Goal: Task Accomplishment & Management: Manage account settings

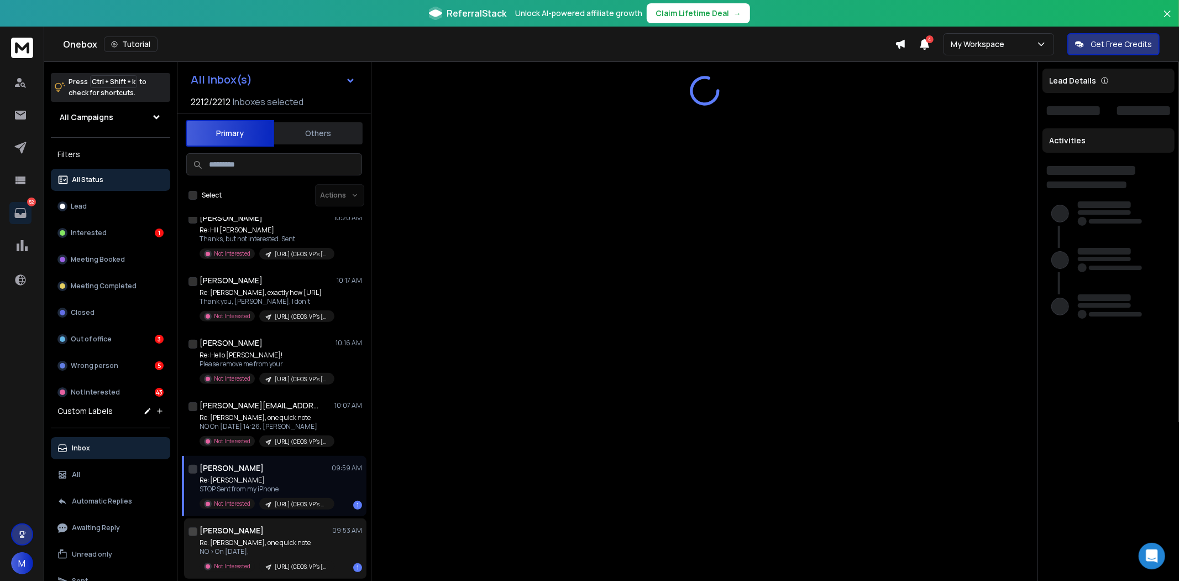
click at [239, 544] on p "Re: [PERSON_NAME], one quick note" at bounding box center [266, 542] width 133 height 9
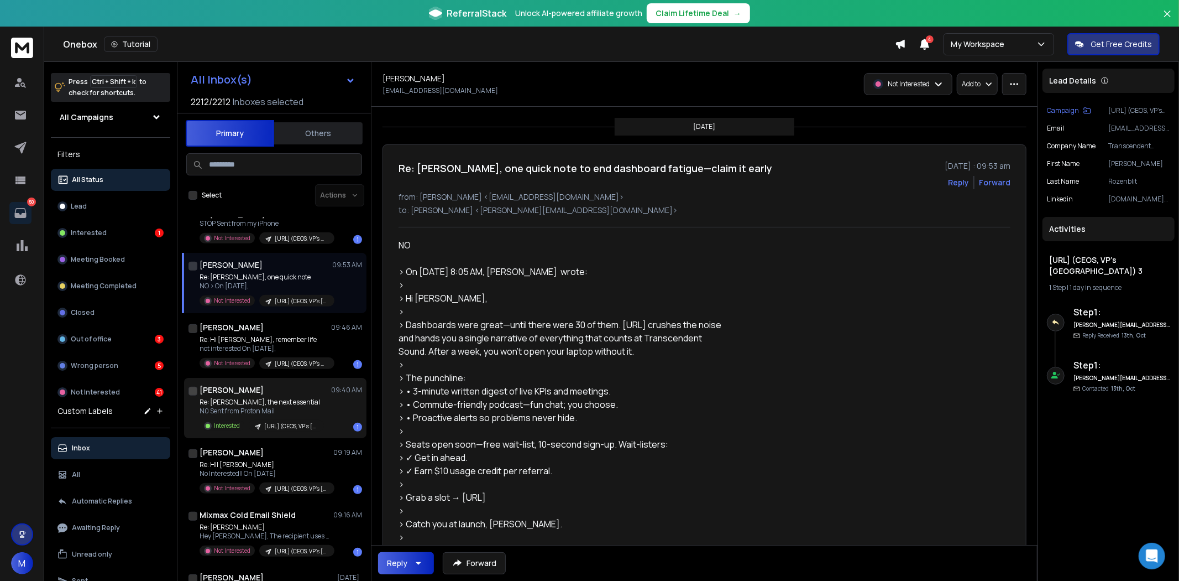
scroll to position [655, 0]
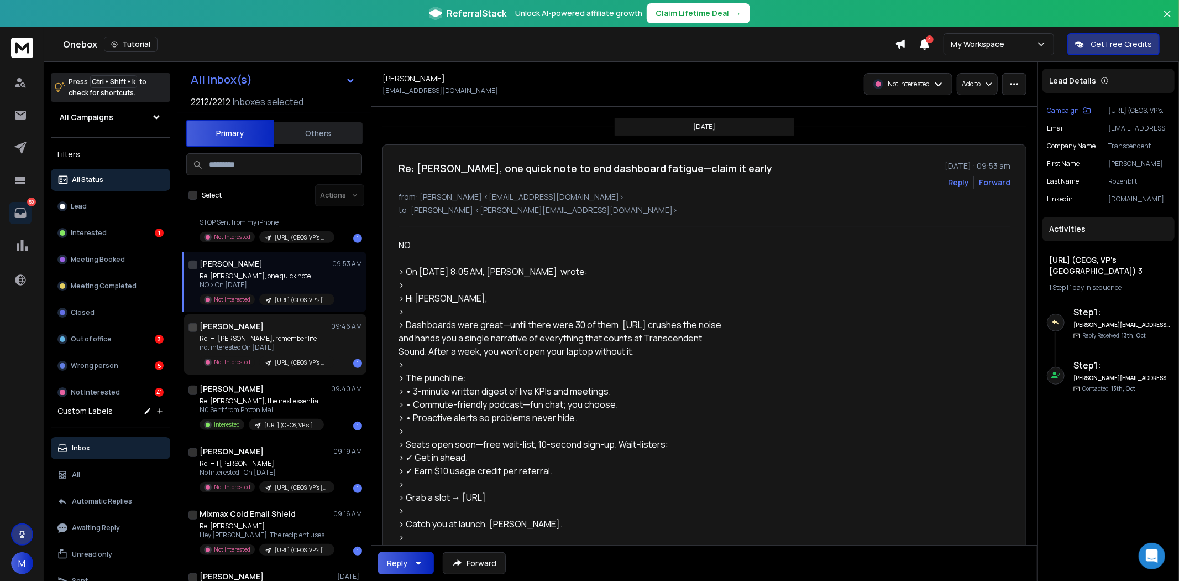
click at [268, 360] on icon at bounding box center [269, 361] width 9 height 9
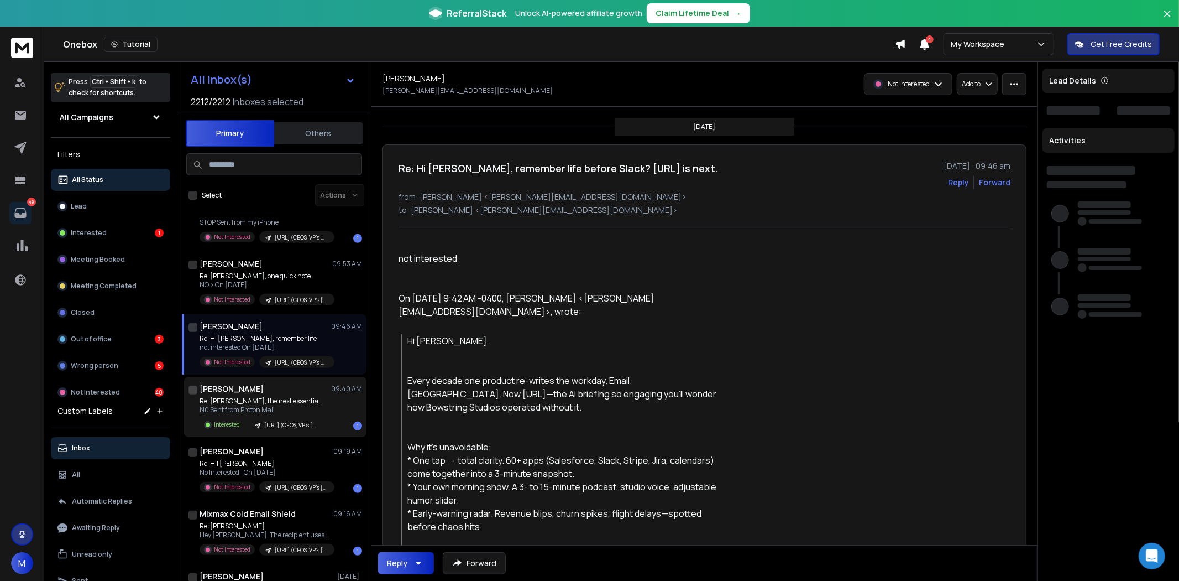
click at [273, 406] on p "N0 Sent from Proton Mail" at bounding box center [262, 409] width 124 height 9
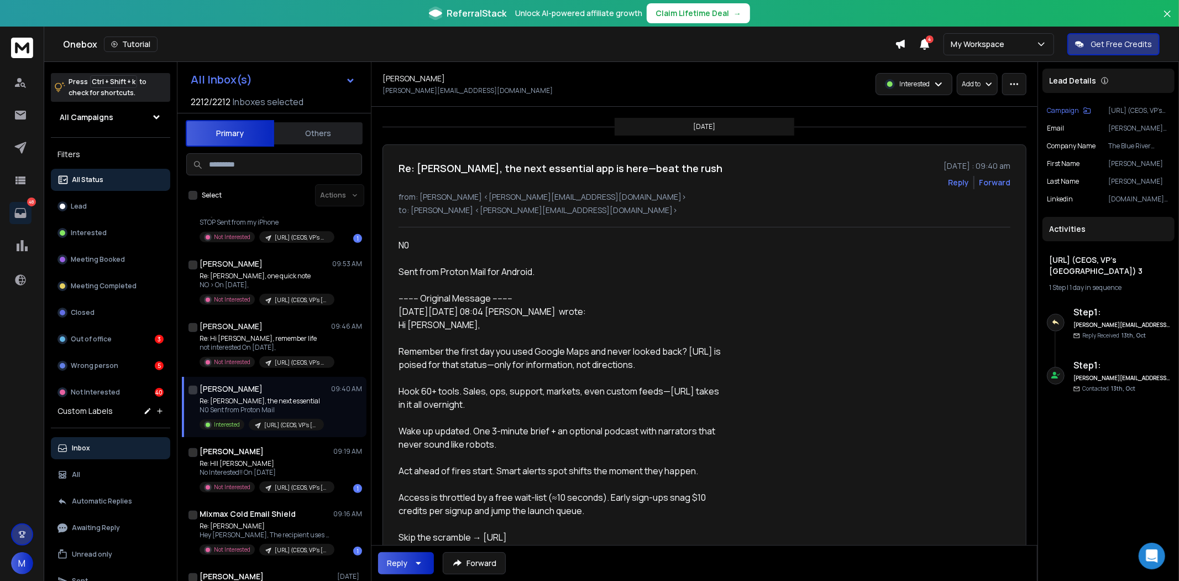
click at [928, 77] on div "Interested" at bounding box center [914, 84] width 76 height 21
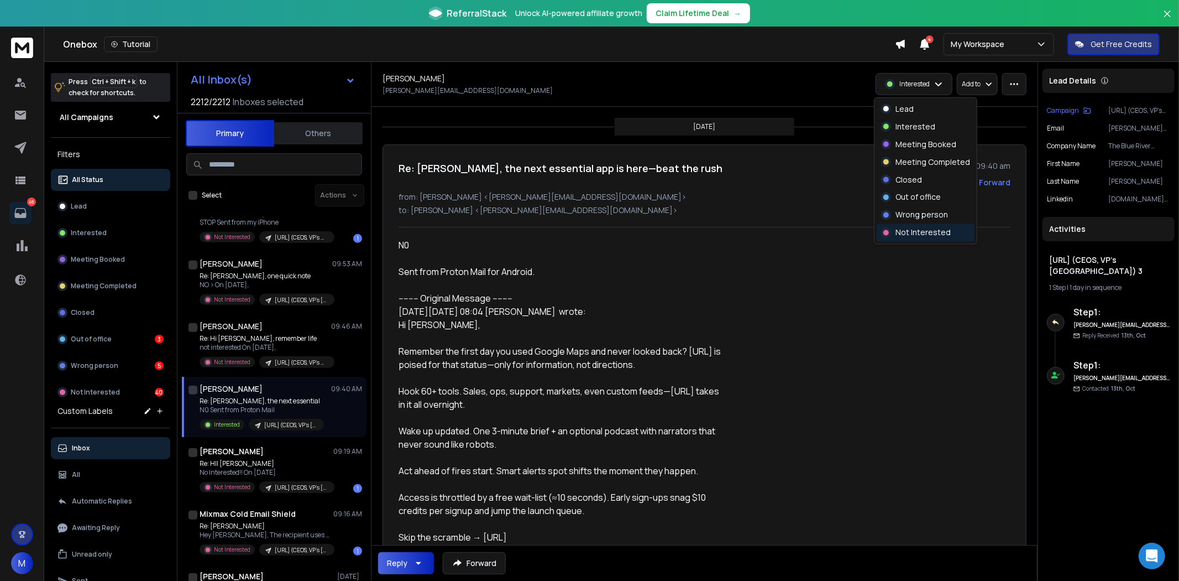
click at [908, 228] on p "Not Interested" at bounding box center [923, 232] width 55 height 11
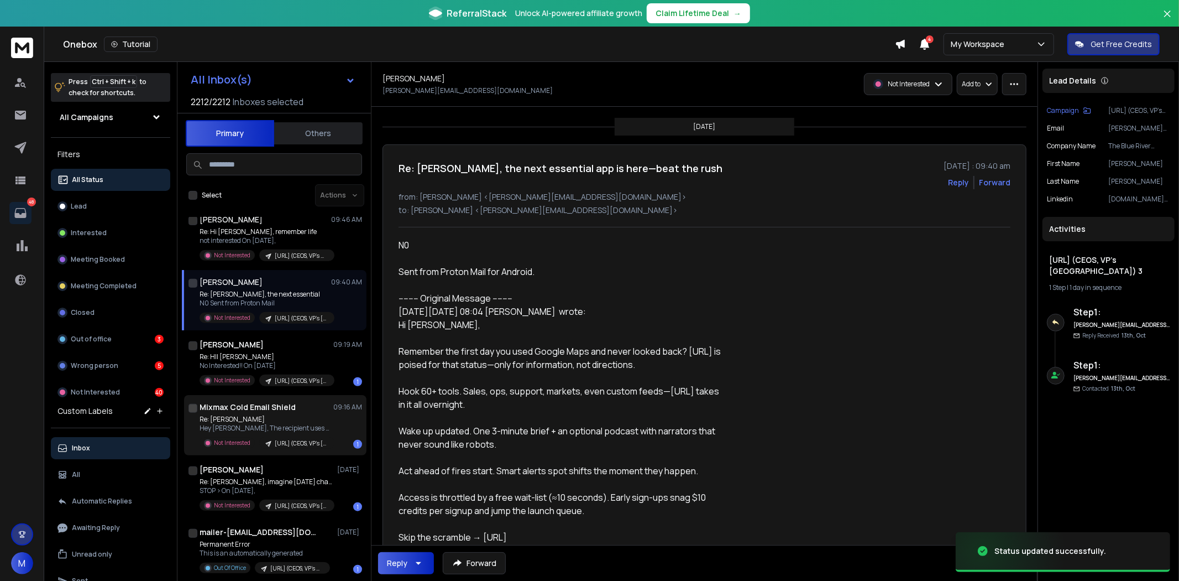
scroll to position [778, 0]
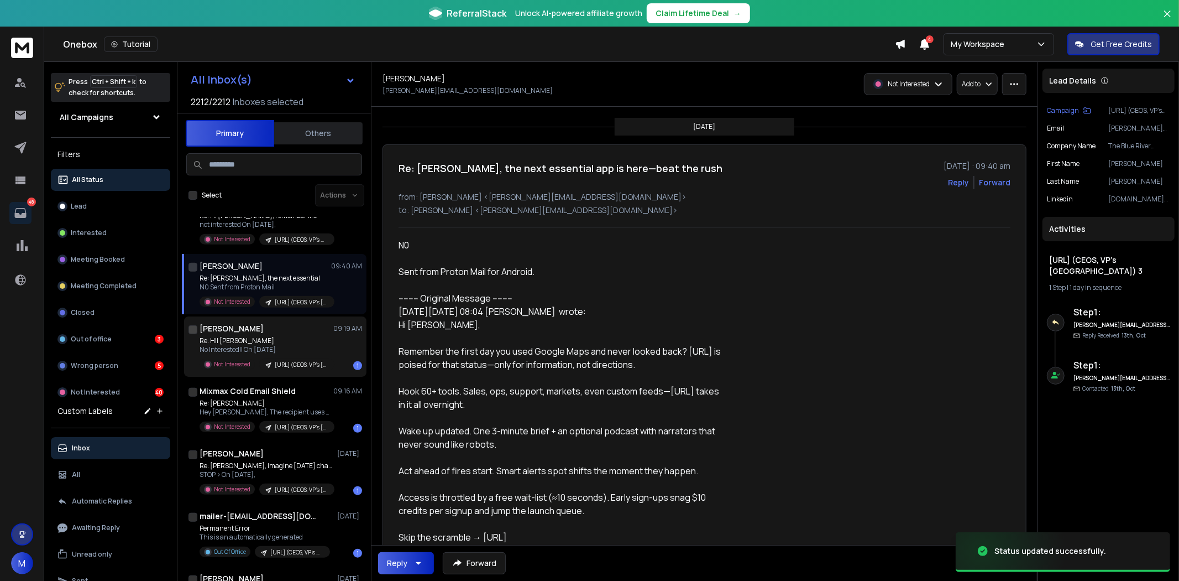
click at [263, 345] on p "No Interested!! On [DATE]" at bounding box center [266, 349] width 133 height 9
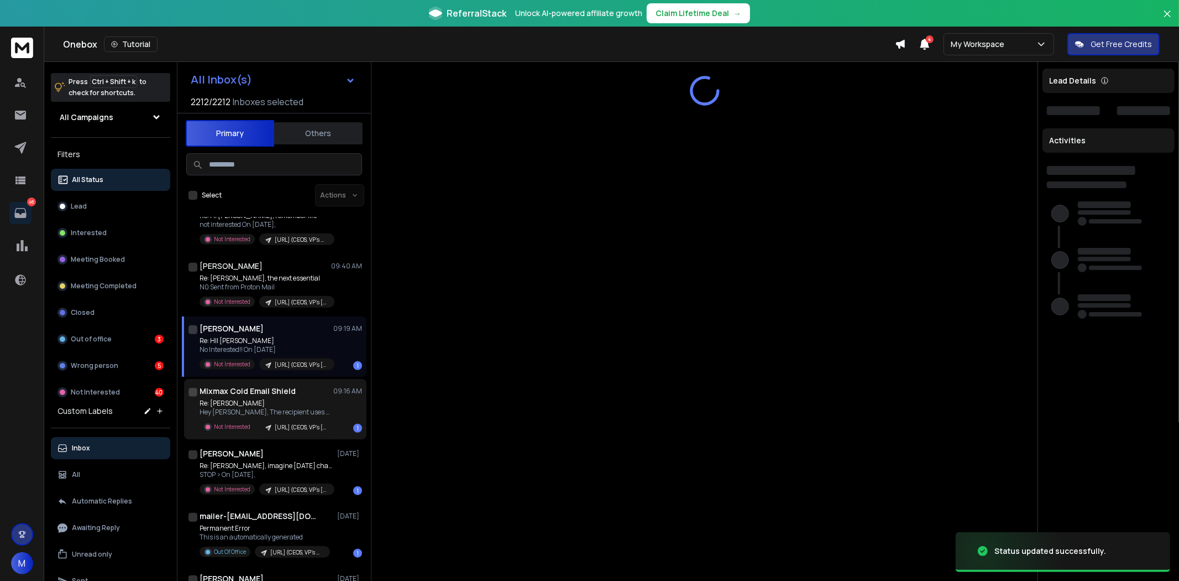
click at [257, 411] on p "Hey [PERSON_NAME], The recipient uses Mixmax" at bounding box center [266, 411] width 133 height 9
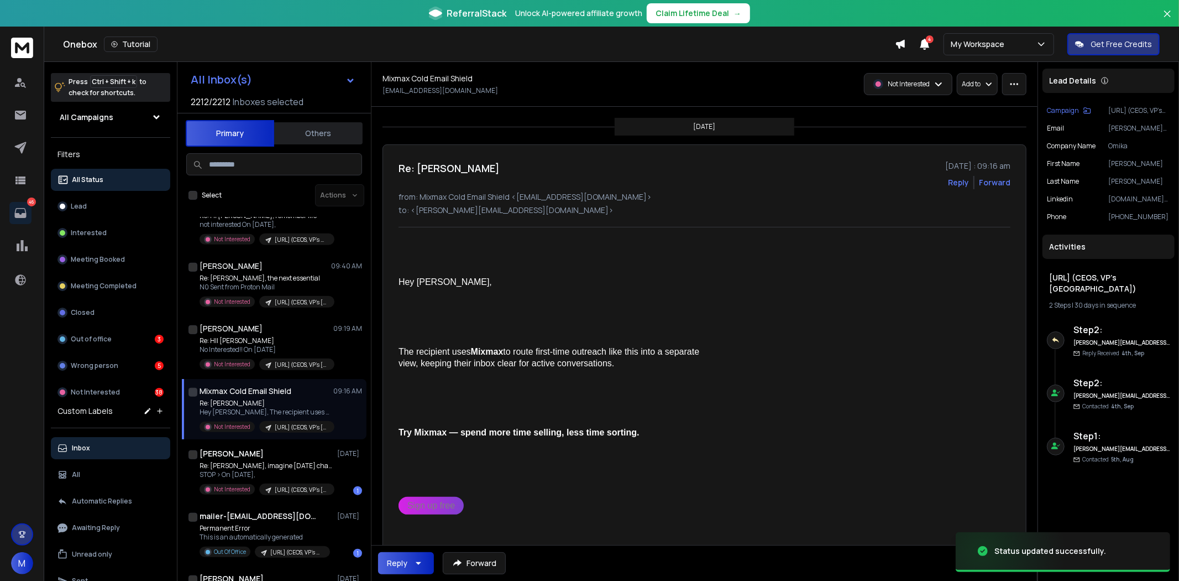
click at [921, 82] on p "Not Interested" at bounding box center [909, 84] width 42 height 9
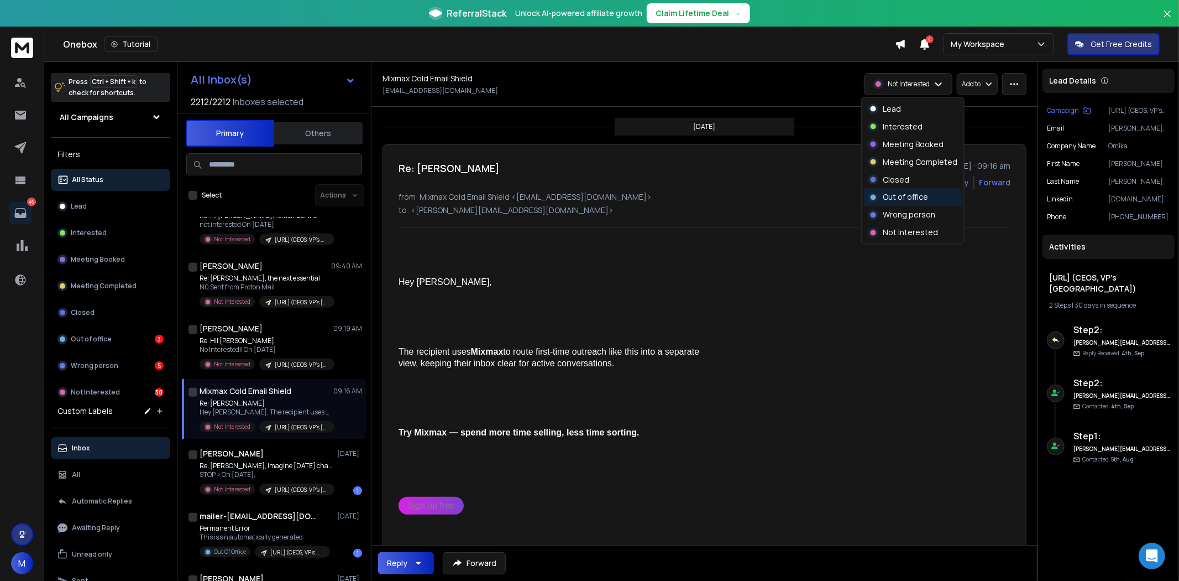
click at [886, 198] on p "Out of office" at bounding box center [905, 197] width 45 height 11
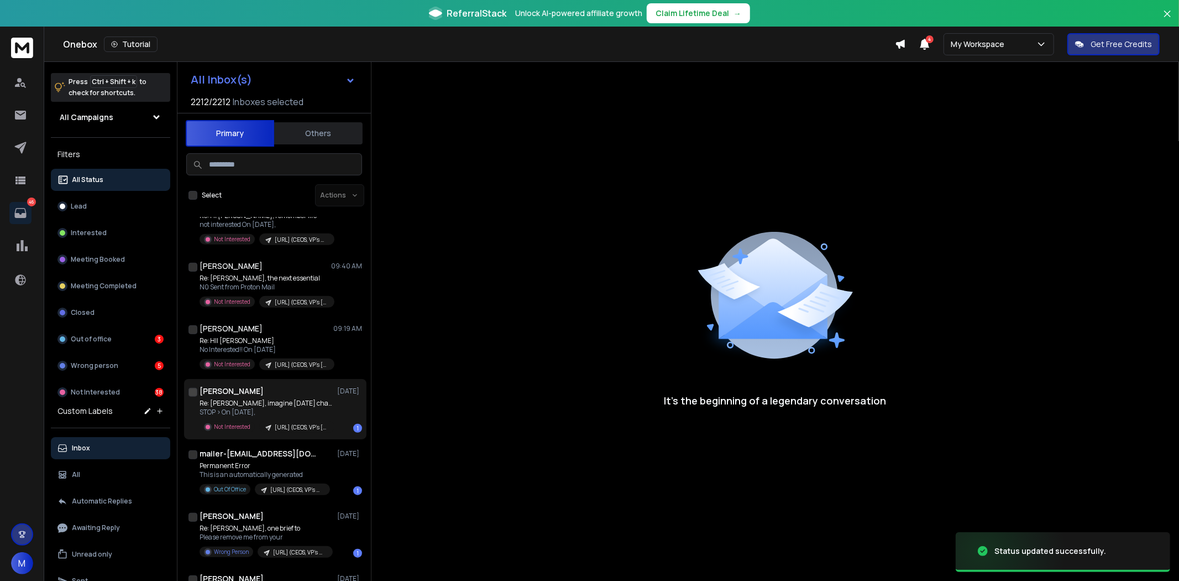
click at [250, 405] on p "Re: [PERSON_NAME], imagine [DATE] chaos" at bounding box center [266, 403] width 133 height 9
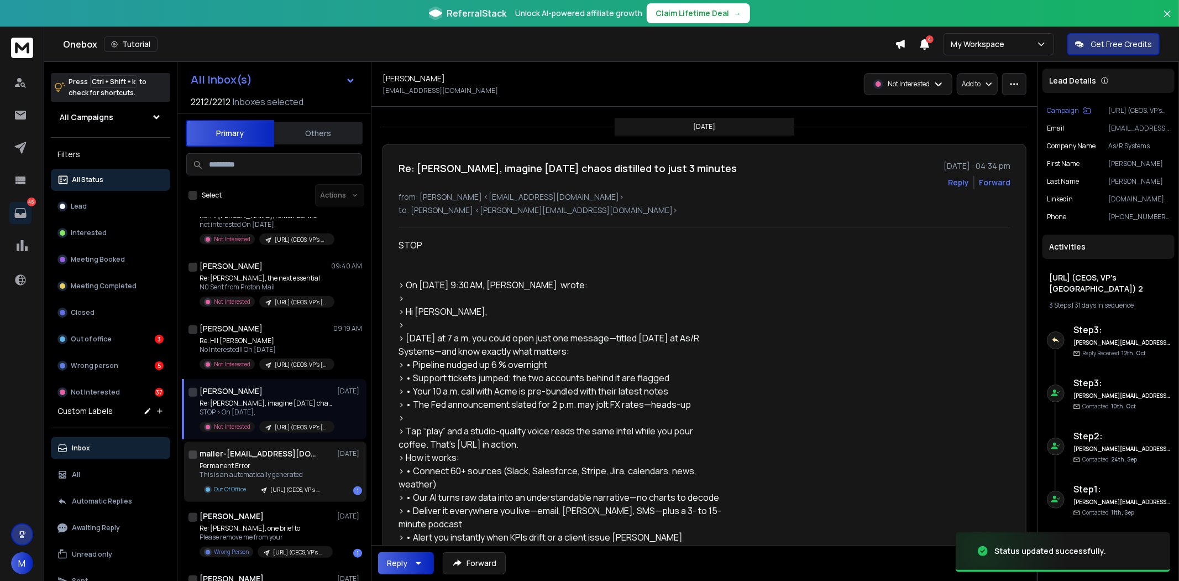
click at [242, 472] on p "This is an automatically generated" at bounding box center [265, 474] width 130 height 9
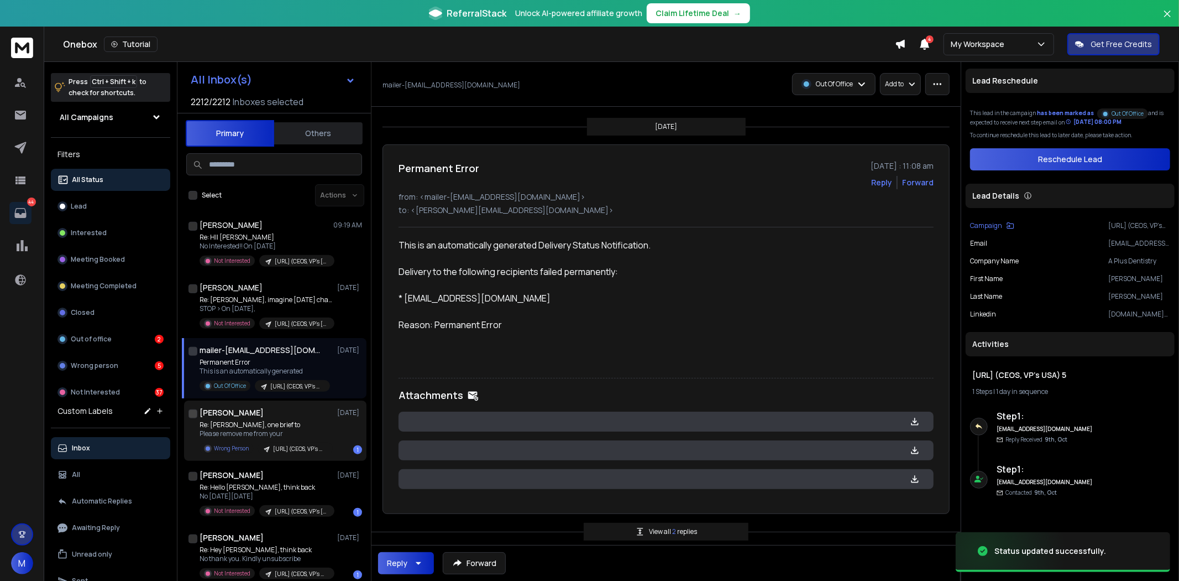
scroll to position [921, 0]
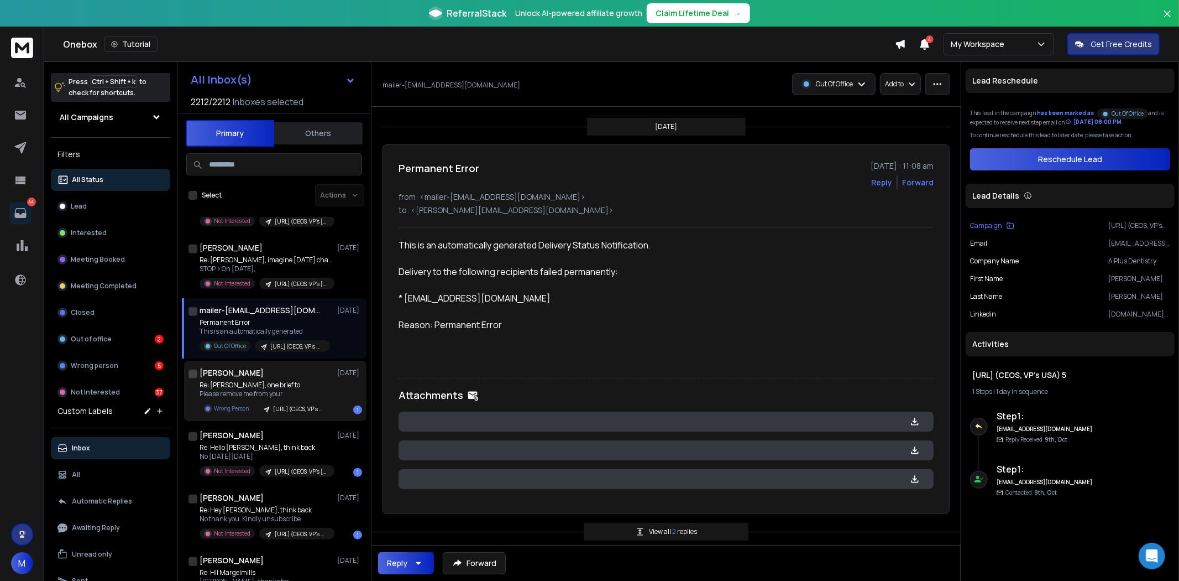
click at [260, 372] on div "[PERSON_NAME] Z [DATE]" at bounding box center [281, 372] width 163 height 11
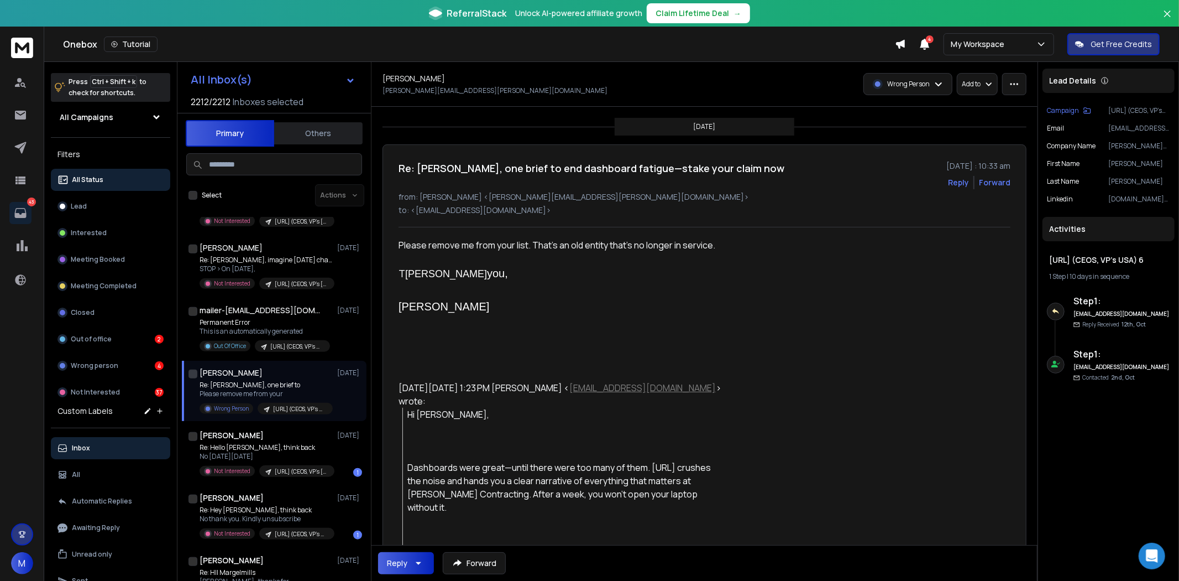
click at [894, 82] on p "Wrong Person" at bounding box center [908, 84] width 43 height 9
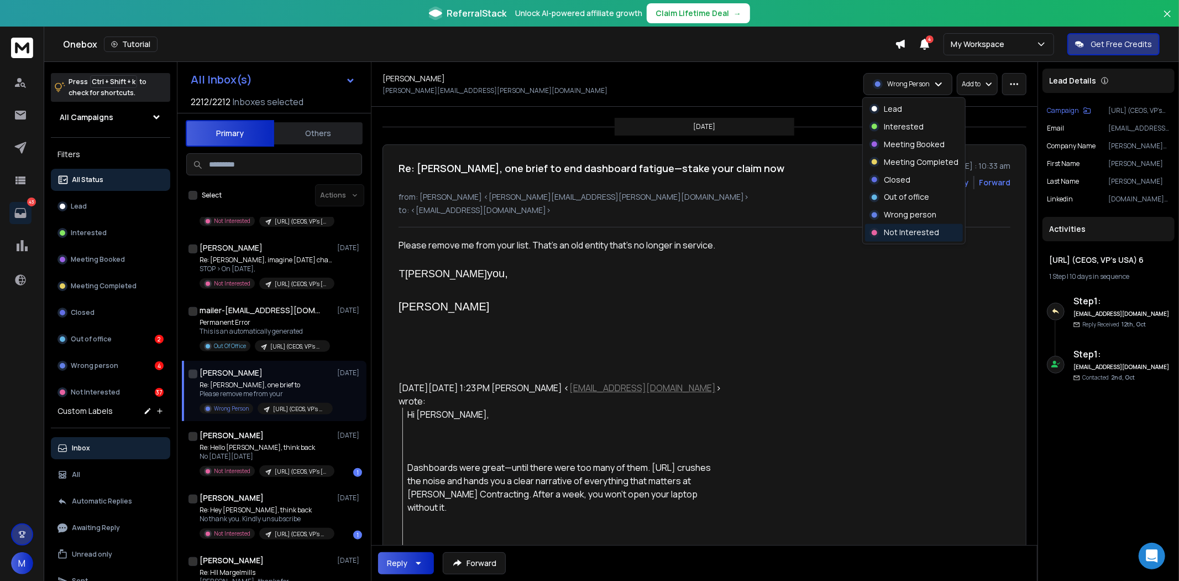
click at [886, 233] on p "Not Interested" at bounding box center [911, 232] width 55 height 11
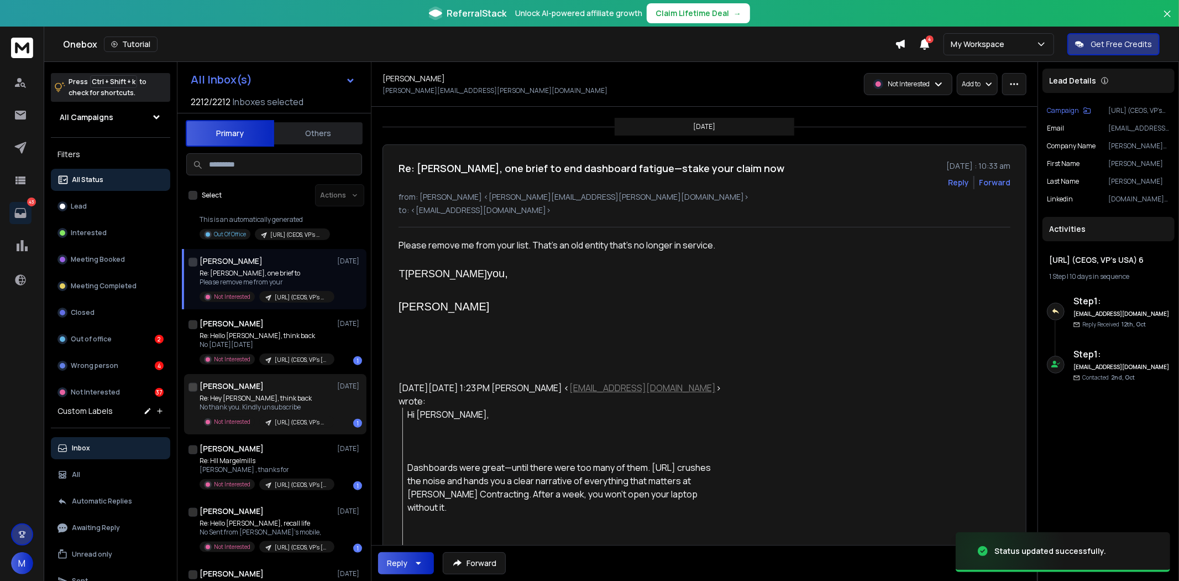
scroll to position [1044, 0]
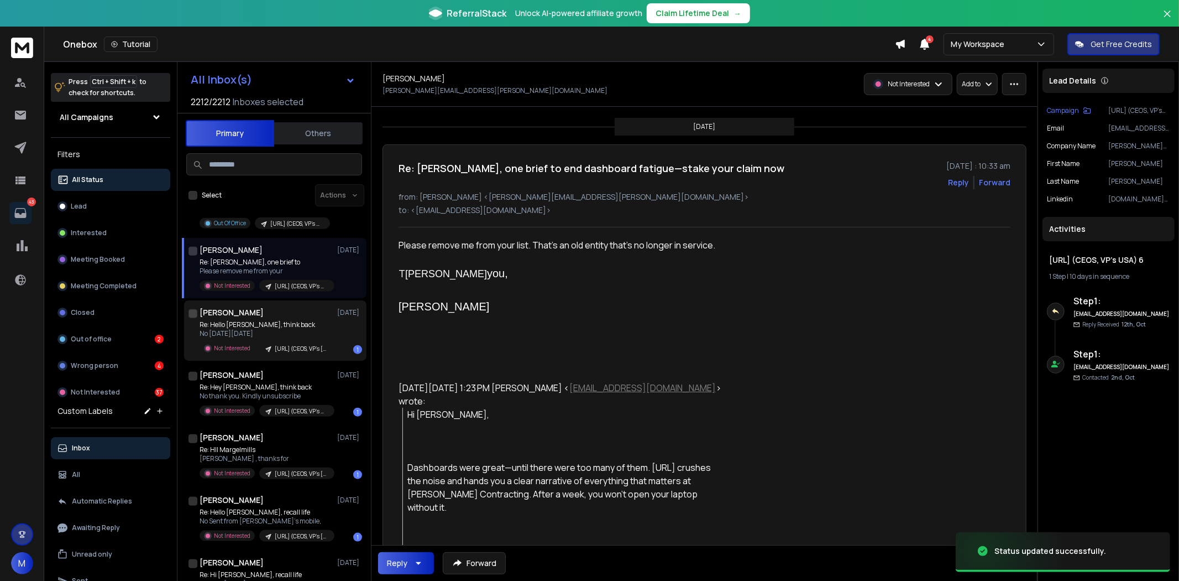
click at [269, 324] on p "Re: Hello [PERSON_NAME], think back" at bounding box center [266, 324] width 133 height 9
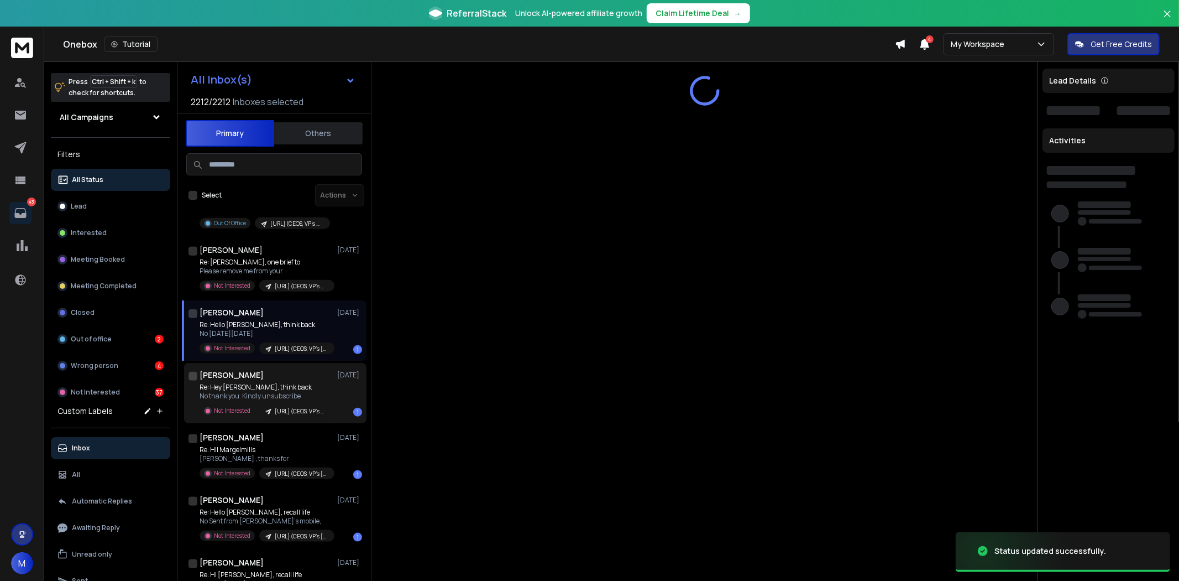
click at [260, 386] on p "Re: Hey [PERSON_NAME], think back" at bounding box center [266, 387] width 133 height 9
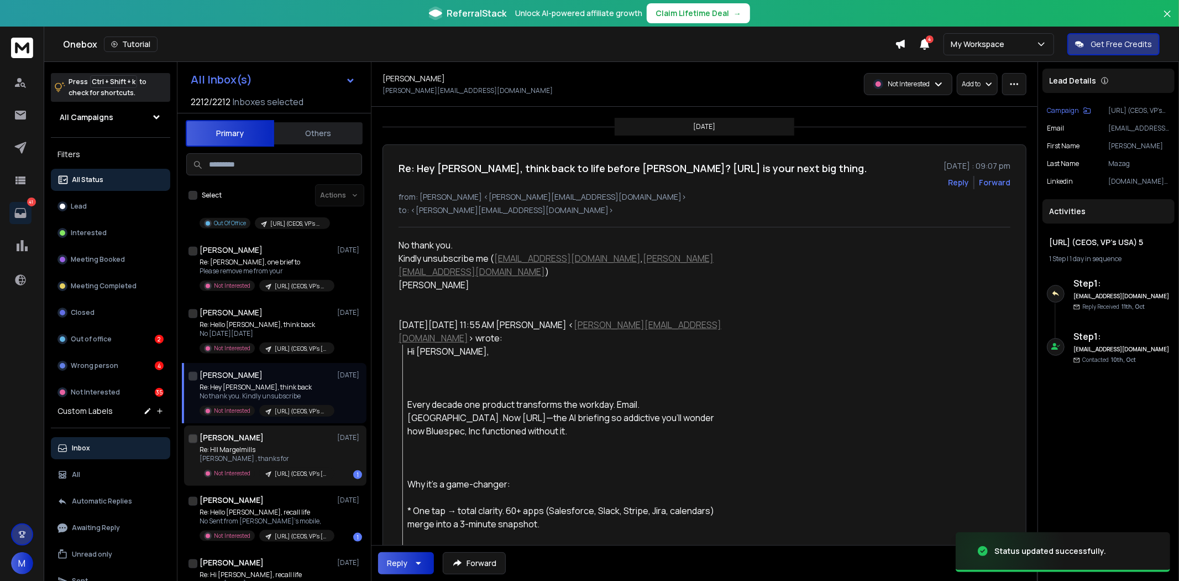
click at [271, 454] on p "[PERSON_NAME] , thanks for" at bounding box center [266, 458] width 133 height 9
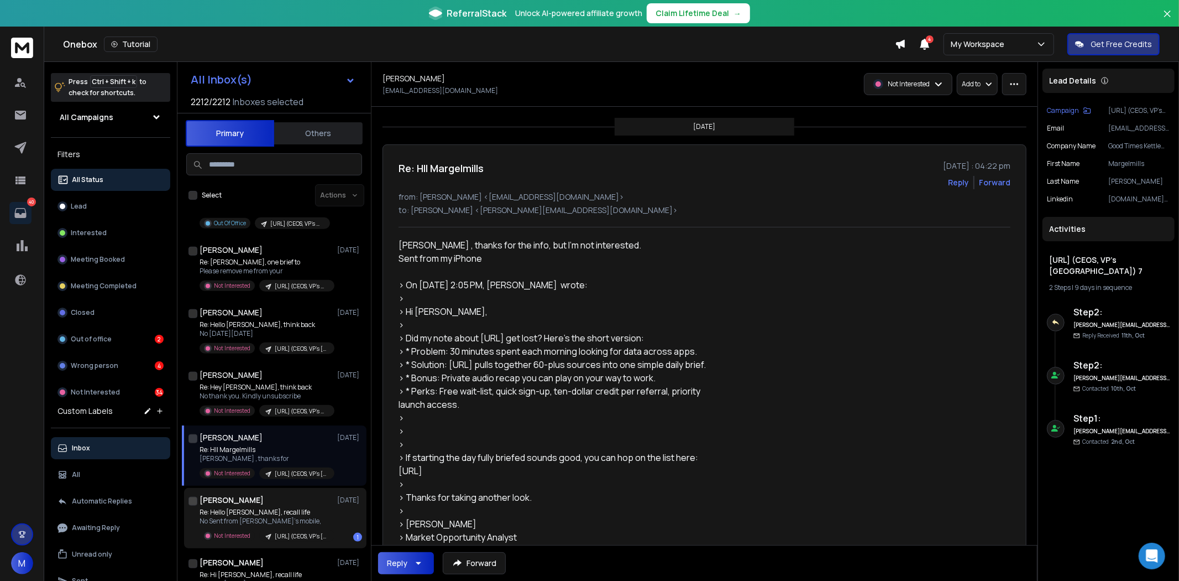
click at [270, 511] on p "Re: Hello [PERSON_NAME], recall life" at bounding box center [266, 512] width 133 height 9
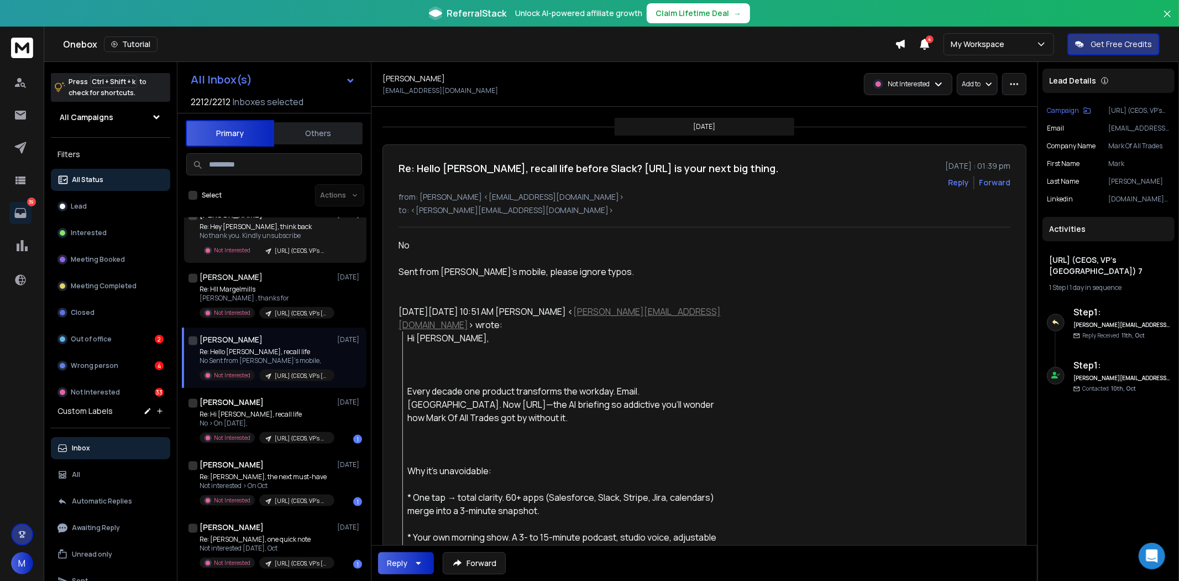
scroll to position [1208, 0]
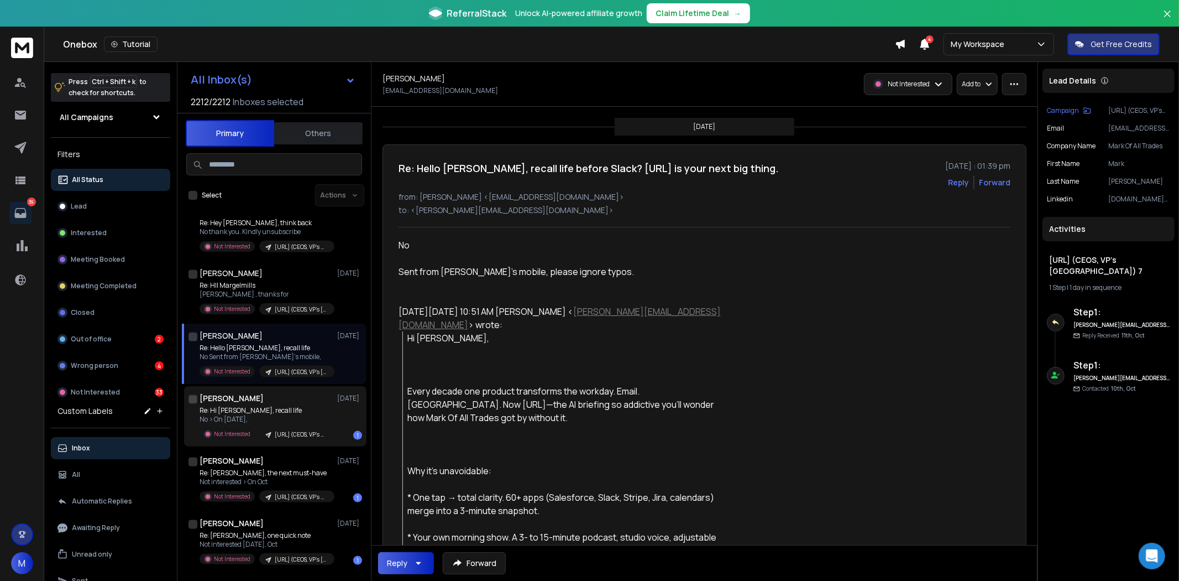
click at [267, 430] on icon at bounding box center [269, 433] width 9 height 9
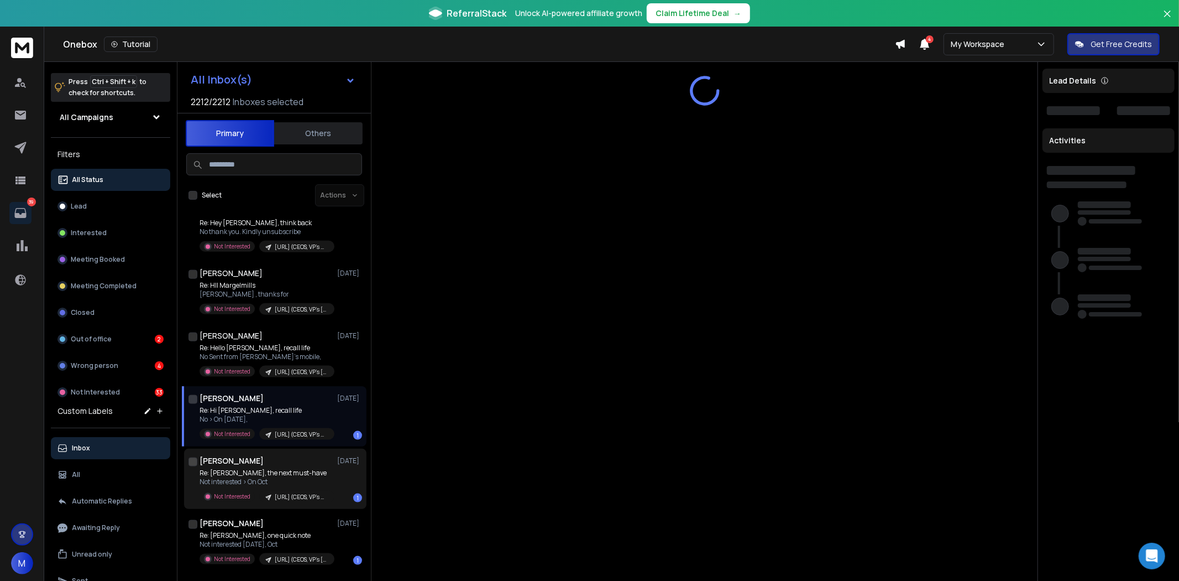
click at [266, 480] on p "Not interested > On Oct" at bounding box center [266, 481] width 133 height 9
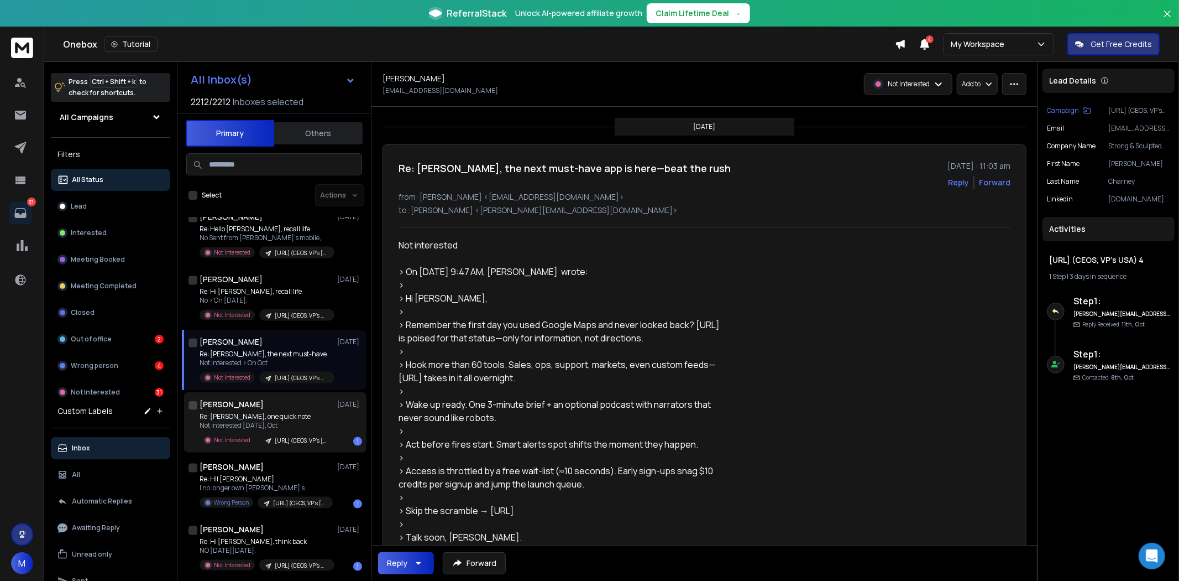
scroll to position [1331, 0]
click at [266, 433] on div at bounding box center [269, 436] width 7 height 7
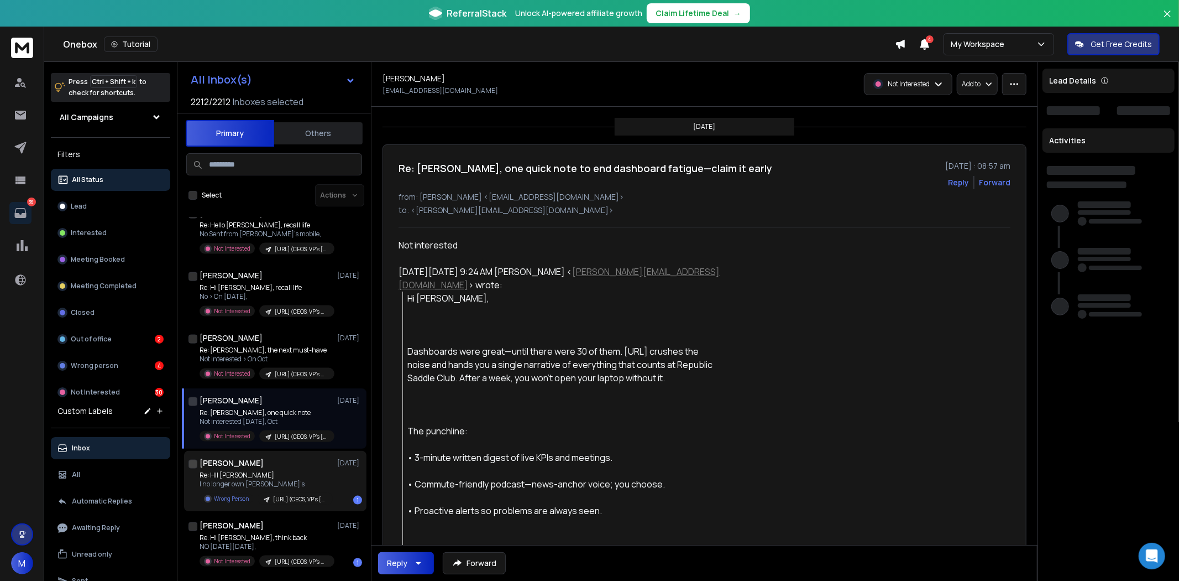
click at [264, 495] on icon at bounding box center [267, 498] width 9 height 9
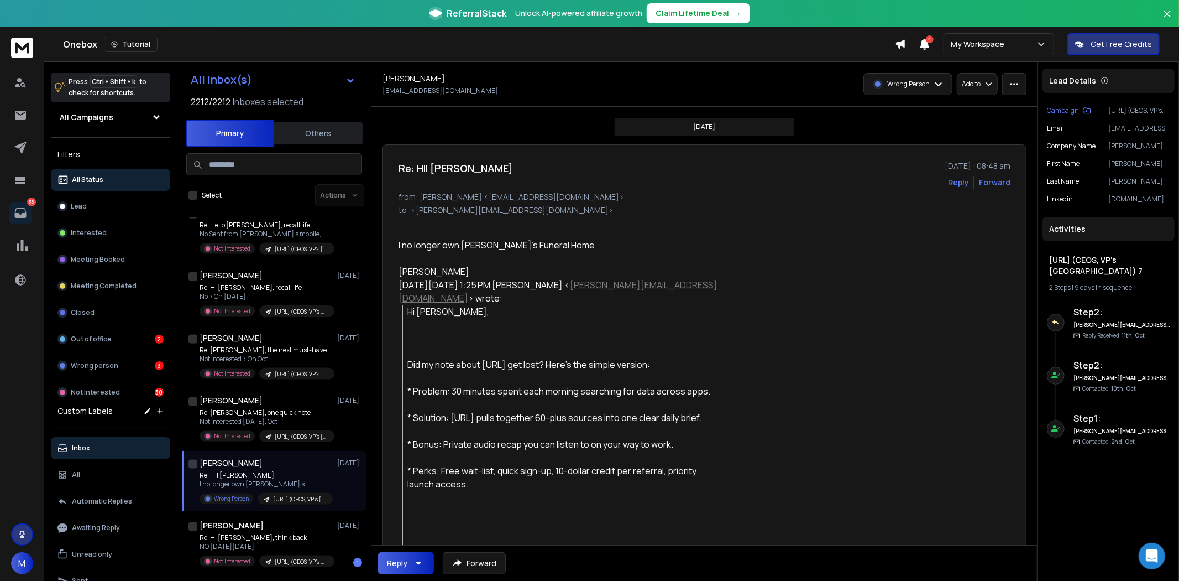
click at [887, 83] on p "Wrong Person" at bounding box center [908, 84] width 43 height 9
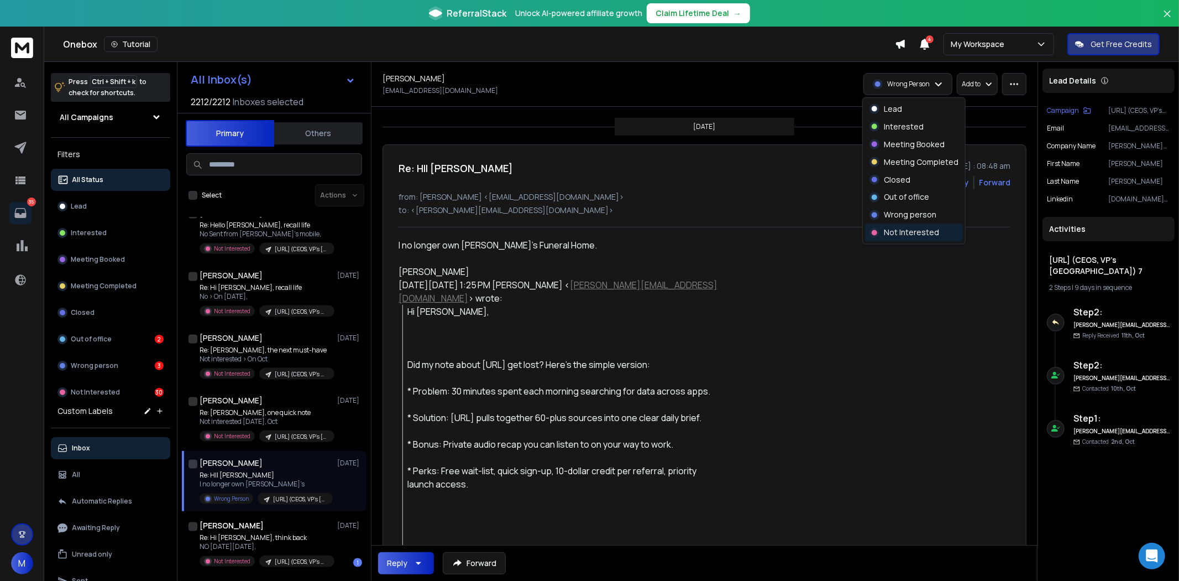
click at [901, 233] on p "Not Interested" at bounding box center [911, 232] width 55 height 11
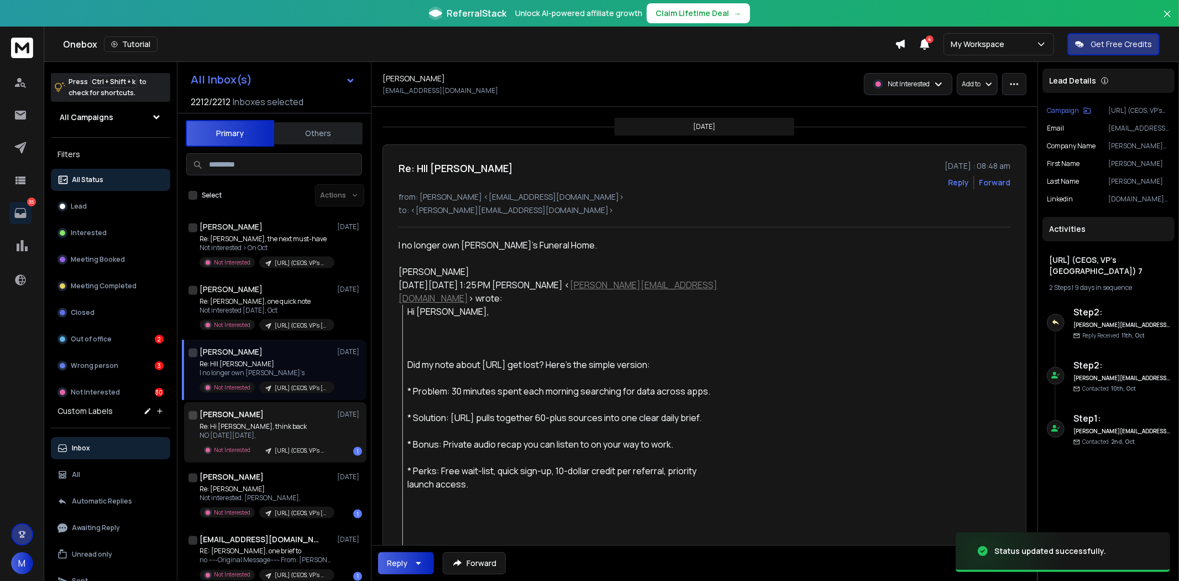
scroll to position [1494, 0]
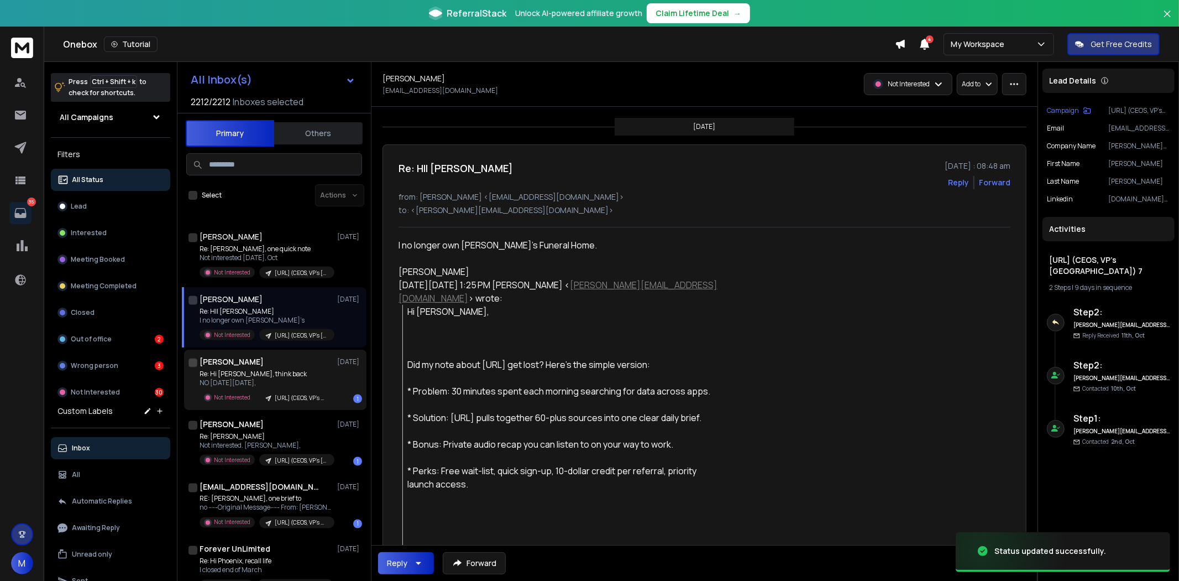
click at [244, 378] on p "NO [DATE][DATE]," at bounding box center [266, 382] width 133 height 9
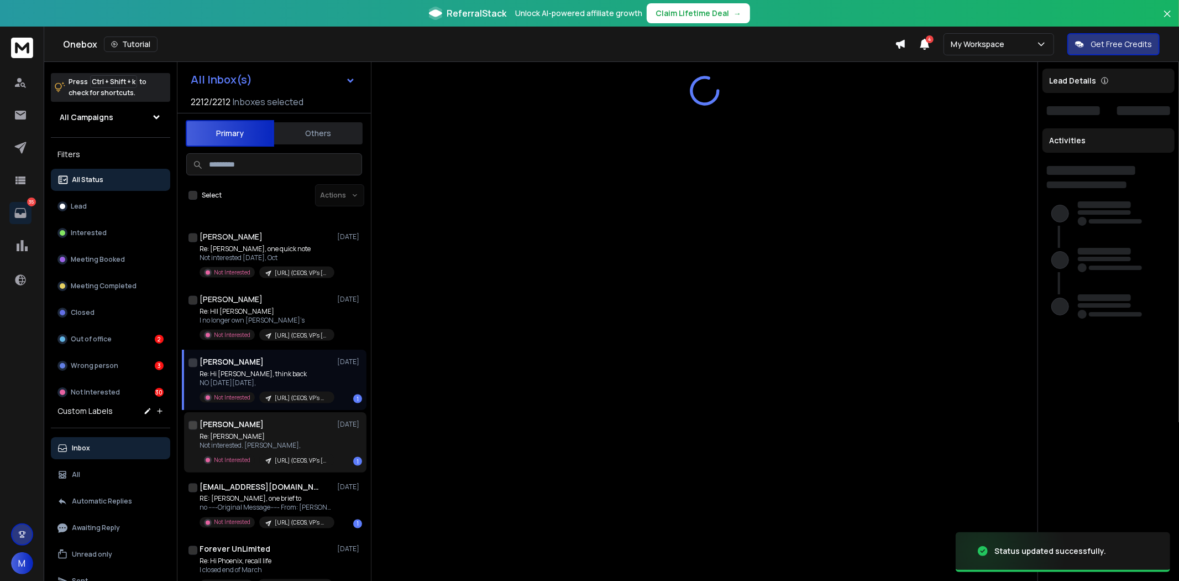
click at [239, 434] on p "Re: [PERSON_NAME]" at bounding box center [266, 436] width 133 height 9
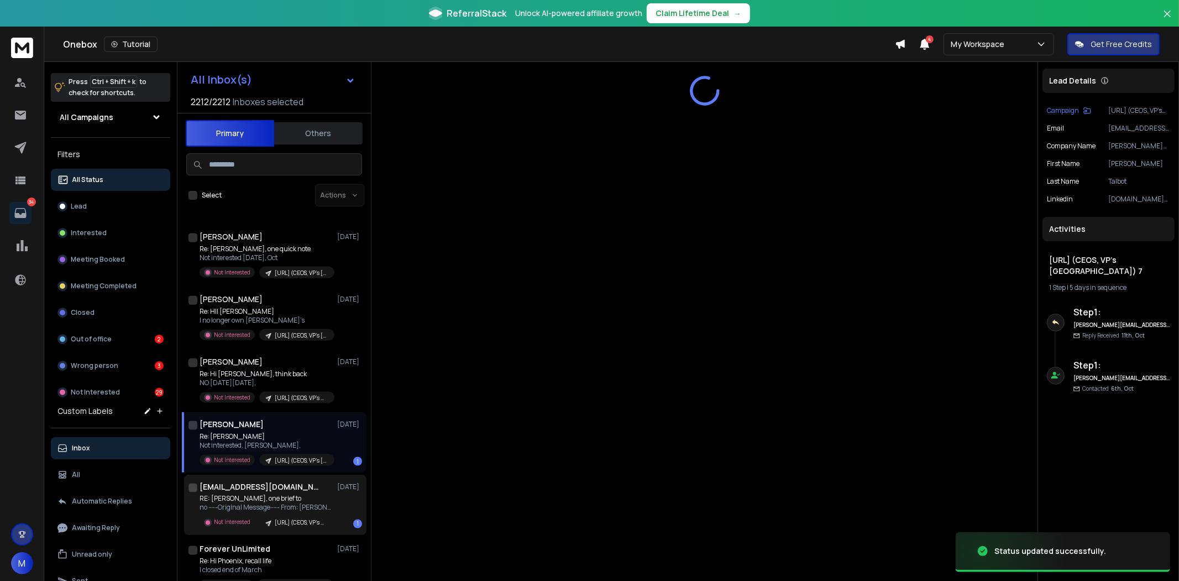
click at [236, 494] on p "RE: [PERSON_NAME], one brief to" at bounding box center [266, 498] width 133 height 9
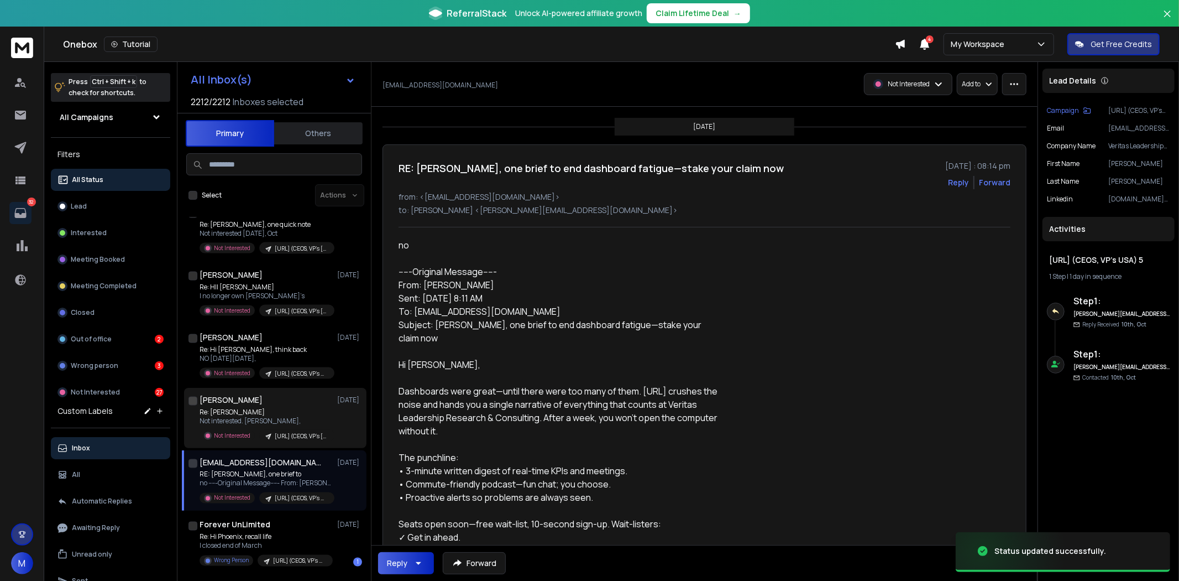
scroll to position [1638, 0]
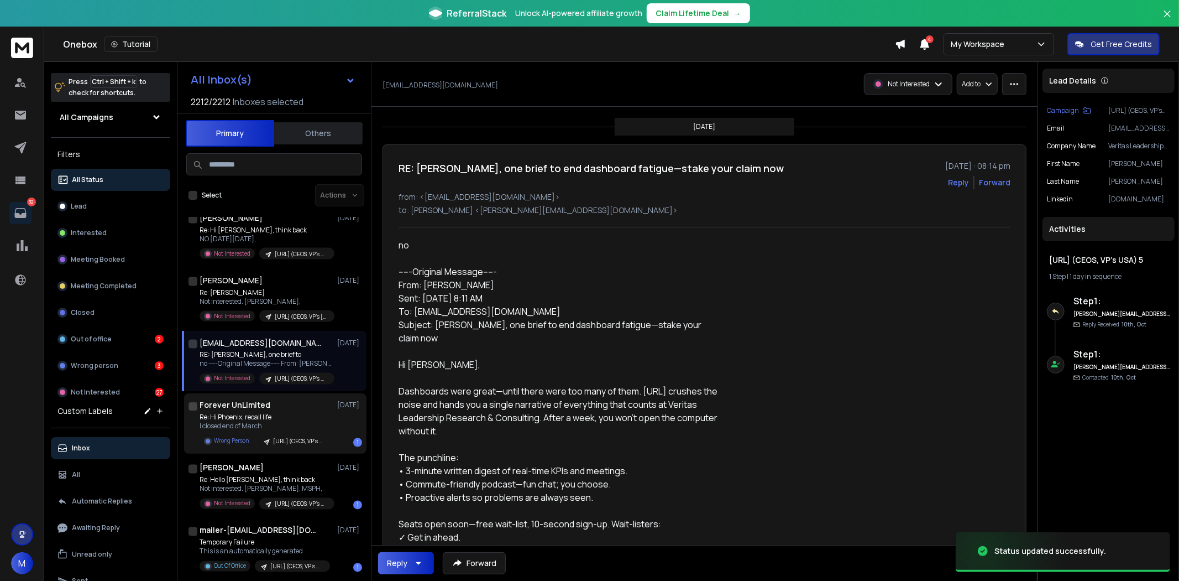
click at [257, 423] on p "I closed end of March" at bounding box center [266, 426] width 133 height 9
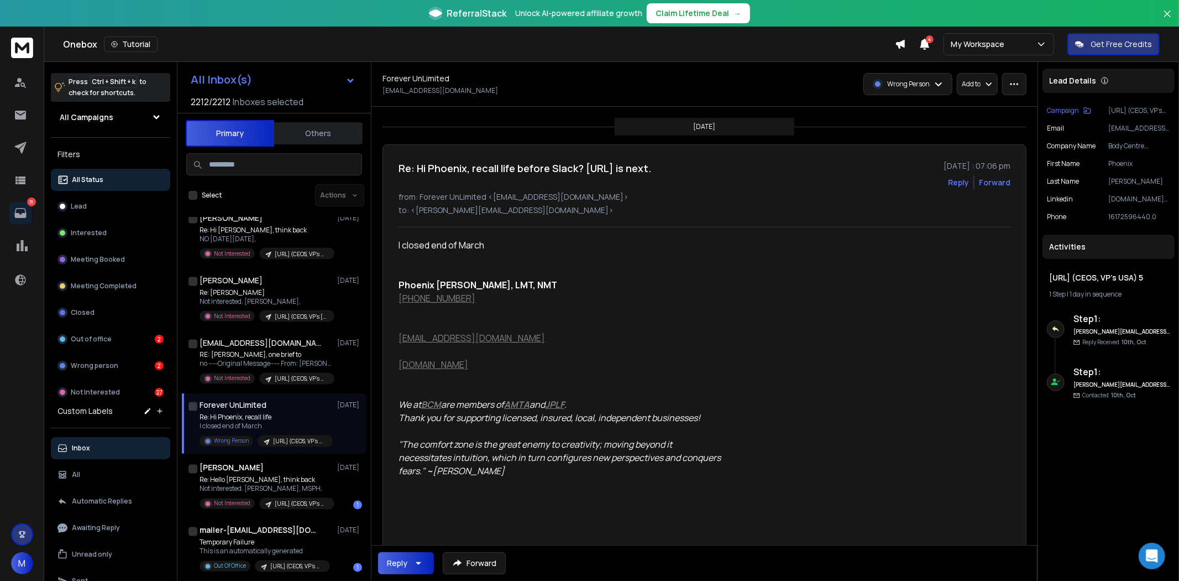
click at [913, 85] on p "Wrong Person" at bounding box center [908, 84] width 43 height 9
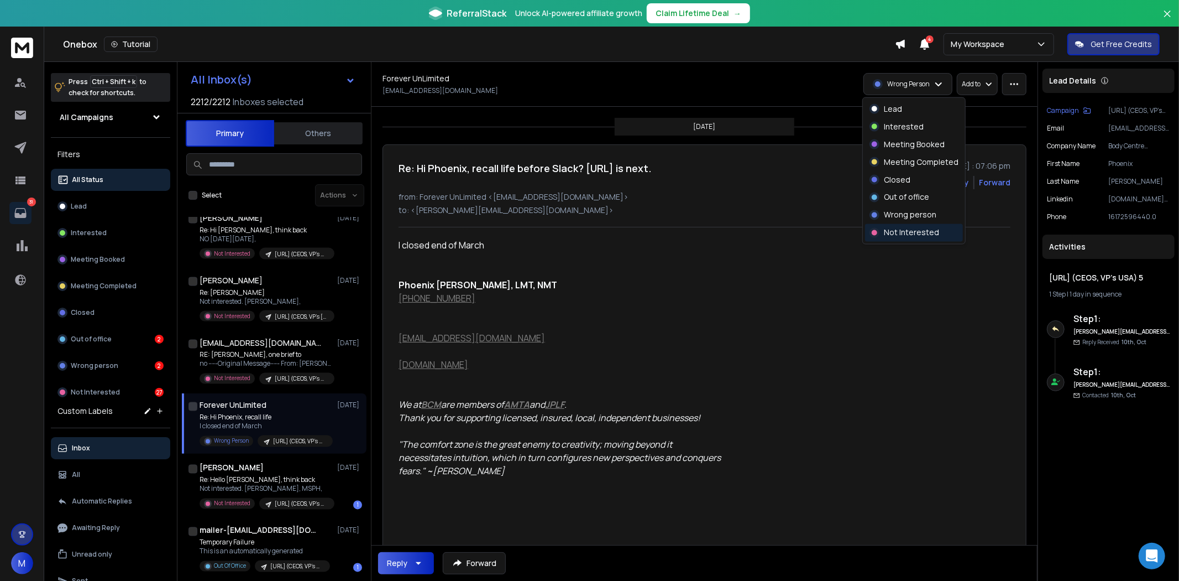
click at [906, 233] on p "Not Interested" at bounding box center [911, 232] width 55 height 11
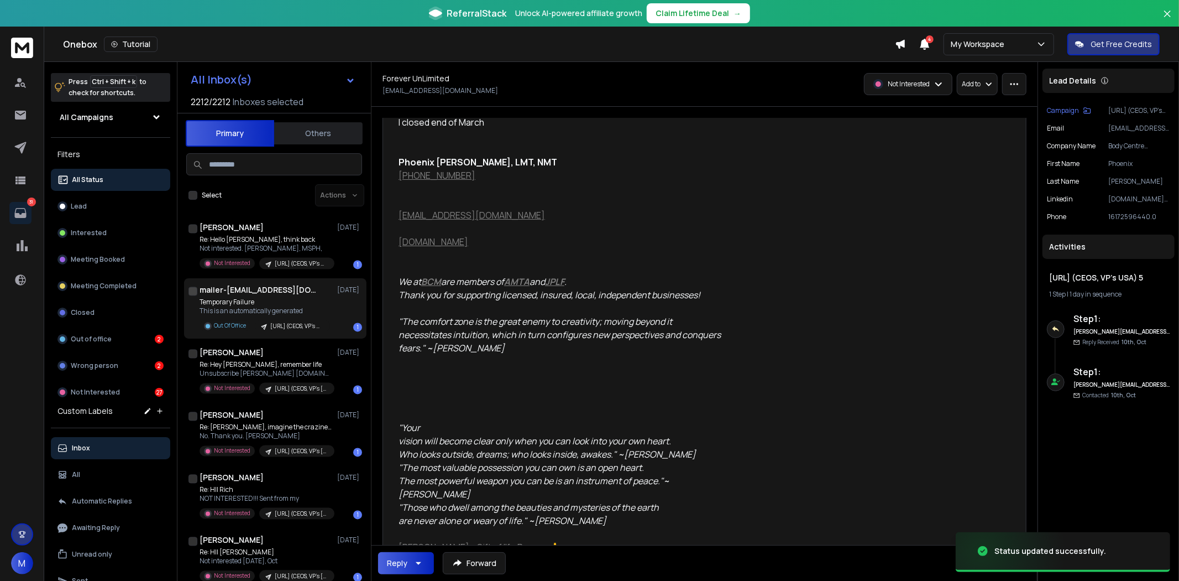
scroll to position [1884, 0]
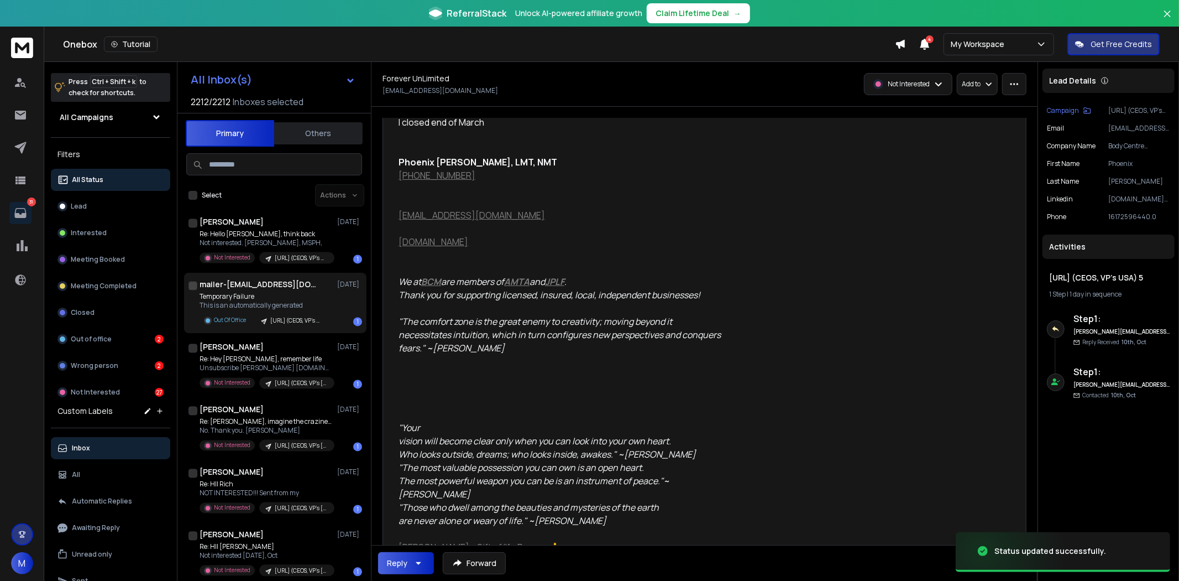
click at [273, 282] on h1 "mailer-[EMAIL_ADDRESS][DOMAIN_NAME]" at bounding box center [261, 284] width 122 height 11
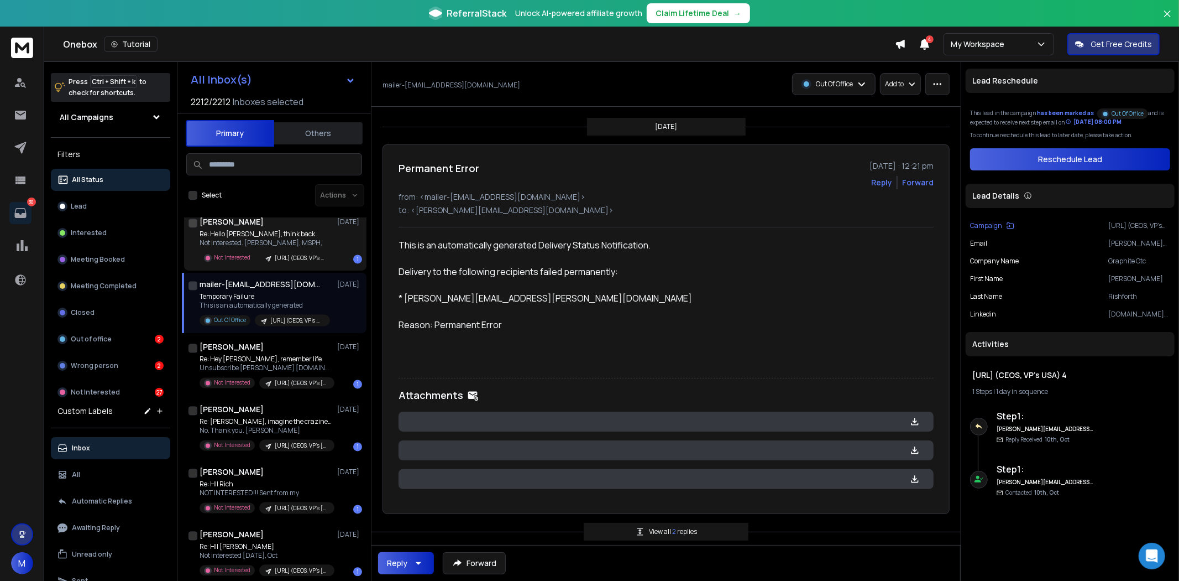
click at [273, 224] on div "[PERSON_NAME] [DATE]" at bounding box center [281, 222] width 163 height 11
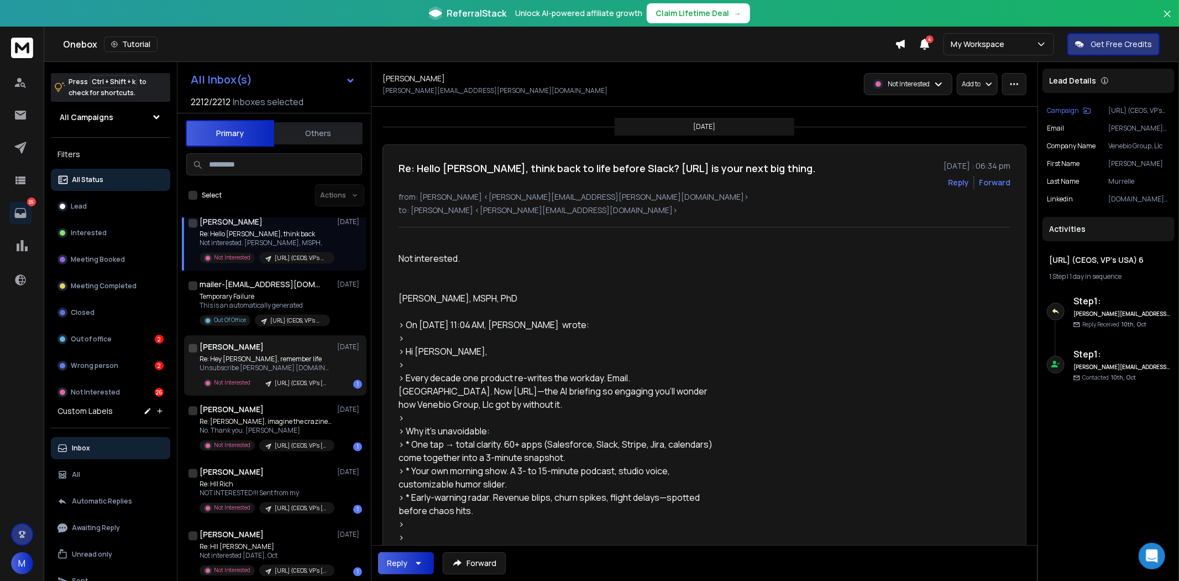
click at [273, 378] on div "[URL] (CEOS, VP's [GEOGRAPHIC_DATA]) 7" at bounding box center [296, 383] width 75 height 12
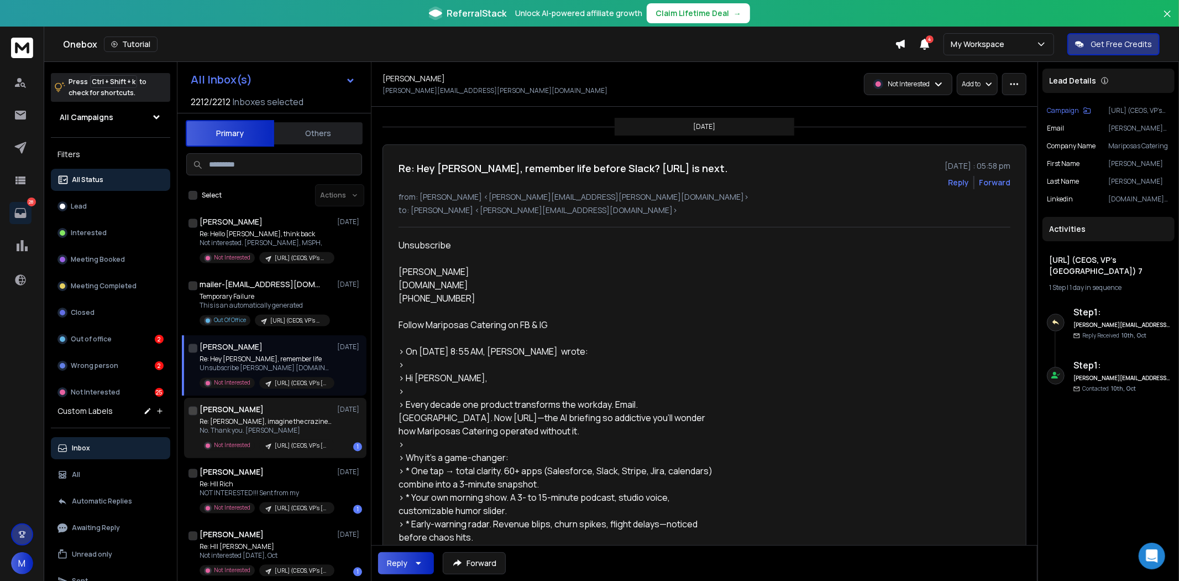
click at [280, 440] on div "[URL] (CEOS, VP's [GEOGRAPHIC_DATA])" at bounding box center [296, 446] width 75 height 12
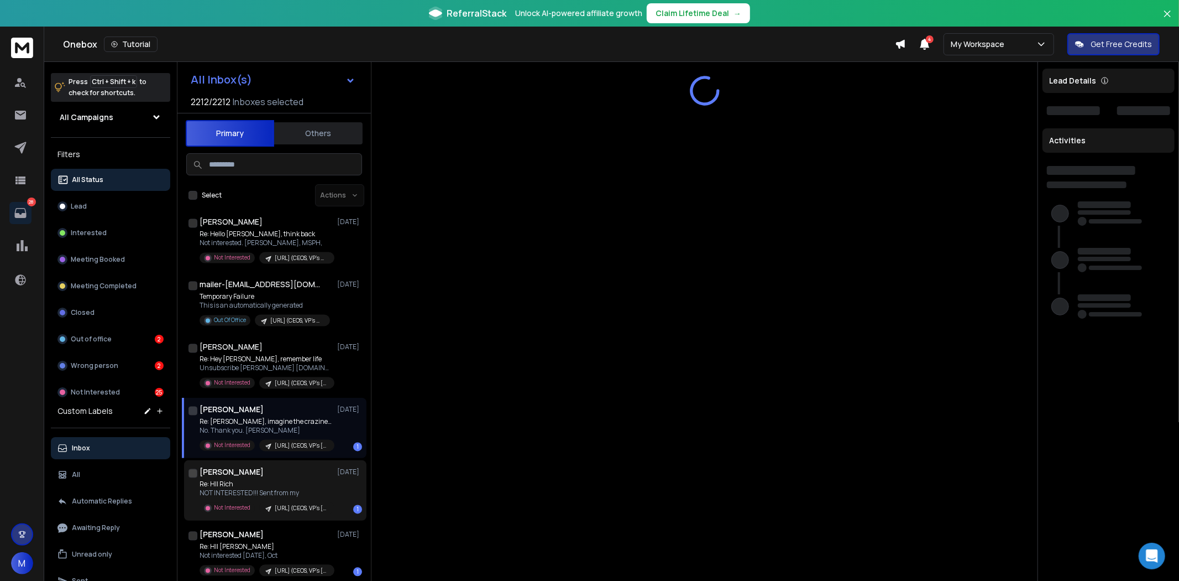
click at [256, 493] on p "NOT INTERESTED!!! Sent from my" at bounding box center [266, 493] width 133 height 9
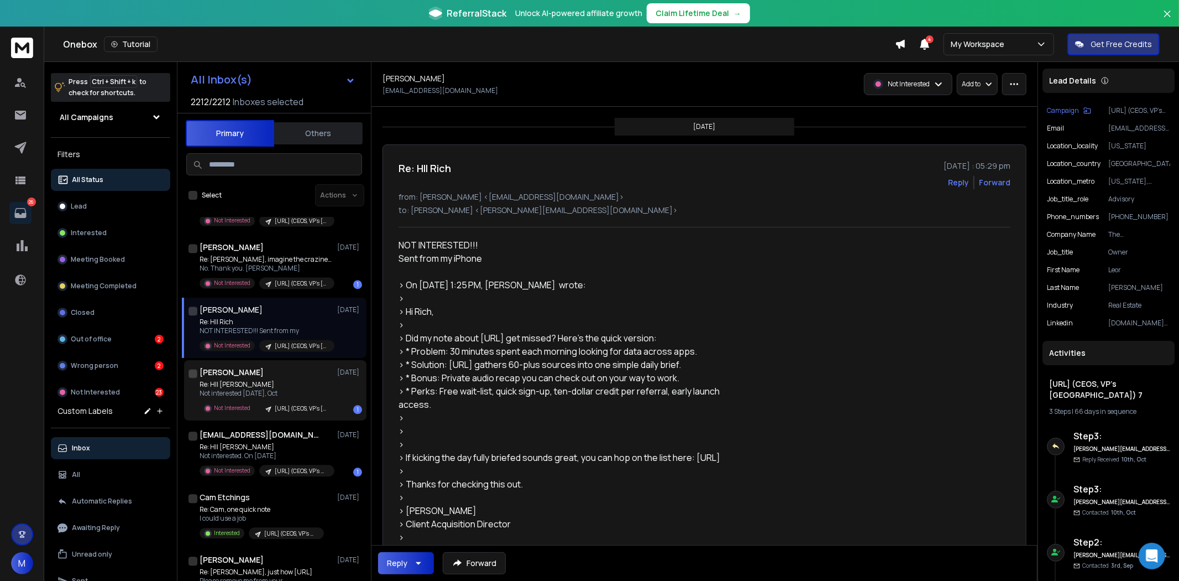
scroll to position [2047, 0]
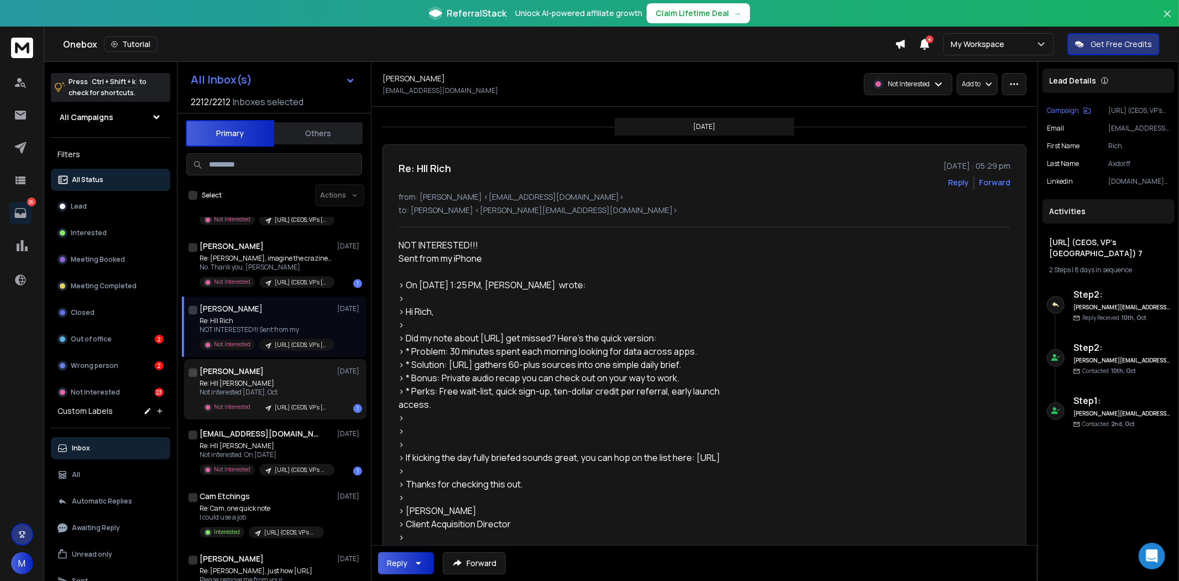
click at [255, 384] on p "Re: HII [PERSON_NAME]" at bounding box center [266, 383] width 133 height 9
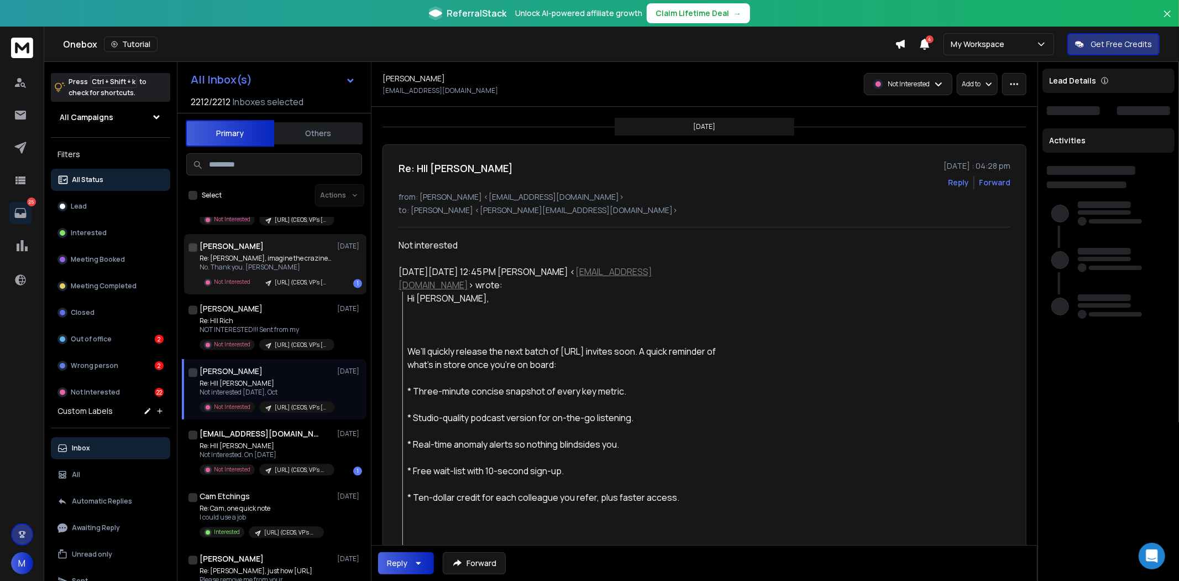
click at [260, 278] on div "[URL] (CEOS, VP's [GEOGRAPHIC_DATA])" at bounding box center [296, 282] width 75 height 12
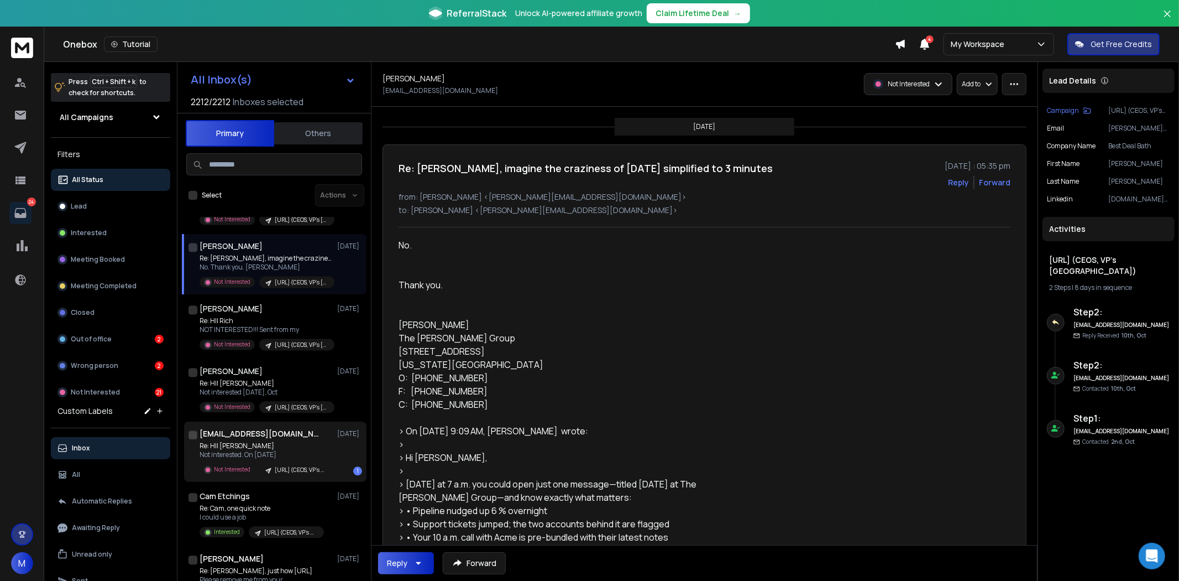
click at [262, 456] on p "Not interested. On [DATE]" at bounding box center [266, 454] width 133 height 9
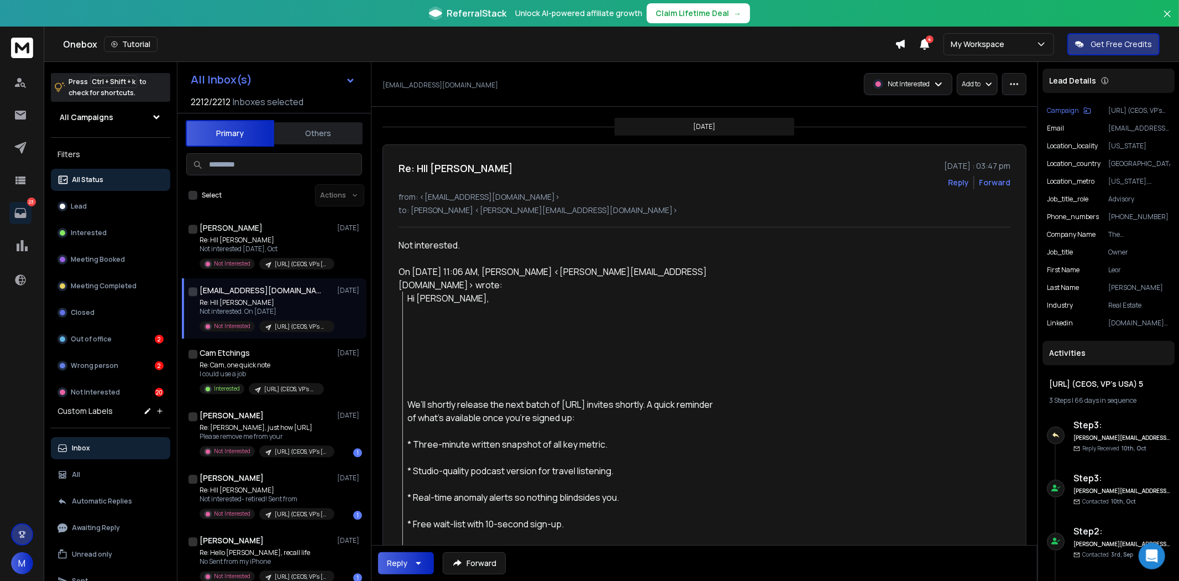
scroll to position [2191, 0]
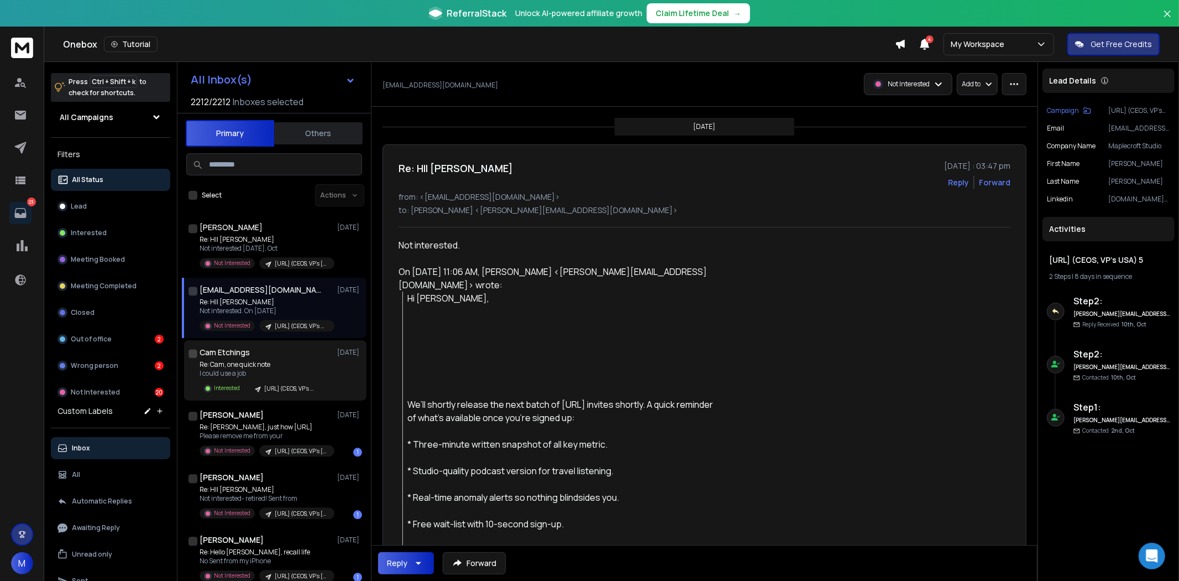
click at [257, 363] on p "Re: Cam, one quick note" at bounding box center [262, 364] width 124 height 9
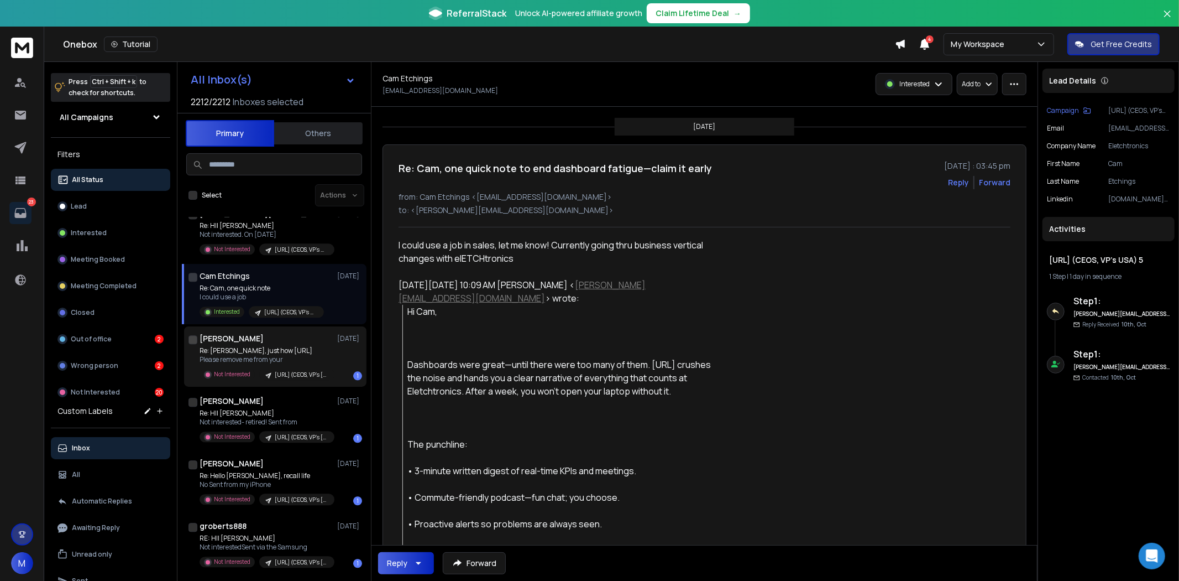
scroll to position [2273, 0]
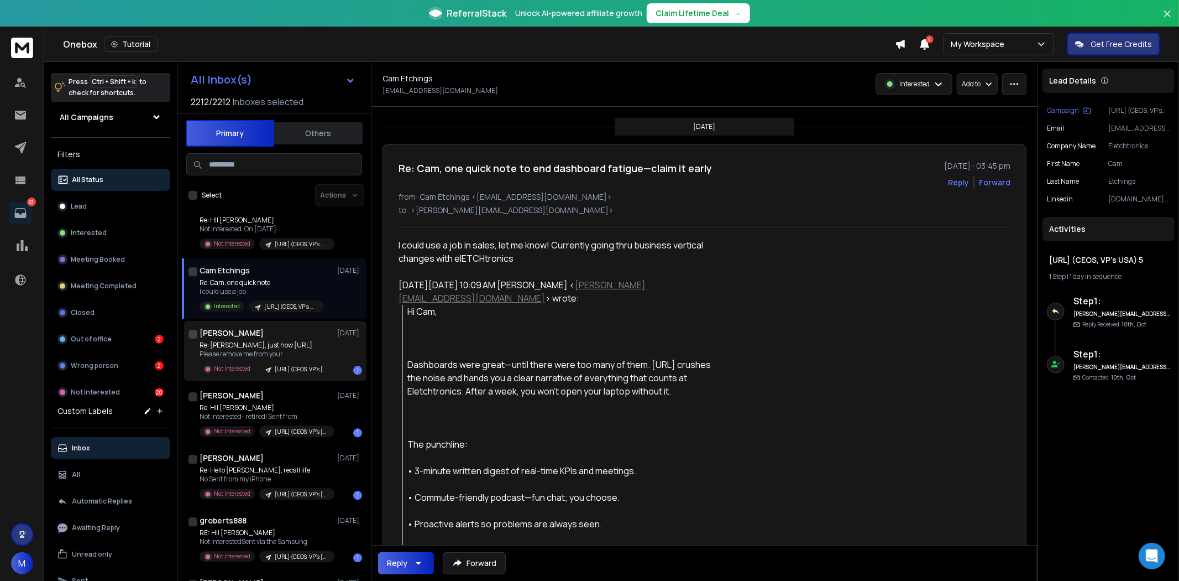
click at [252, 327] on div "[PERSON_NAME] [DATE]" at bounding box center [281, 332] width 163 height 11
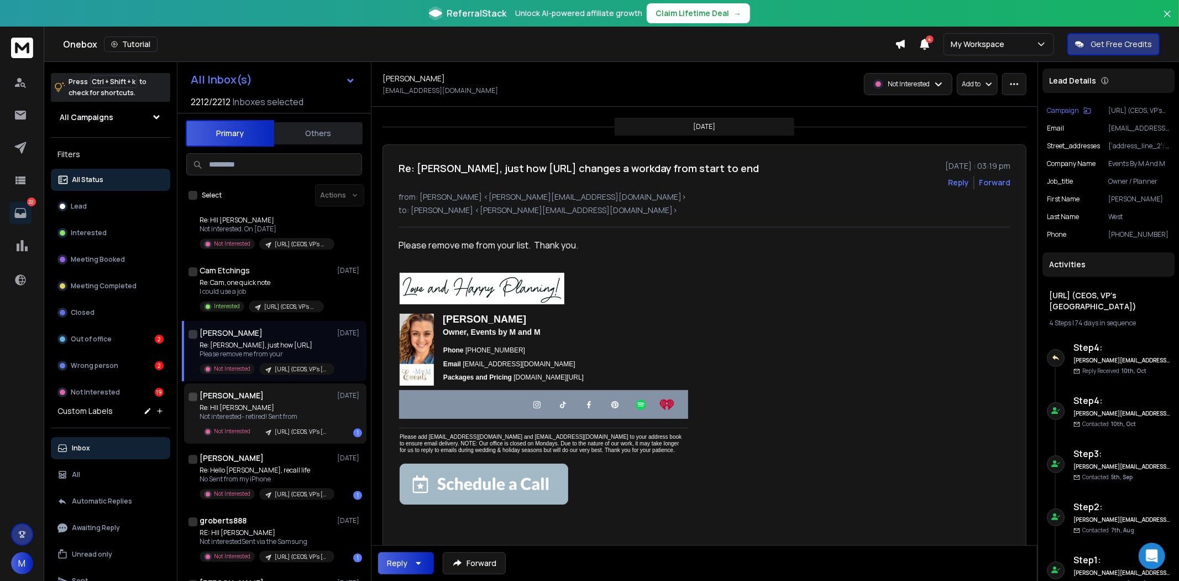
click at [247, 393] on h1 "[PERSON_NAME]" at bounding box center [232, 395] width 64 height 11
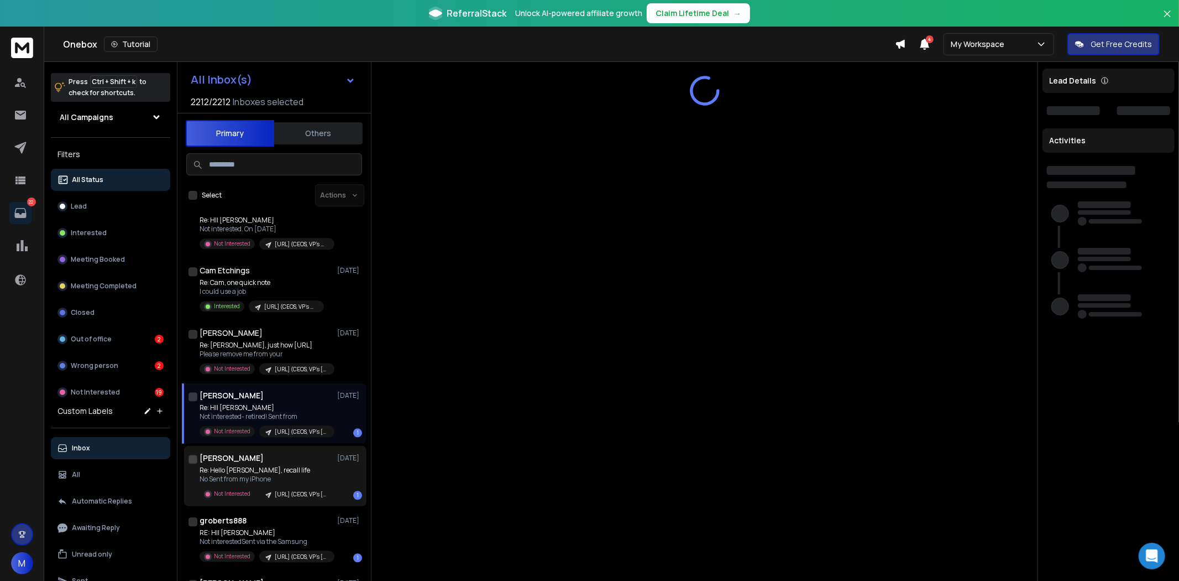
click at [258, 460] on div "[PERSON_NAME] [DATE]" at bounding box center [281, 457] width 163 height 11
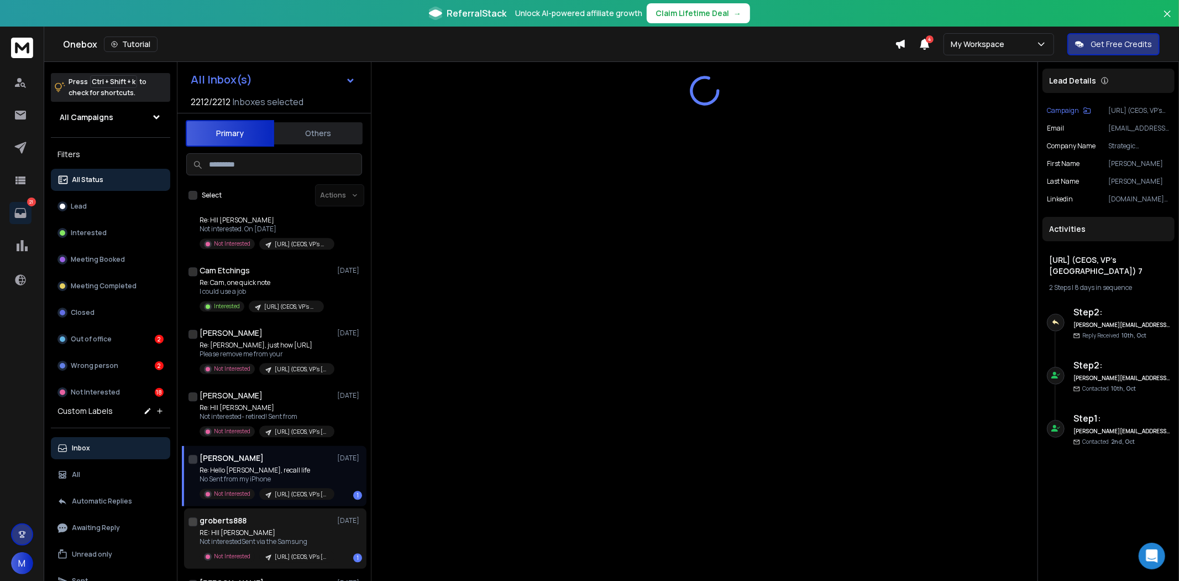
click at [268, 538] on p "Not interestedSent via the Samsung" at bounding box center [266, 541] width 133 height 9
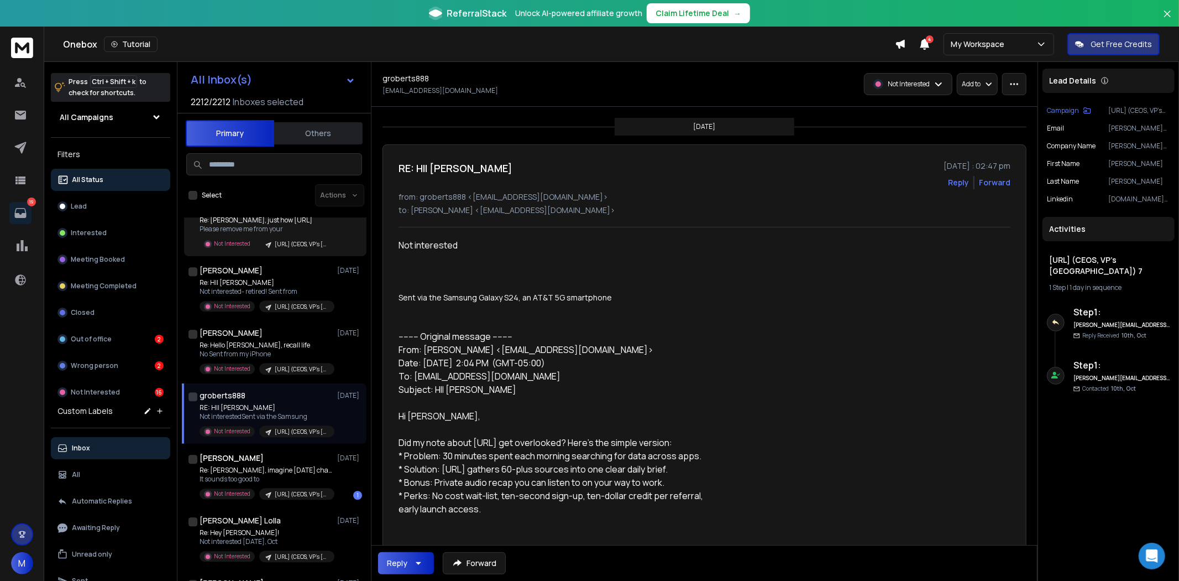
scroll to position [2457, 0]
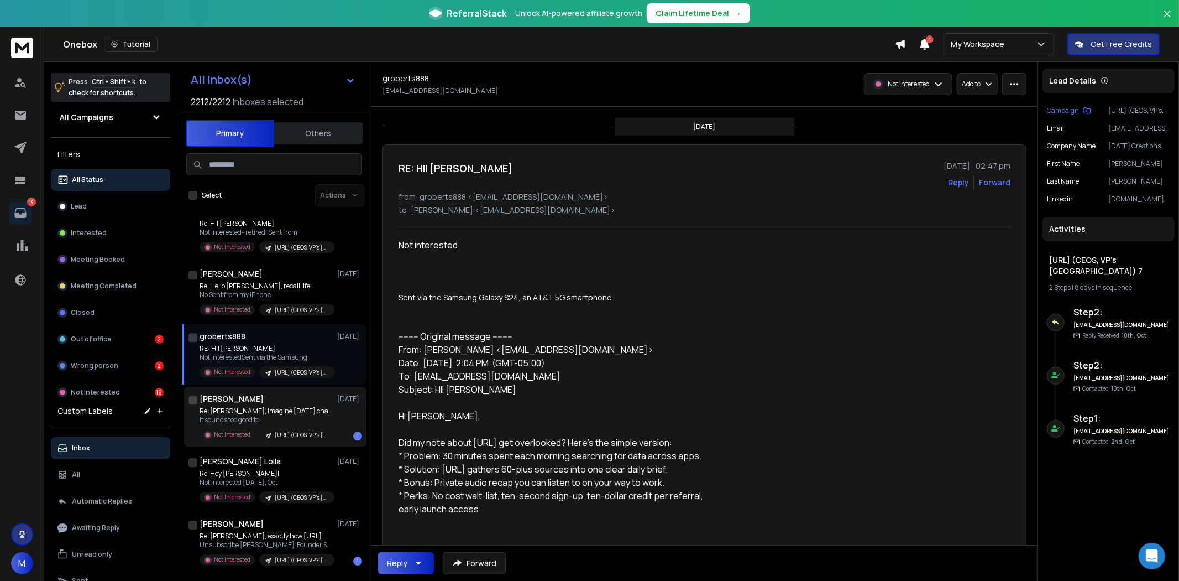
click at [280, 444] on div "[PERSON_NAME] [DATE] Re: [PERSON_NAME], imagine [DATE] chaos It sounds too good…" at bounding box center [275, 416] width 182 height 60
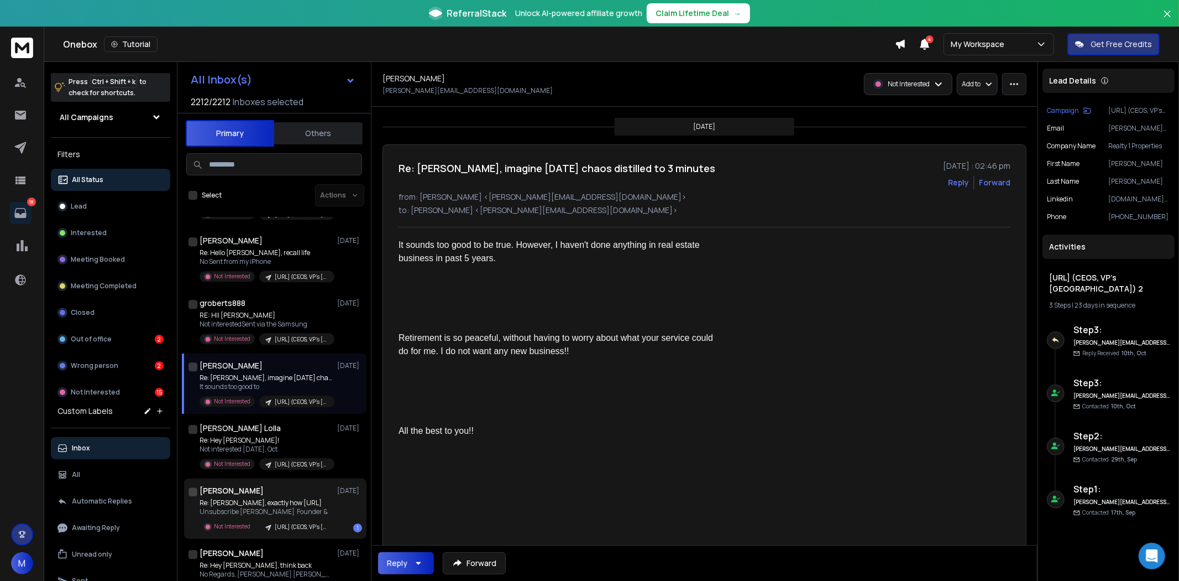
scroll to position [2580, 0]
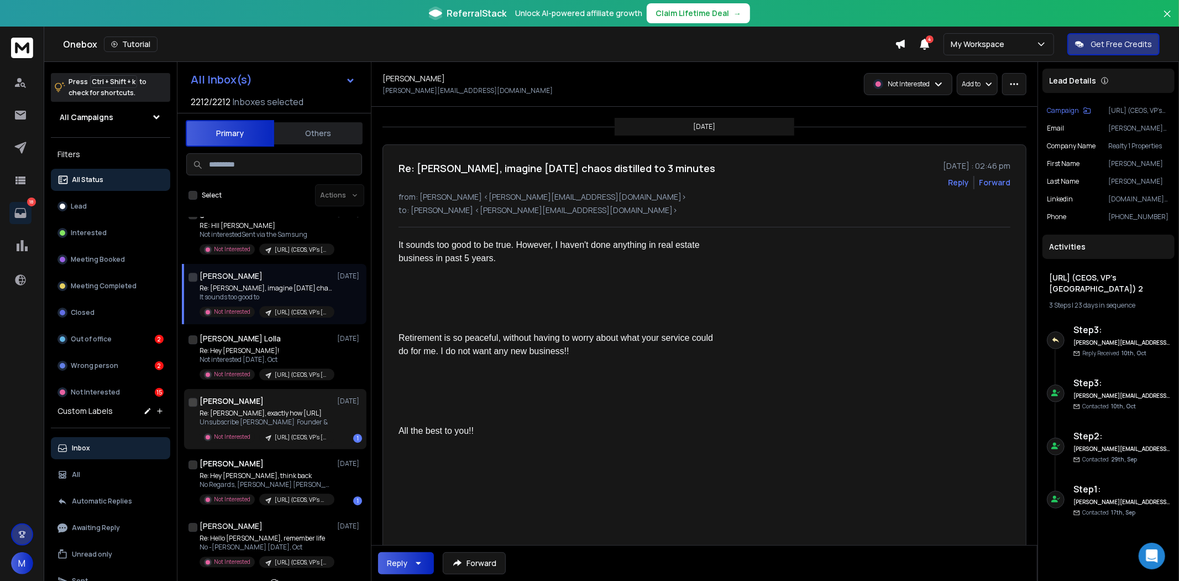
click at [275, 439] on p "[URL] (CEOS, VP's [GEOGRAPHIC_DATA])" at bounding box center [301, 437] width 53 height 8
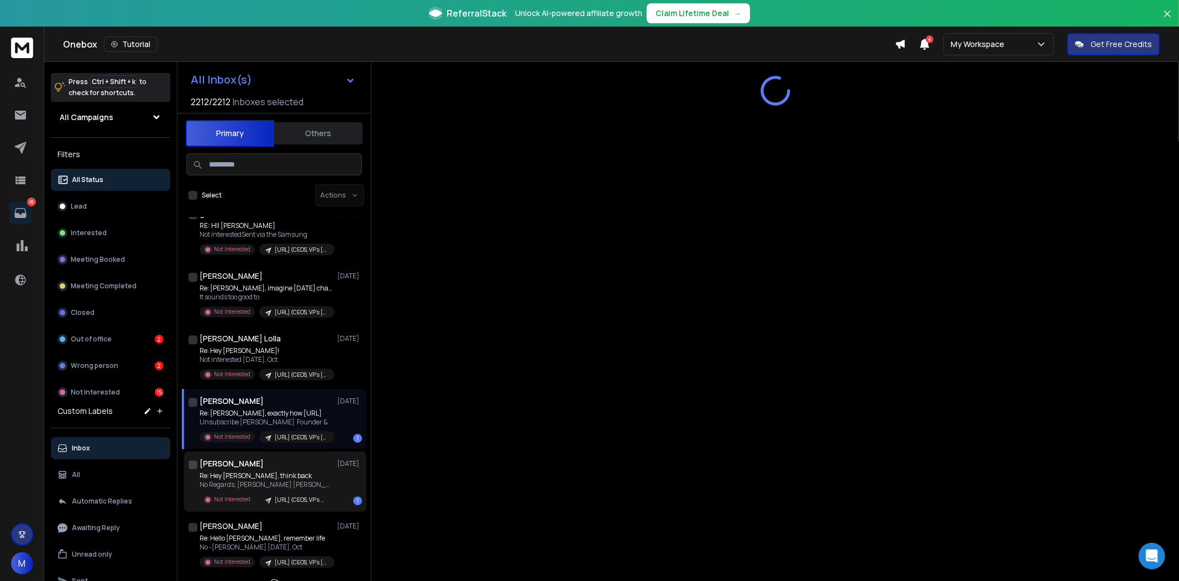
click at [269, 478] on p "Re: Hey [PERSON_NAME], think back" at bounding box center [266, 475] width 133 height 9
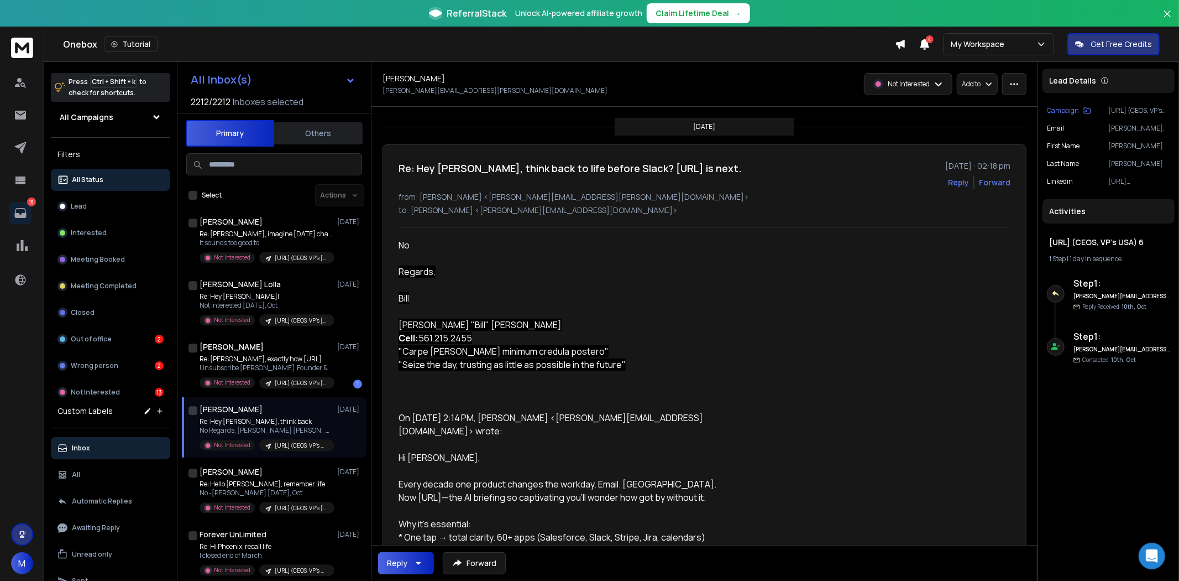
scroll to position [2737, 0]
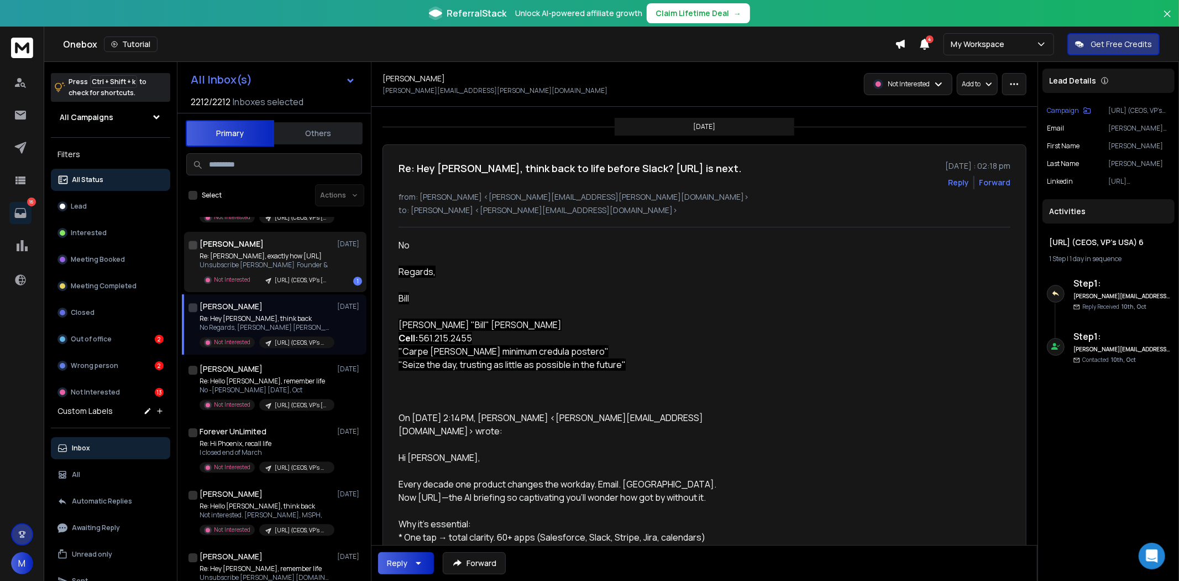
click at [280, 278] on p "[URL] (CEOS, VP's [GEOGRAPHIC_DATA])" at bounding box center [301, 280] width 53 height 8
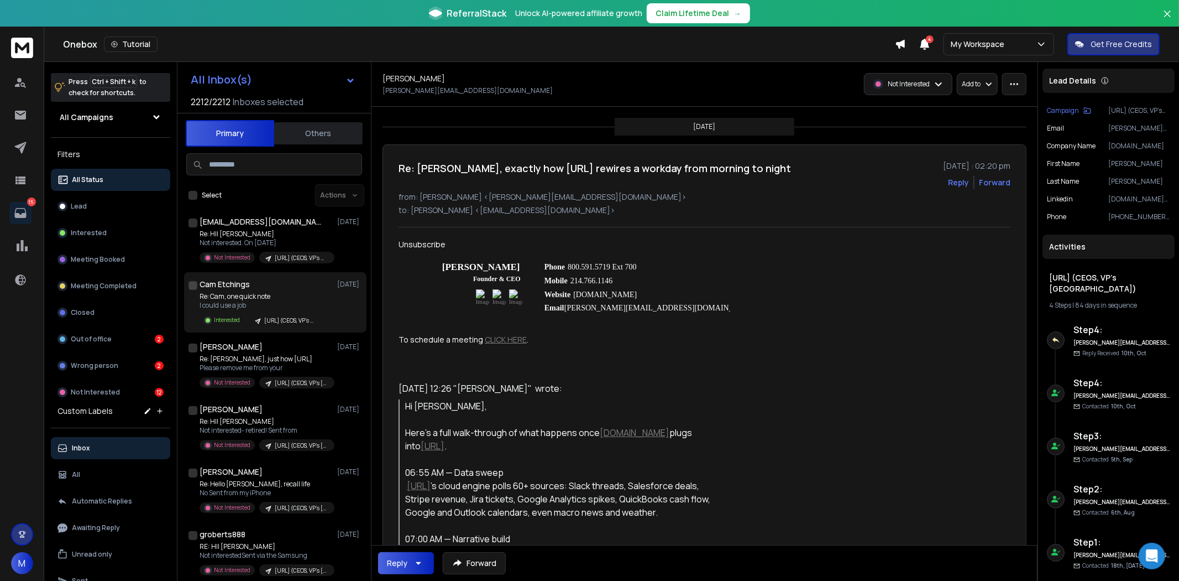
scroll to position [3330, 0]
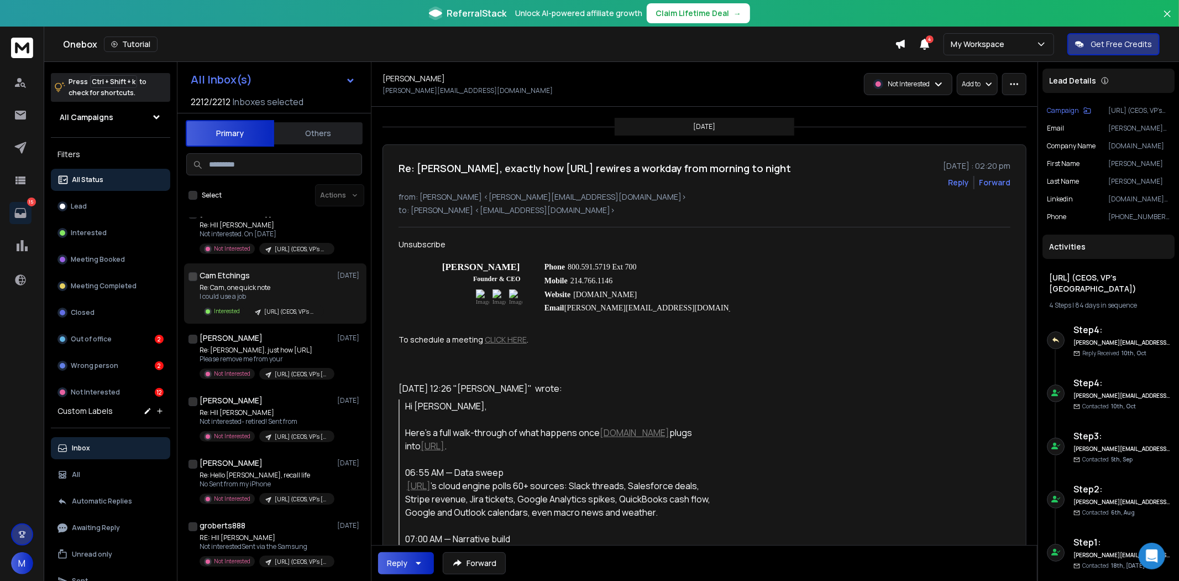
click at [266, 283] on p "Re: Cam, one quick note" at bounding box center [262, 287] width 124 height 9
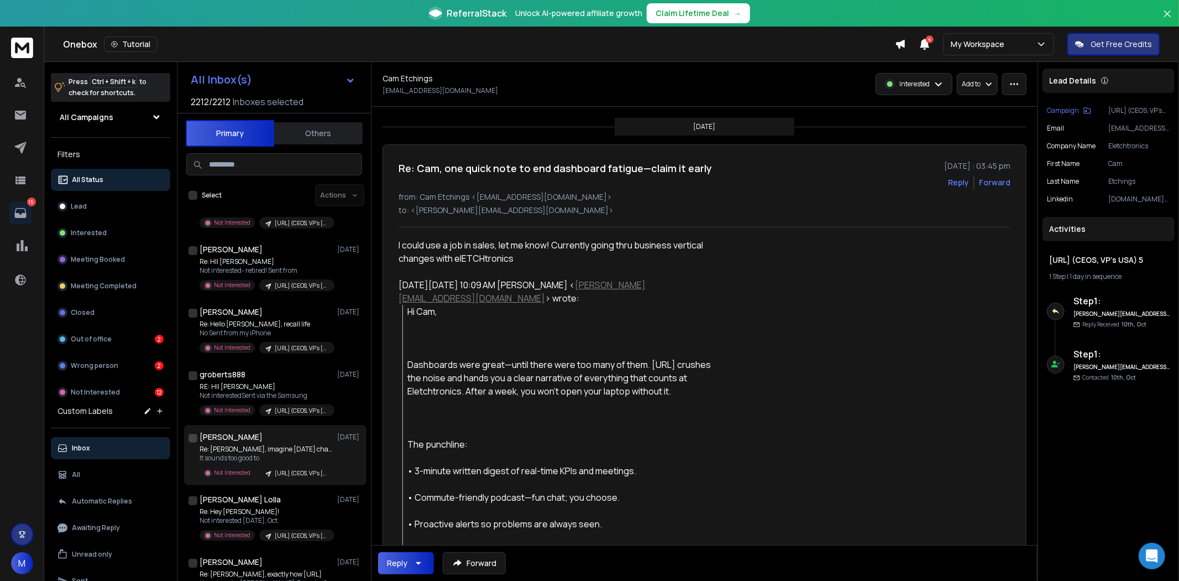
scroll to position [3596, 0]
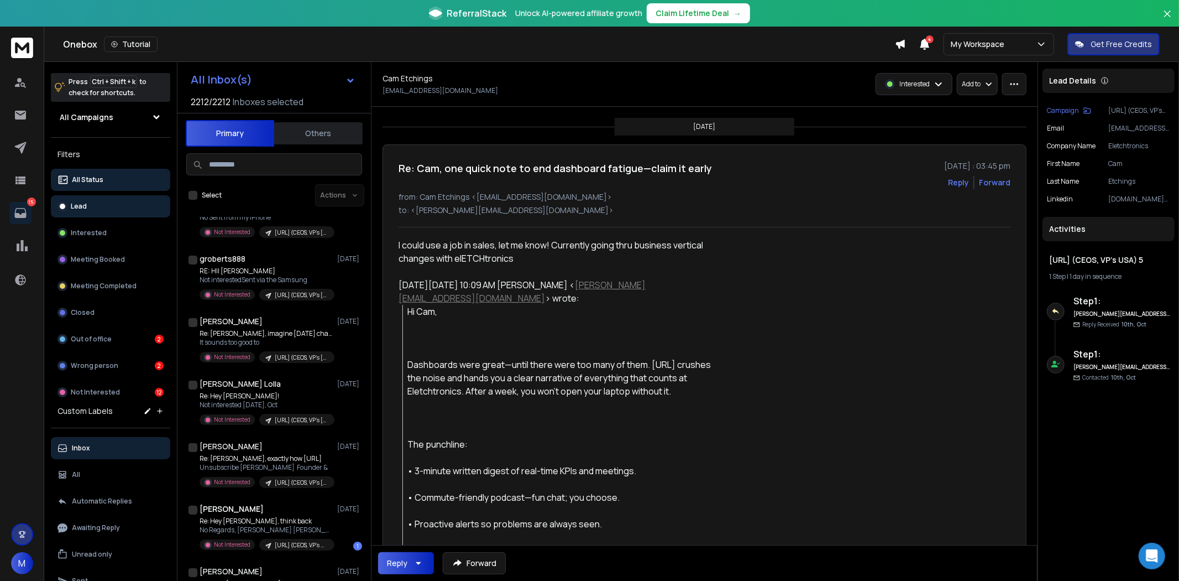
click at [100, 203] on button "Lead" at bounding box center [110, 206] width 119 height 22
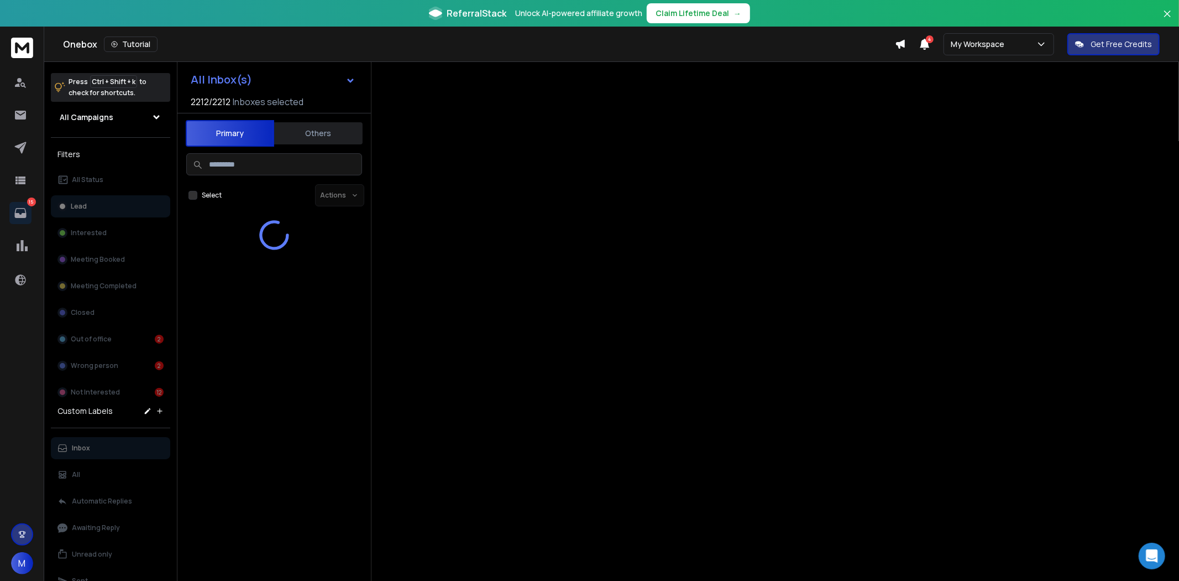
scroll to position [0, 0]
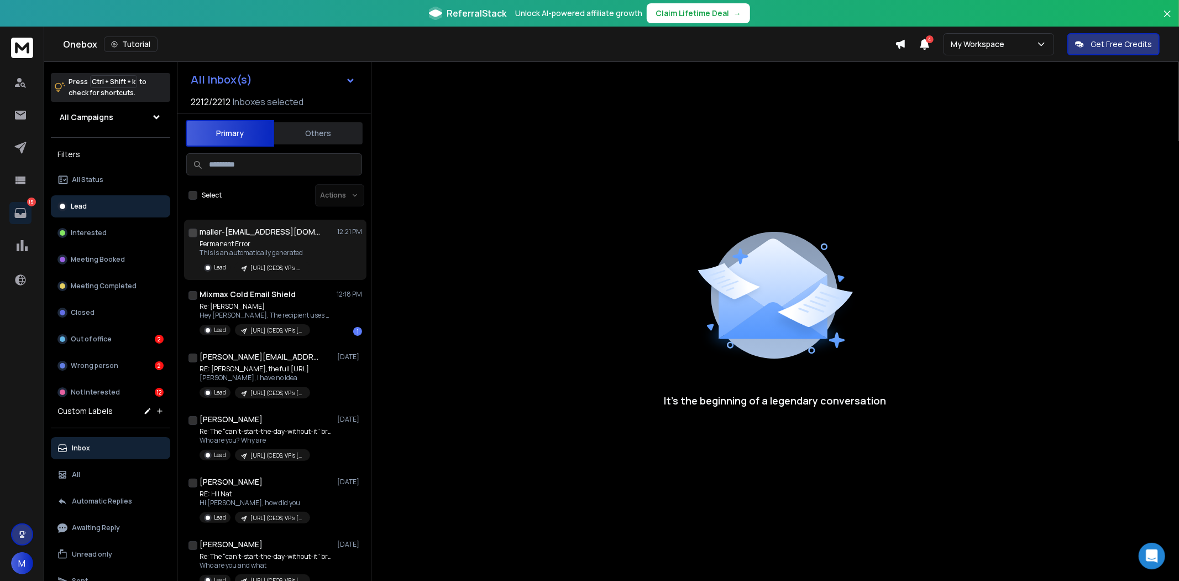
drag, startPoint x: 316, startPoint y: 247, endPoint x: 313, endPoint y: 254, distance: 8.2
click at [315, 247] on div "Permanent Error This is an automatically generated Lead [URL] (CEOS, VP's USA) 4" at bounding box center [281, 256] width 163 height 34
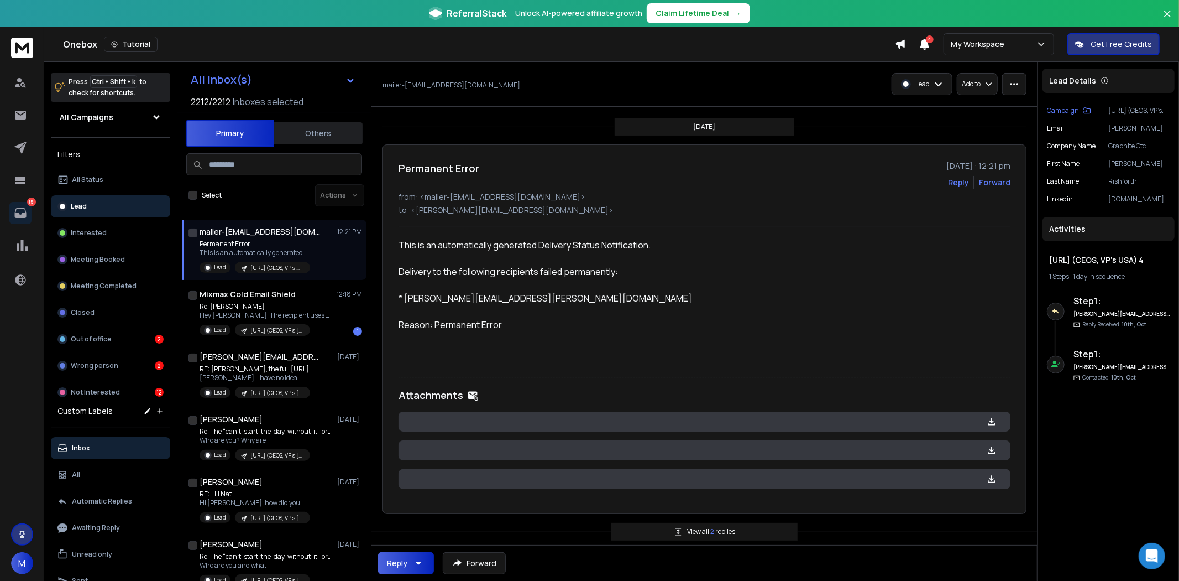
click at [936, 87] on icon at bounding box center [938, 84] width 9 height 9
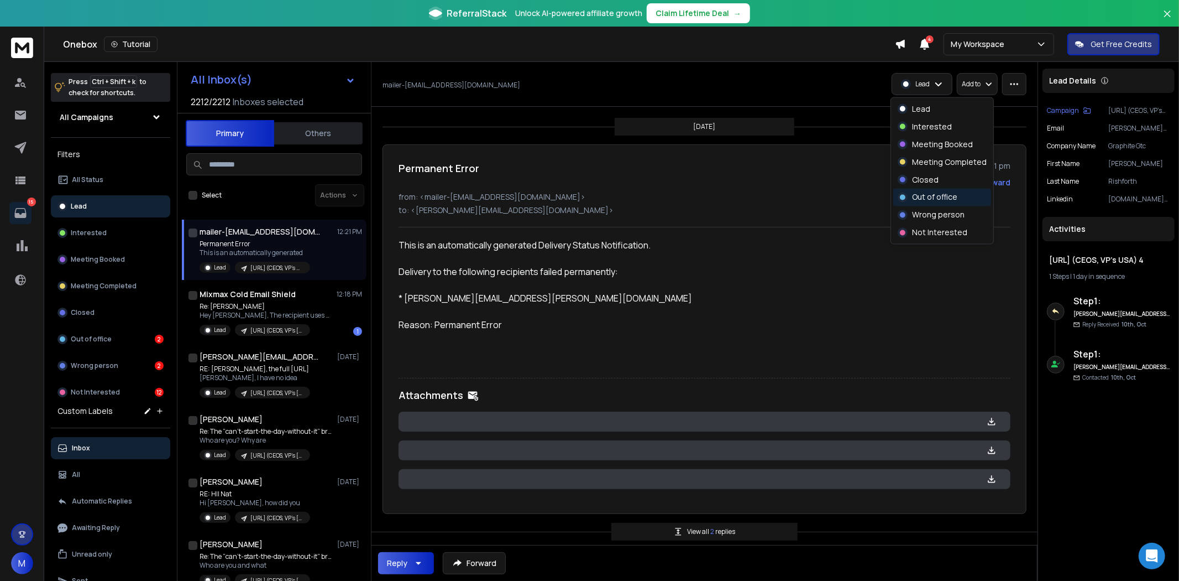
click at [920, 196] on p "Out of office" at bounding box center [934, 197] width 45 height 11
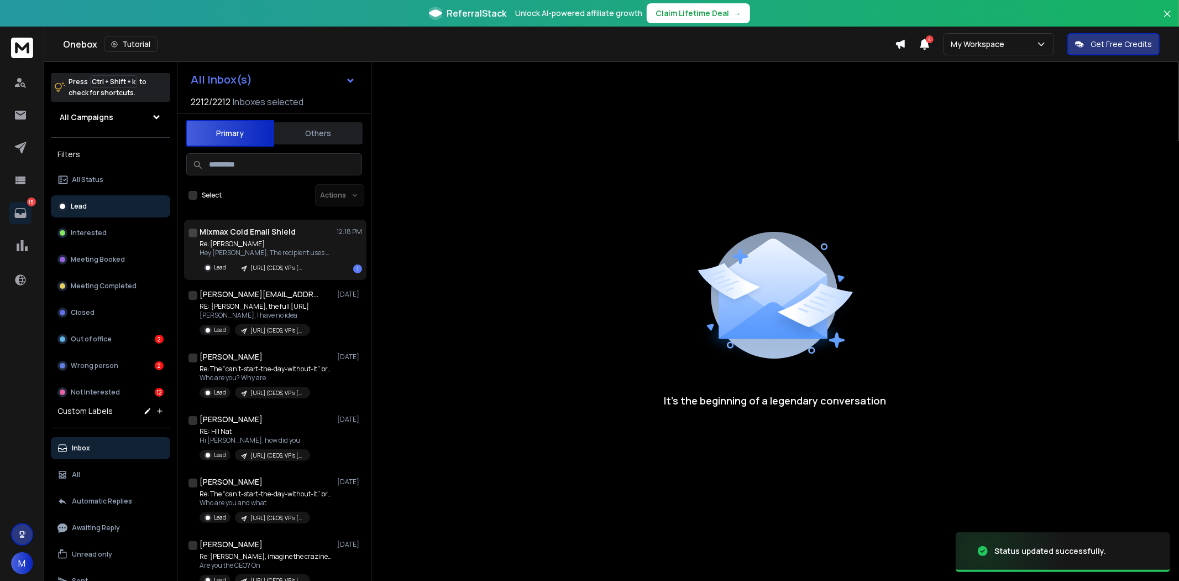
click at [265, 258] on div "Re: HII [PERSON_NAME] Hey [PERSON_NAME], The recipient uses Mixmax Lead [URL] (…" at bounding box center [266, 256] width 133 height 34
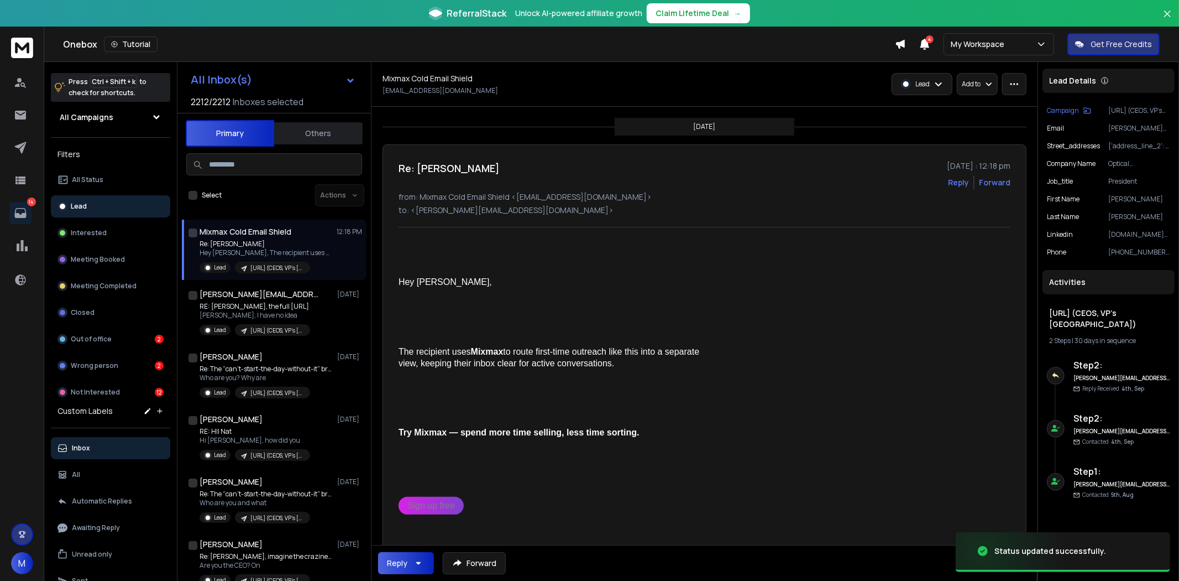
click at [931, 75] on div "Mixmax Cold Email Shield Mixmax Cold Email Shield [EMAIL_ADDRESS][DOMAIN_NAME] …" at bounding box center [705, 84] width 666 height 45
click at [926, 84] on p "Lead" at bounding box center [923, 84] width 14 height 9
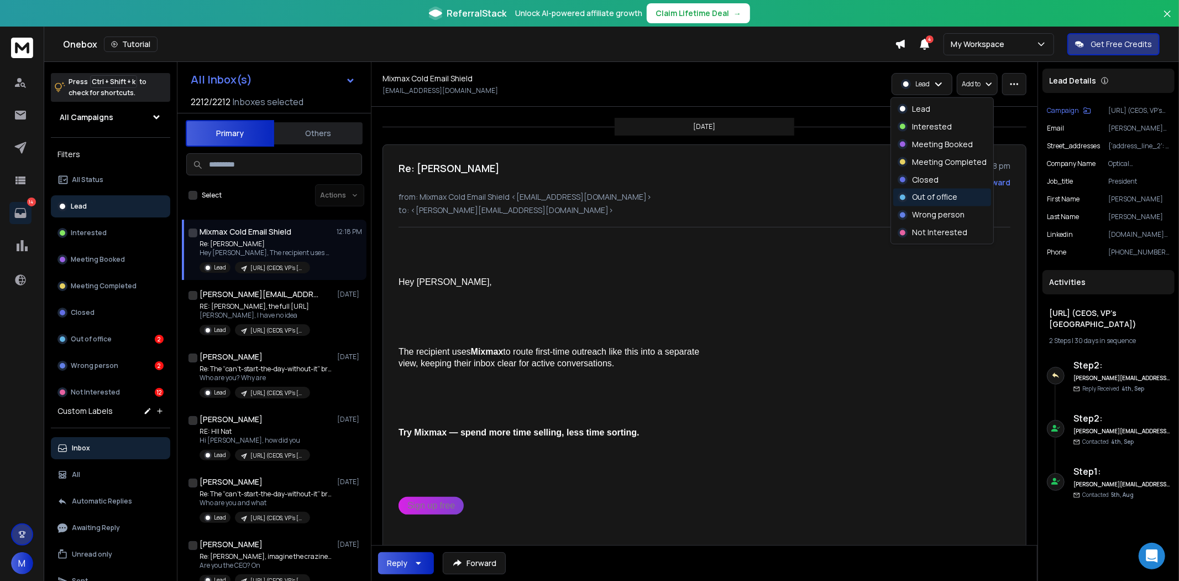
click at [922, 197] on p "Out of office" at bounding box center [934, 197] width 45 height 11
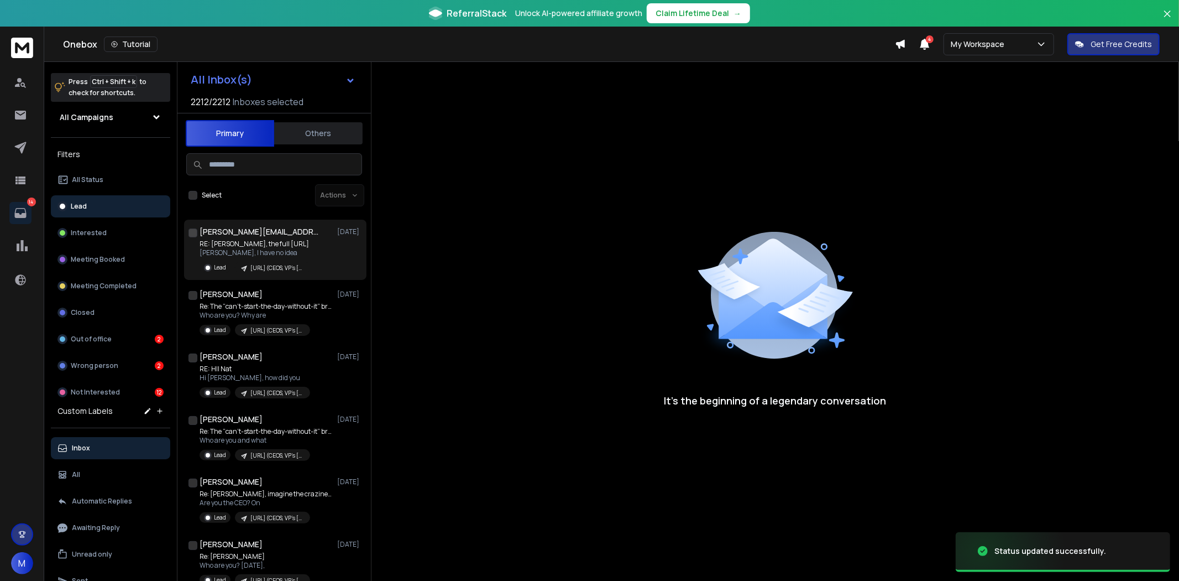
click at [253, 247] on p "RE: [PERSON_NAME], the full [URL]" at bounding box center [255, 243] width 111 height 9
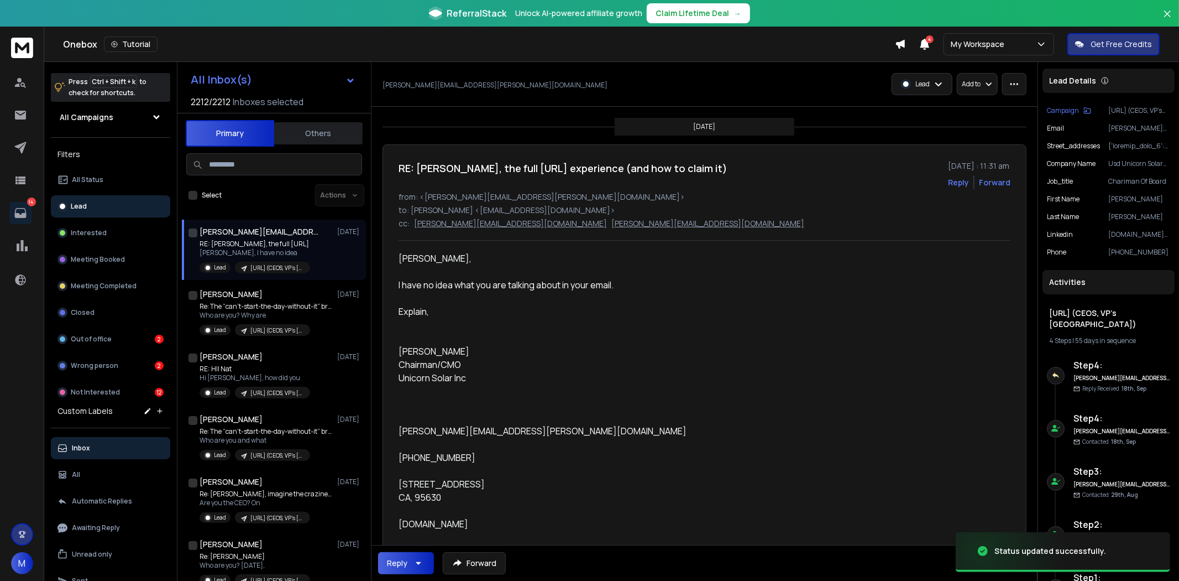
click at [929, 78] on div "Lead" at bounding box center [922, 84] width 60 height 21
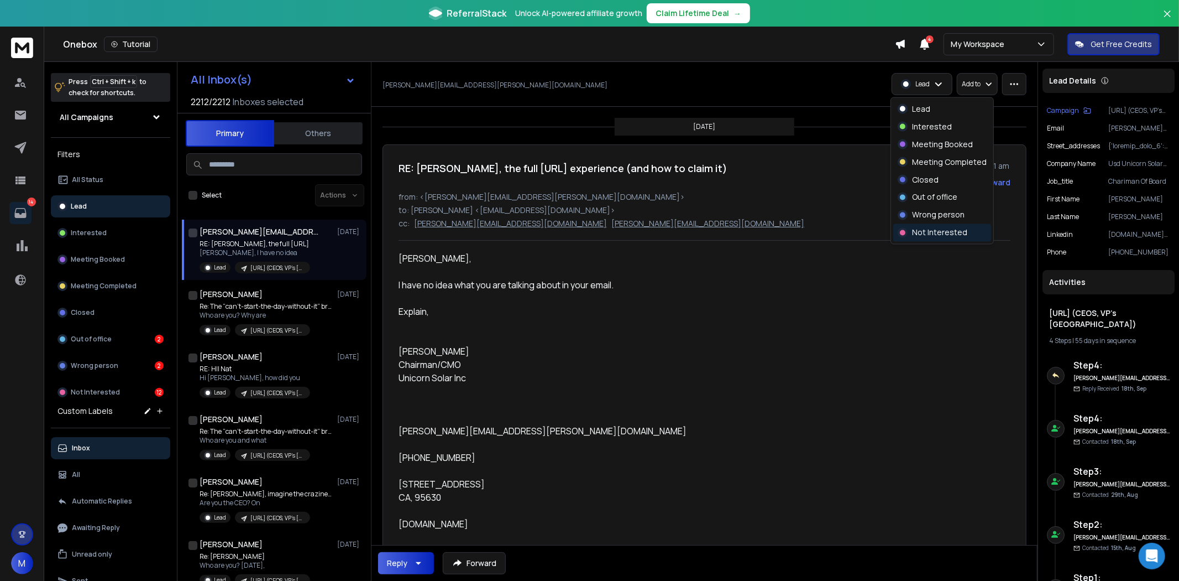
click at [917, 234] on p "Not Interested" at bounding box center [939, 232] width 55 height 11
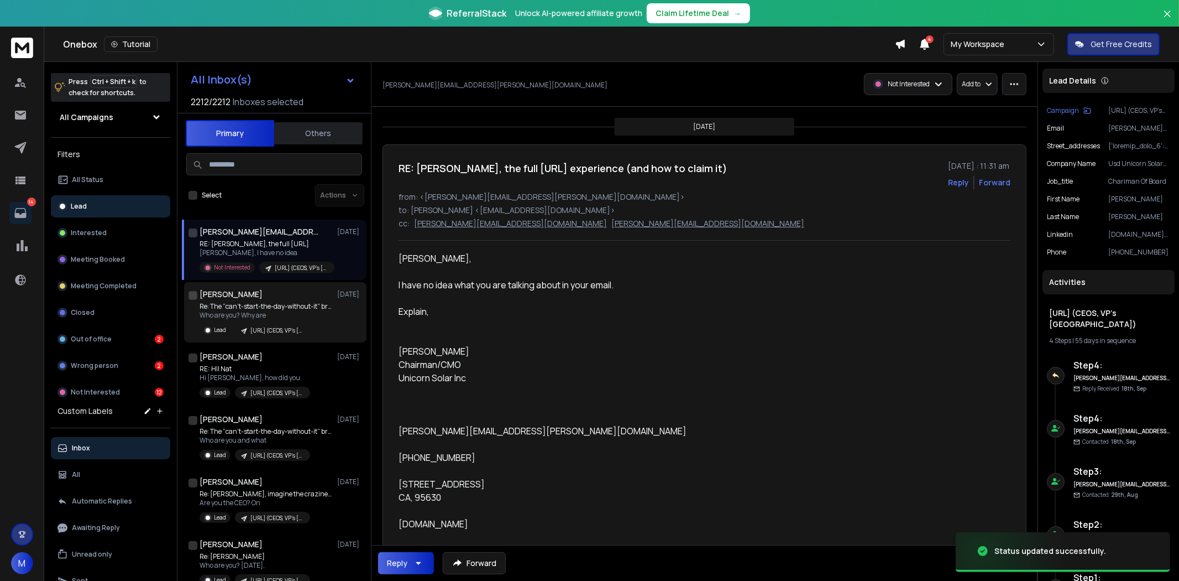
click at [261, 284] on div "[PERSON_NAME] [DATE] Re: The “can’t-start-the-day-without-it” brief—early acces…" at bounding box center [275, 312] width 182 height 60
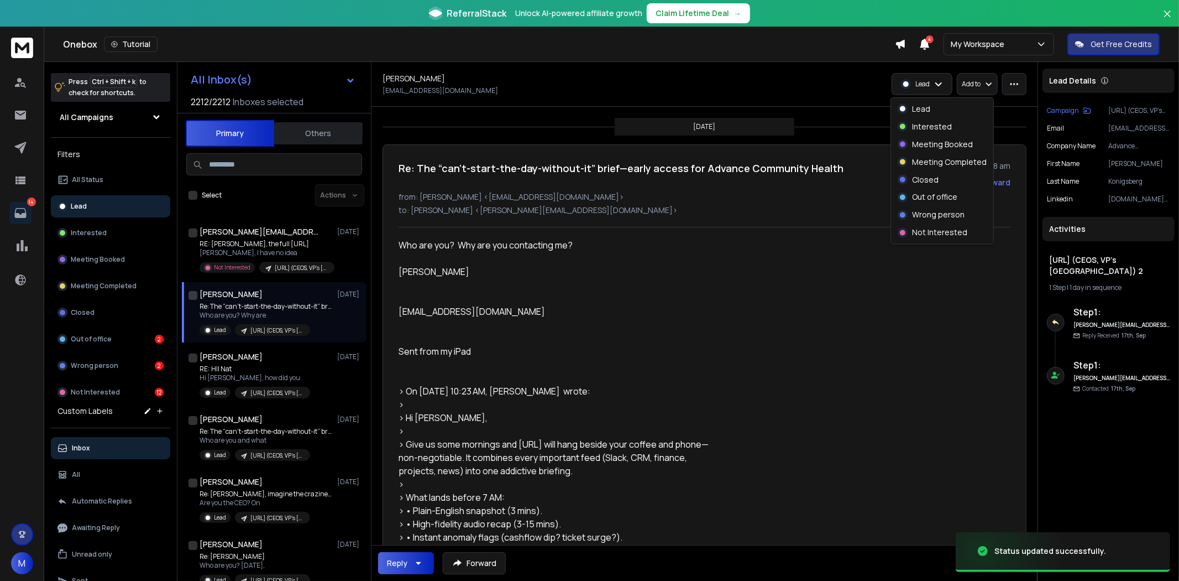
click at [930, 81] on div "Lead" at bounding box center [922, 84] width 60 height 21
click at [937, 229] on p "Not Interested" at bounding box center [939, 232] width 55 height 11
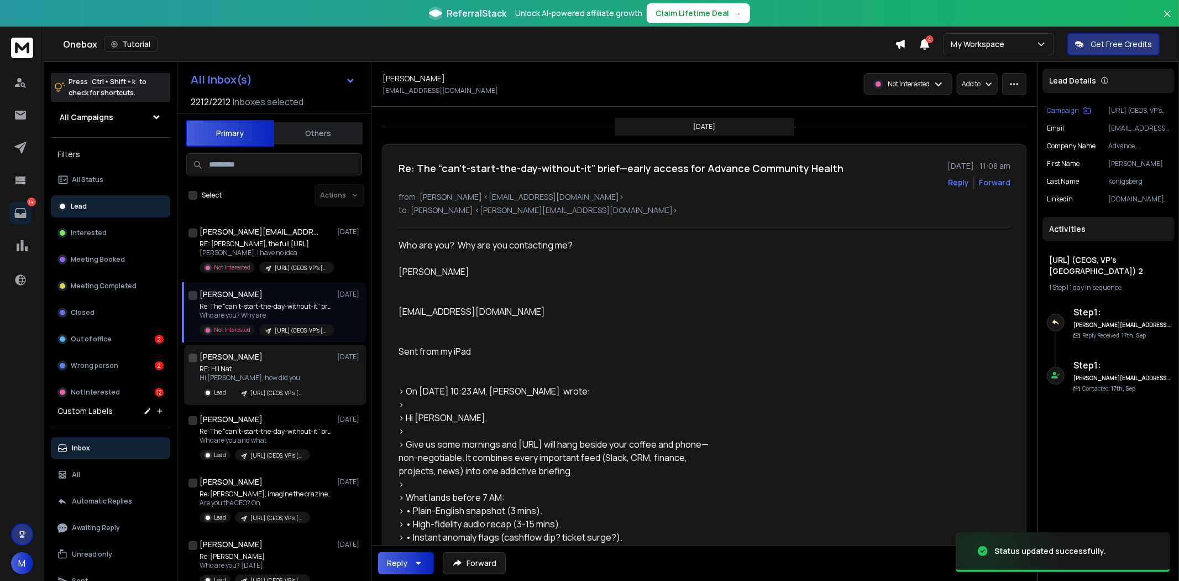
click at [275, 355] on div "[PERSON_NAME] [DATE]" at bounding box center [281, 356] width 163 height 11
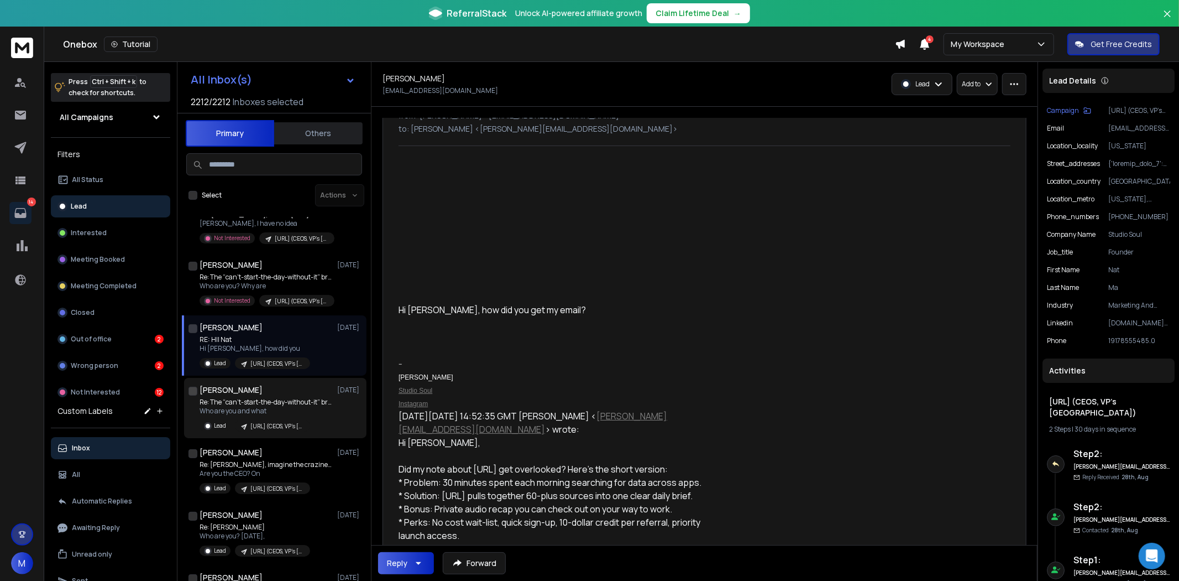
scroll to position [81, 0]
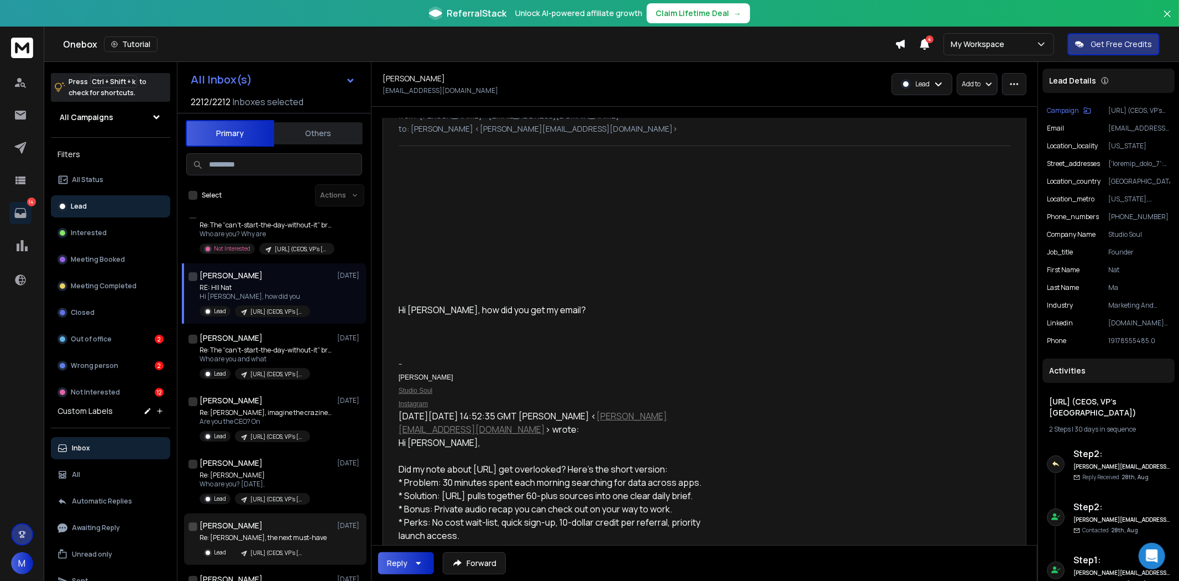
click at [223, 529] on h1 "[PERSON_NAME]" at bounding box center [231, 525] width 63 height 11
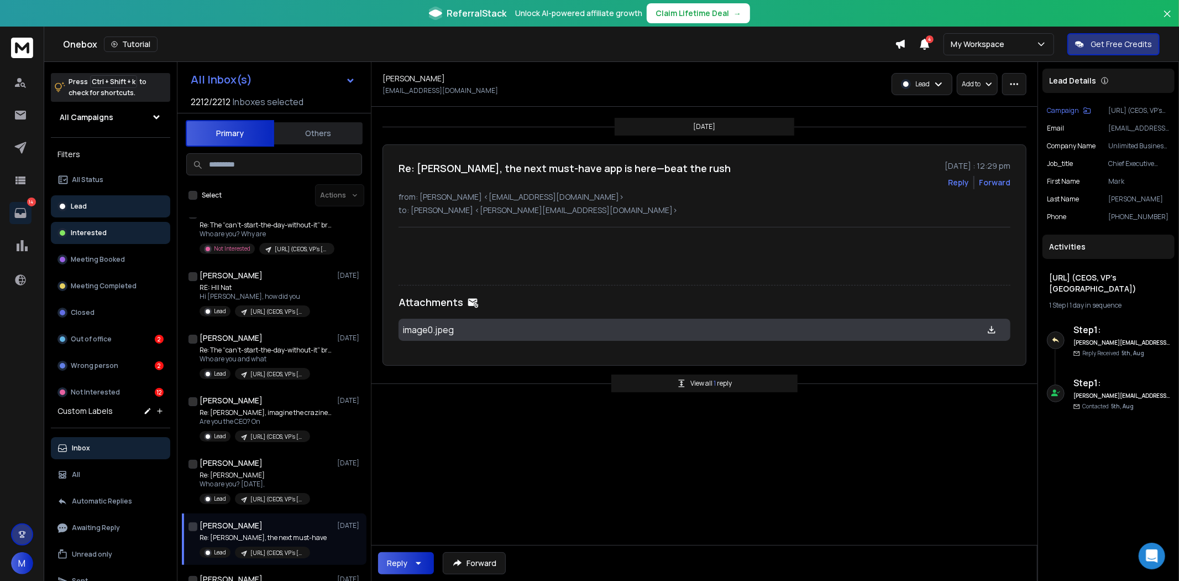
click at [100, 227] on button "Interested" at bounding box center [110, 233] width 119 height 22
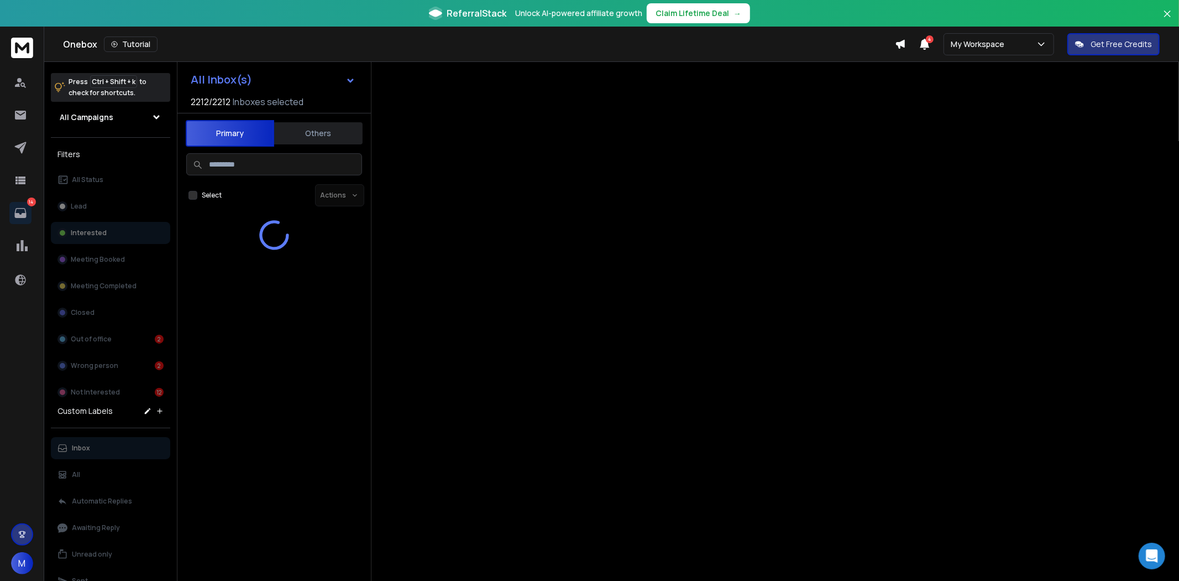
scroll to position [0, 0]
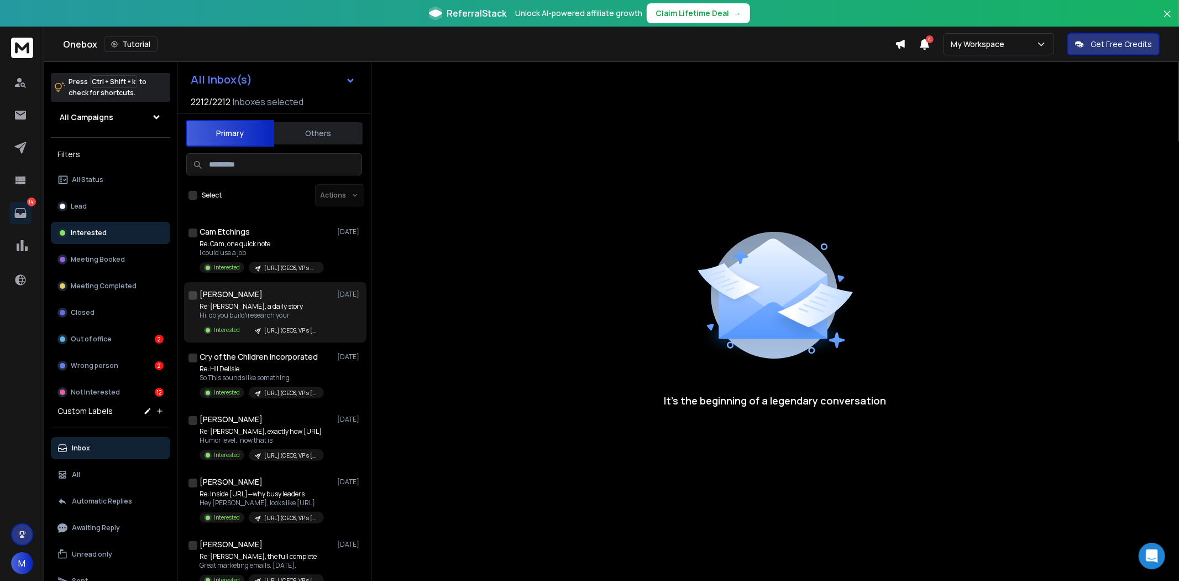
click at [263, 305] on p "Re: [PERSON_NAME], a daily story" at bounding box center [262, 306] width 124 height 9
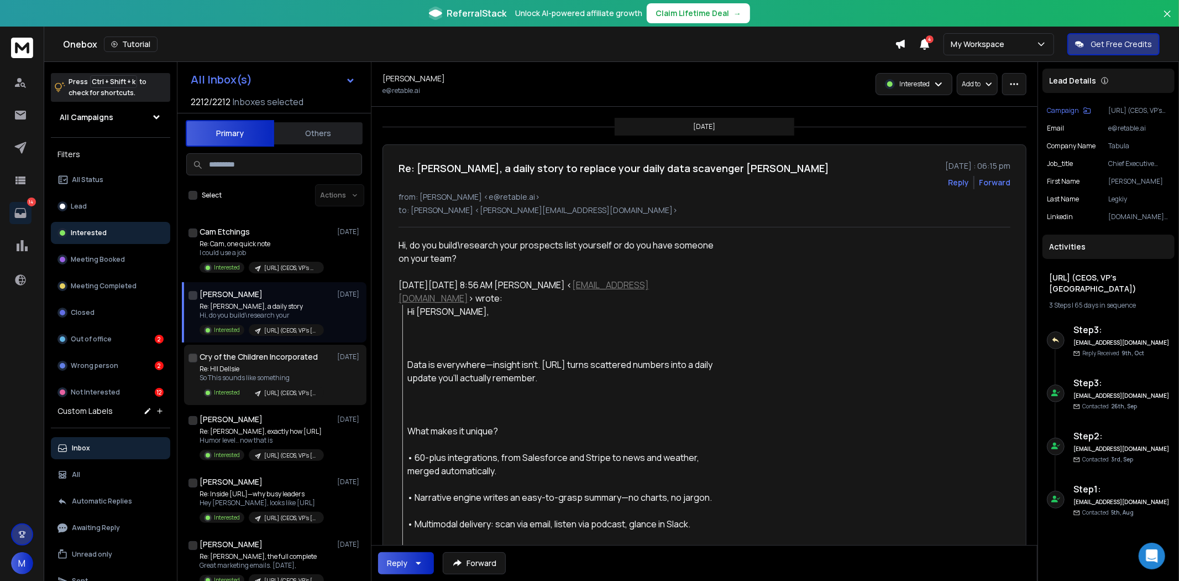
click at [273, 369] on p "Re: HII Dellsie" at bounding box center [262, 368] width 124 height 9
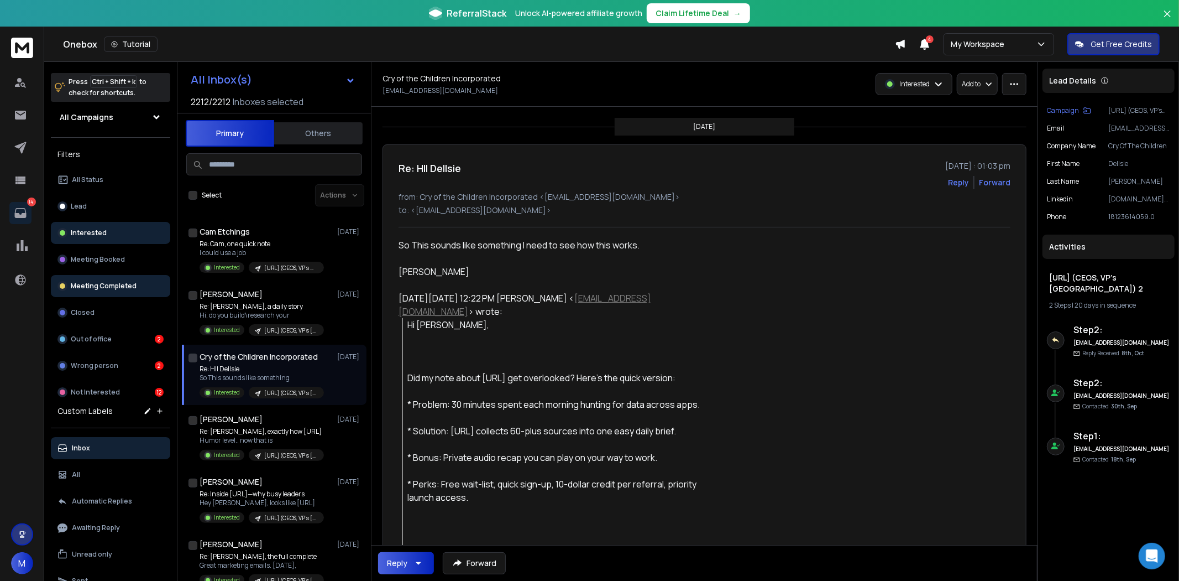
click at [89, 290] on p "Meeting Completed" at bounding box center [104, 285] width 66 height 9
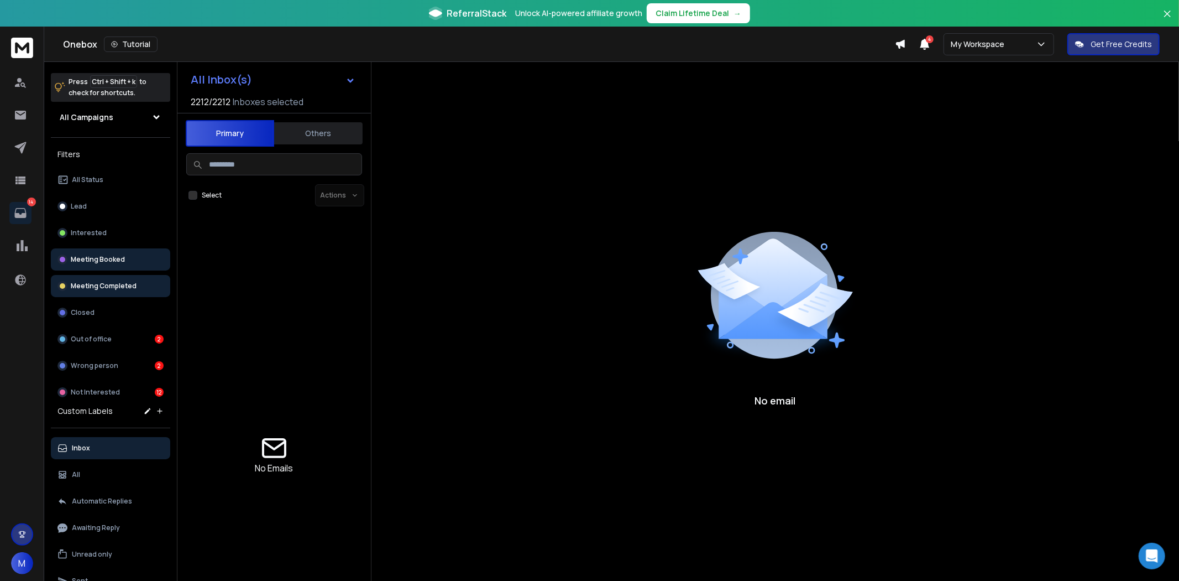
click at [91, 267] on button "Meeting Booked" at bounding box center [110, 259] width 119 height 22
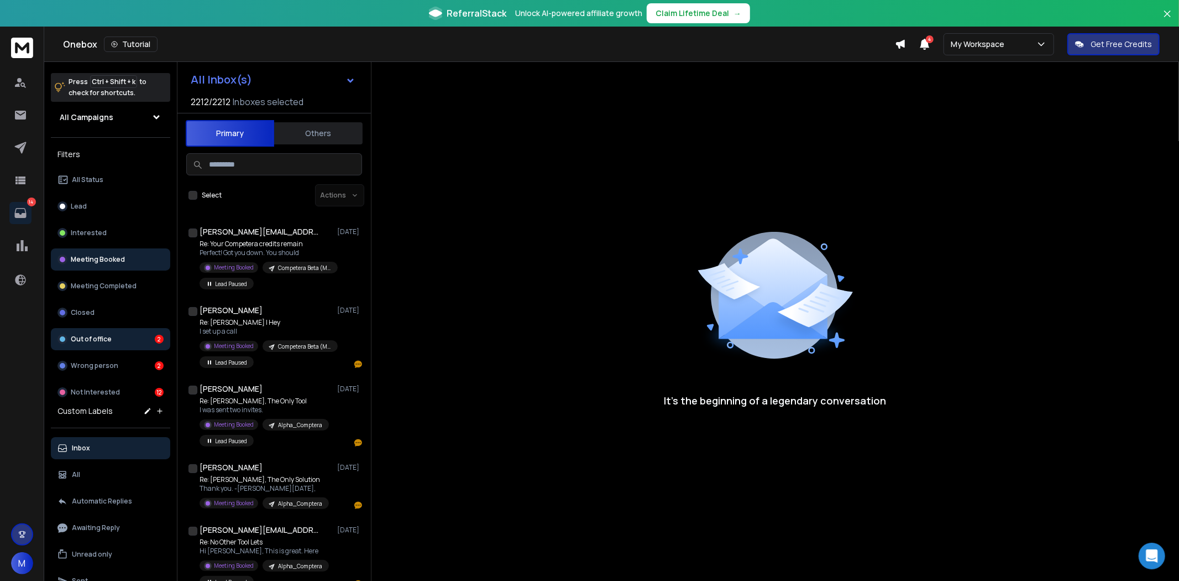
click at [103, 328] on button "Out of office 2" at bounding box center [110, 339] width 119 height 22
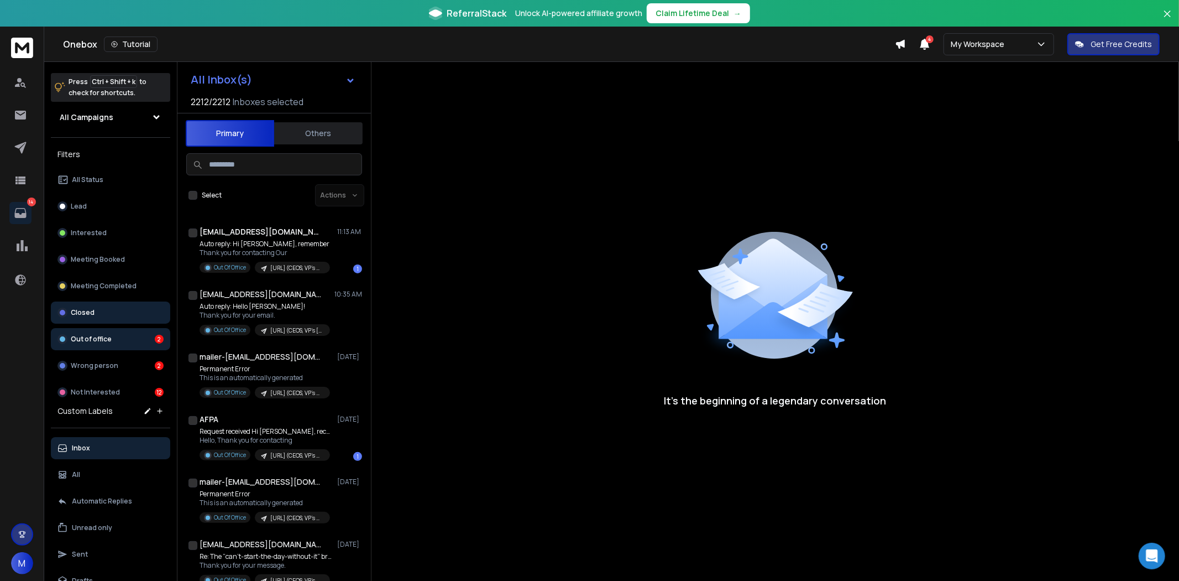
click at [105, 316] on button "Closed" at bounding box center [110, 312] width 119 height 22
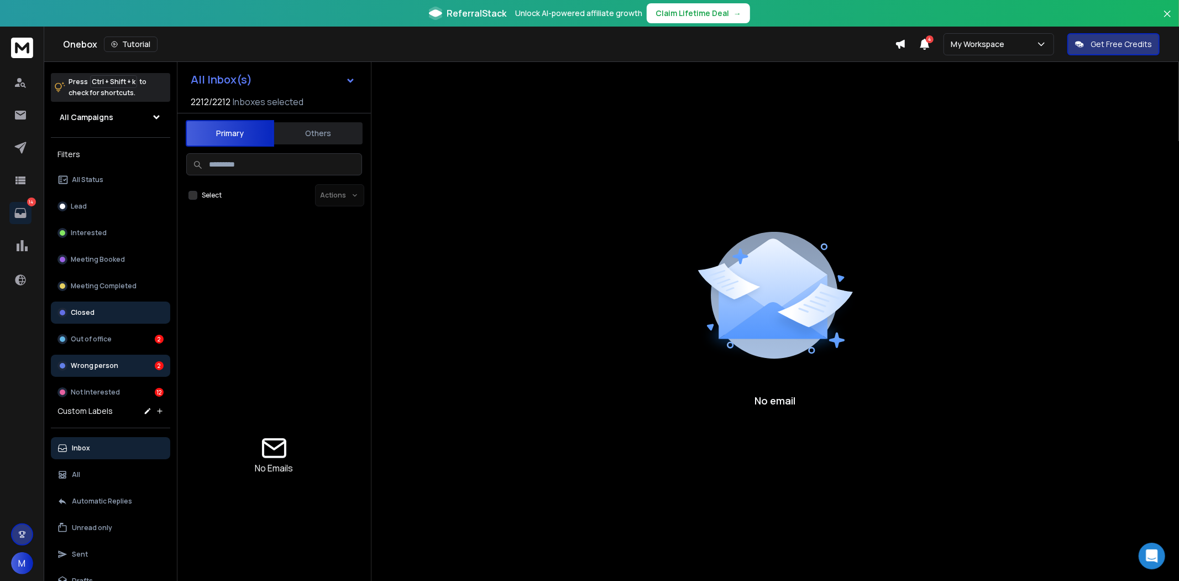
click at [97, 354] on button "Wrong person 2" at bounding box center [110, 365] width 119 height 22
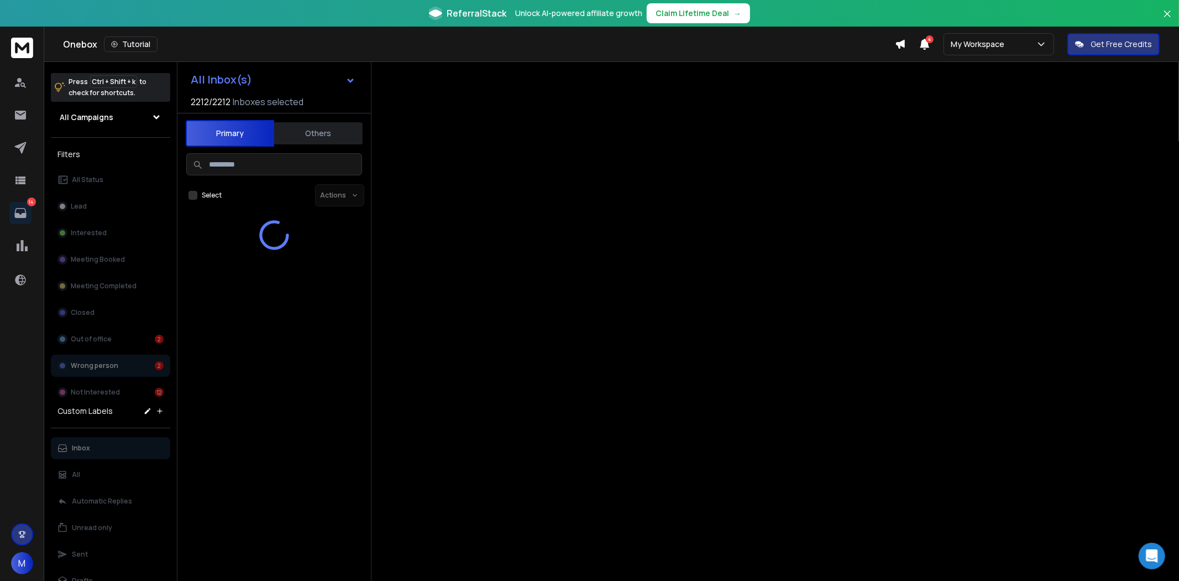
click at [98, 339] on div "All Status Lead Interested Meeting Booked Meeting Completed Closed Out of offic…" at bounding box center [110, 286] width 119 height 234
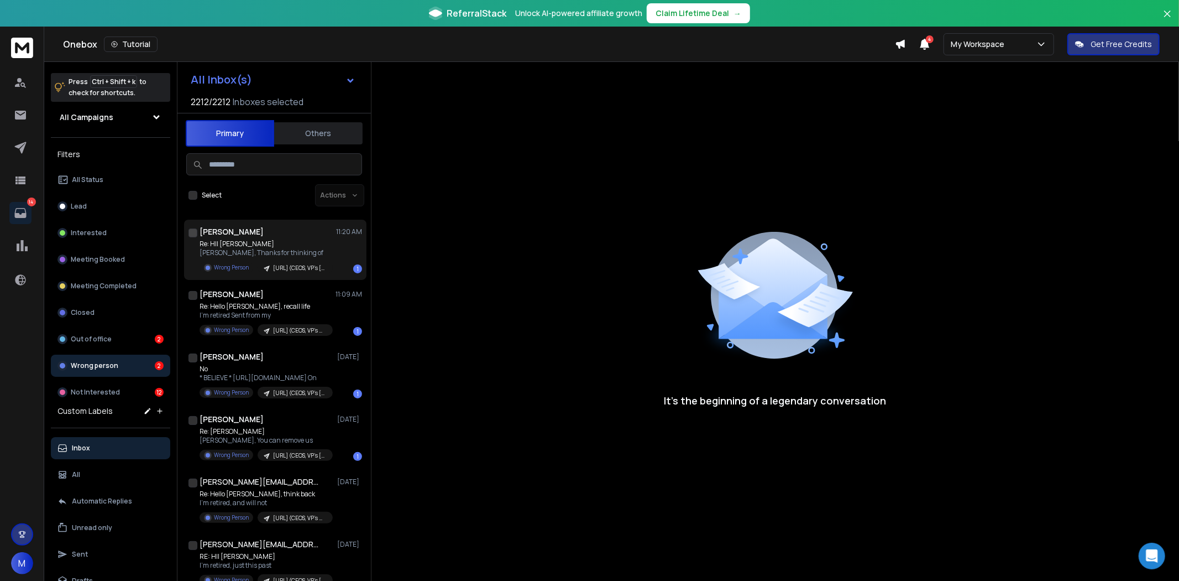
click at [238, 258] on div "Re: HII [PERSON_NAME], Thanks for thinking of Wrong Person [URL] (CEOS, VP's [G…" at bounding box center [266, 256] width 133 height 34
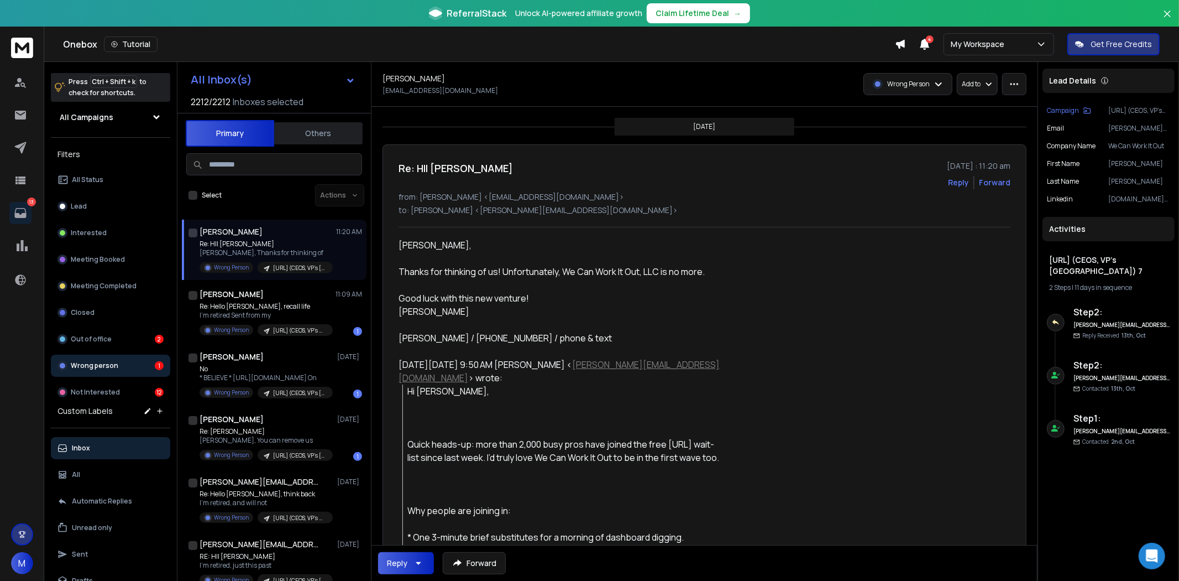
click at [927, 75] on div "Wrong Person" at bounding box center [908, 84] width 88 height 21
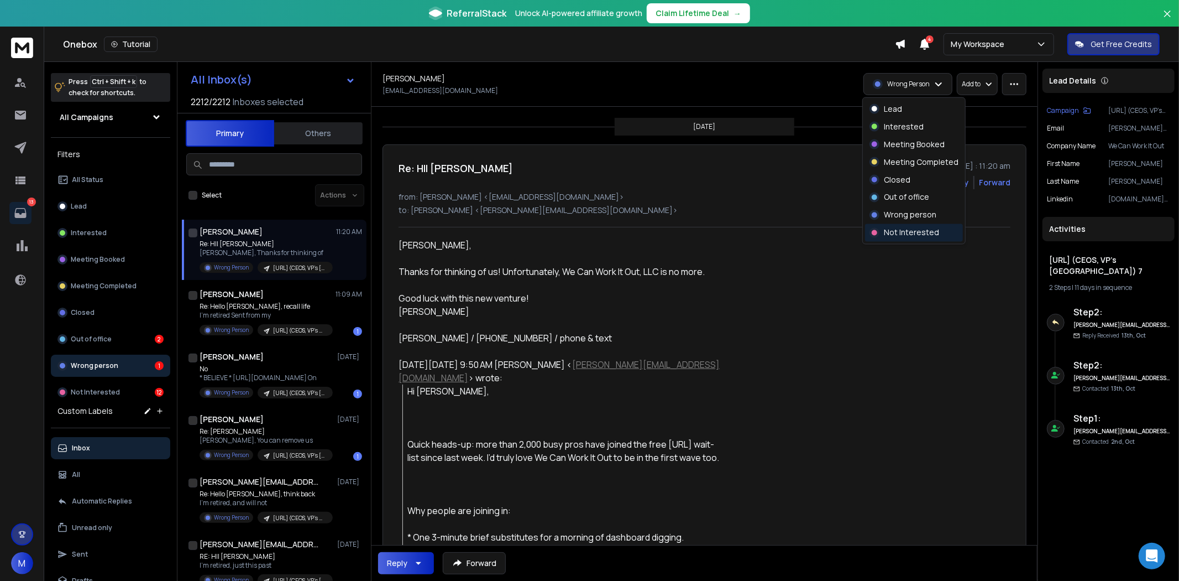
click at [936, 234] on div "Not Interested" at bounding box center [914, 233] width 98 height 18
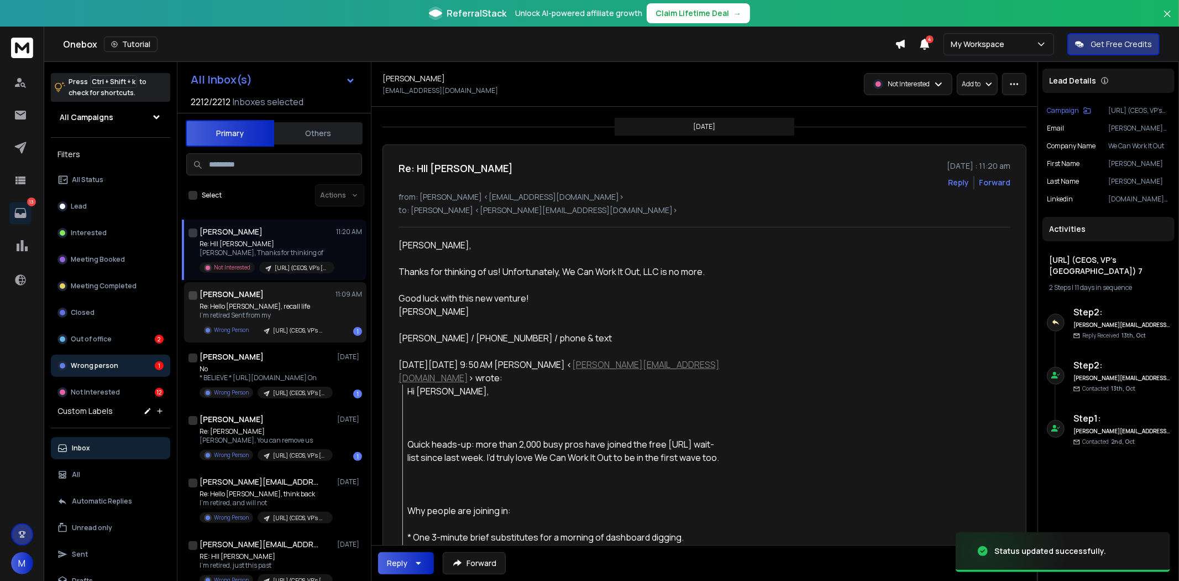
click at [273, 303] on p "Re: Hello [PERSON_NAME], recall life" at bounding box center [266, 306] width 133 height 9
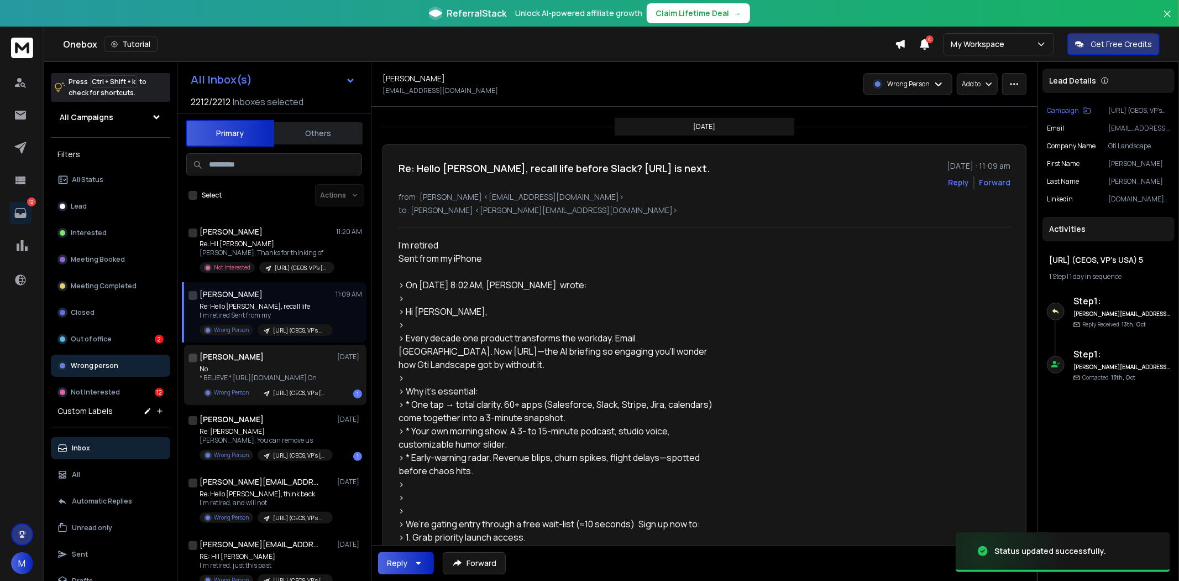
click at [262, 365] on p "No" at bounding box center [266, 368] width 133 height 9
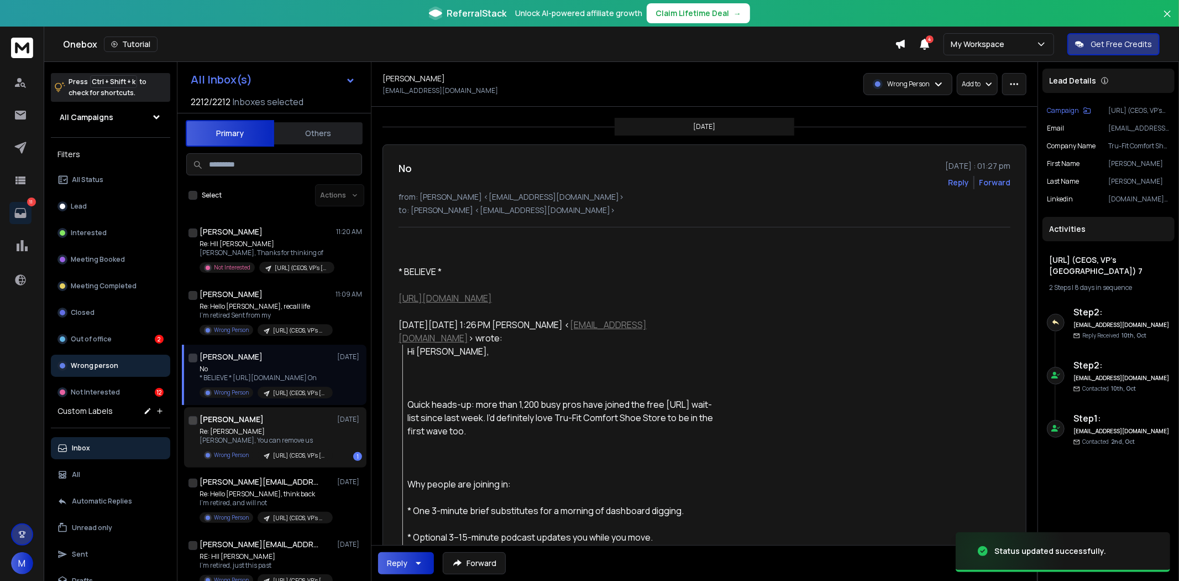
click at [260, 431] on p "Re: [PERSON_NAME]" at bounding box center [266, 431] width 133 height 9
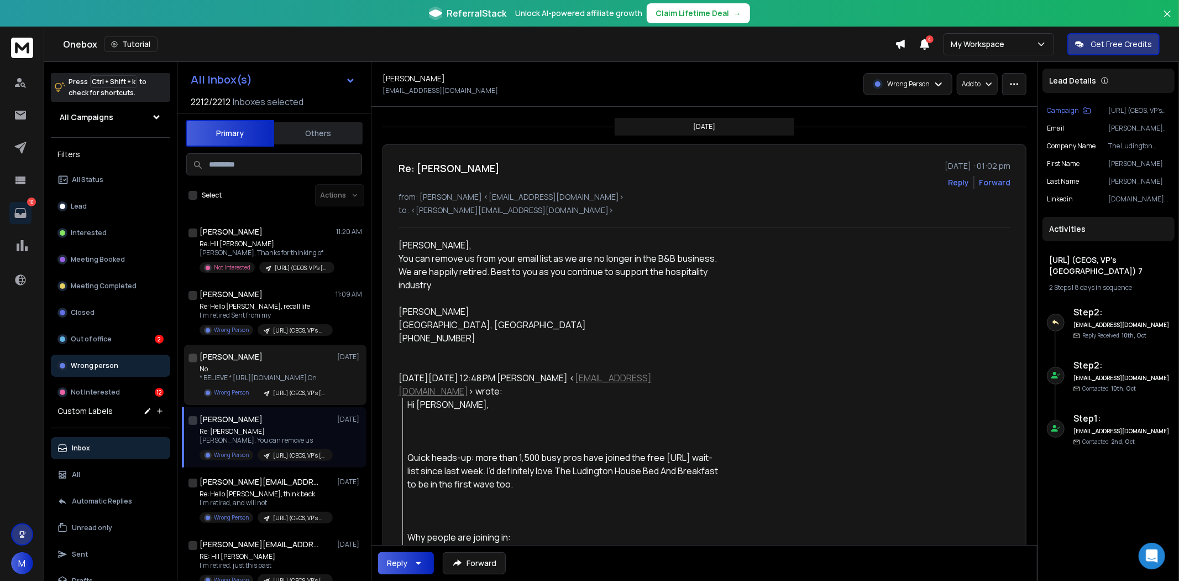
click at [293, 369] on p "No" at bounding box center [266, 368] width 133 height 9
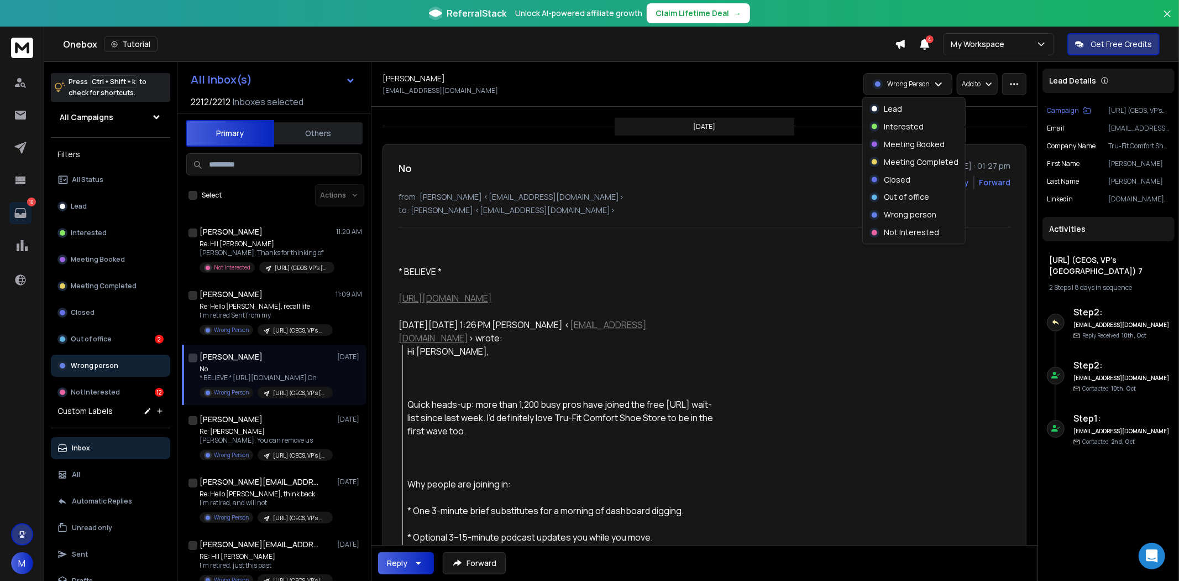
click at [895, 86] on p "Wrong Person" at bounding box center [908, 84] width 43 height 9
click at [888, 232] on p "Not Interested" at bounding box center [911, 232] width 55 height 11
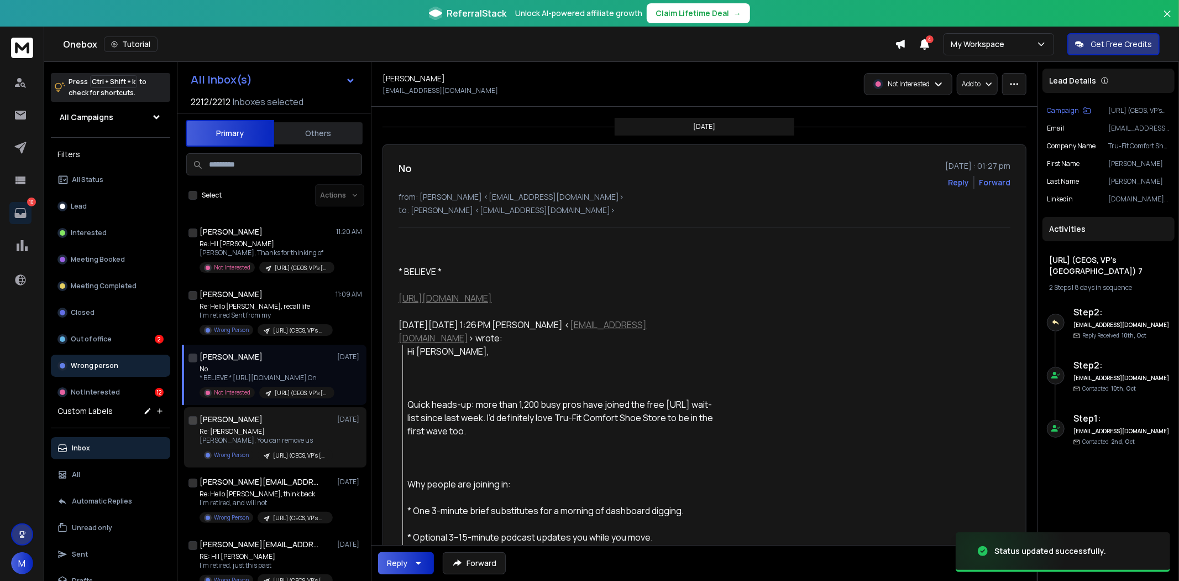
click at [258, 420] on div "[PERSON_NAME] [DATE]" at bounding box center [281, 419] width 163 height 11
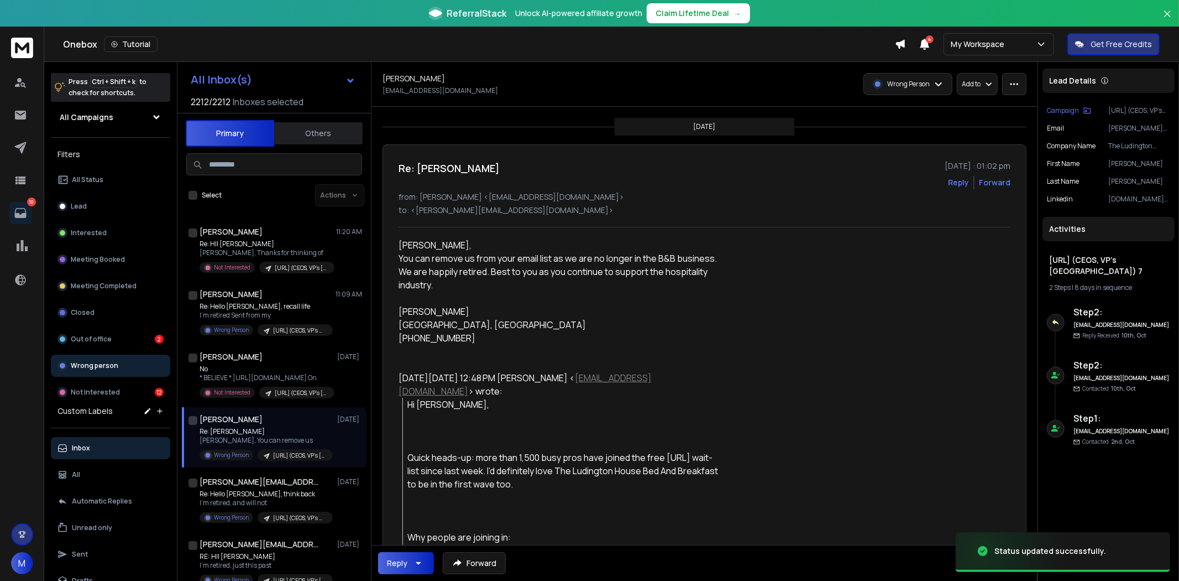
click at [891, 83] on p "Wrong Person" at bounding box center [908, 84] width 43 height 9
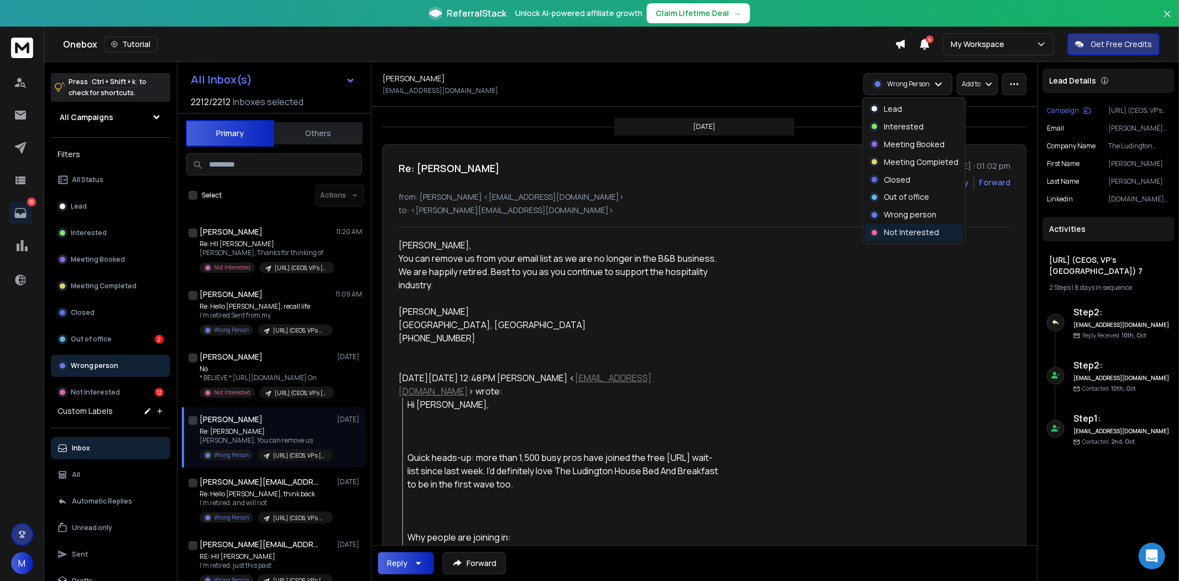
click at [916, 229] on p "Not Interested" at bounding box center [911, 232] width 55 height 11
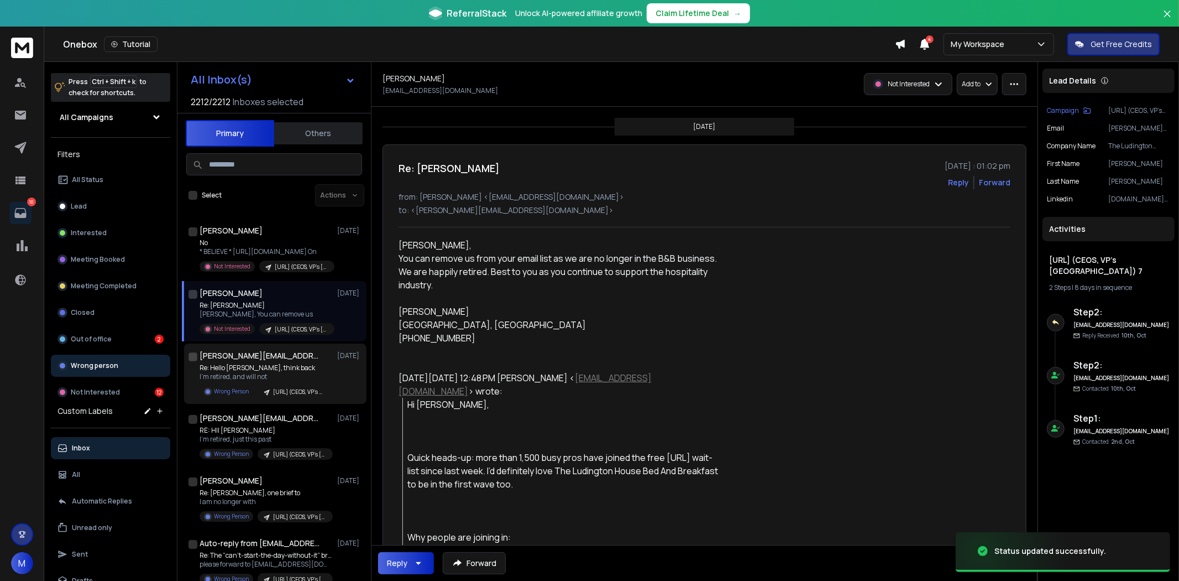
scroll to position [143, 0]
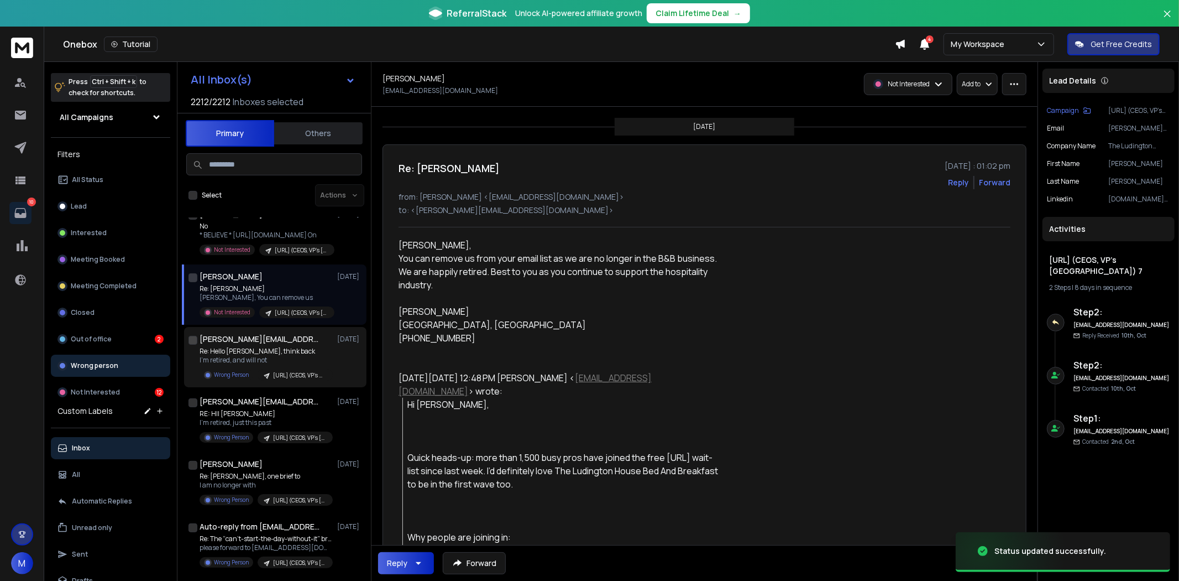
click at [266, 342] on h1 "[PERSON_NAME][EMAIL_ADDRESS][DOMAIN_NAME]" at bounding box center [261, 338] width 122 height 11
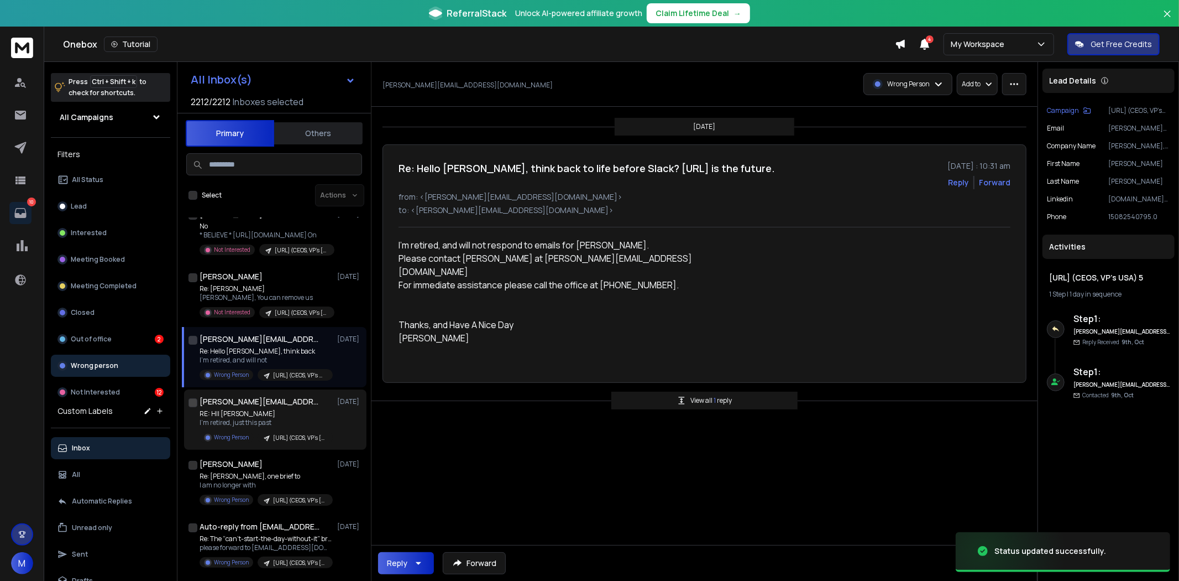
drag, startPoint x: 263, startPoint y: 412, endPoint x: 275, endPoint y: 433, distance: 23.5
click at [264, 412] on p "RE: HII [PERSON_NAME]" at bounding box center [266, 413] width 133 height 9
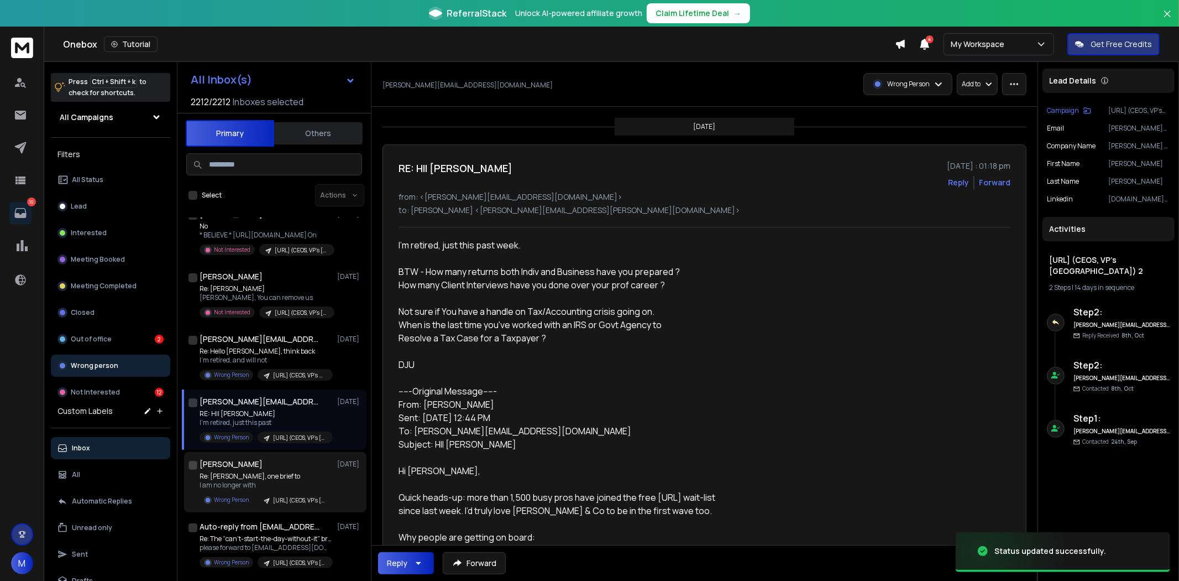
click at [279, 462] on div "[PERSON_NAME] [DATE]" at bounding box center [281, 463] width 163 height 11
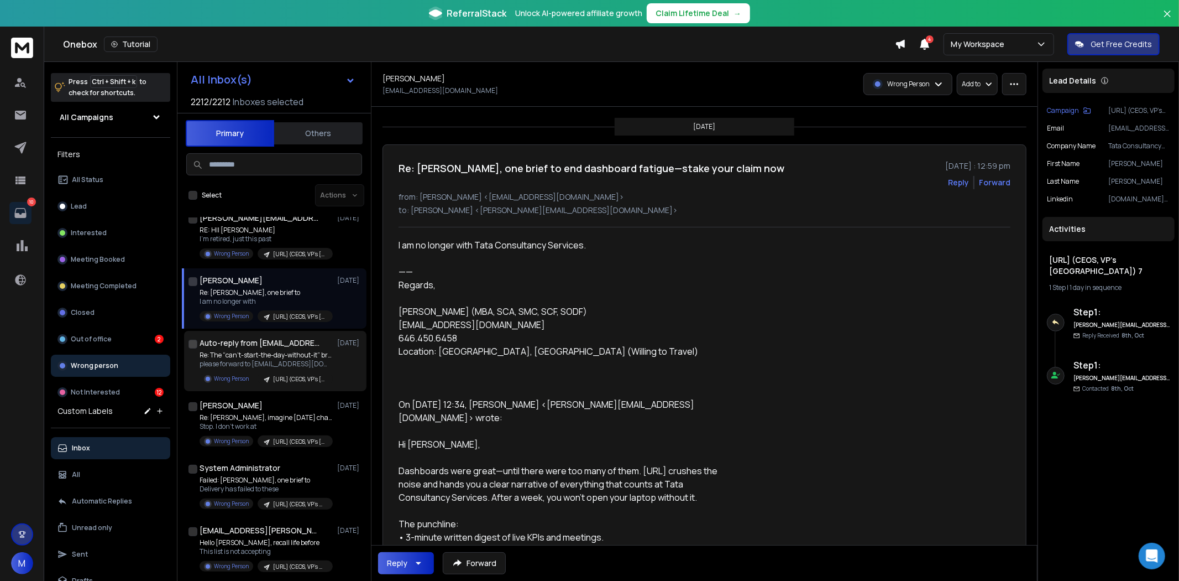
scroll to position [327, 0]
click at [280, 363] on p "please forward to [EMAIL_ADDRESS][DOMAIN_NAME]" at bounding box center [266, 362] width 133 height 9
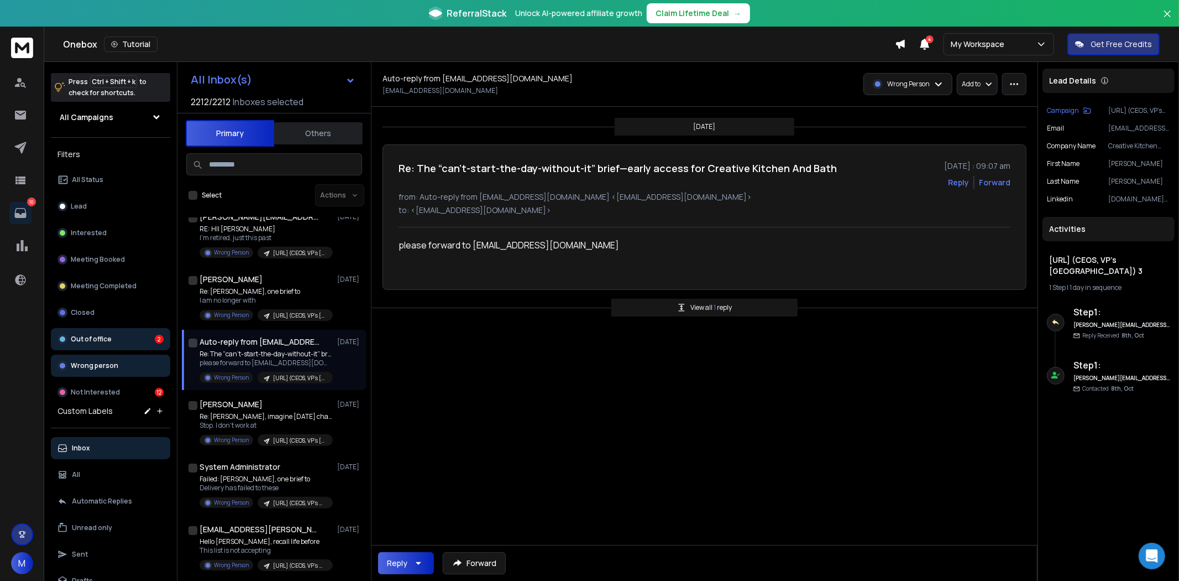
click at [118, 333] on button "Out of office 2" at bounding box center [110, 339] width 119 height 22
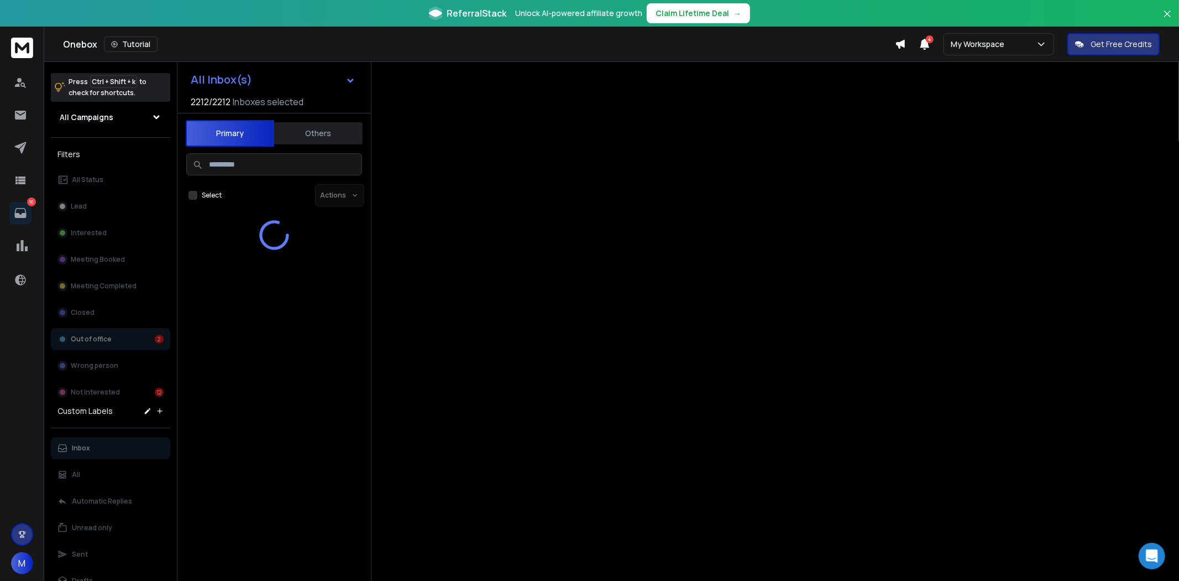
scroll to position [0, 0]
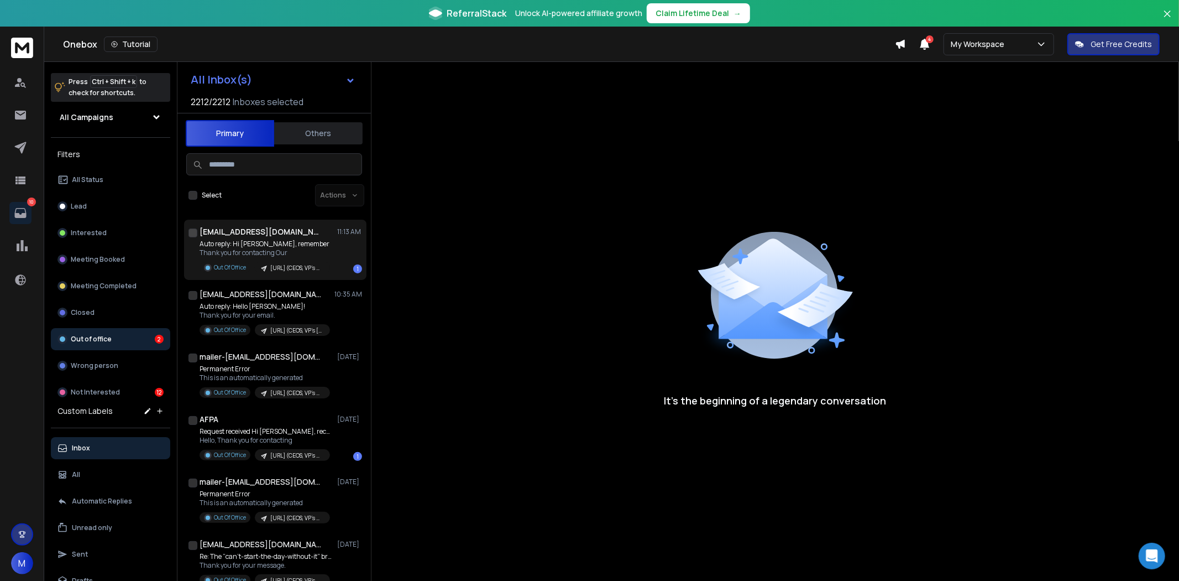
click at [228, 250] on p "Thank you for contacting Our" at bounding box center [265, 252] width 130 height 9
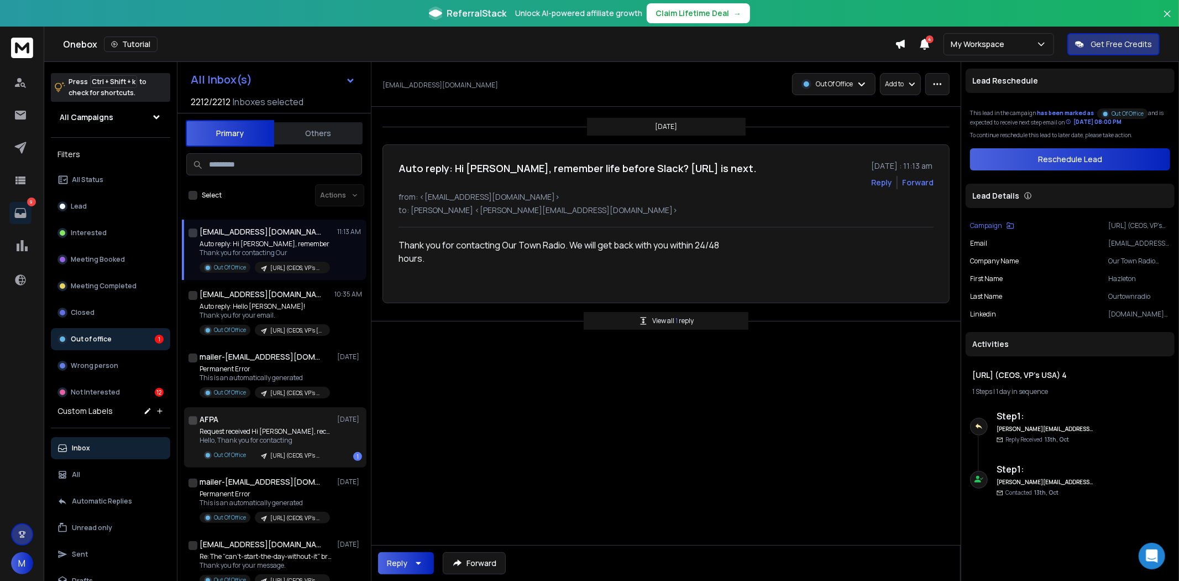
click at [252, 422] on div "AFPA [DATE]" at bounding box center [281, 419] width 163 height 11
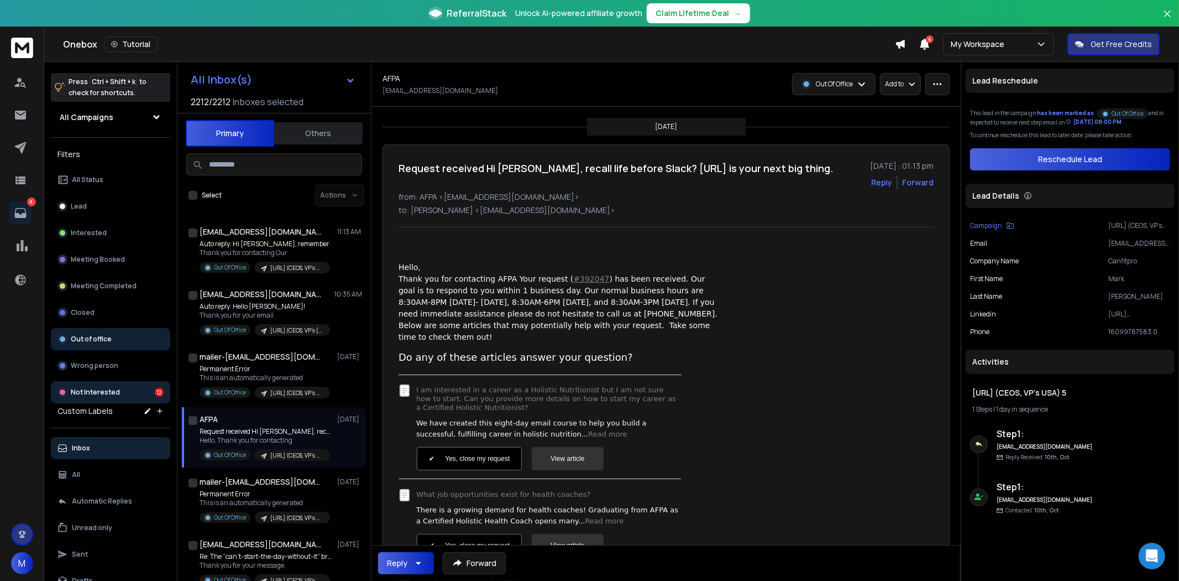
click at [112, 398] on button "Not Interested 12" at bounding box center [110, 392] width 119 height 22
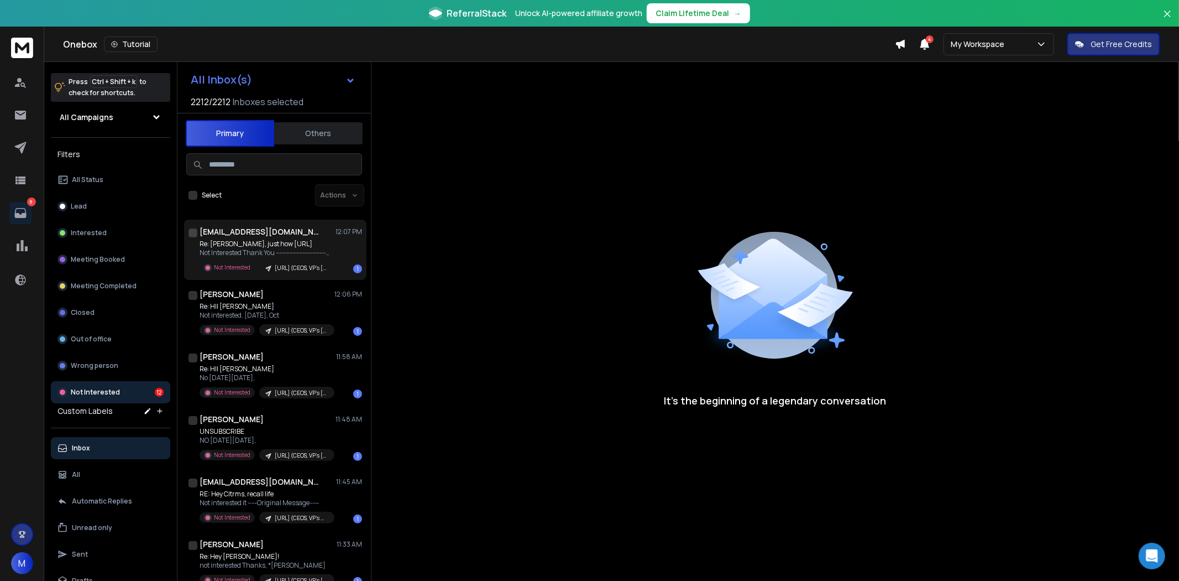
click at [242, 240] on p "Re: [PERSON_NAME], just how [URL]" at bounding box center [266, 243] width 133 height 9
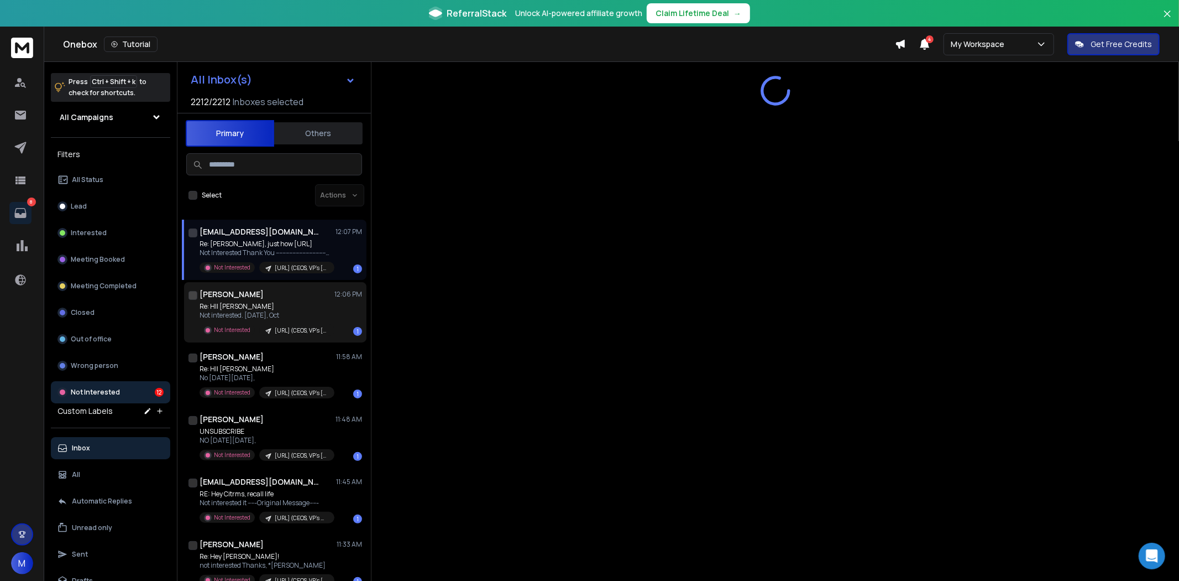
click at [250, 304] on p "Re: HII [PERSON_NAME]" at bounding box center [266, 306] width 133 height 9
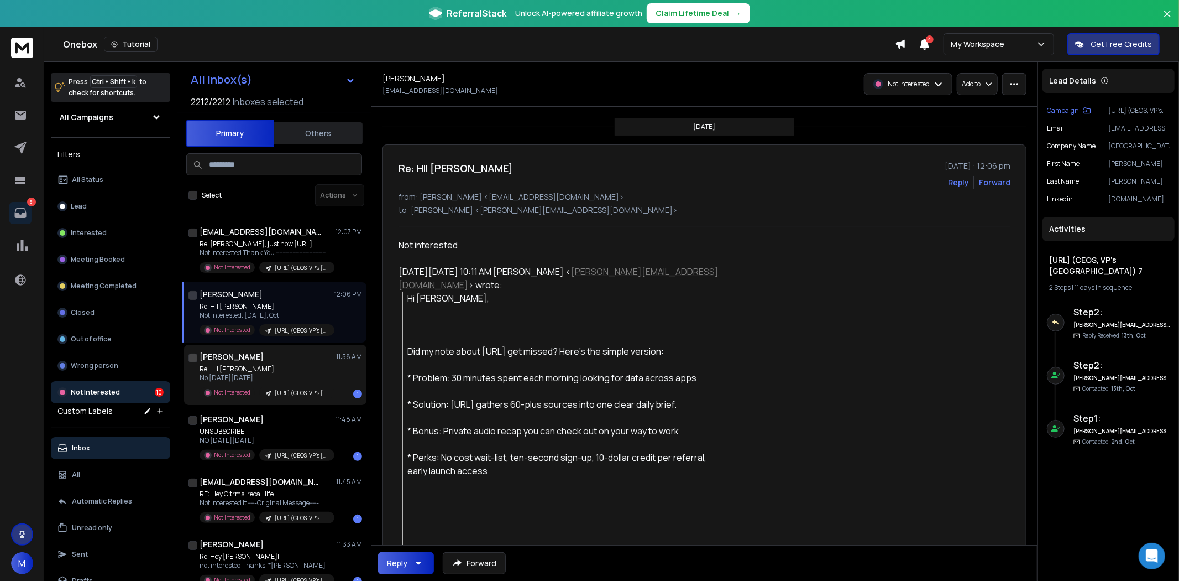
click at [257, 361] on div "[PERSON_NAME] 11:58 AM" at bounding box center [281, 356] width 163 height 11
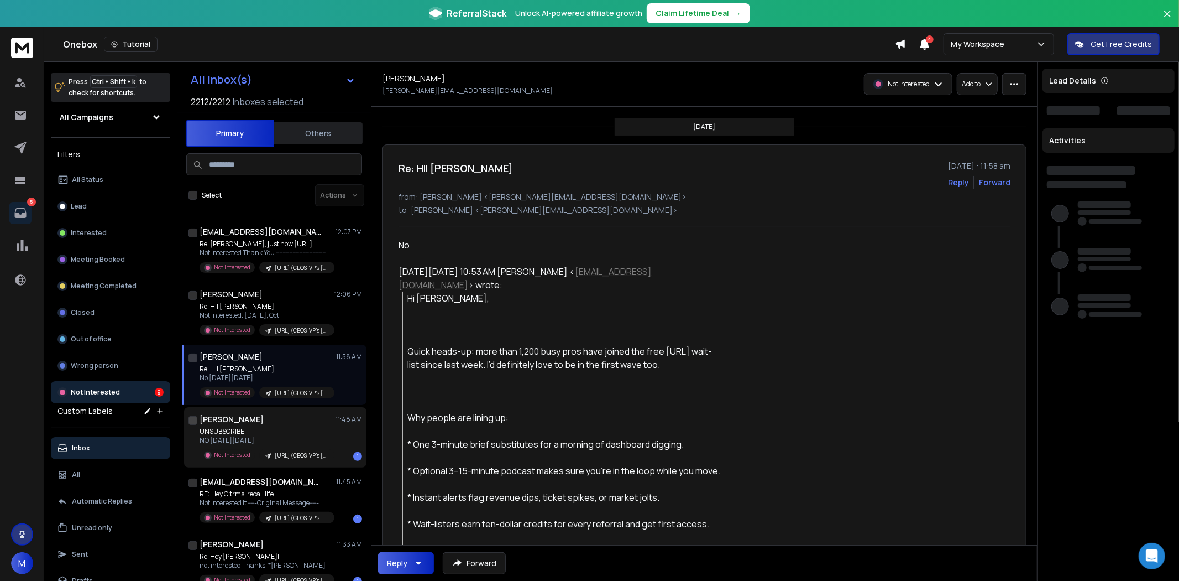
click at [269, 438] on p "NO [DATE][DATE]," at bounding box center [266, 440] width 133 height 9
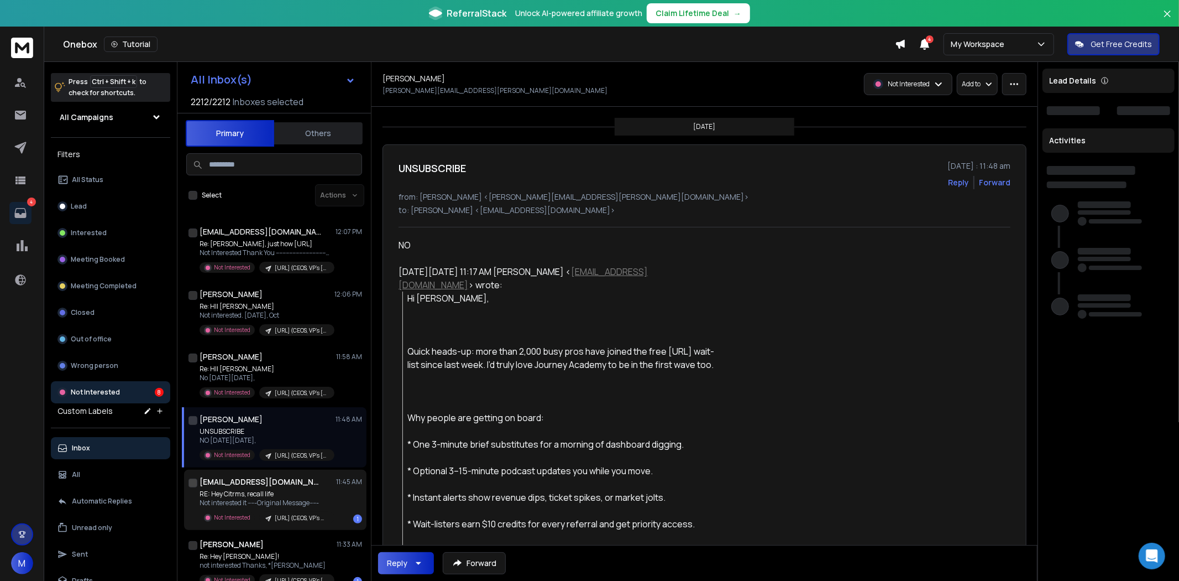
click at [281, 493] on p "RE: Hey Citrms, recall life" at bounding box center [266, 493] width 133 height 9
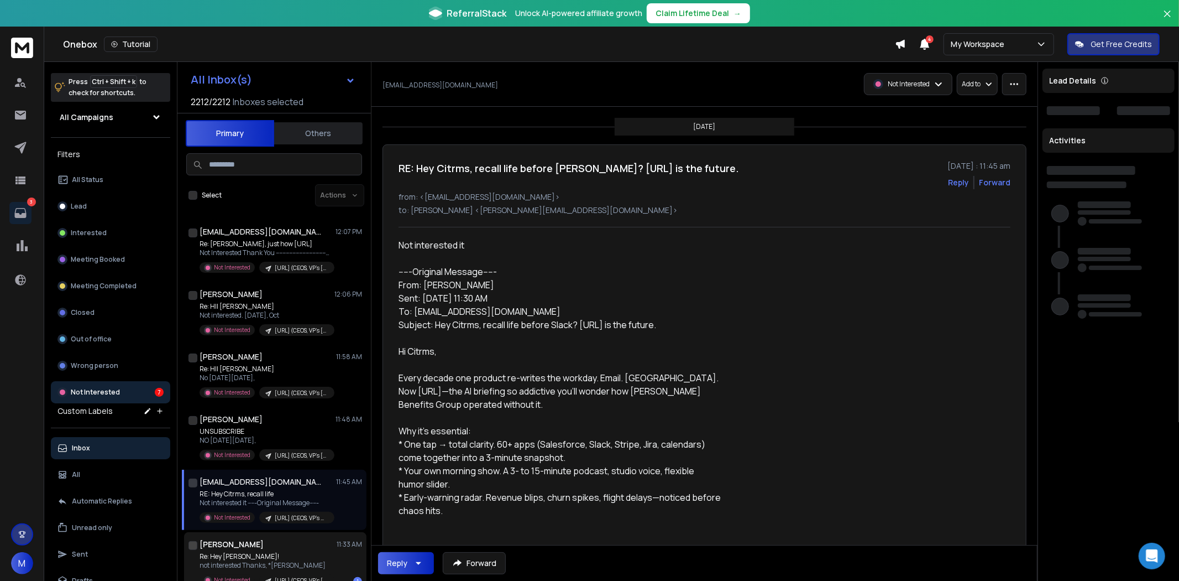
click at [283, 543] on div "[PERSON_NAME] 11:33 AM" at bounding box center [281, 543] width 163 height 11
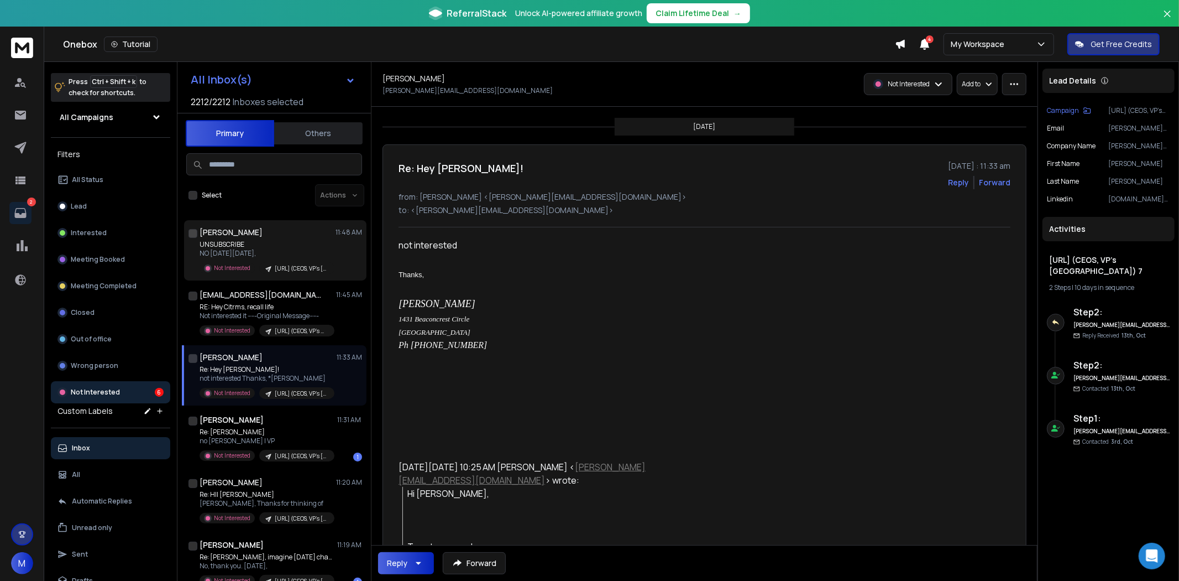
scroll to position [307, 0]
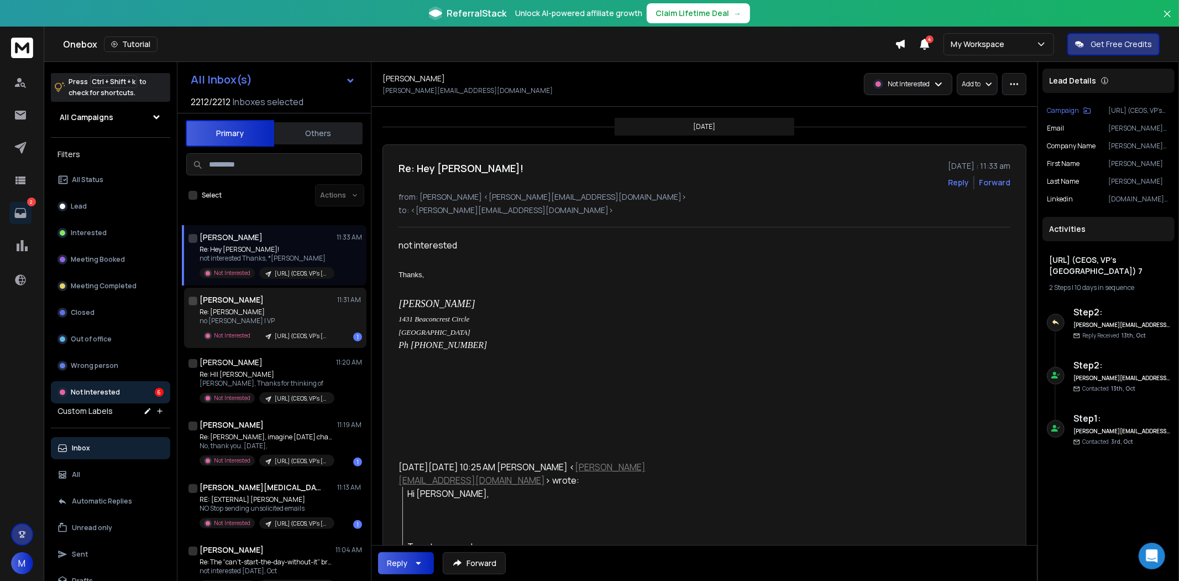
click at [285, 290] on div "[PERSON_NAME] 11:31 AM Re: HII [PERSON_NAME] no [PERSON_NAME] | VP Not Interest…" at bounding box center [275, 317] width 182 height 60
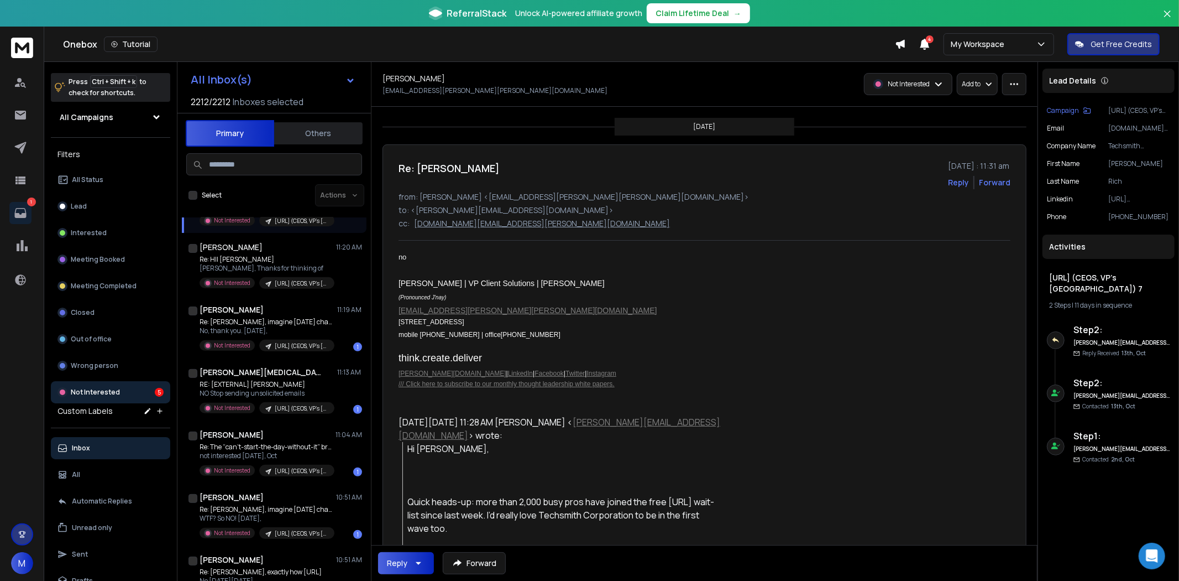
scroll to position [430, 0]
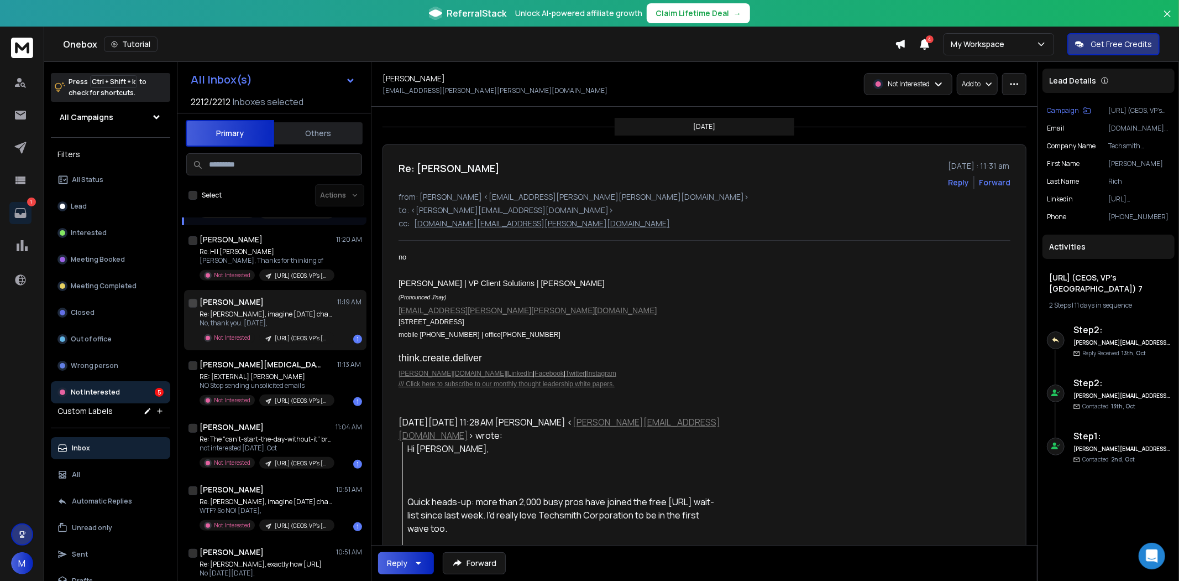
click at [279, 315] on p "Re: [PERSON_NAME], imagine [DATE] chaos" at bounding box center [266, 314] width 133 height 9
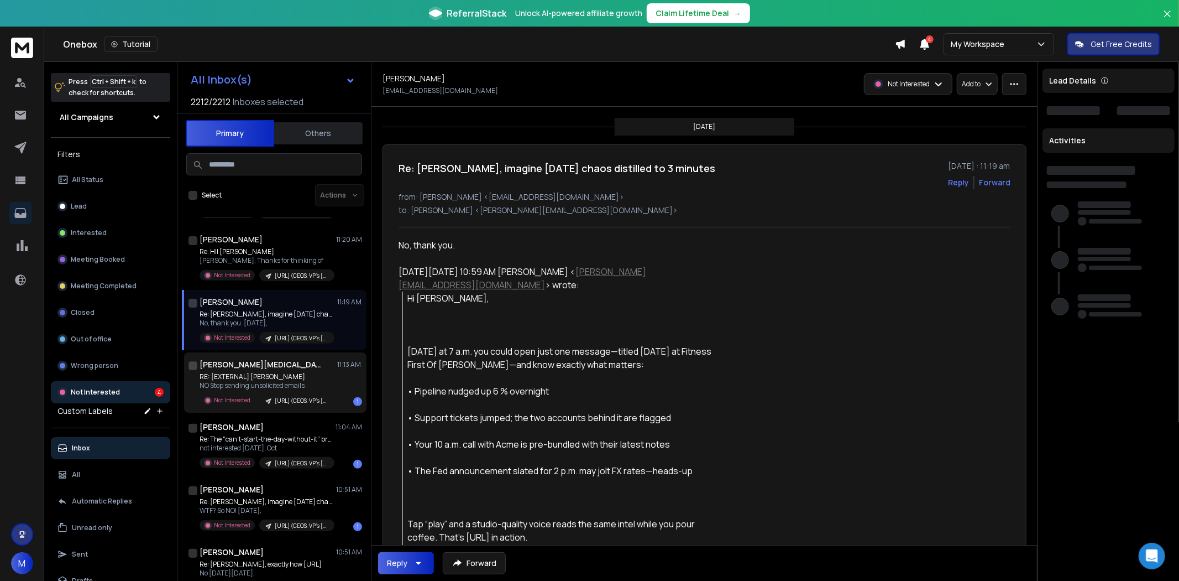
click at [274, 389] on p "NO Stop sending unsolicited emails" at bounding box center [266, 385] width 133 height 9
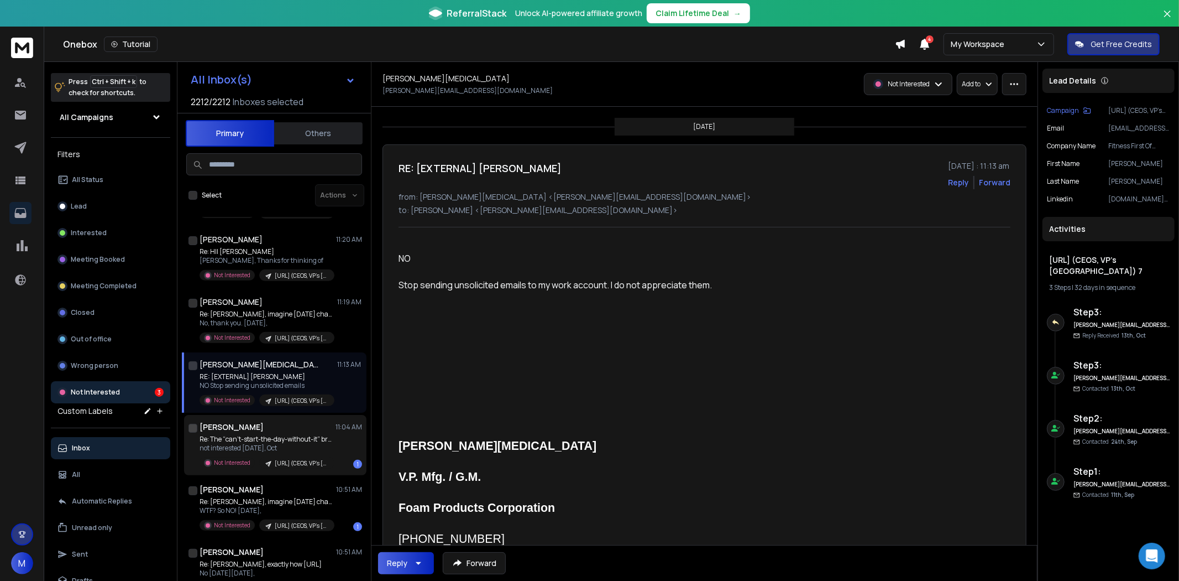
click at [278, 457] on div "[URL] (CEOS, VP's [GEOGRAPHIC_DATA]) 7" at bounding box center [296, 463] width 75 height 12
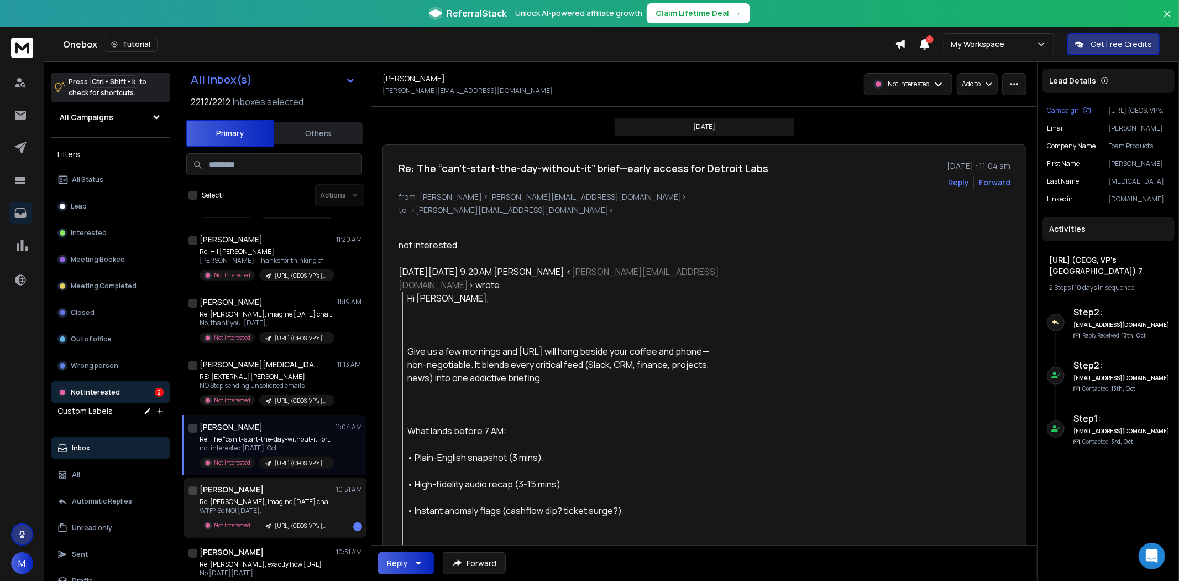
click at [285, 500] on p "Re: [PERSON_NAME], imagine [DATE] chaos" at bounding box center [266, 501] width 133 height 9
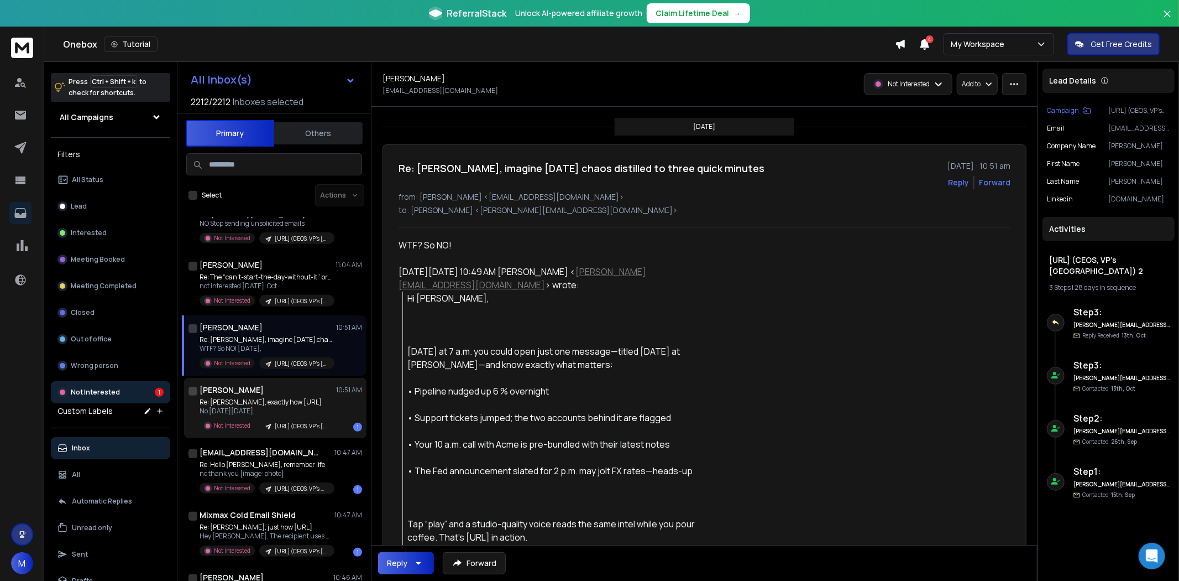
scroll to position [594, 0]
drag, startPoint x: 301, startPoint y: 394, endPoint x: 301, endPoint y: 400, distance: 5.6
click at [301, 394] on div "[PERSON_NAME] 10:51 AM Re: [PERSON_NAME], exactly how [URL] No [DATE][DATE], No…" at bounding box center [281, 405] width 163 height 47
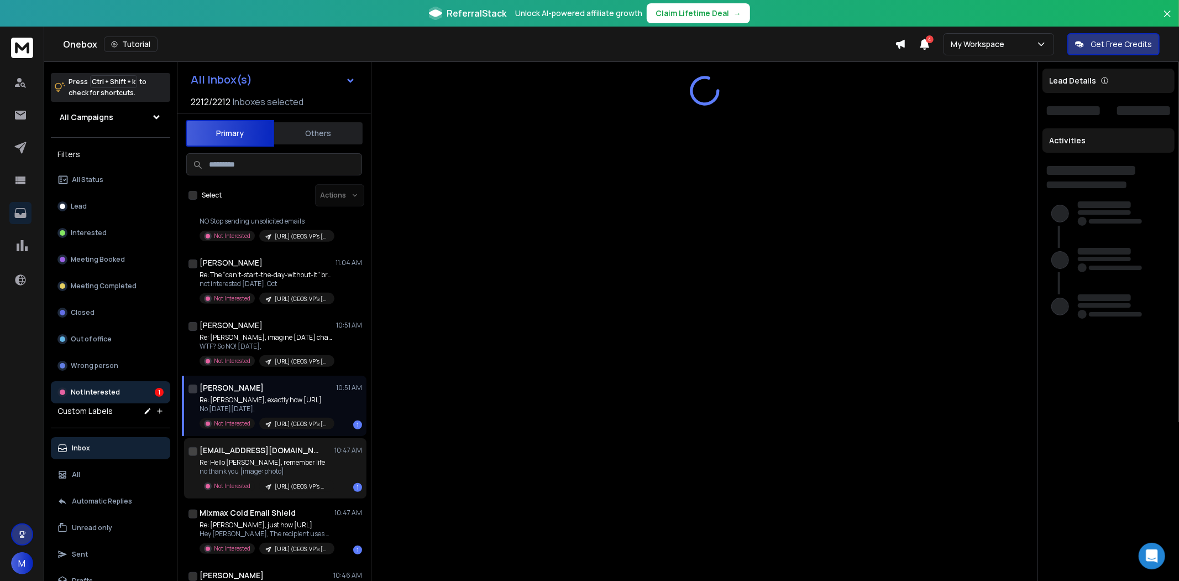
click at [292, 461] on p "Re: Hello [PERSON_NAME], remember life" at bounding box center [266, 462] width 133 height 9
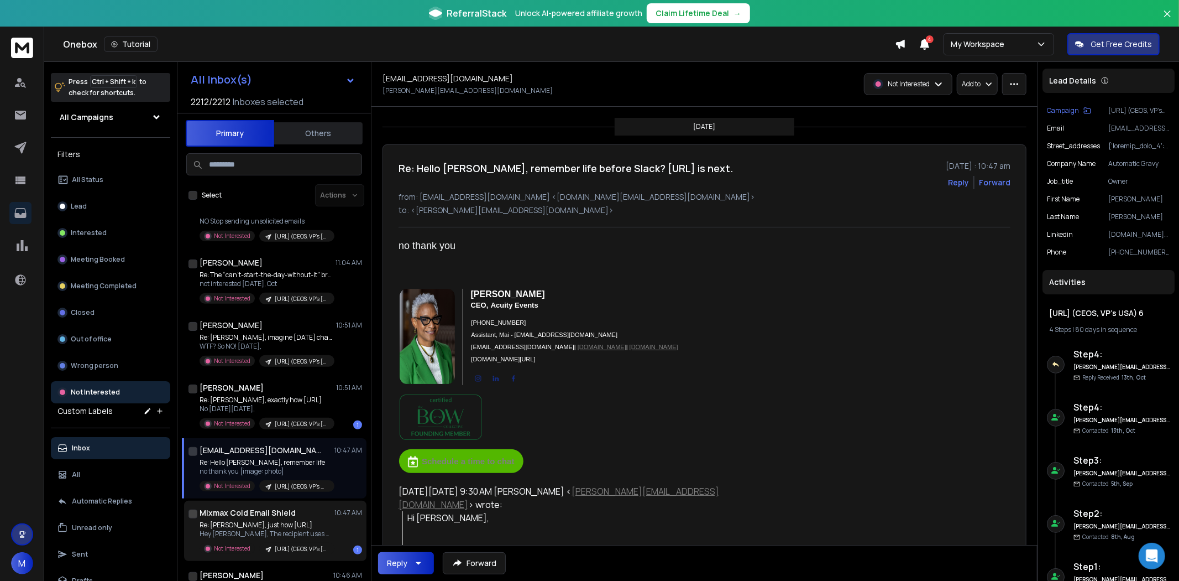
click at [290, 511] on h1 "Mixmax Cold Email Shield" at bounding box center [248, 512] width 96 height 11
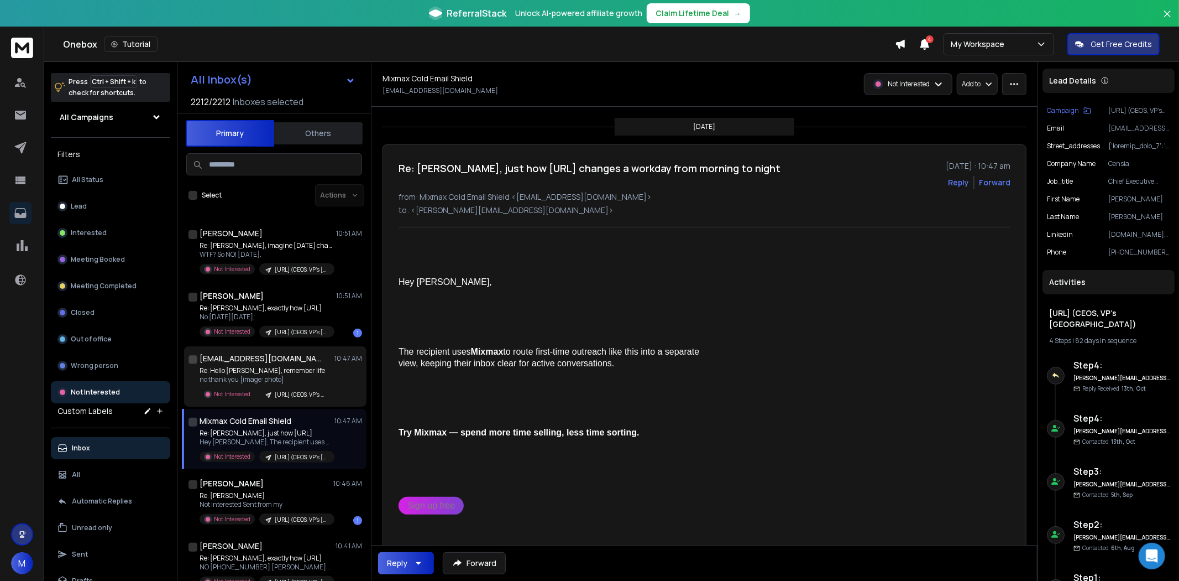
scroll to position [737, 0]
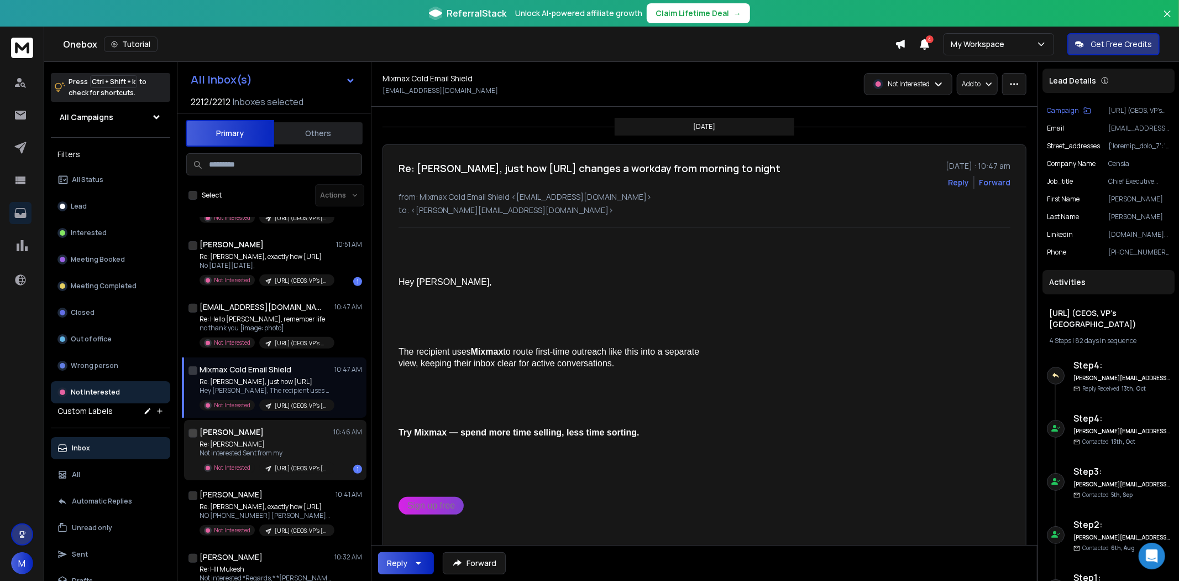
click at [292, 443] on p "Re: [PERSON_NAME]" at bounding box center [266, 444] width 133 height 9
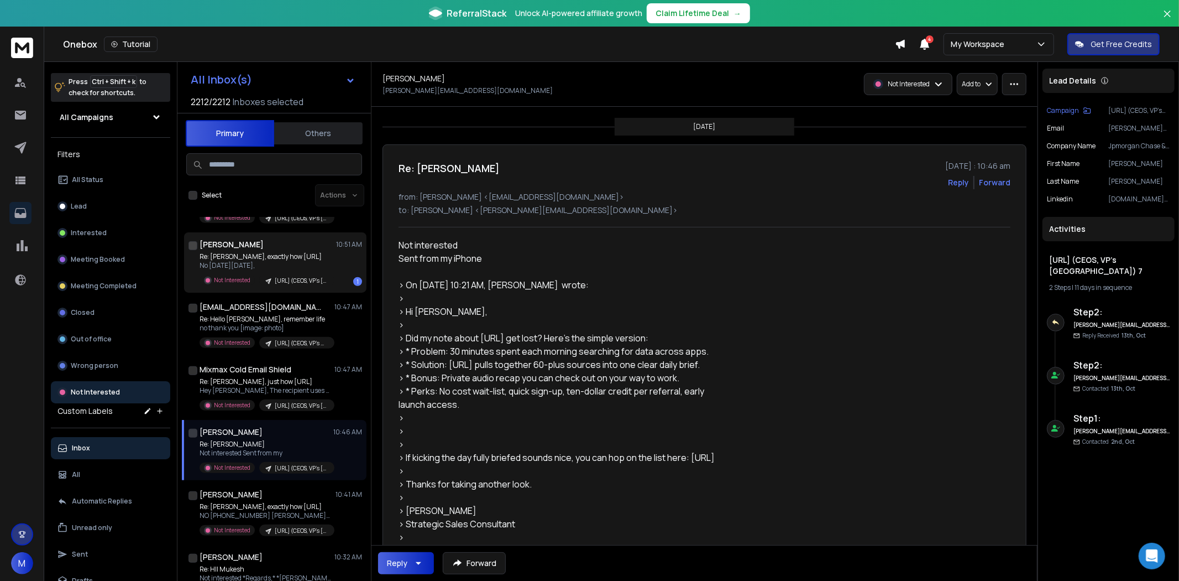
click at [295, 272] on div "Re: [PERSON_NAME], exactly how [URL] No [DATE][DATE], Not Interested [URL] (CEO…" at bounding box center [267, 269] width 135 height 34
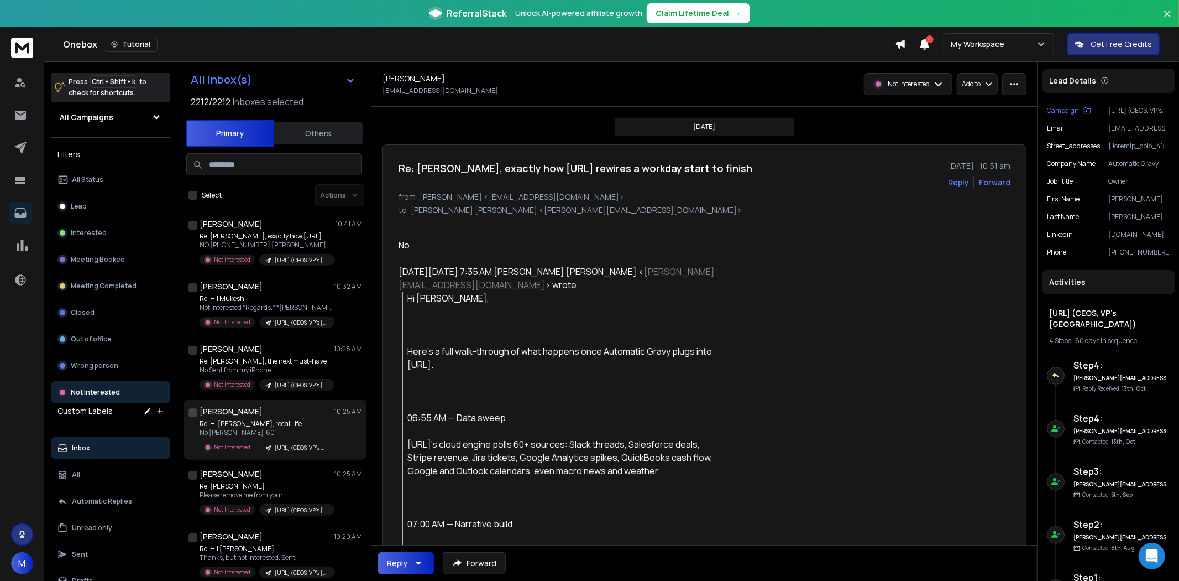
scroll to position [1024, 0]
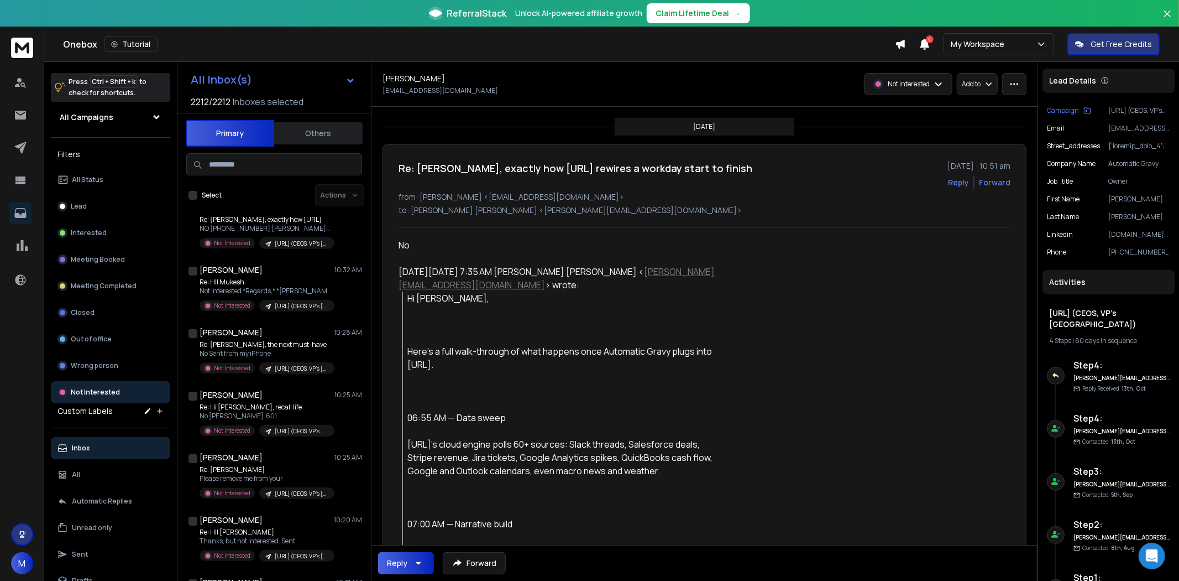
click at [295, 128] on button "Others" at bounding box center [318, 133] width 88 height 24
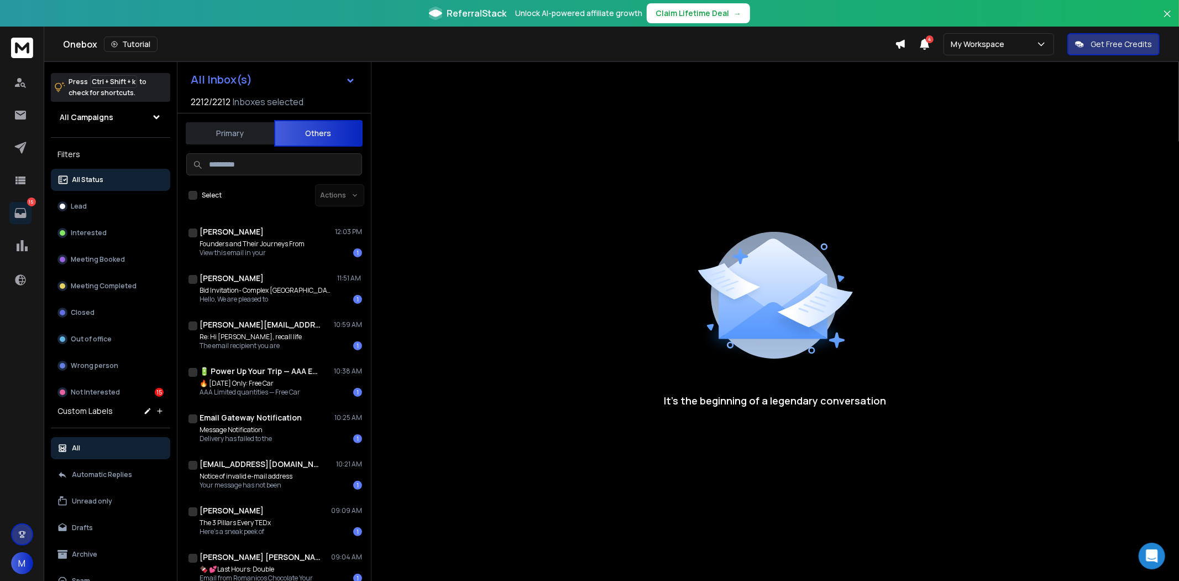
click at [244, 162] on input at bounding box center [274, 164] width 176 height 22
paste input "**********"
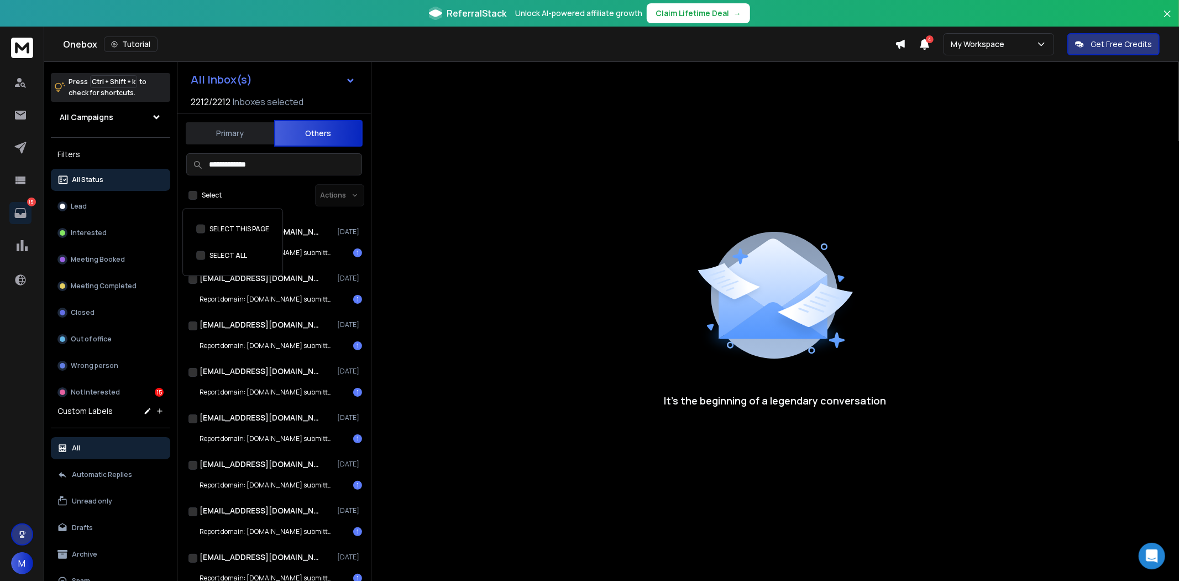
click at [209, 195] on label "Select" at bounding box center [212, 195] width 20 height 9
click at [192, 191] on button "Select" at bounding box center [193, 195] width 9 height 9
click at [217, 256] on button "SELECT THIS PAGE" at bounding box center [216, 255] width 9 height 9
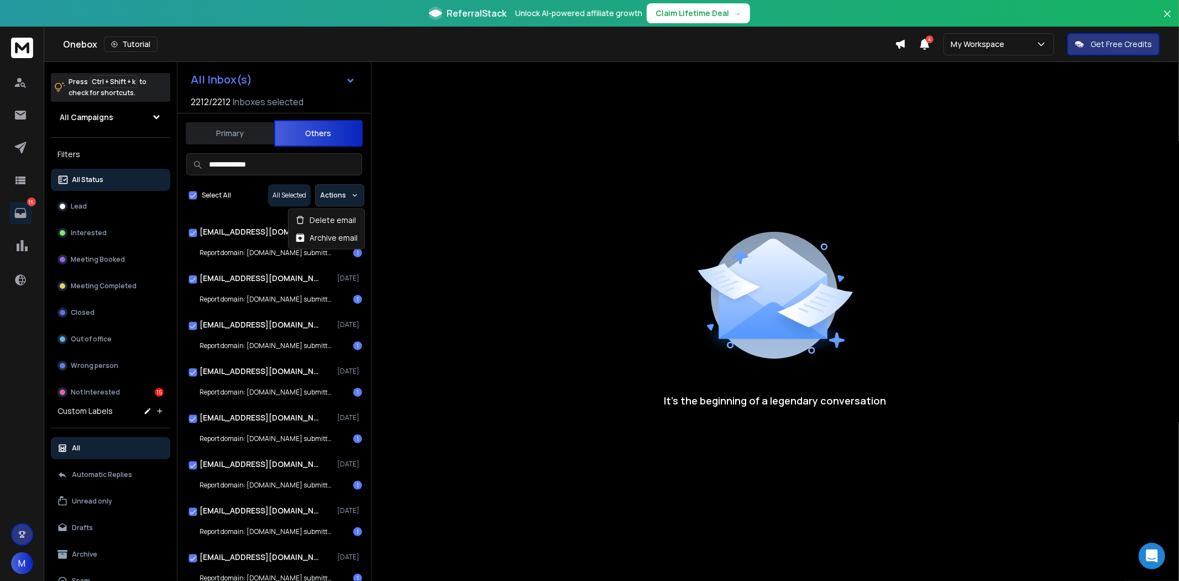
click at [332, 196] on p "Actions" at bounding box center [333, 195] width 26 height 9
click at [328, 225] on div "Delete email" at bounding box center [326, 220] width 71 height 18
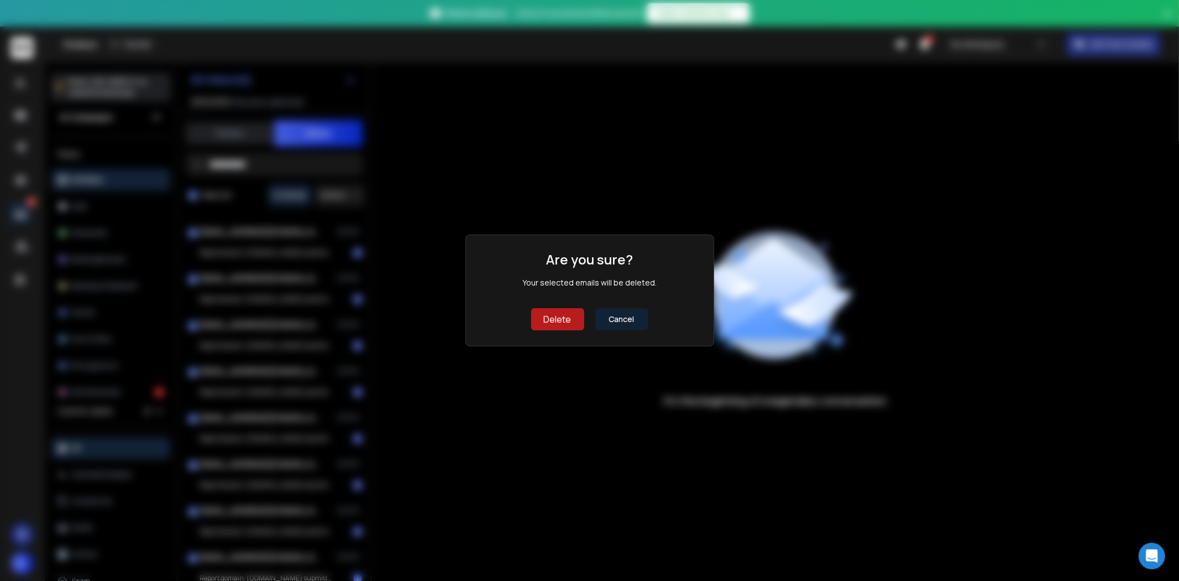
click at [537, 319] on button "Delete" at bounding box center [557, 319] width 53 height 22
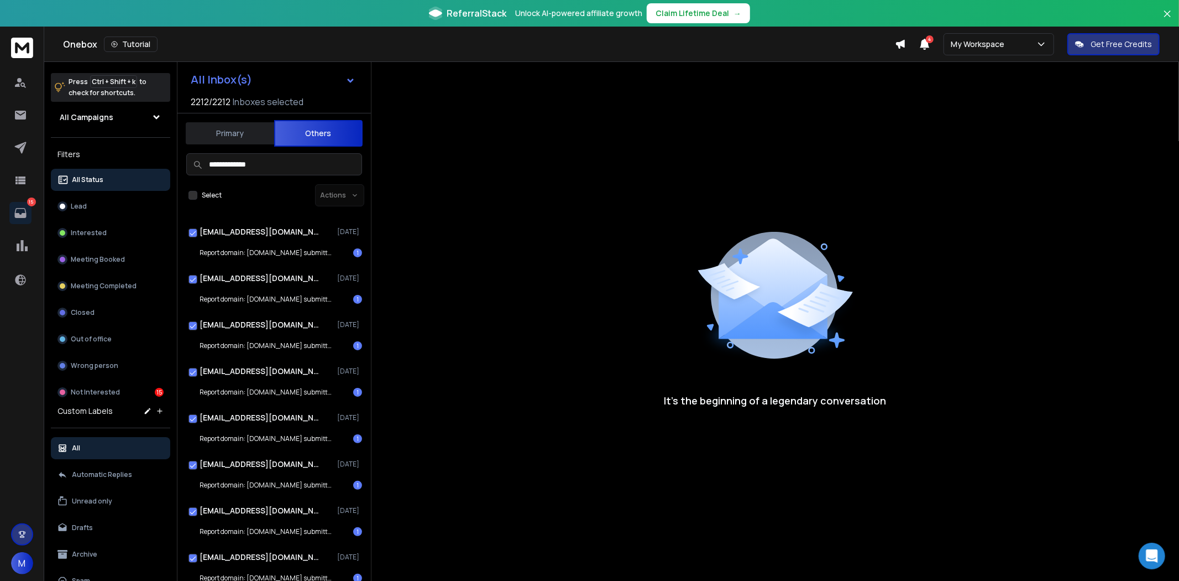
click at [275, 158] on input "**********" at bounding box center [274, 164] width 176 height 22
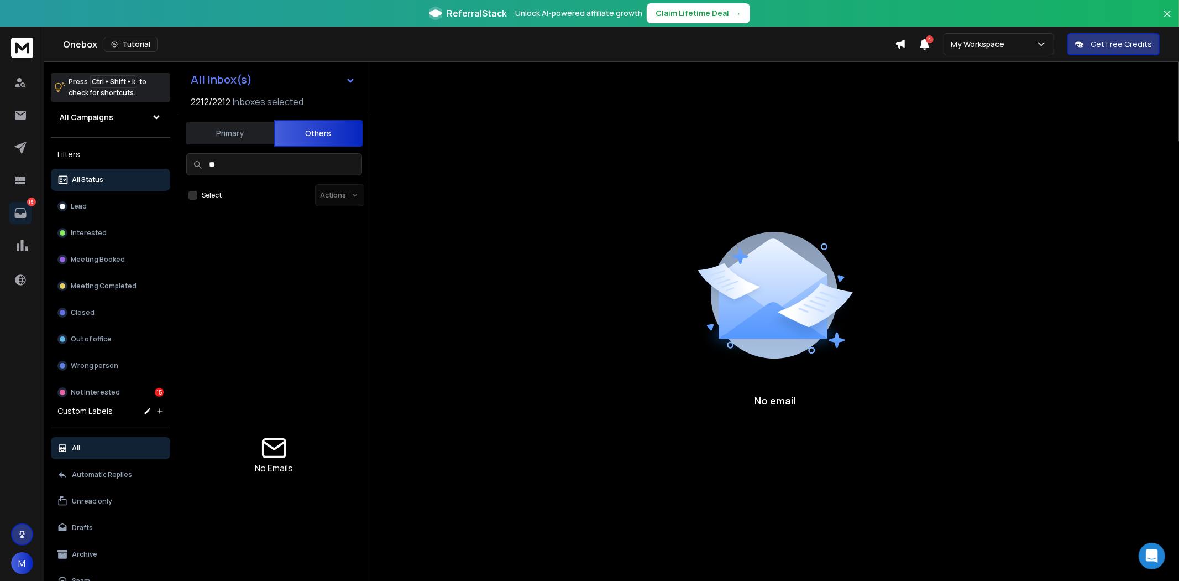
type input "*"
click at [254, 153] on div at bounding box center [274, 162] width 185 height 27
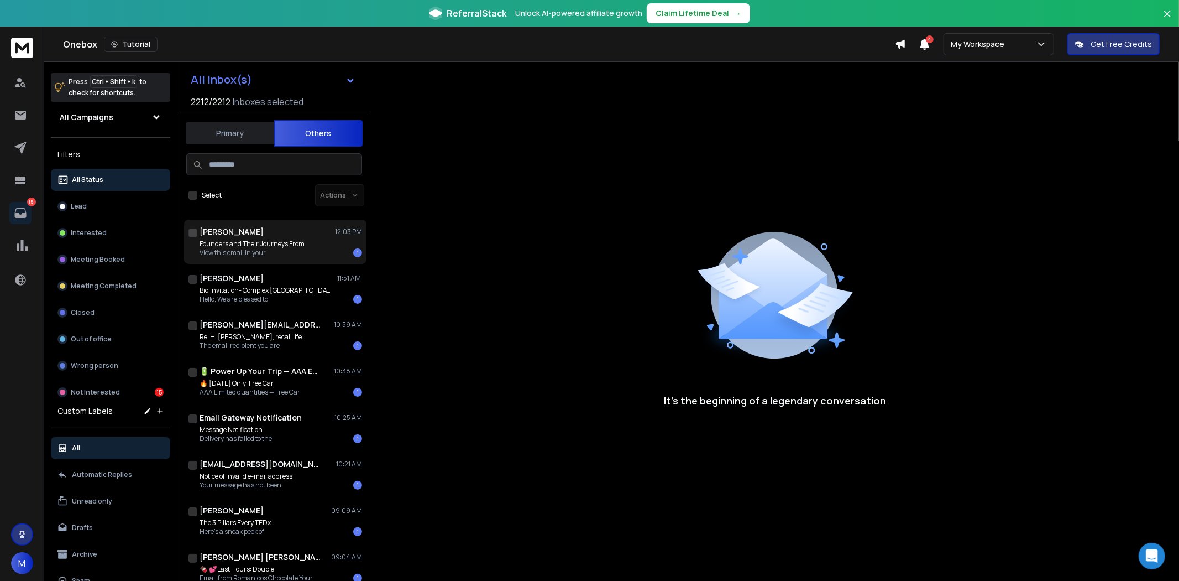
click at [256, 250] on p "View this email in your" at bounding box center [252, 252] width 105 height 9
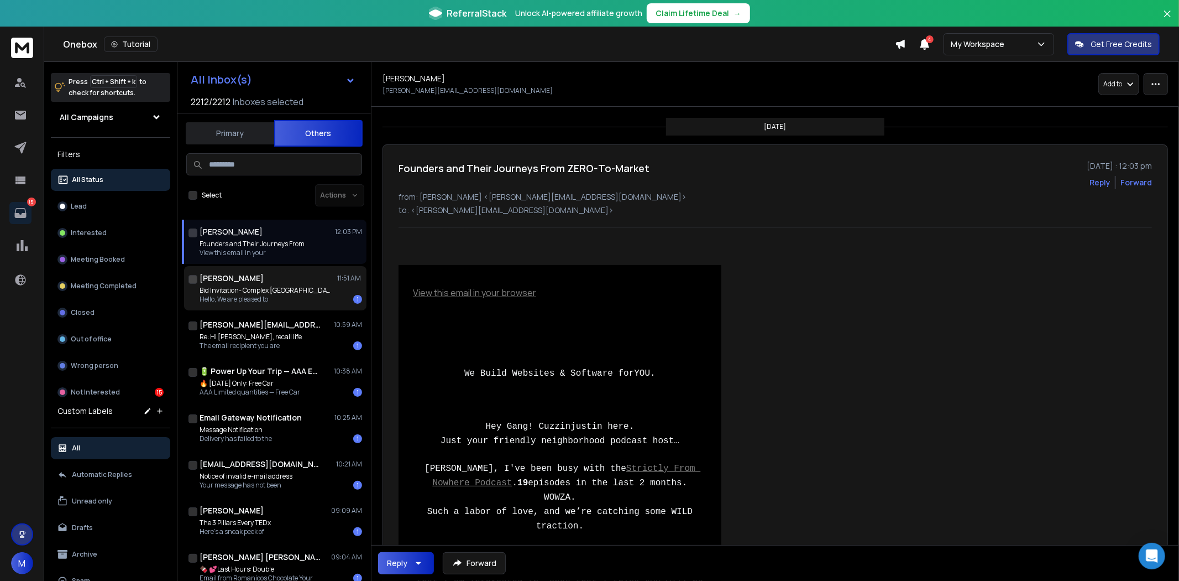
click at [273, 296] on p "Hello, We are pleased to" at bounding box center [266, 299] width 133 height 9
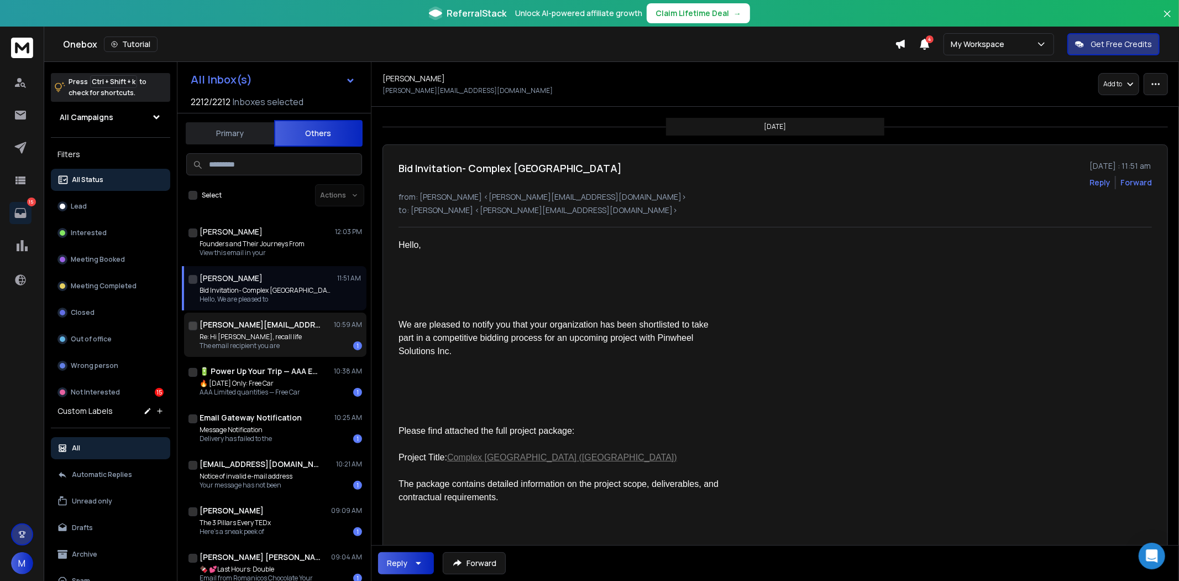
click at [269, 352] on div "[PERSON_NAME][EMAIL_ADDRESS][DOMAIN_NAME] 10:59 AM Re: Hi [PERSON_NAME], recall…" at bounding box center [275, 334] width 182 height 44
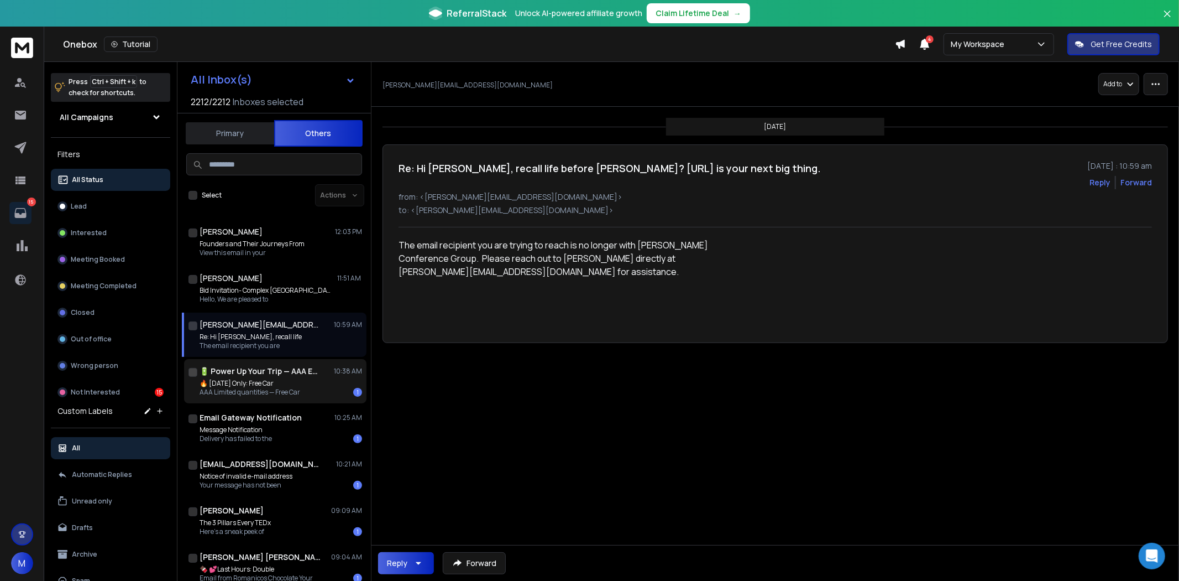
click at [265, 374] on h1 "🔋 Power Up Your Trip — AAA Emergency Kit Giveaway!" at bounding box center [261, 370] width 122 height 11
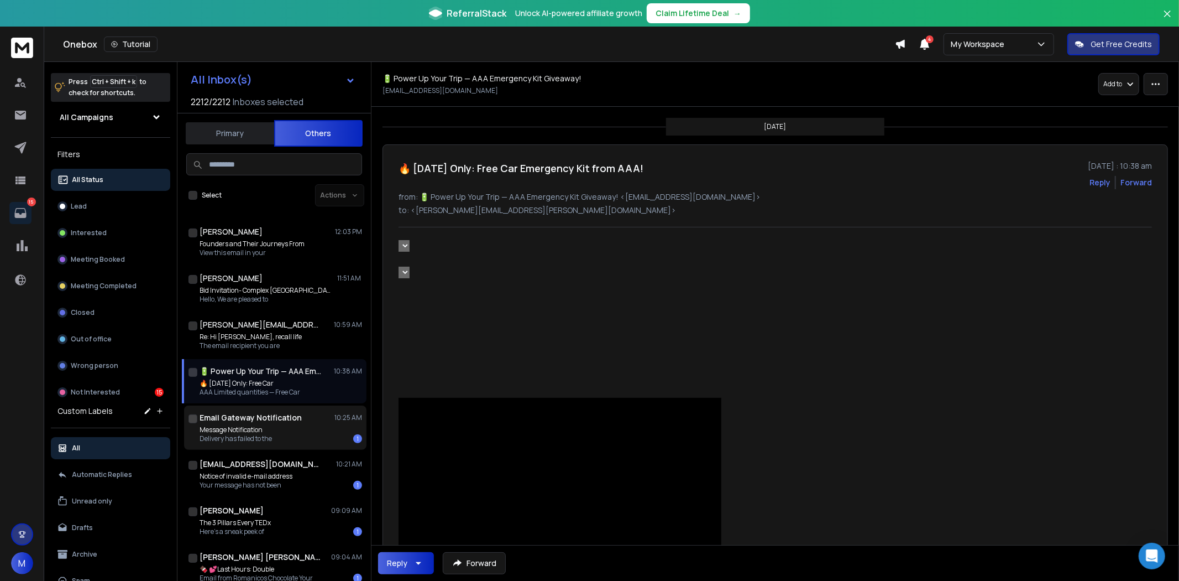
click at [265, 435] on p "Delivery has failed to the" at bounding box center [236, 438] width 72 height 9
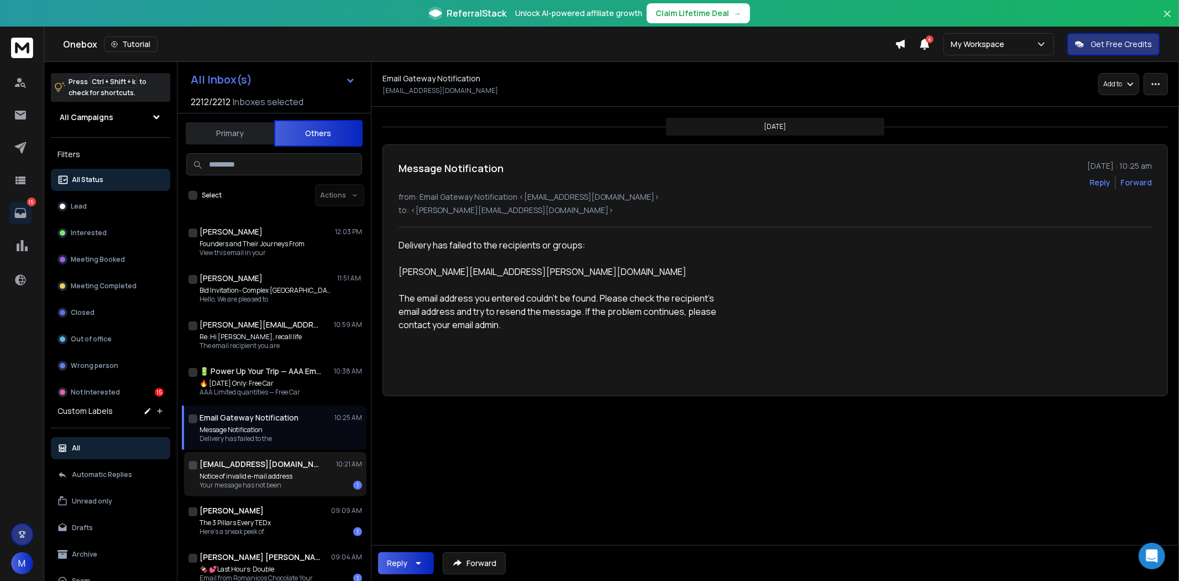
click at [266, 466] on h1 "[EMAIL_ADDRESS][DOMAIN_NAME]" at bounding box center [261, 463] width 122 height 11
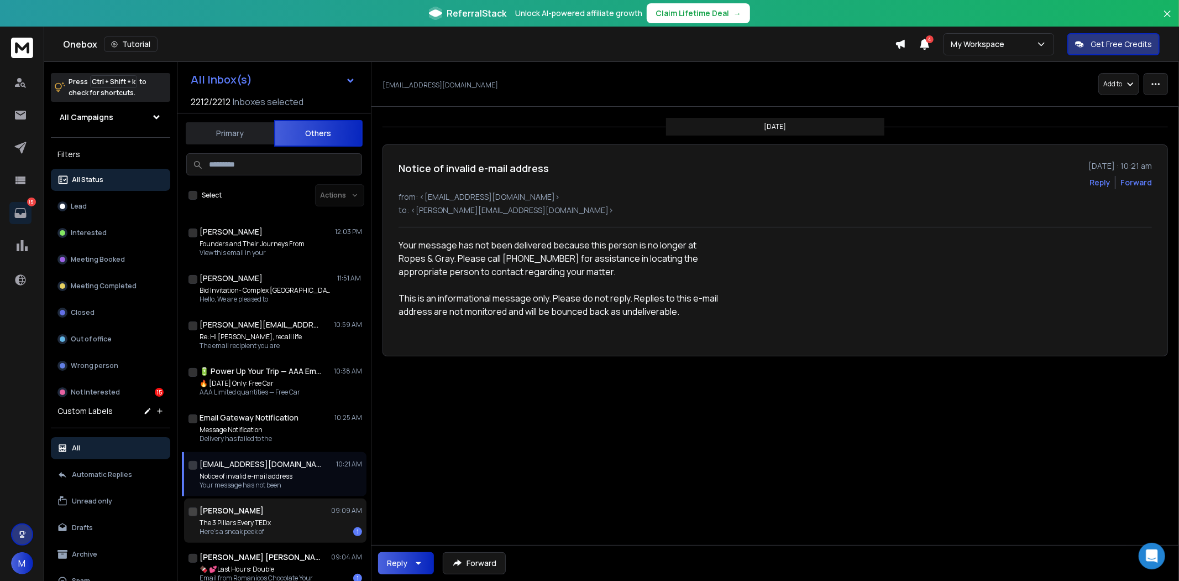
click at [266, 518] on p "The 3 Pillars Every TEDx" at bounding box center [235, 522] width 71 height 9
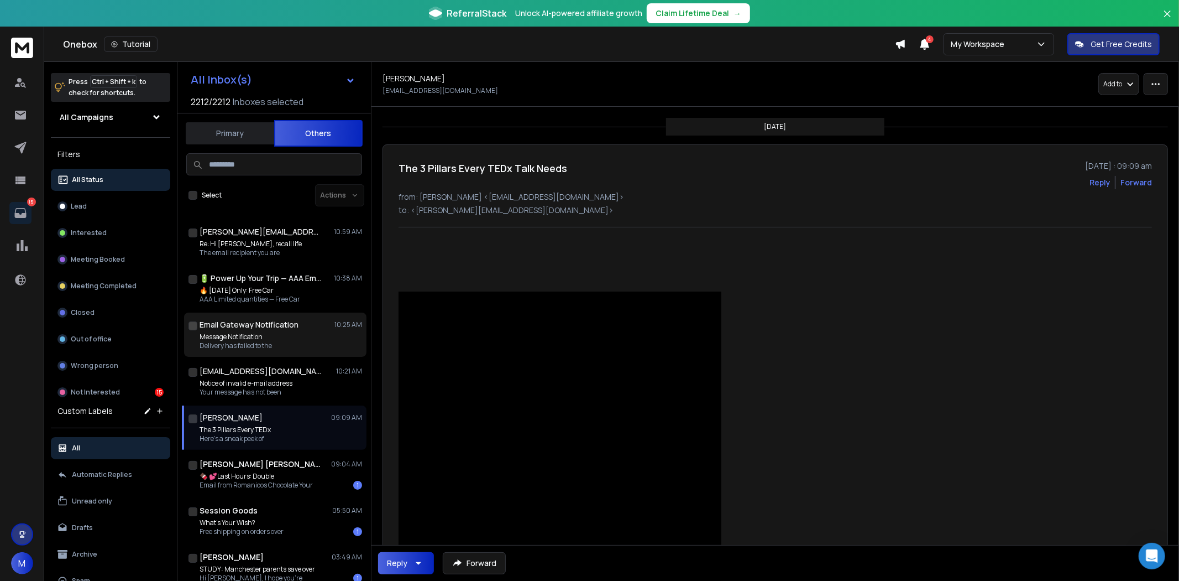
scroll to position [143, 0]
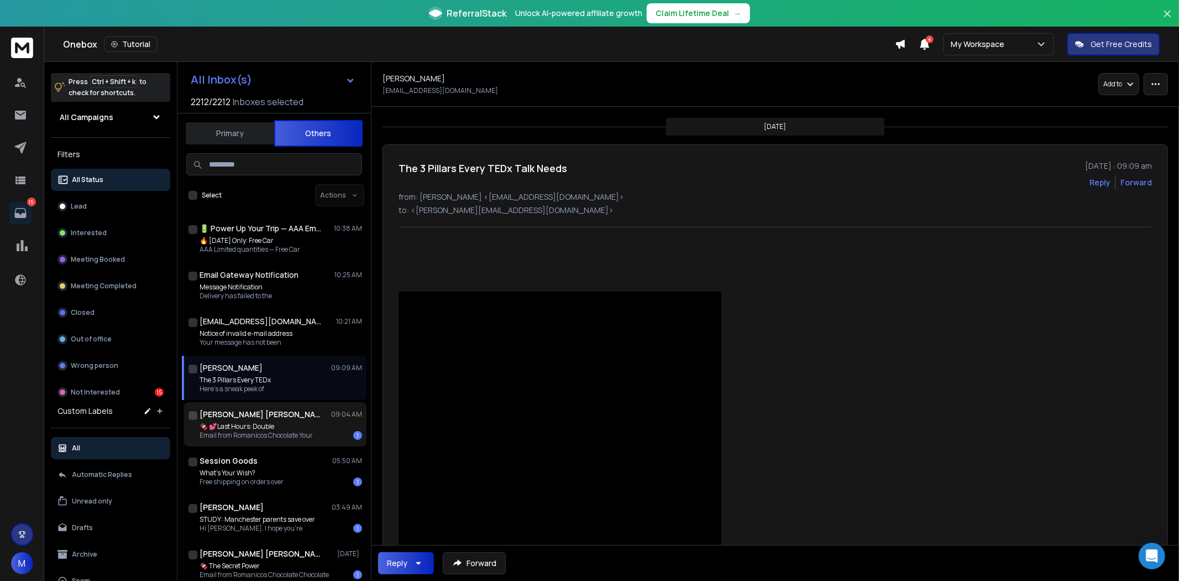
click at [273, 435] on p "Email from Romanicos Chocolate Your" at bounding box center [256, 435] width 113 height 9
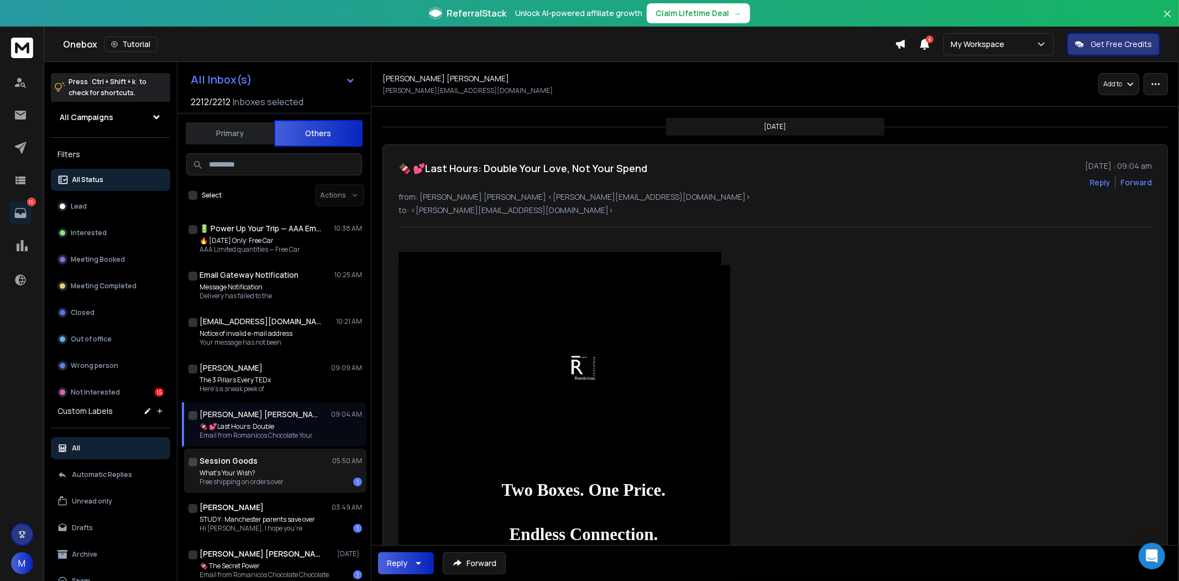
click at [274, 481] on p "Free shipping on orders over" at bounding box center [242, 481] width 84 height 9
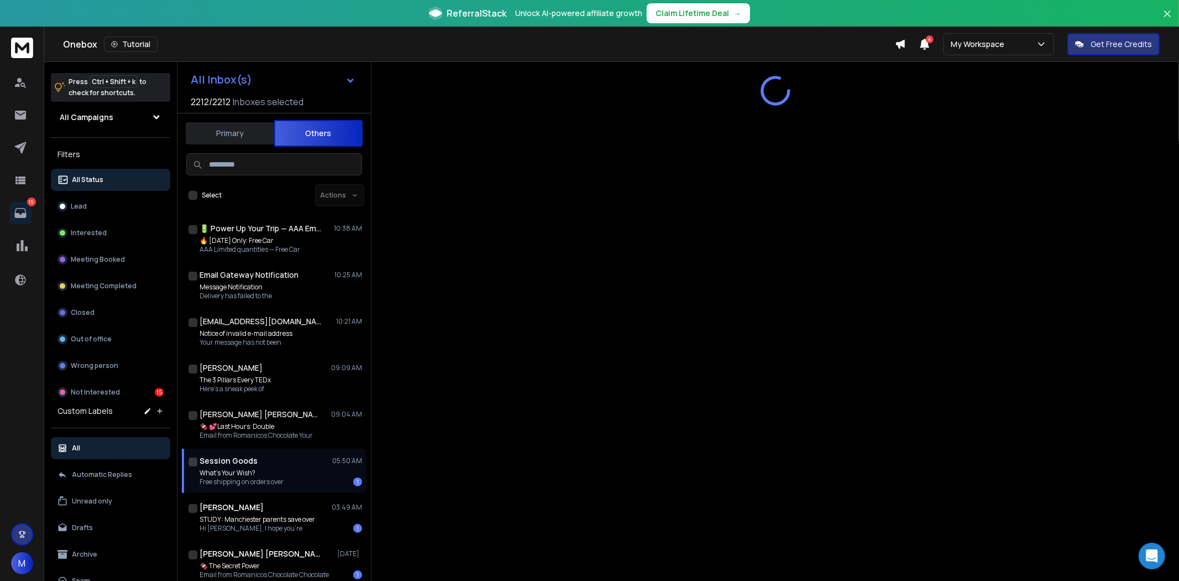
click at [258, 170] on input at bounding box center [274, 164] width 176 height 22
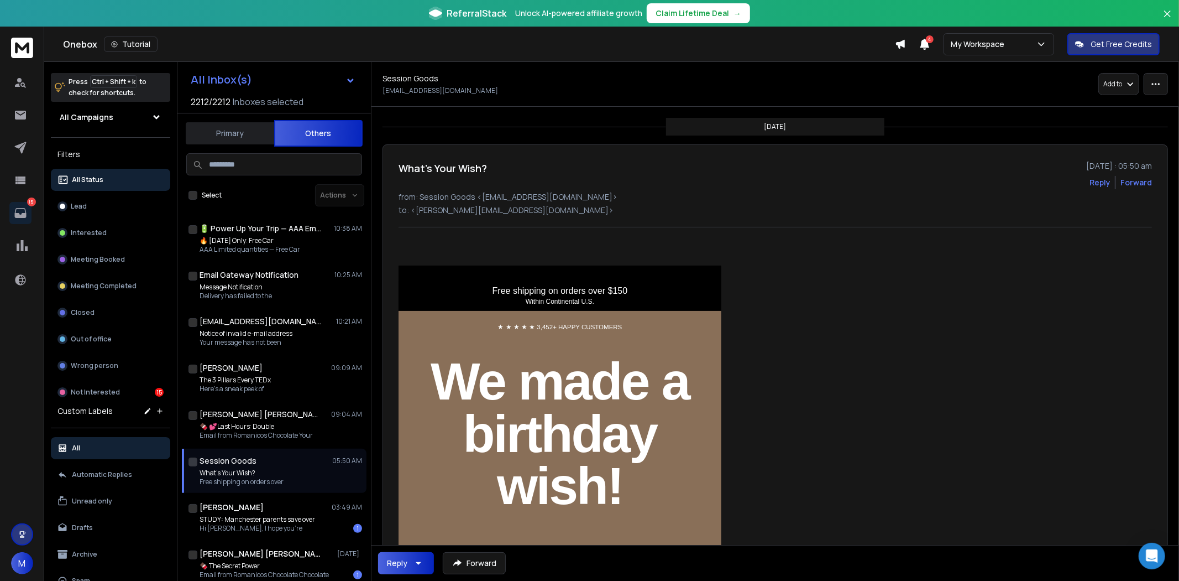
paste input "**********"
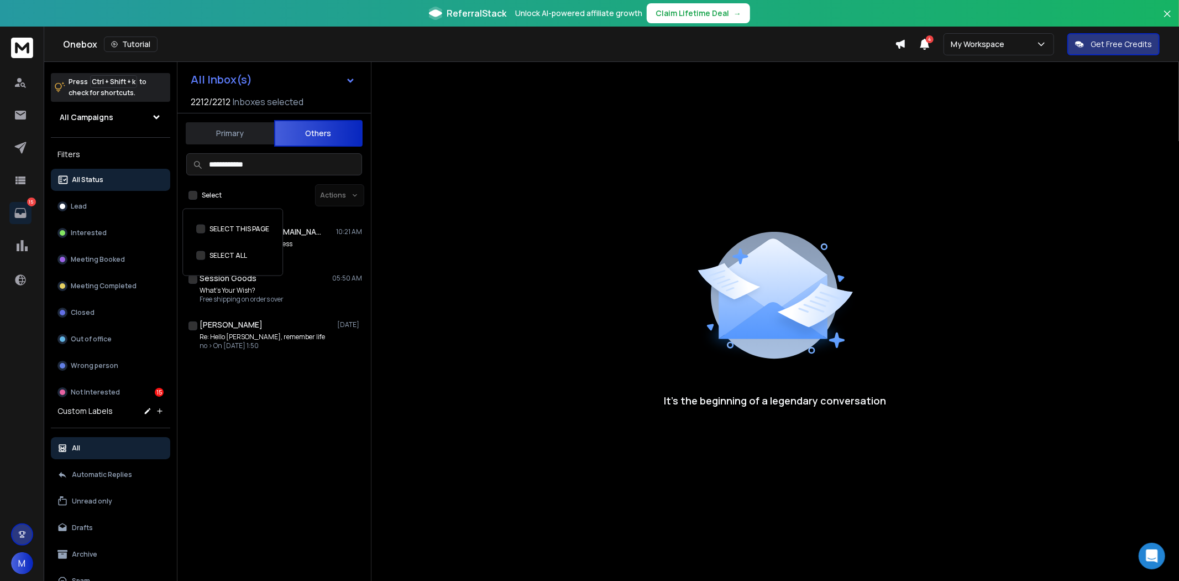
click at [203, 252] on button "SELECT THIS PAGE" at bounding box center [200, 255] width 9 height 9
click at [334, 186] on button "Actions" at bounding box center [339, 195] width 49 height 22
click at [339, 217] on div "Delete email" at bounding box center [325, 220] width 61 height 11
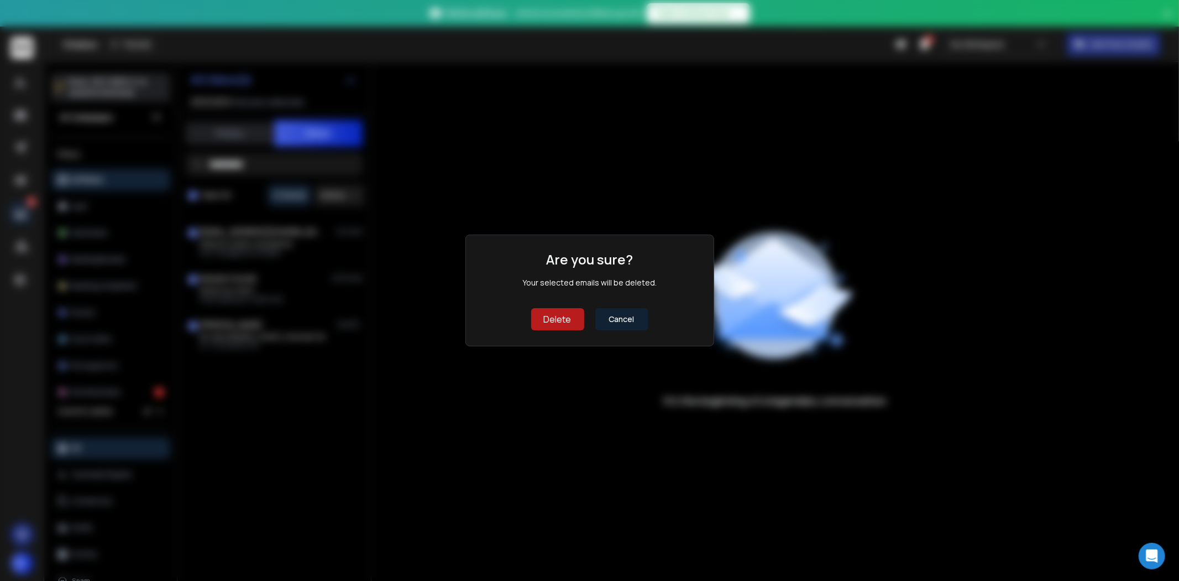
click at [532, 318] on button "Delete" at bounding box center [557, 319] width 53 height 22
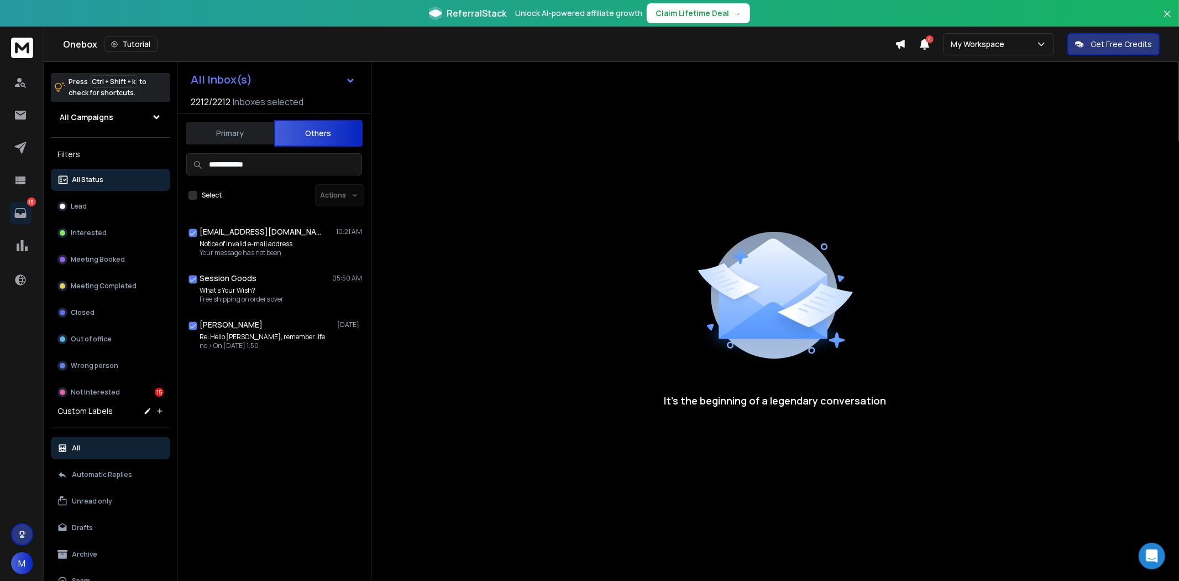
drag, startPoint x: 268, startPoint y: 163, endPoint x: 139, endPoint y: 180, distance: 130.0
click at [139, 180] on div "**********" at bounding box center [611, 352] width 1135 height 581
paste input "****"
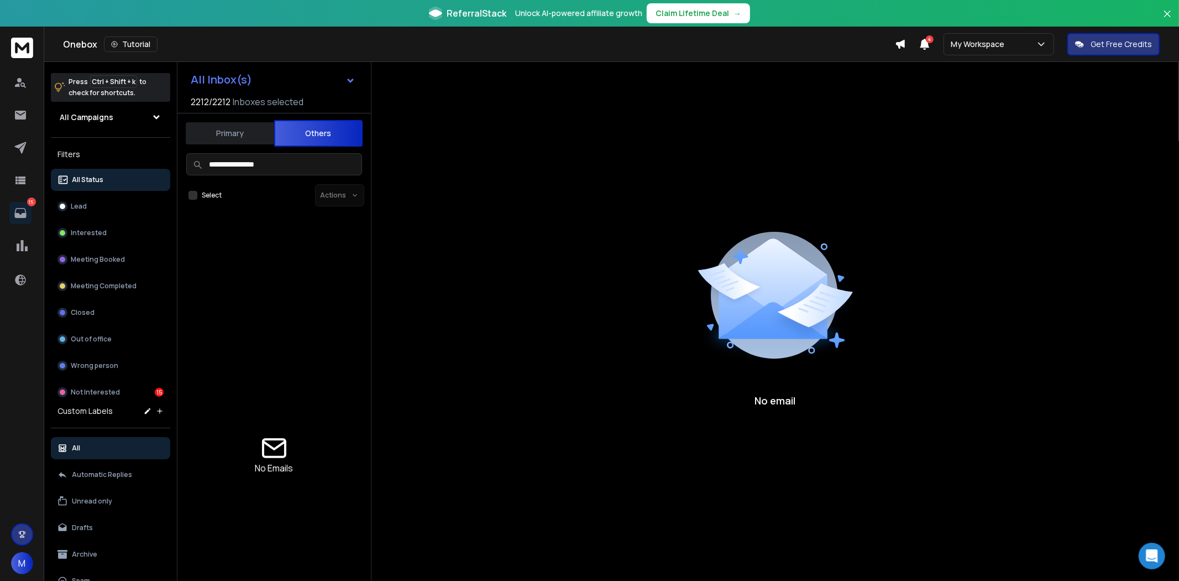
drag, startPoint x: 311, startPoint y: 167, endPoint x: 69, endPoint y: 182, distance: 243.2
click at [69, 182] on div "**********" at bounding box center [611, 352] width 1135 height 581
paste input
drag, startPoint x: 268, startPoint y: 166, endPoint x: 173, endPoint y: 168, distance: 94.6
click at [173, 168] on div "**********" at bounding box center [611, 352] width 1135 height 581
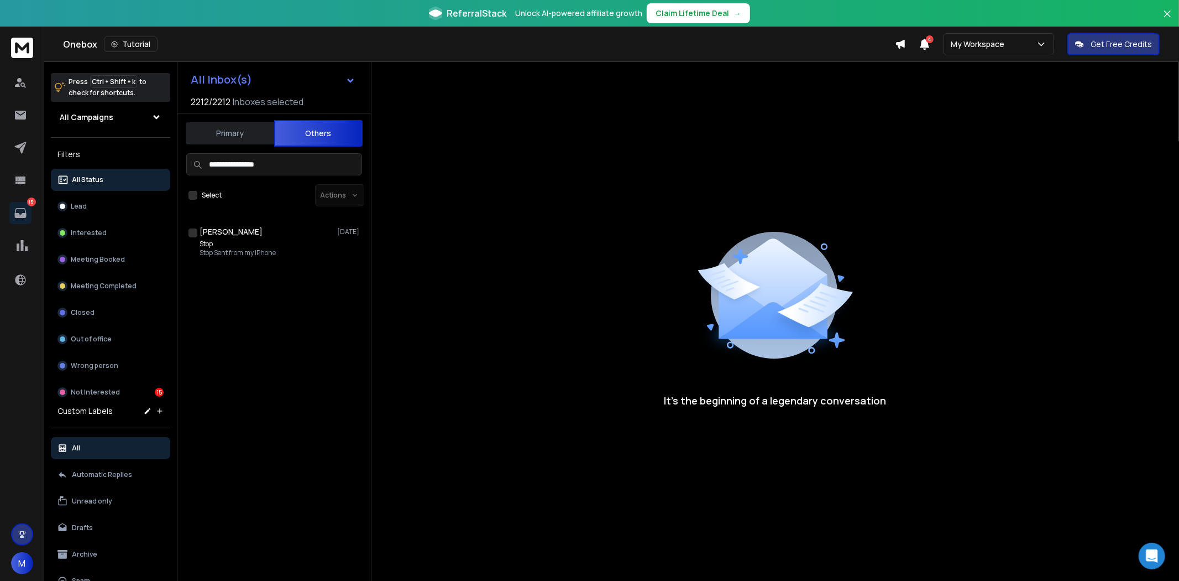
paste input
drag, startPoint x: 279, startPoint y: 172, endPoint x: 141, endPoint y: 169, distance: 137.7
click at [141, 169] on div "**********" at bounding box center [611, 352] width 1135 height 581
paste input
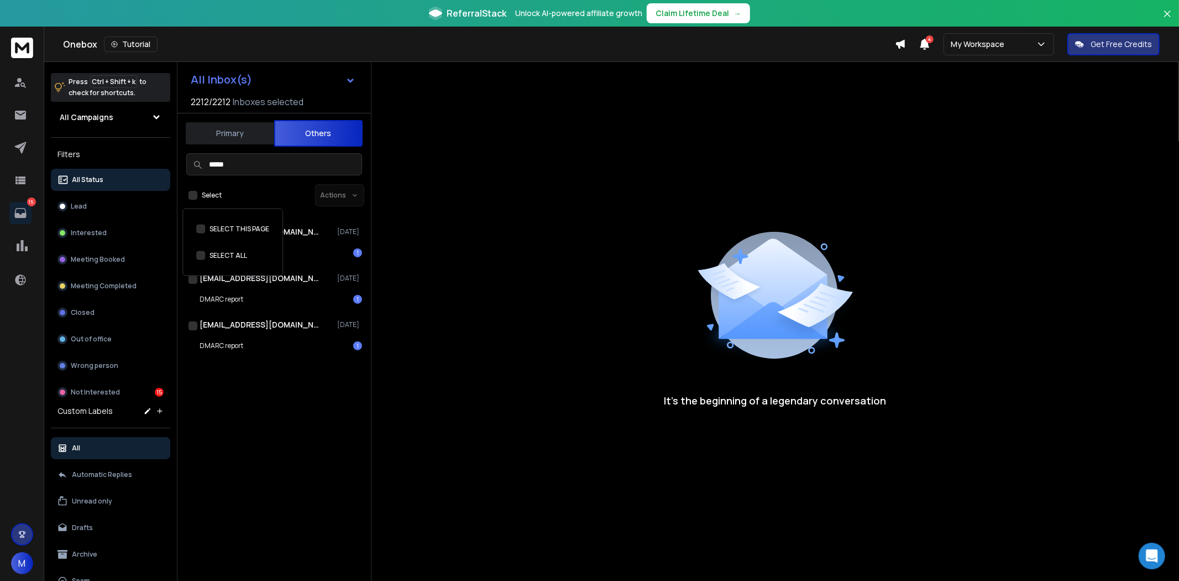
type input "*****"
click at [205, 265] on div "SELECT ALL" at bounding box center [232, 255] width 73 height 22
click at [202, 259] on button "SELECT THIS PAGE" at bounding box center [200, 255] width 9 height 9
click at [354, 209] on div "***** Select All All Selected Actions [EMAIL_ADDRESS][DOMAIN_NAME] [DATE] DMARC…" at bounding box center [274, 311] width 194 height 325
click at [351, 194] on icon "button" at bounding box center [355, 195] width 9 height 9
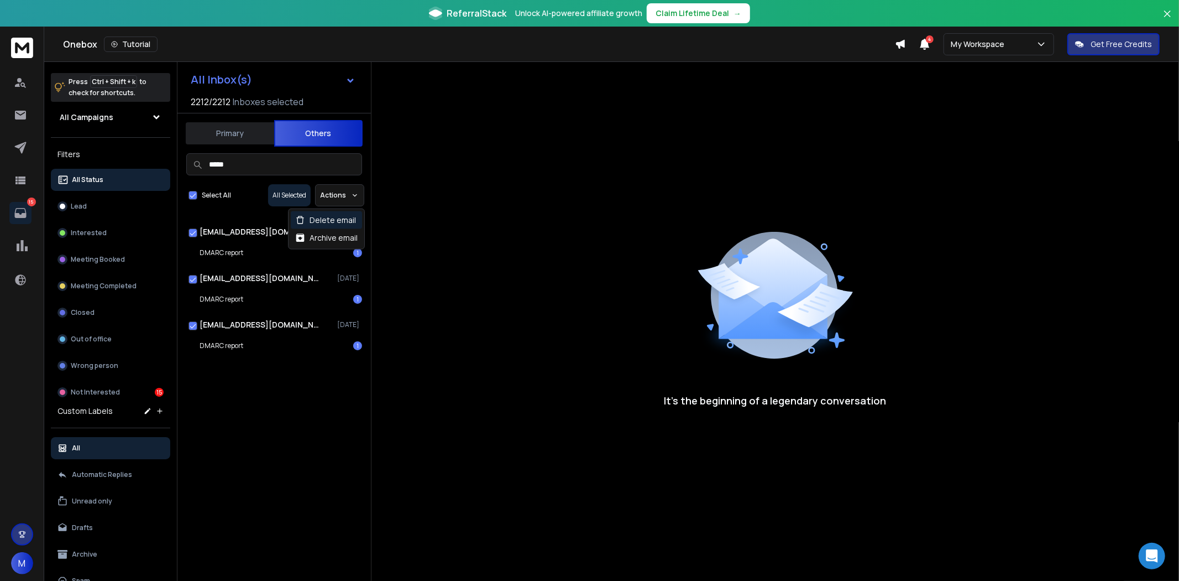
click at [348, 220] on div "Delete email" at bounding box center [325, 220] width 61 height 11
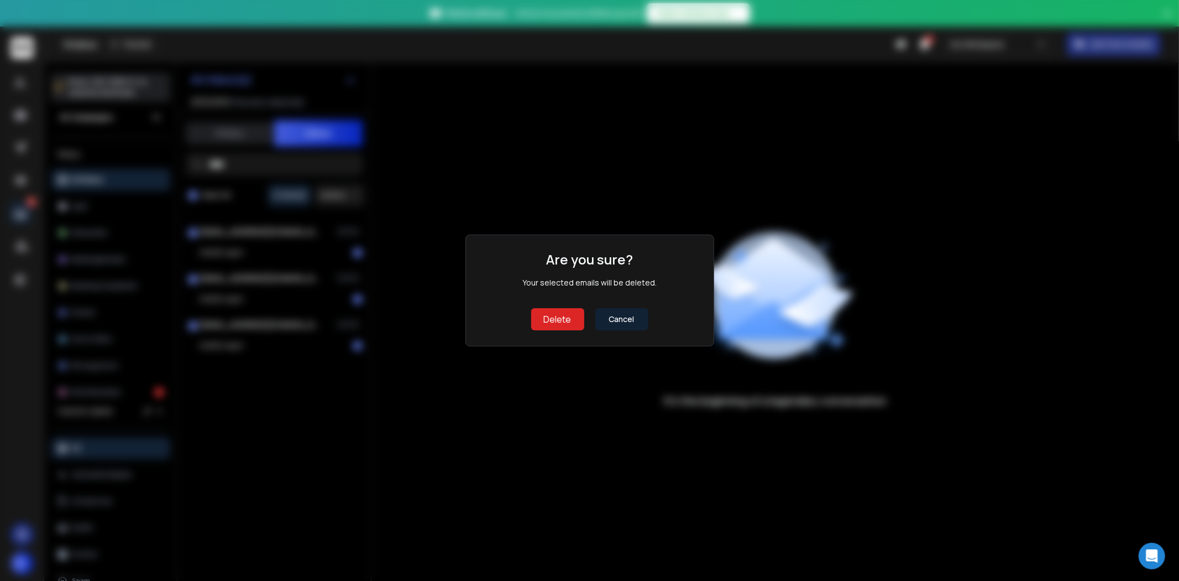
drag, startPoint x: 539, startPoint y: 313, endPoint x: 524, endPoint y: 303, distance: 17.9
click at [540, 313] on button "Delete" at bounding box center [557, 319] width 53 height 22
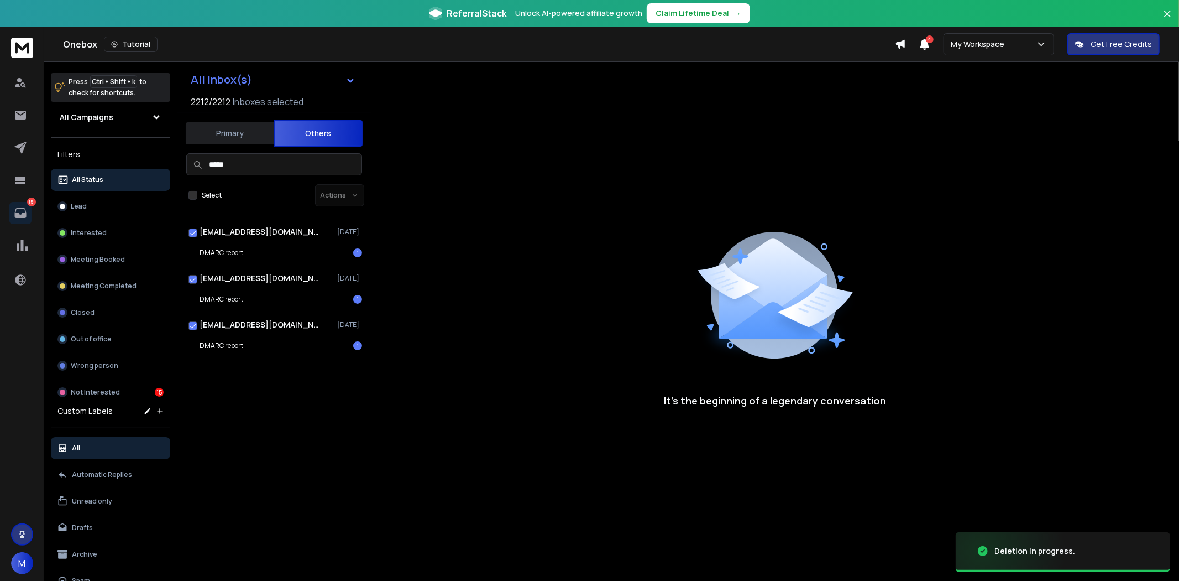
click at [245, 167] on input "*****" at bounding box center [274, 164] width 176 height 22
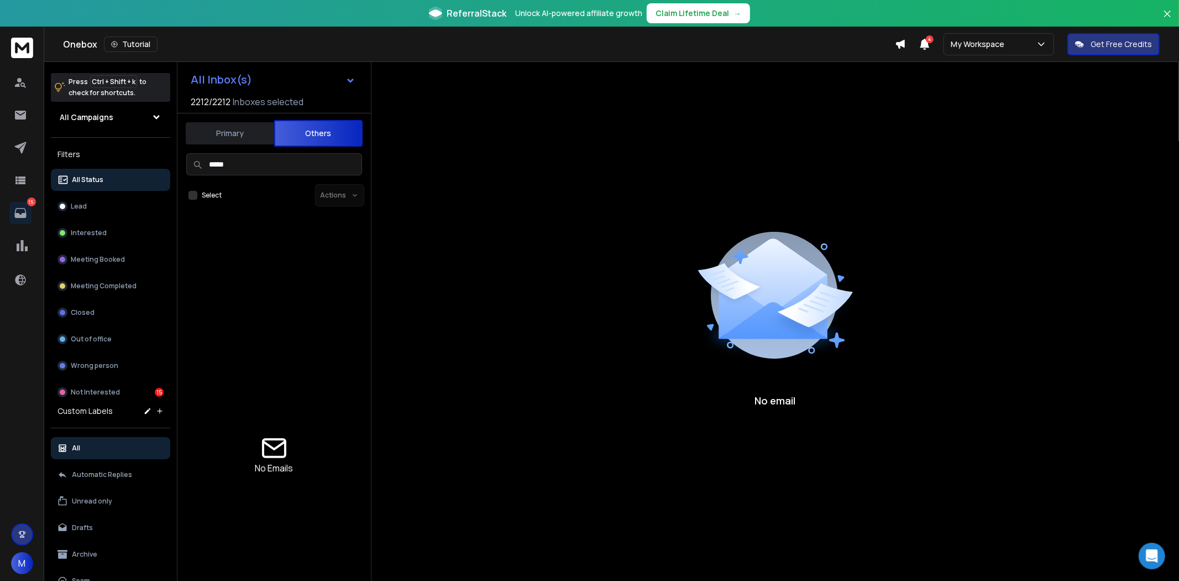
drag, startPoint x: 245, startPoint y: 167, endPoint x: 147, endPoint y: 168, distance: 97.9
click at [147, 168] on div "Press Ctrl + Shift + k to check for shortcuts. All Campaigns All Campaigns Filt…" at bounding box center [611, 352] width 1135 height 581
paste input "**********"
type input "**********"
drag, startPoint x: 297, startPoint y: 166, endPoint x: 156, endPoint y: 180, distance: 142.3
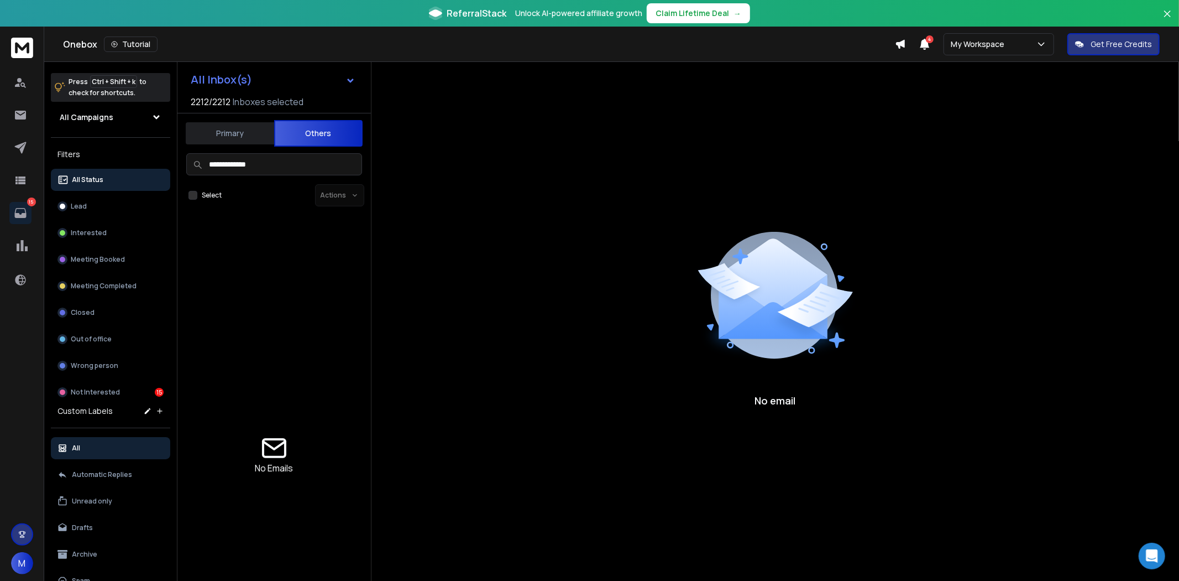
click at [156, 180] on div "**********" at bounding box center [611, 352] width 1135 height 581
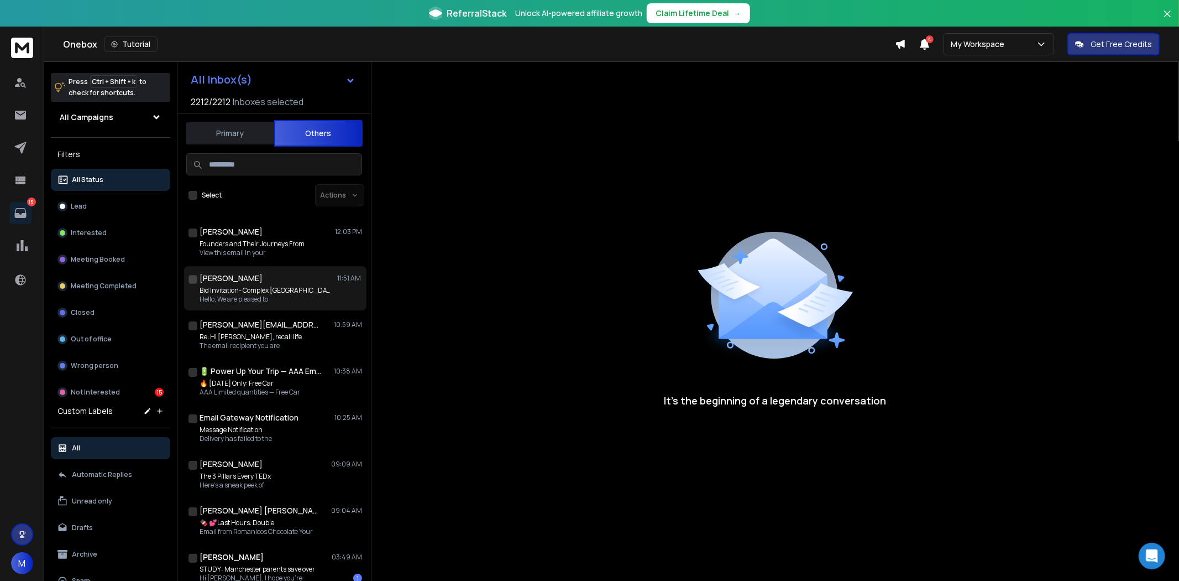
drag, startPoint x: 257, startPoint y: 246, endPoint x: 261, endPoint y: 303, distance: 57.1
click at [257, 247] on p "Founders and Their Journeys From" at bounding box center [252, 243] width 105 height 9
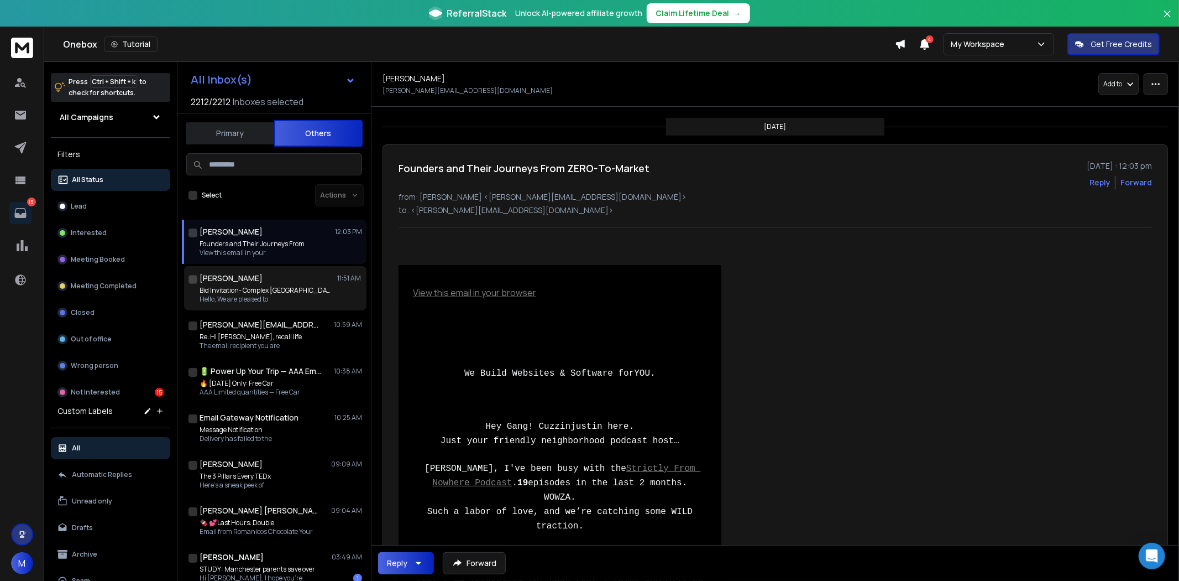
click at [261, 303] on div "[PERSON_NAME] 11:51 AM Bid Invitation- Complex [GEOGRAPHIC_DATA], We are please…" at bounding box center [275, 288] width 182 height 44
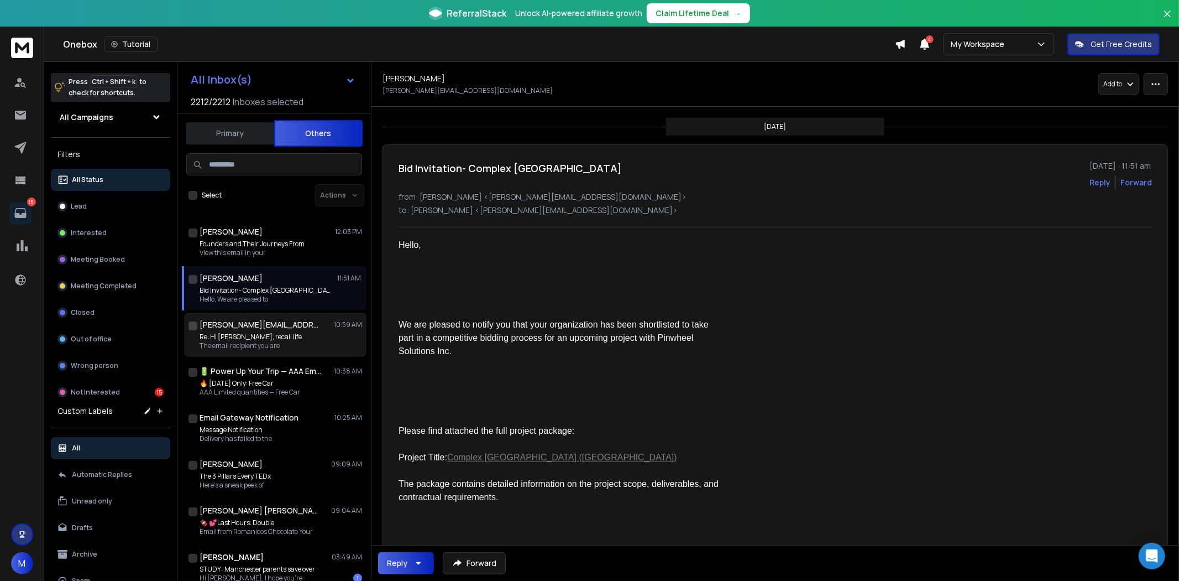
click at [256, 355] on div "[PERSON_NAME][EMAIL_ADDRESS][DOMAIN_NAME] 10:59 AM Re: Hi [PERSON_NAME], recall…" at bounding box center [275, 334] width 182 height 44
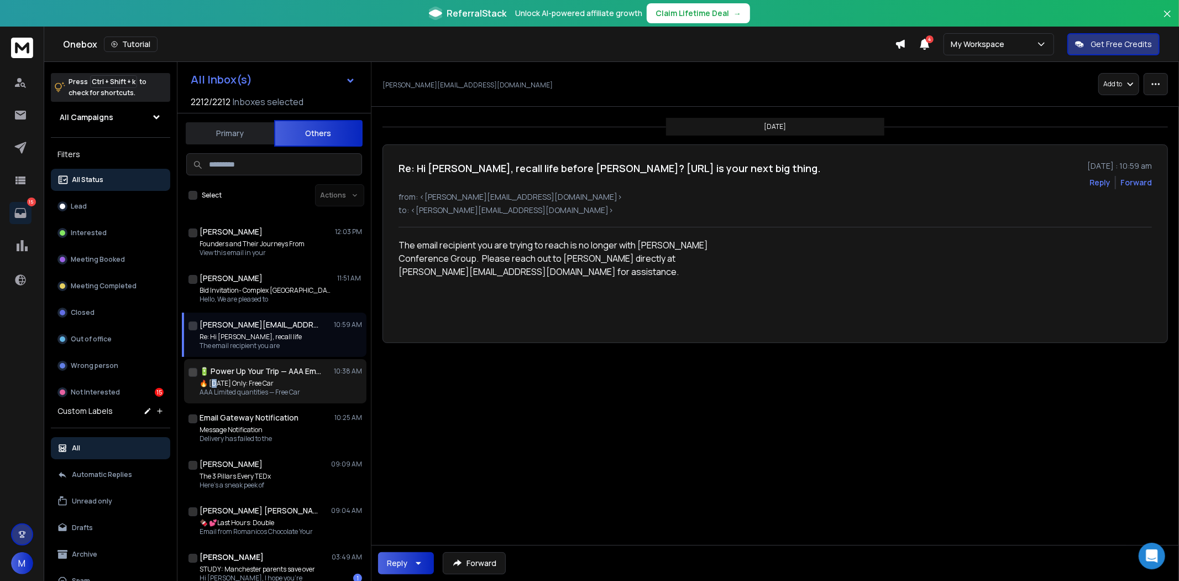
click at [216, 379] on p "🔥 [DATE] Only: Free Car" at bounding box center [250, 383] width 101 height 9
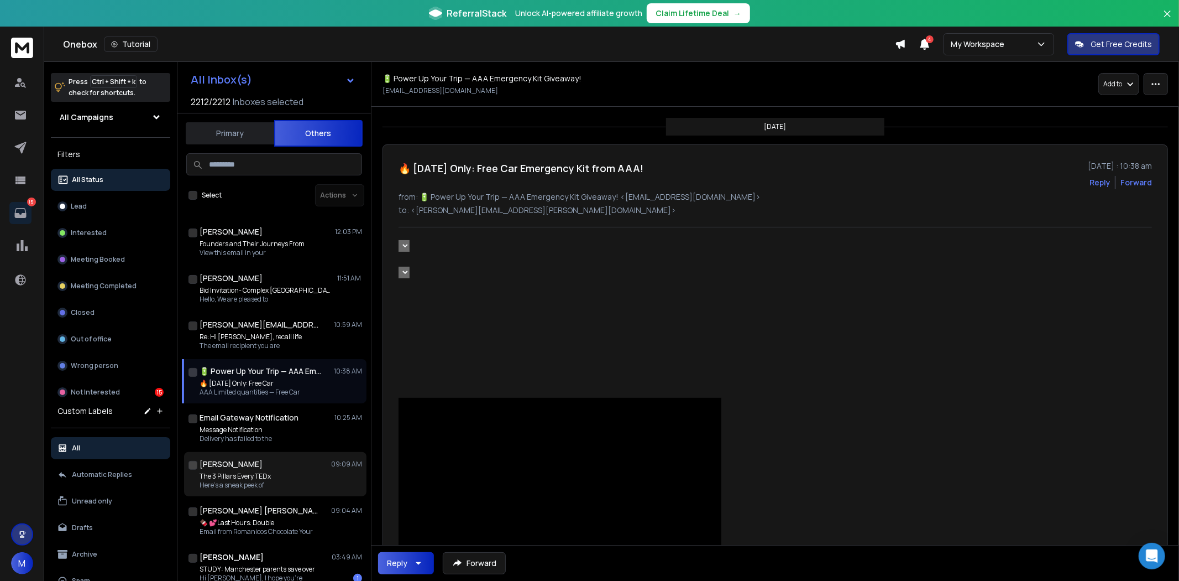
click at [203, 454] on div "[PERSON_NAME] 09:09 AM The 3 Pillars Every TEDx Here’s a sneak peek of" at bounding box center [275, 474] width 182 height 44
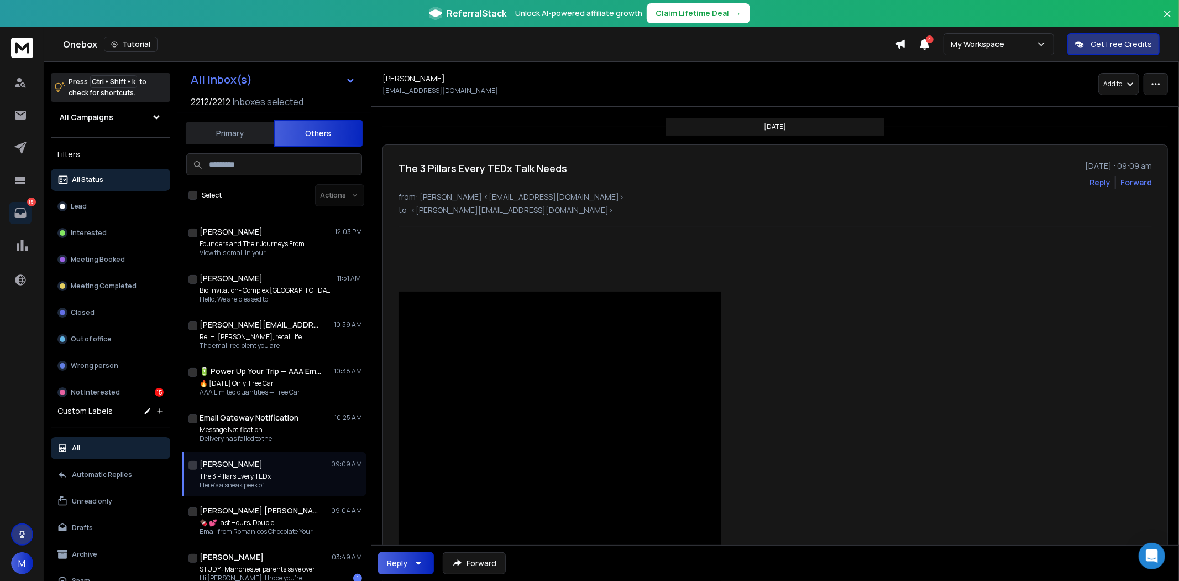
click at [190, 466] on button "button" at bounding box center [193, 465] width 9 height 9
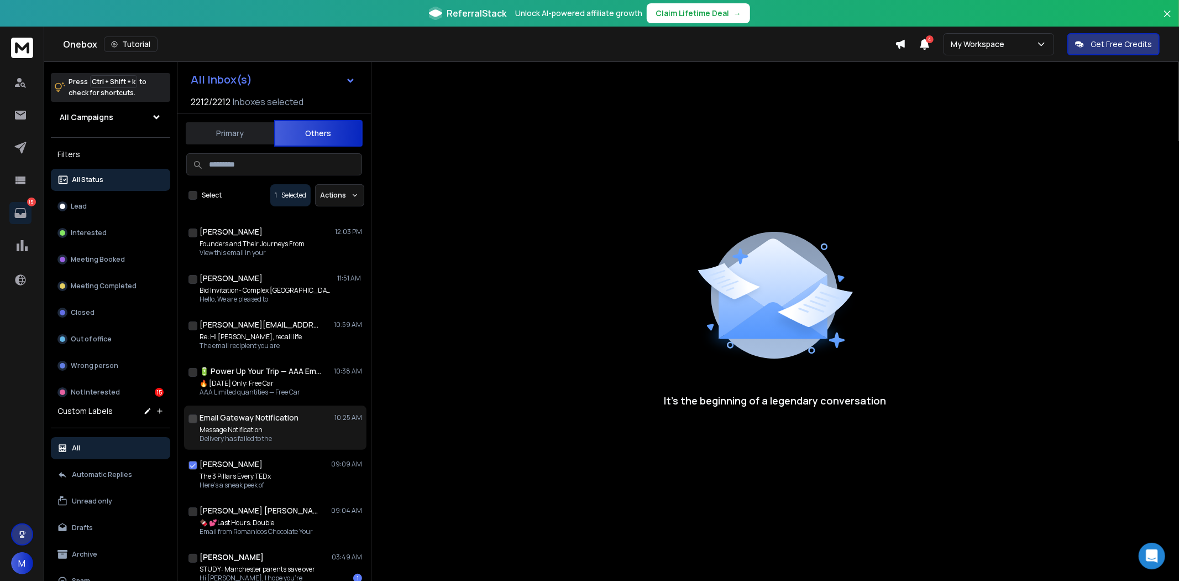
click at [192, 421] on button "button" at bounding box center [193, 418] width 9 height 9
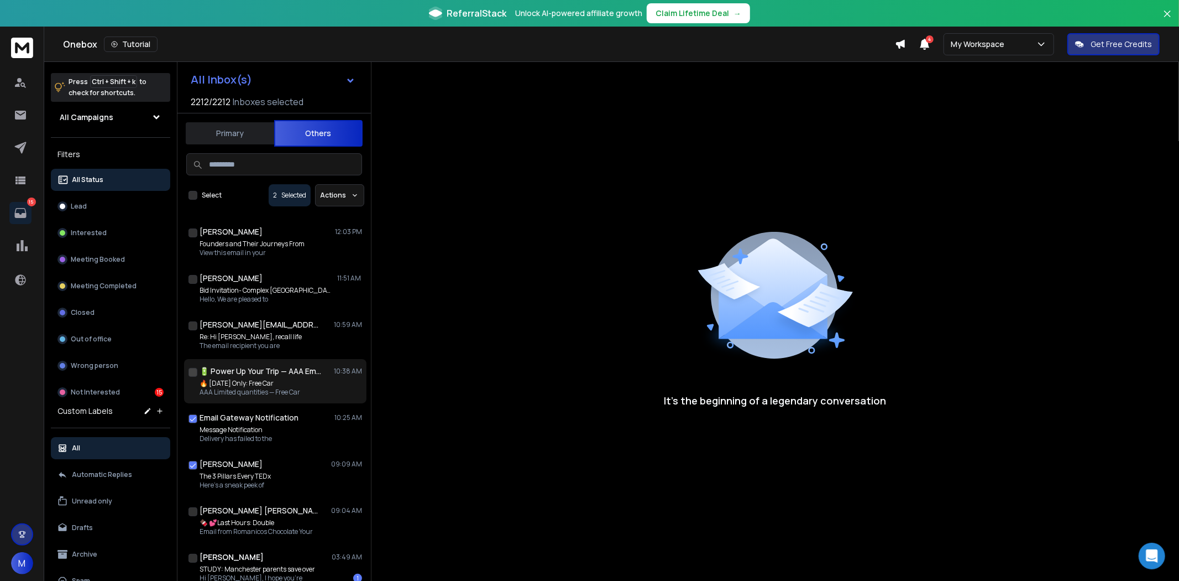
click at [189, 371] on button "button" at bounding box center [193, 372] width 9 height 9
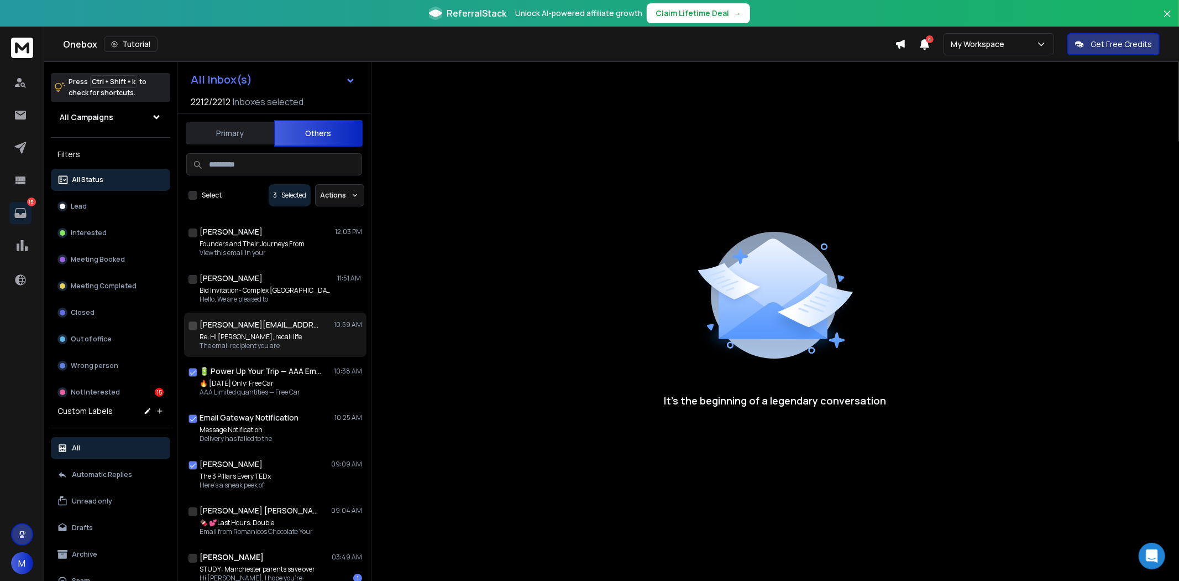
click at [191, 324] on button "button" at bounding box center [193, 325] width 9 height 9
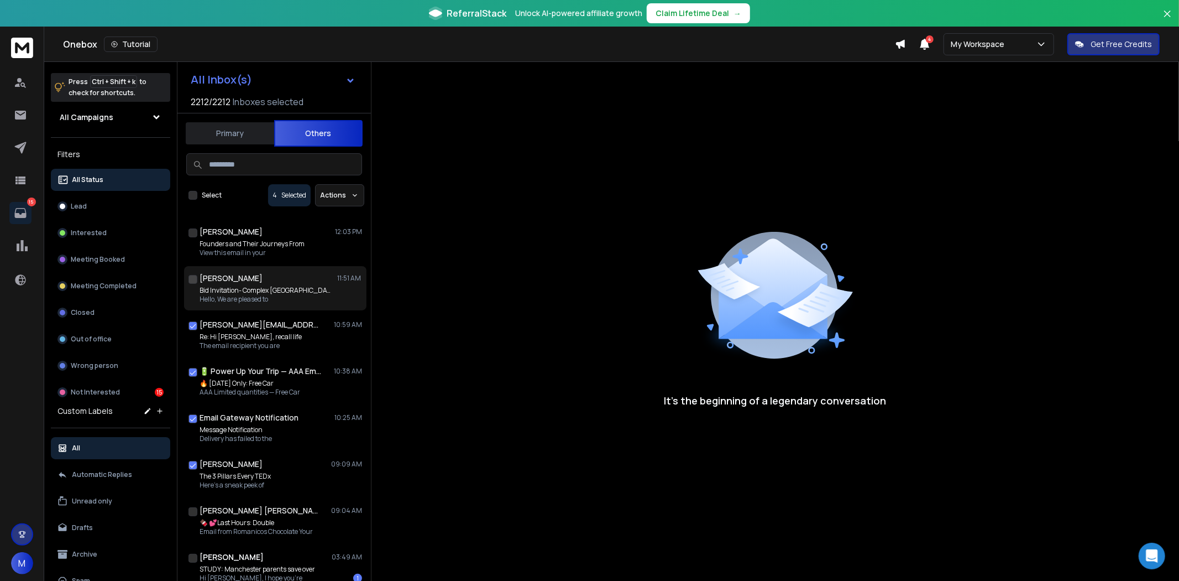
click at [192, 278] on button "button" at bounding box center [193, 279] width 9 height 9
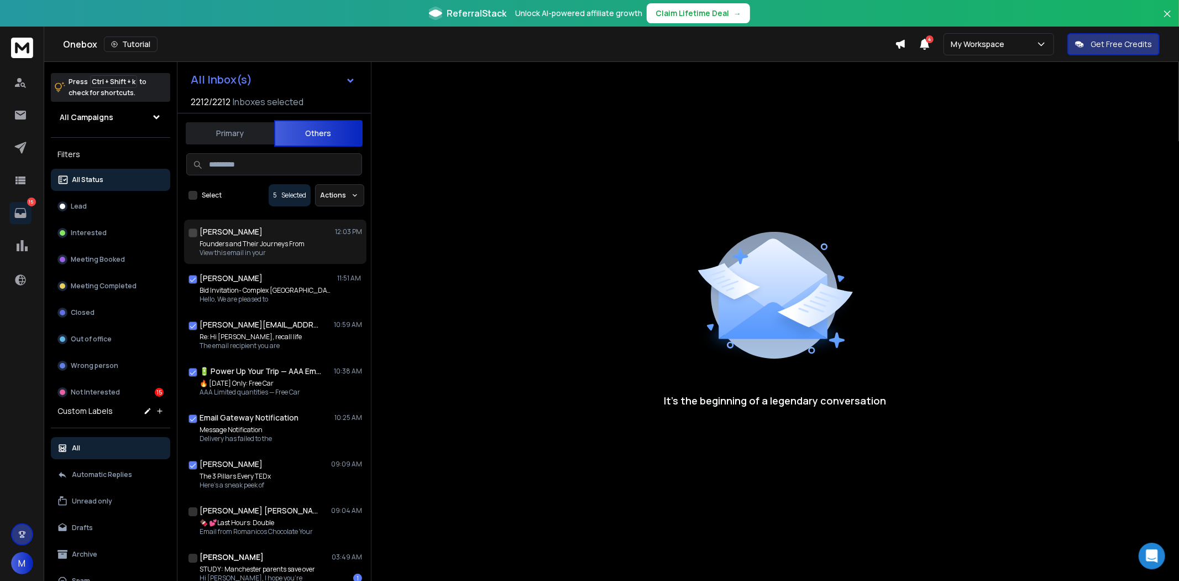
click at [187, 231] on div "[PERSON_NAME] 12:03 PM Founders and Their Journeys From View this email in your" at bounding box center [275, 241] width 182 height 44
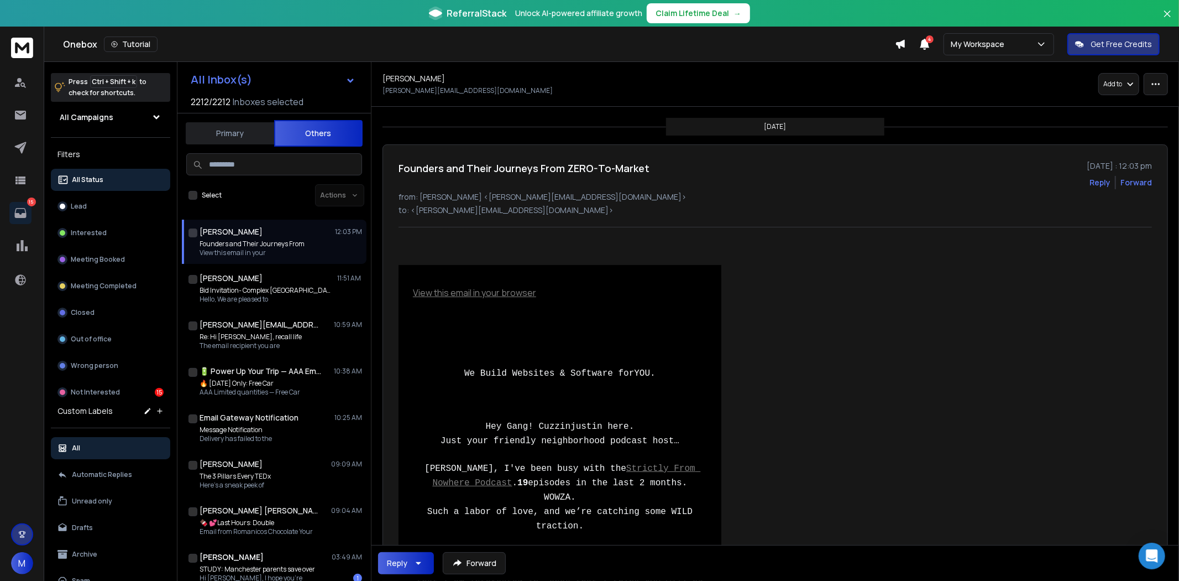
click at [185, 231] on div "[PERSON_NAME] 12:03 PM Founders and Their Journeys From View this email in your" at bounding box center [275, 241] width 182 height 44
click at [189, 236] on button "button" at bounding box center [193, 232] width 9 height 9
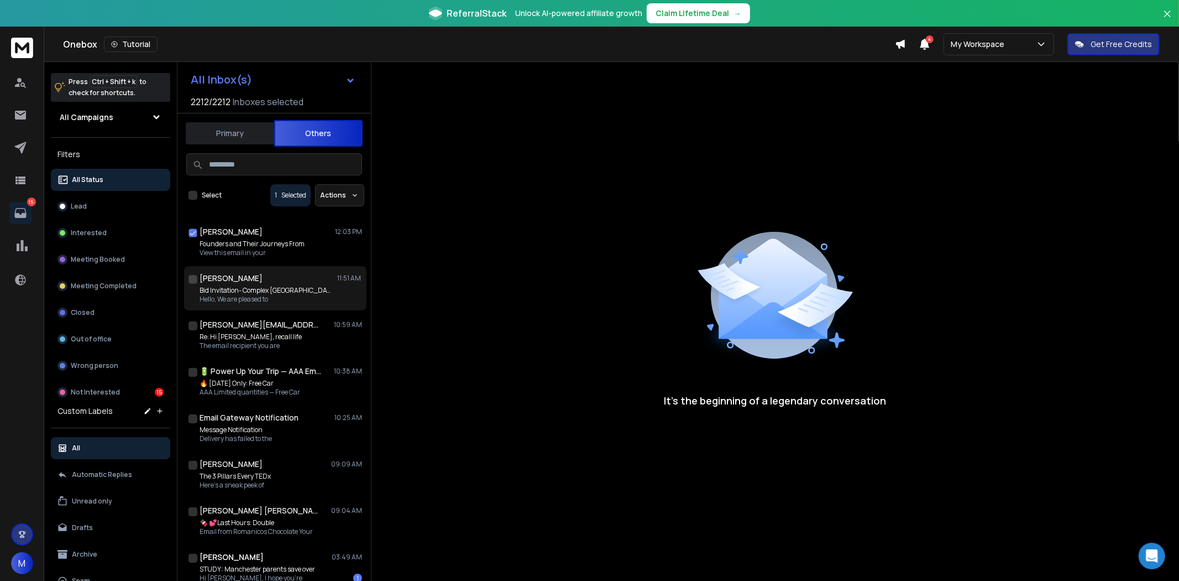
click at [194, 278] on button "button" at bounding box center [193, 279] width 9 height 9
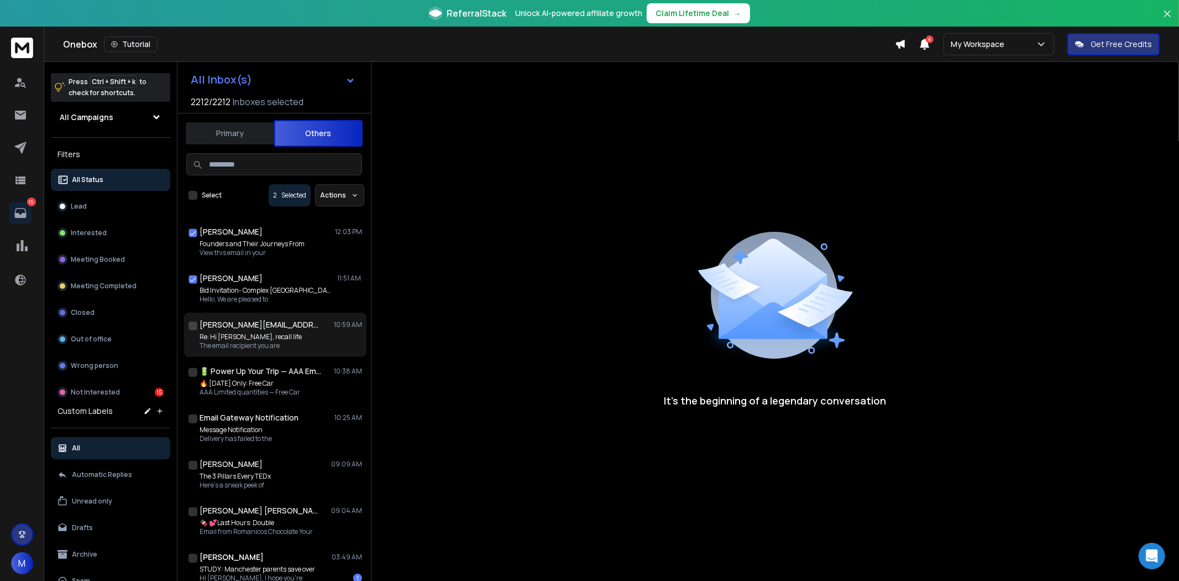
click at [190, 326] on button "button" at bounding box center [193, 325] width 9 height 9
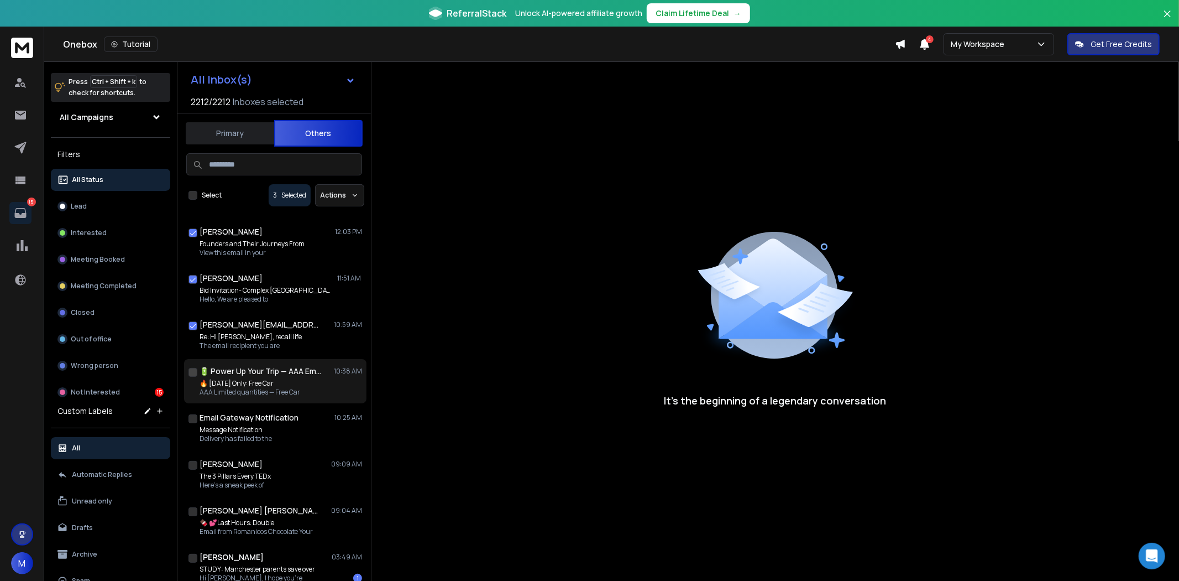
click at [192, 372] on button "button" at bounding box center [193, 372] width 9 height 9
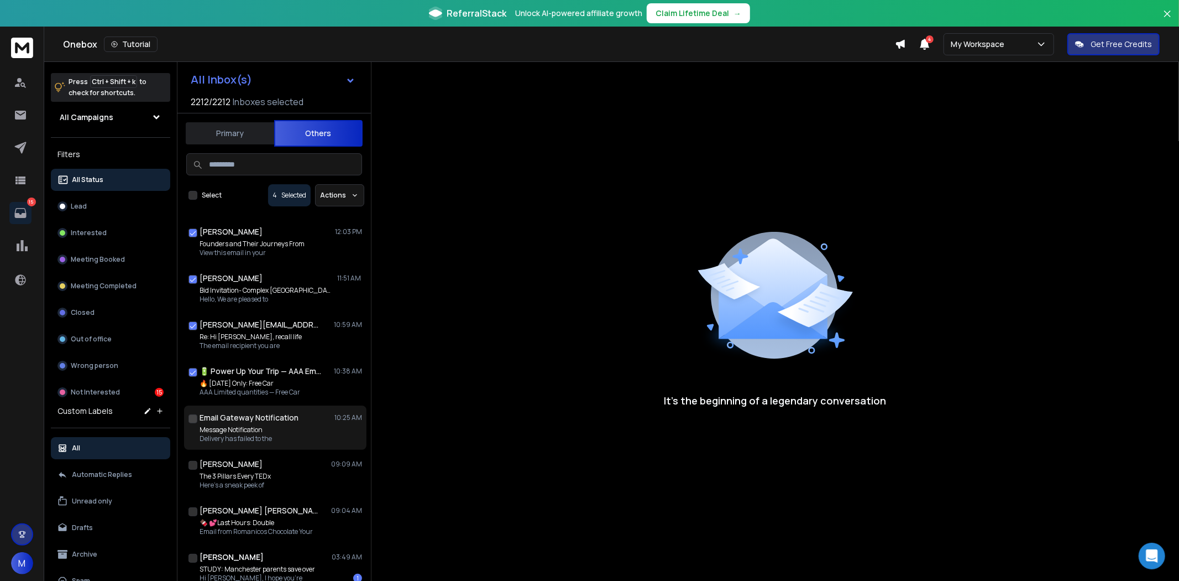
click at [194, 417] on button "button" at bounding box center [193, 418] width 9 height 9
click at [335, 202] on button "Actions" at bounding box center [339, 195] width 49 height 22
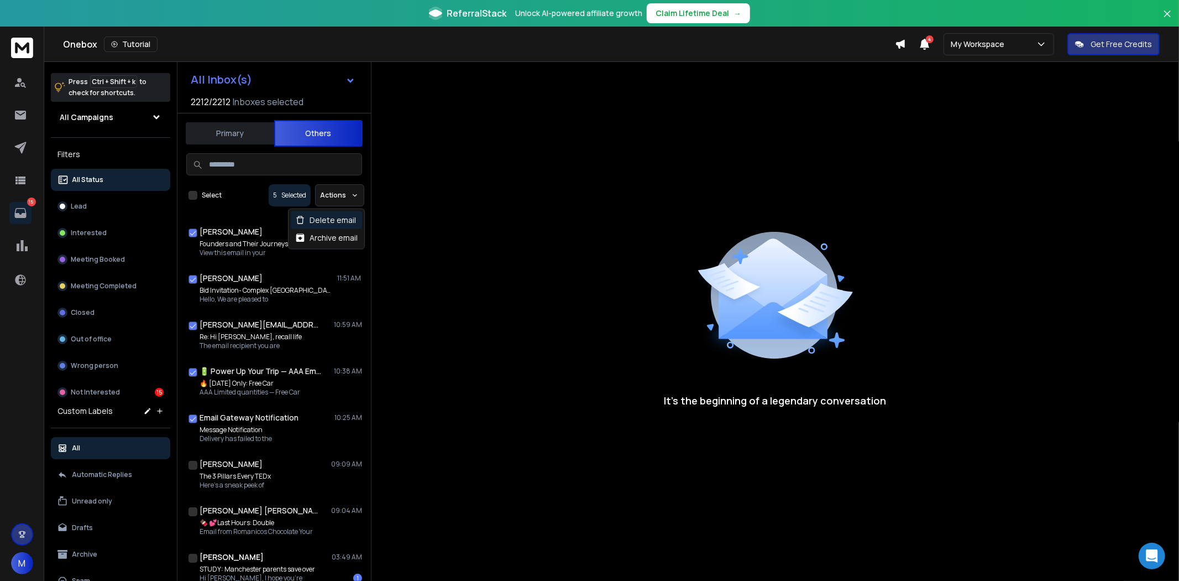
click at [340, 219] on div "Delete email" at bounding box center [325, 220] width 61 height 11
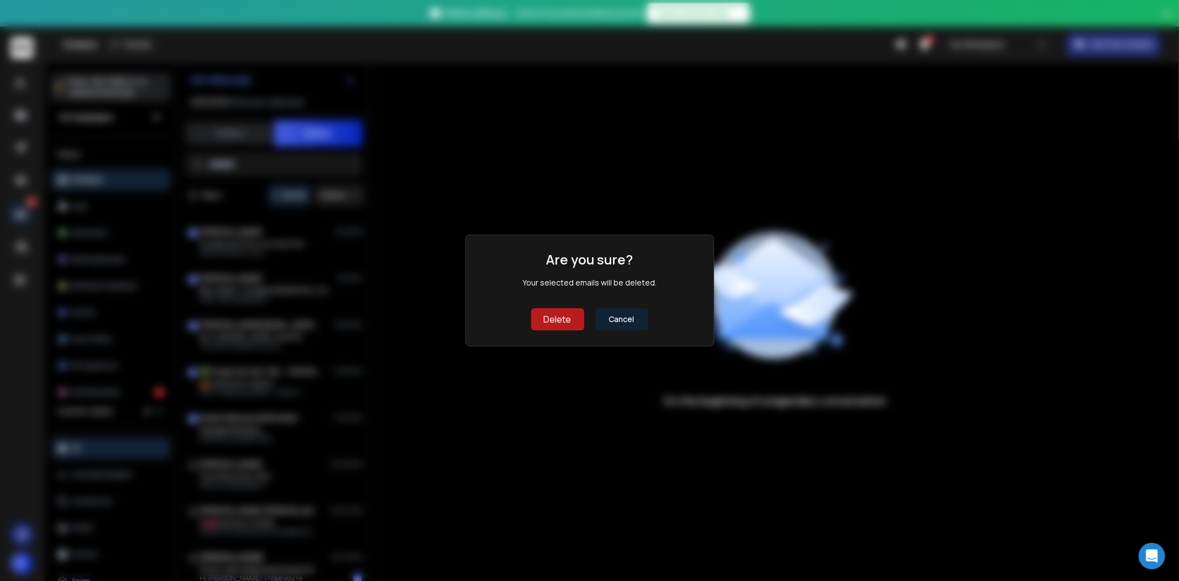
click at [534, 328] on button "Delete" at bounding box center [557, 319] width 53 height 22
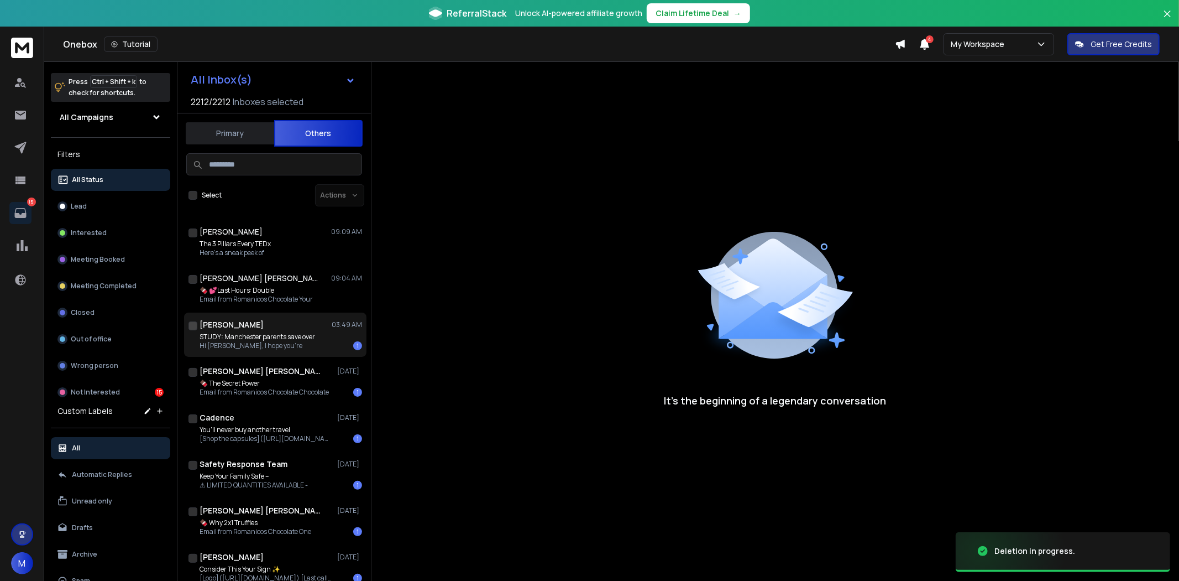
click at [213, 341] on p "Hi [PERSON_NAME], I hope you’re" at bounding box center [258, 345] width 116 height 9
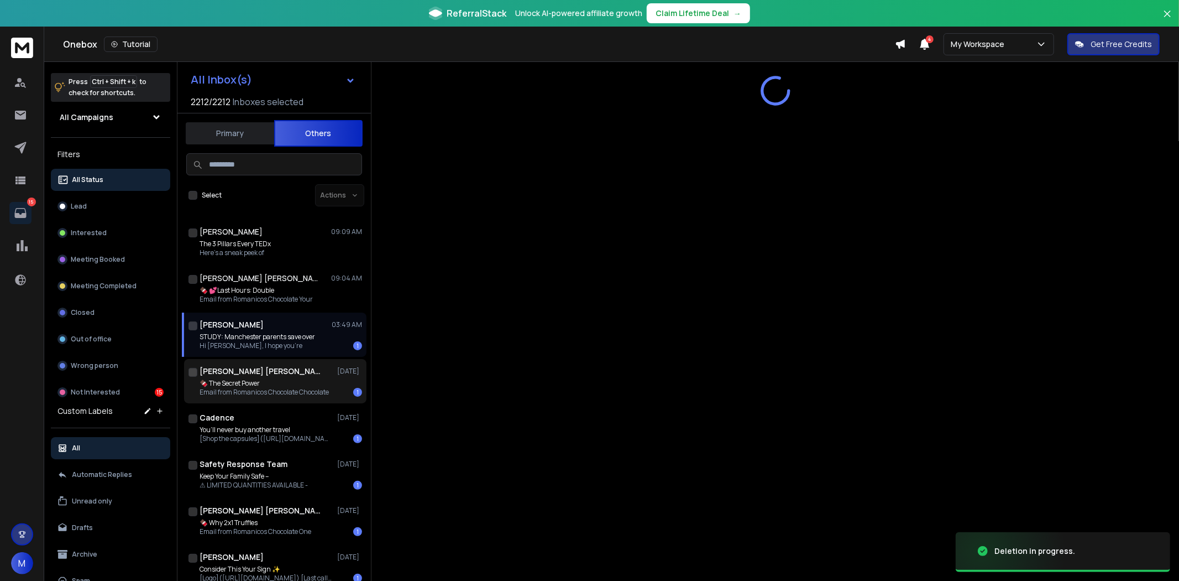
click at [233, 385] on p "🍫 The Secret Power" at bounding box center [264, 383] width 129 height 9
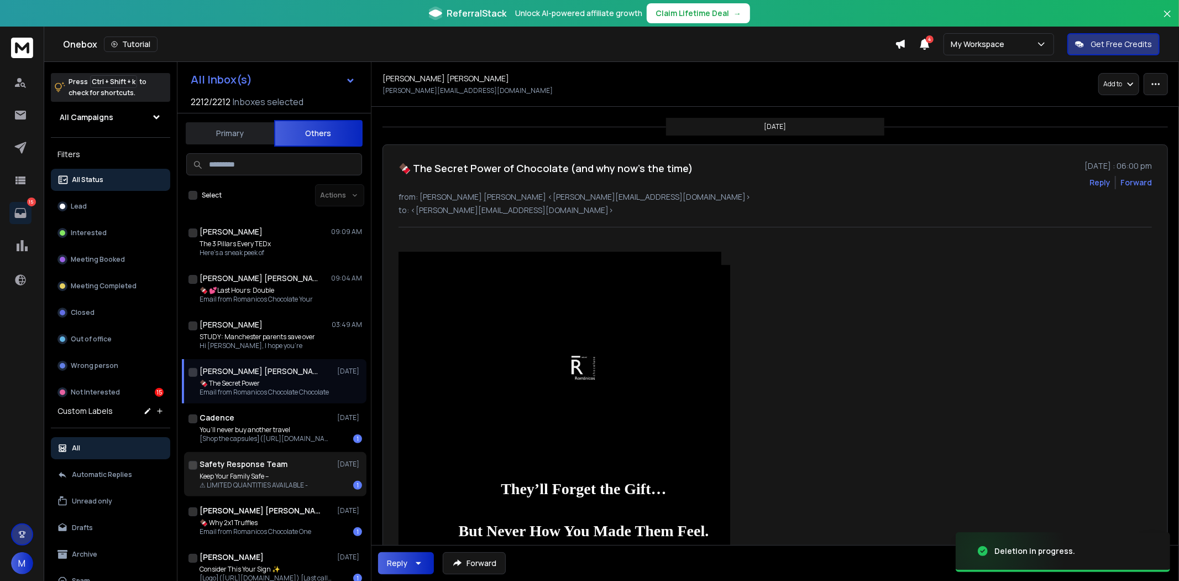
click at [237, 452] on div "Safety Response Team [DATE] Keep Your Family Safe – ⚠ LIMITED QUANTITIES AVAILA…" at bounding box center [275, 474] width 182 height 44
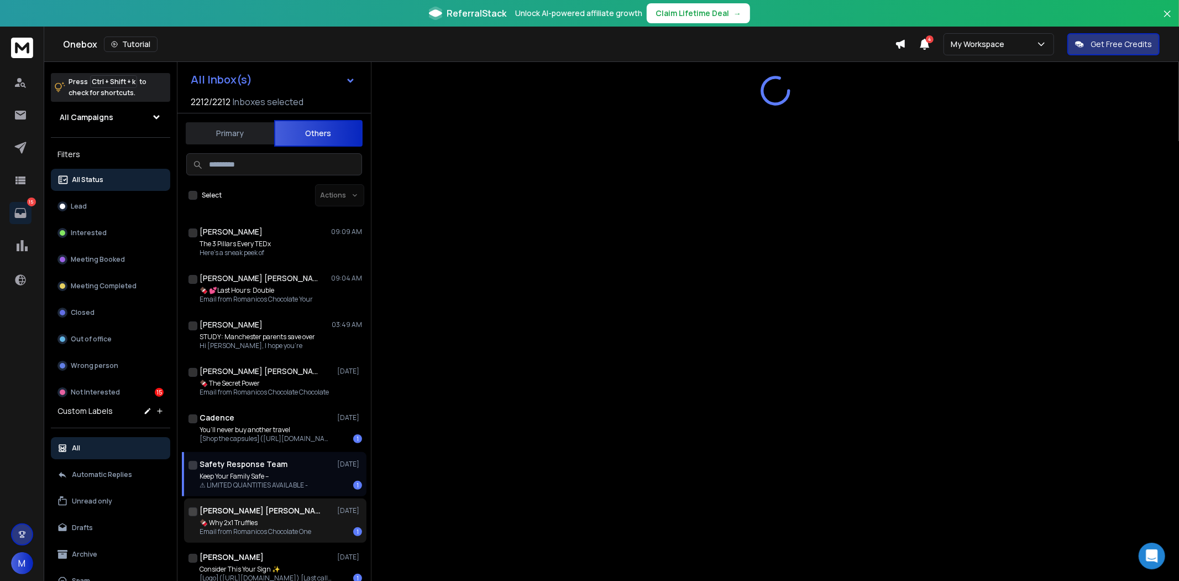
click at [247, 536] on div "[PERSON_NAME] [PERSON_NAME] [DATE] 🍫 Why 2x1 Truffles Email from Romanicos Choc…" at bounding box center [275, 520] width 182 height 44
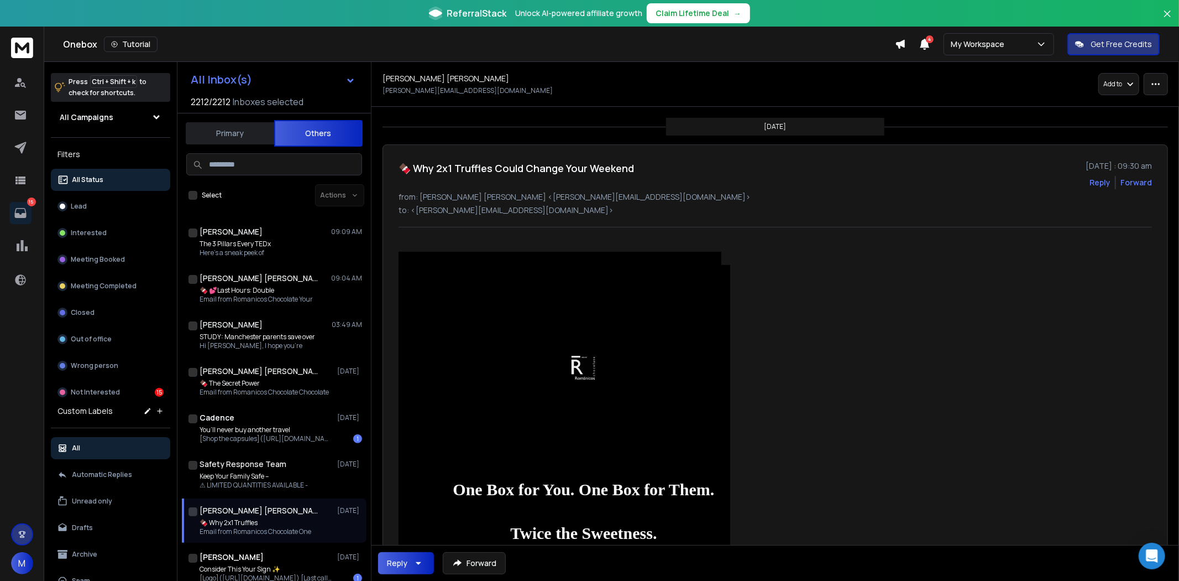
click at [257, 450] on div "[PERSON_NAME] 09:09 AM The 3 Pillars Every TEDx Here’s a sneak peek of [PERSON_…" at bounding box center [274, 432] width 194 height 430
click at [254, 436] on p "[Shop the capsules]([URL][DOMAIN_NAME]) [Shop the capsules]([URL][DOMAIN_NAME])" at bounding box center [266, 438] width 133 height 9
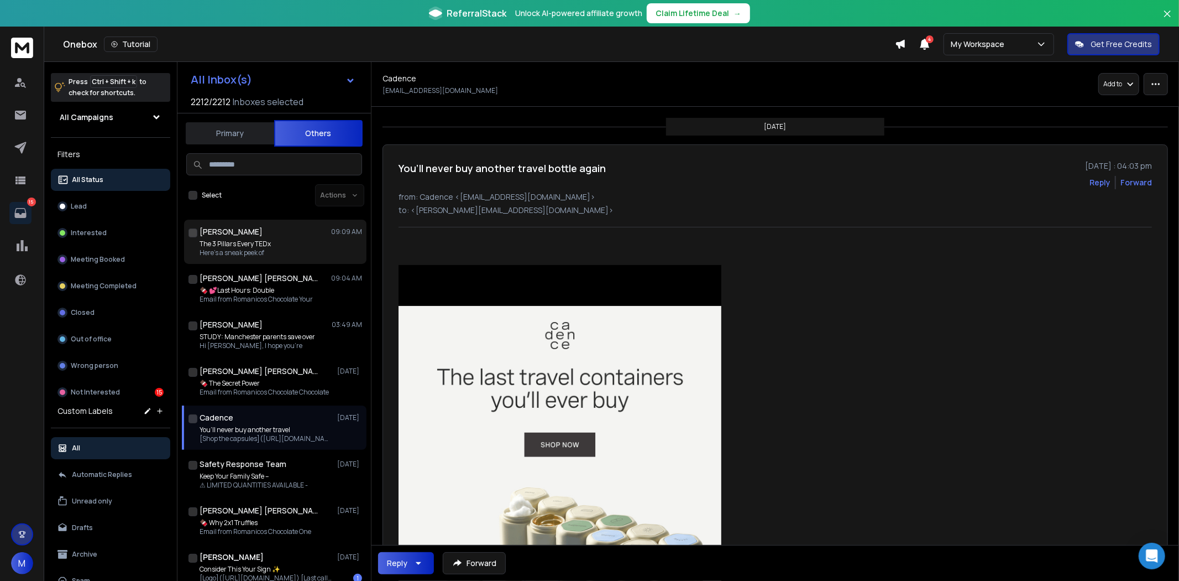
click at [245, 255] on p "Here’s a sneak peek of" at bounding box center [235, 252] width 71 height 9
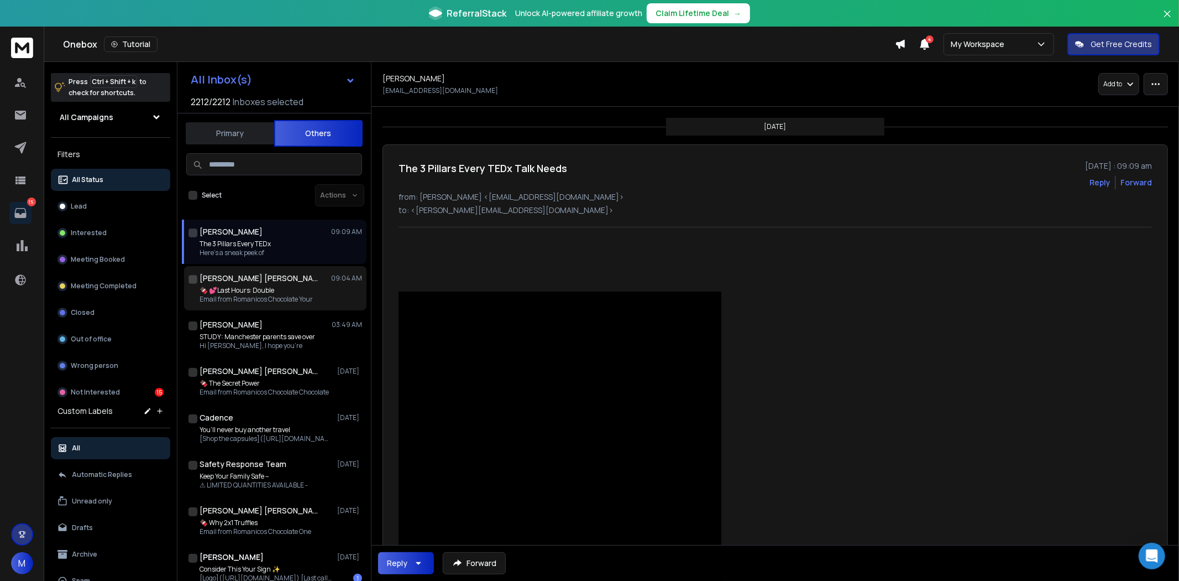
click at [241, 296] on p "Email from Romanicos Chocolate Your" at bounding box center [256, 299] width 113 height 9
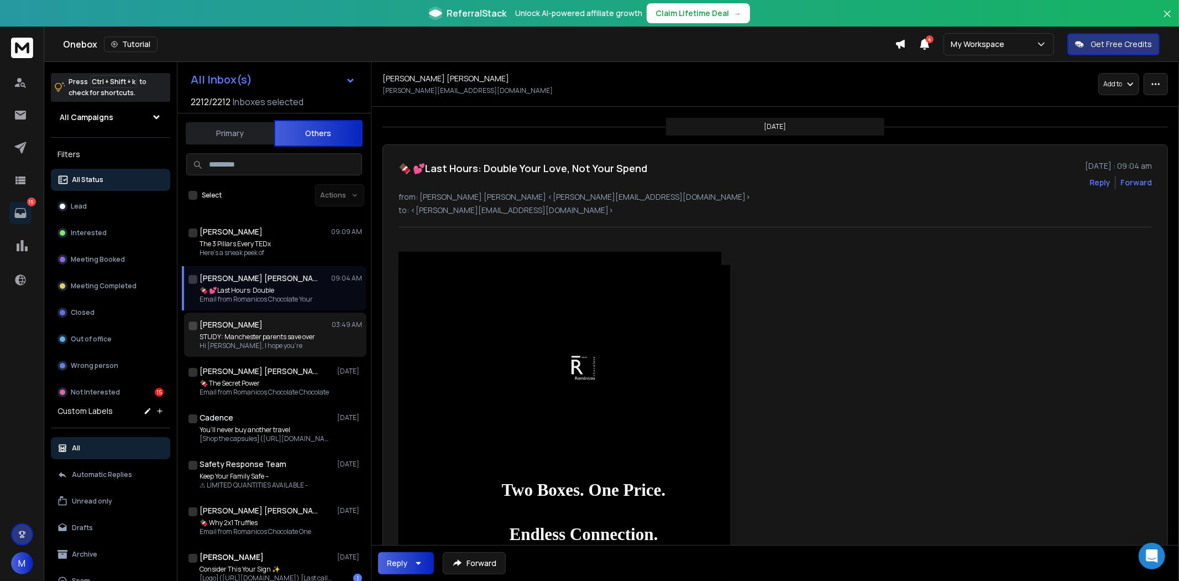
click at [229, 336] on p "STUDY: Manchester parents save over" at bounding box center [258, 336] width 116 height 9
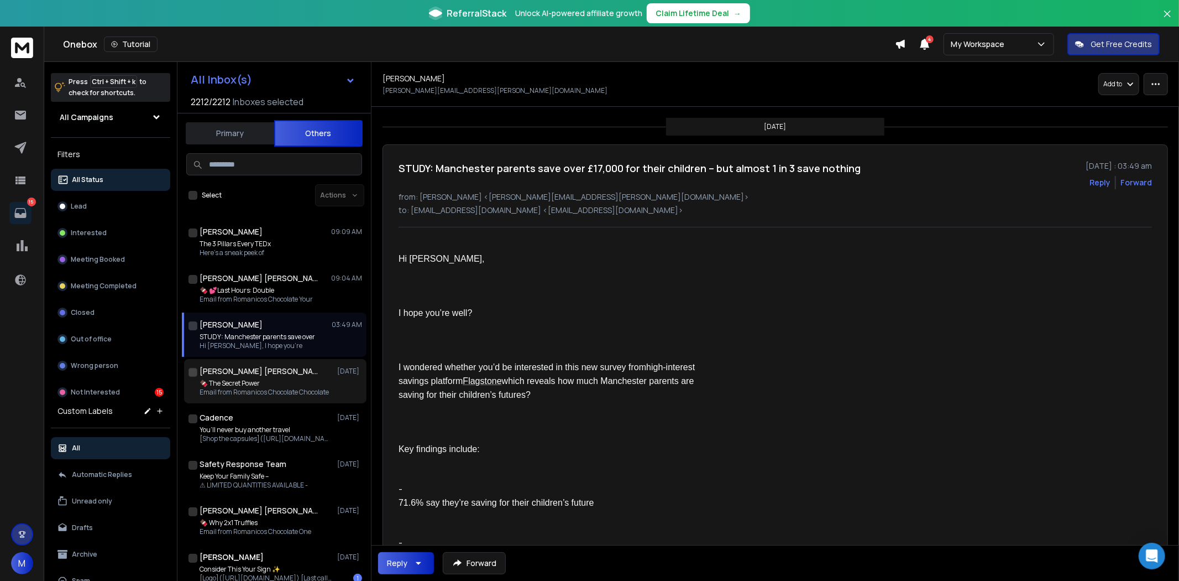
click at [223, 383] on p "🍫 The Secret Power" at bounding box center [264, 383] width 129 height 9
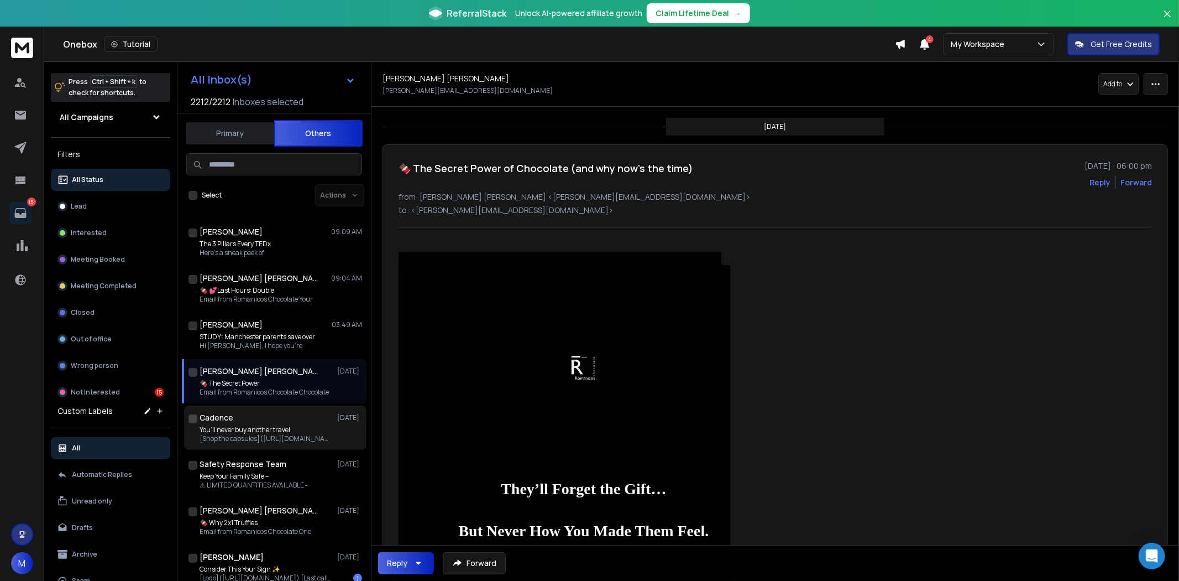
click at [242, 436] on p "[Shop the capsules]([URL][DOMAIN_NAME]) [Shop the capsules]([URL][DOMAIN_NAME])" at bounding box center [266, 438] width 133 height 9
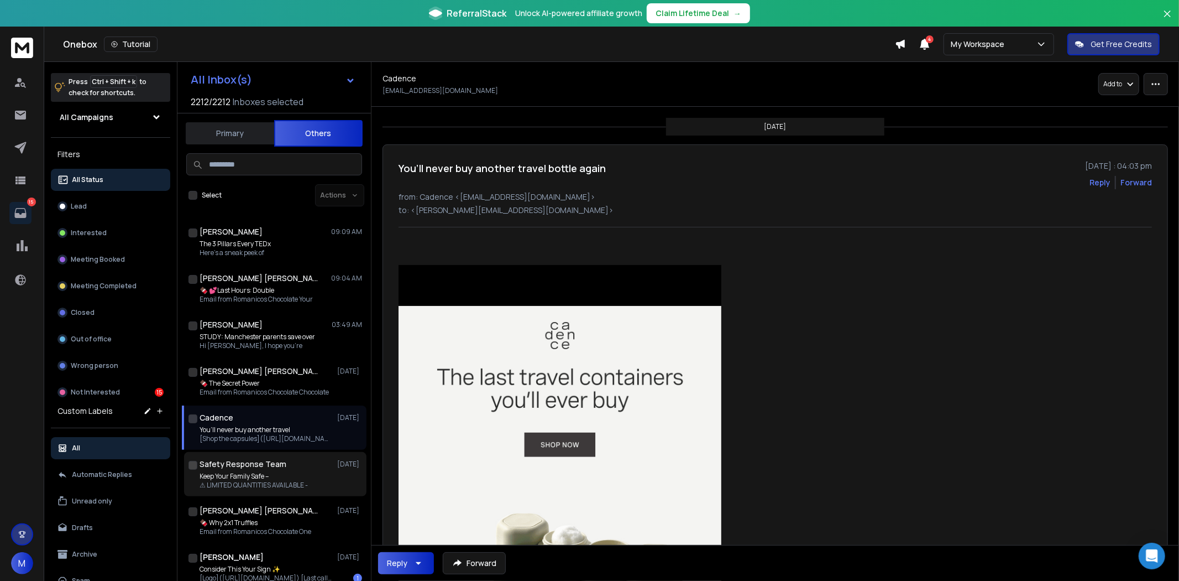
click at [243, 482] on p "⚠ LIMITED QUANTITIES AVAILABLE -" at bounding box center [254, 484] width 108 height 9
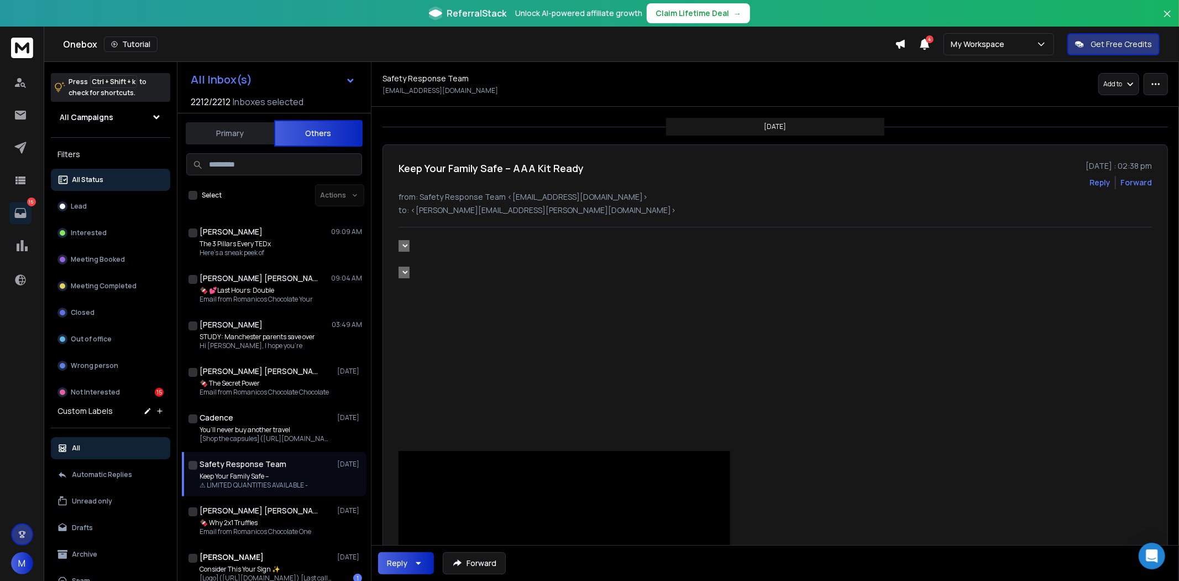
click at [191, 464] on button "button" at bounding box center [193, 465] width 9 height 9
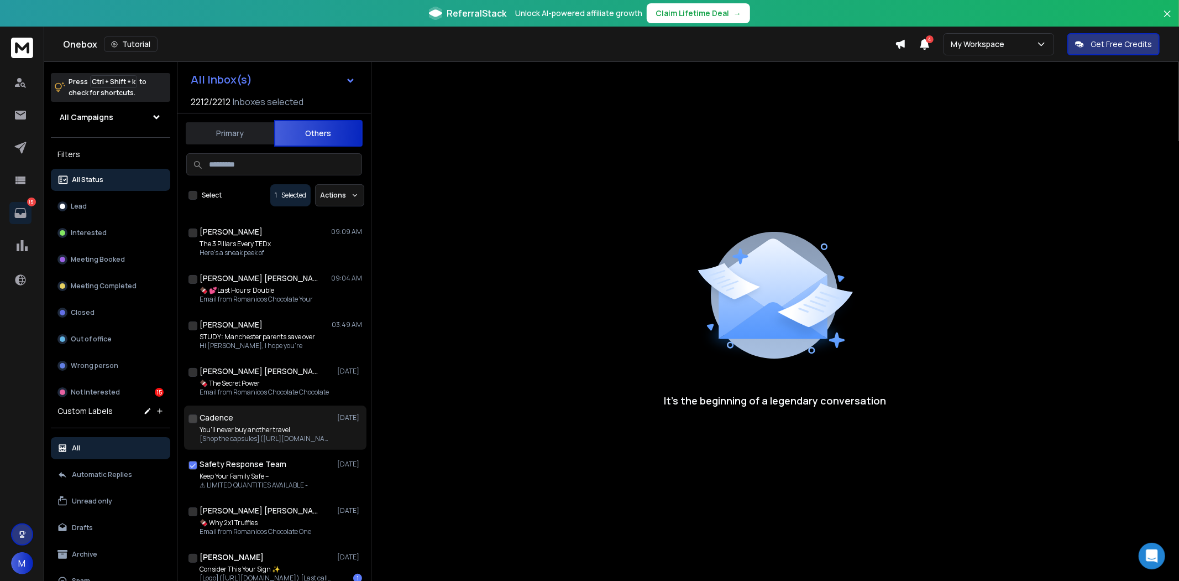
click at [191, 419] on button "button" at bounding box center [193, 418] width 9 height 9
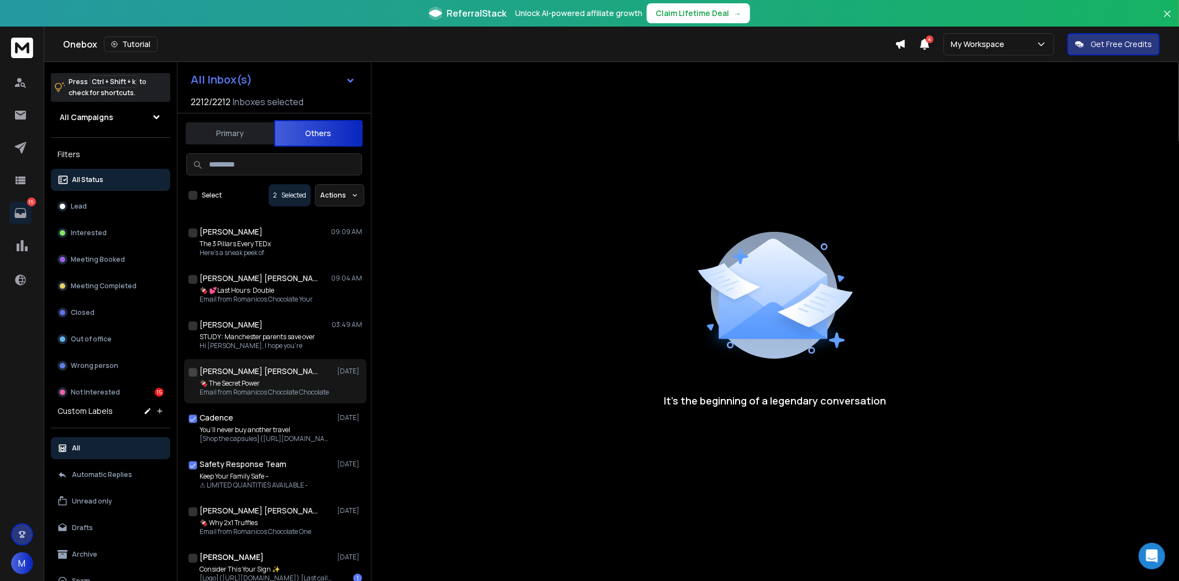
click at [192, 373] on button "button" at bounding box center [193, 372] width 9 height 9
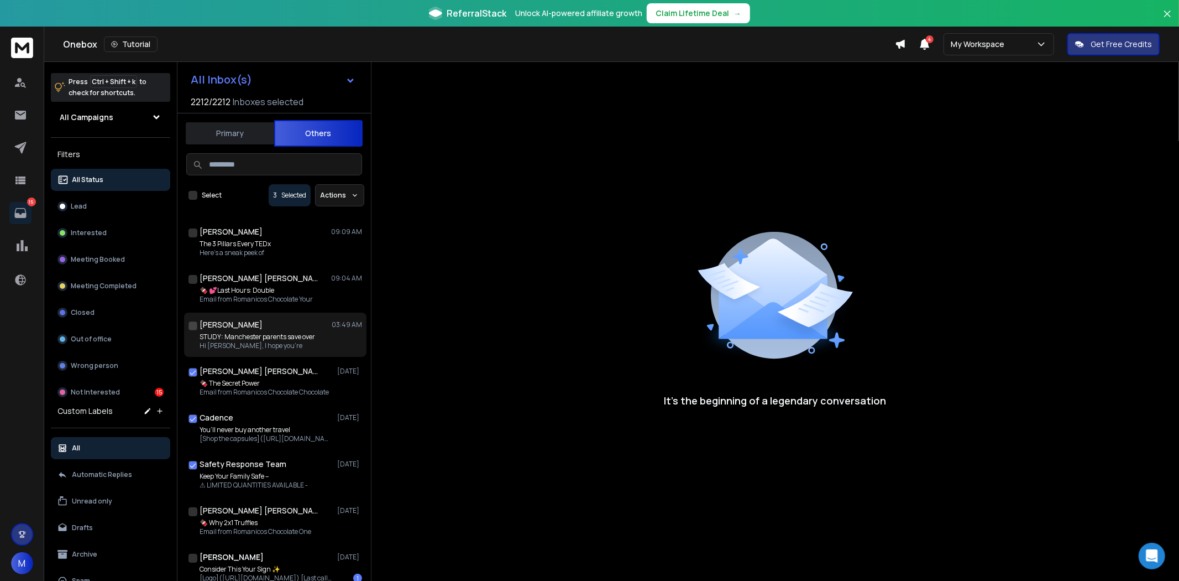
click at [192, 320] on div "[PERSON_NAME] 03:49 AM STUDY: Manchester parents save over Hi [PERSON_NAME], I …" at bounding box center [275, 334] width 182 height 44
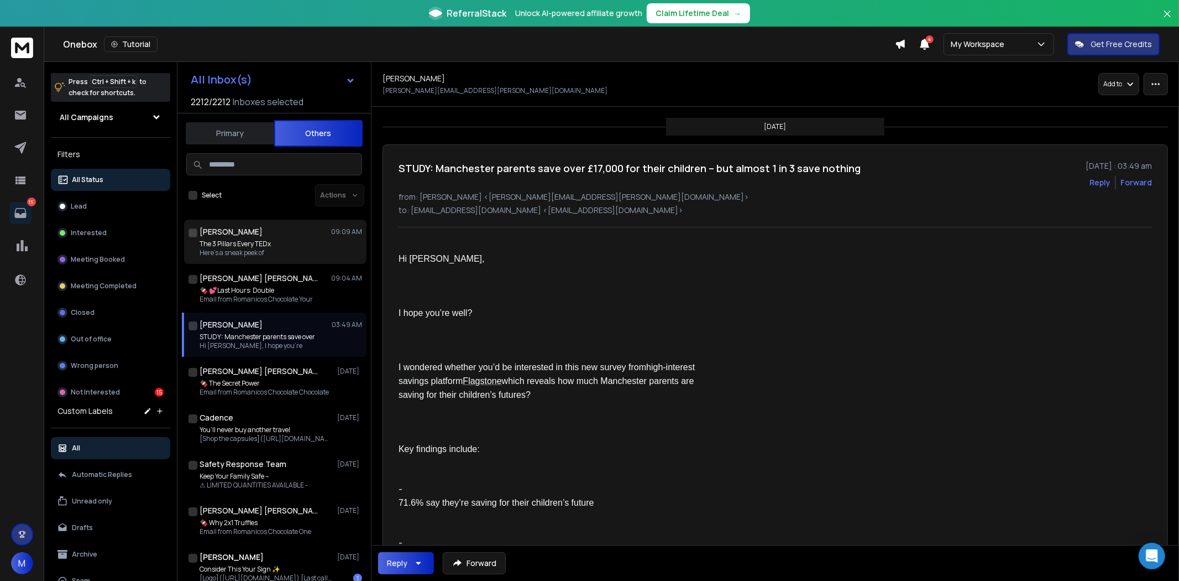
click at [194, 233] on button "button" at bounding box center [193, 232] width 9 height 9
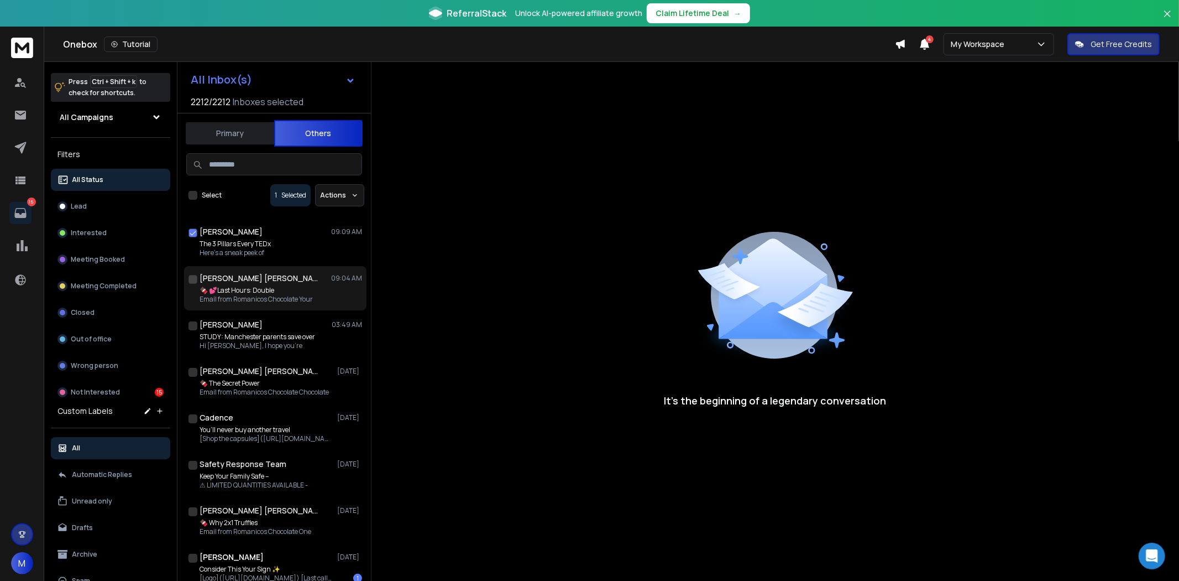
drag, startPoint x: 192, startPoint y: 280, endPoint x: 191, endPoint y: 287, distance: 7.3
click at [191, 280] on button "button" at bounding box center [193, 279] width 9 height 9
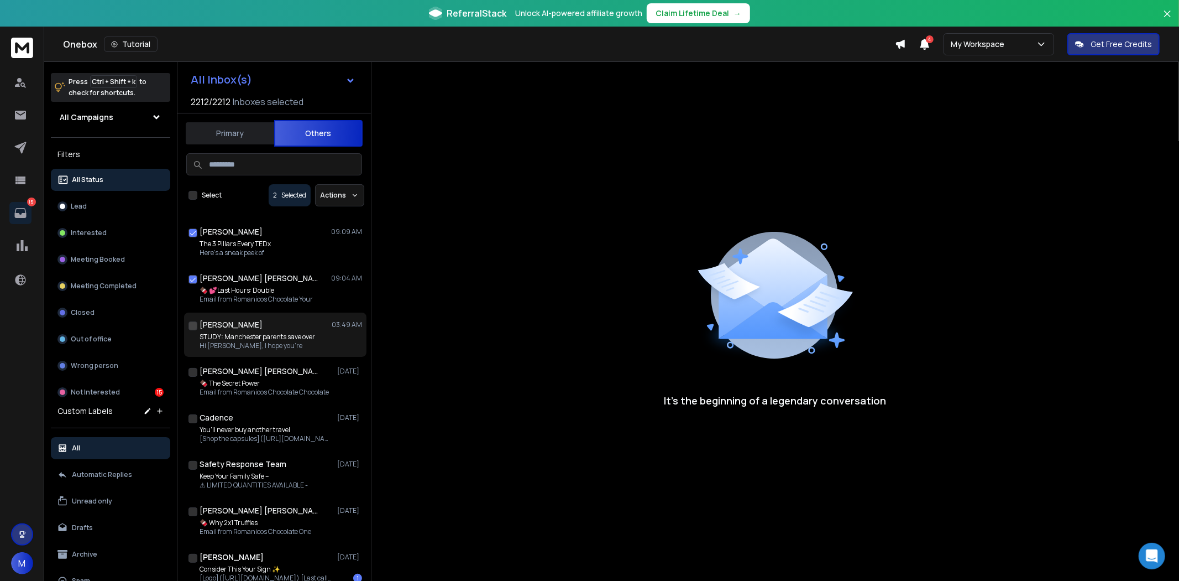
drag, startPoint x: 194, startPoint y: 327, endPoint x: 194, endPoint y: 347, distance: 20.5
click at [195, 327] on button "button" at bounding box center [193, 325] width 9 height 9
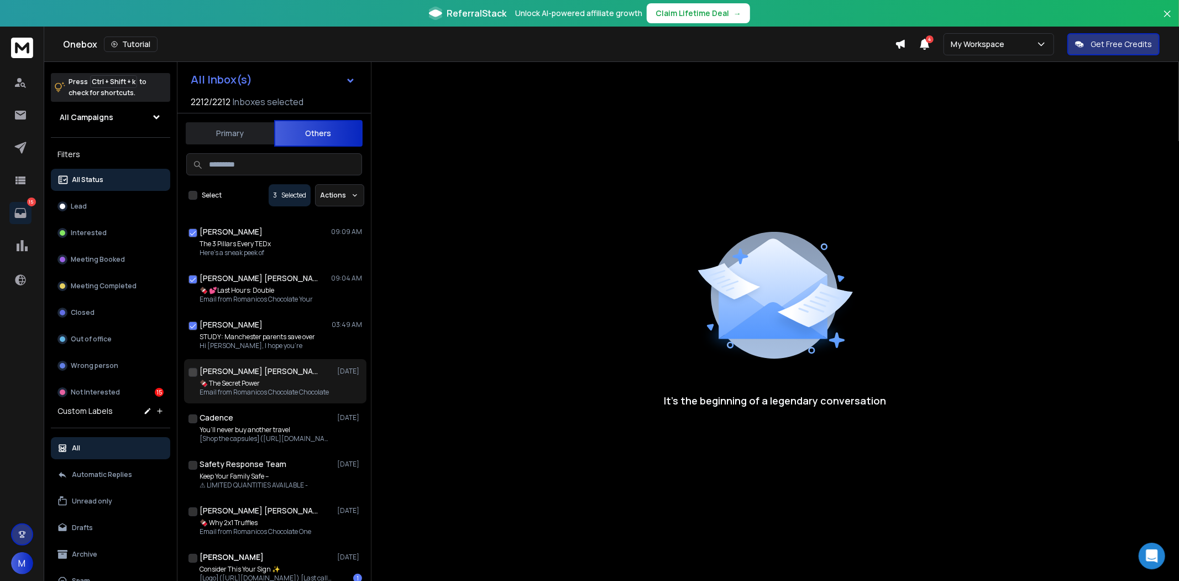
click at [195, 372] on button "button" at bounding box center [193, 372] width 9 height 9
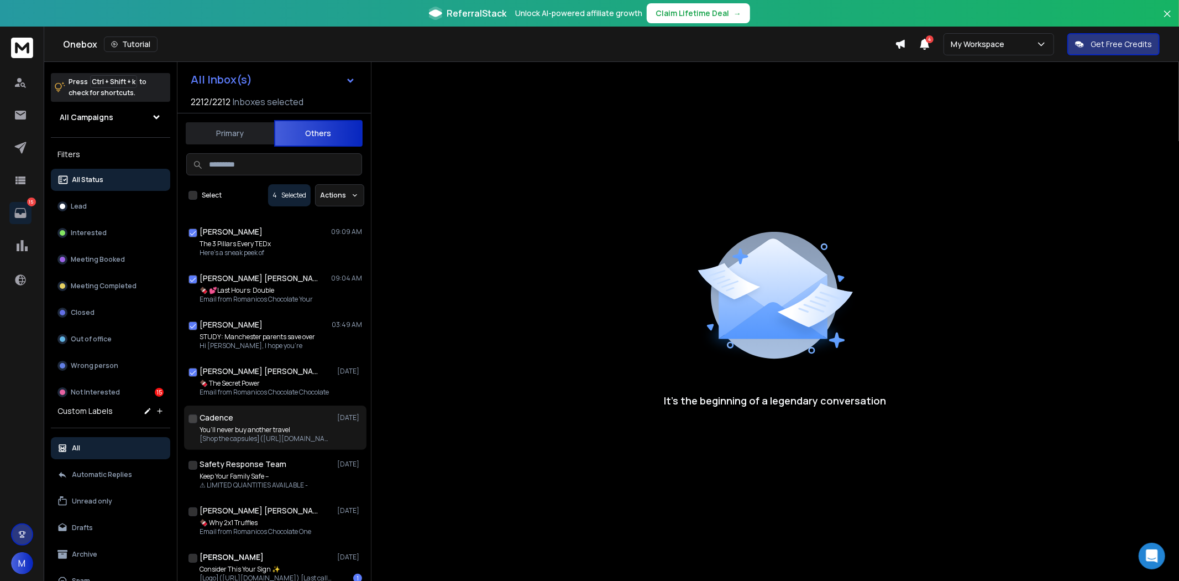
click at [194, 419] on button "button" at bounding box center [193, 418] width 9 height 9
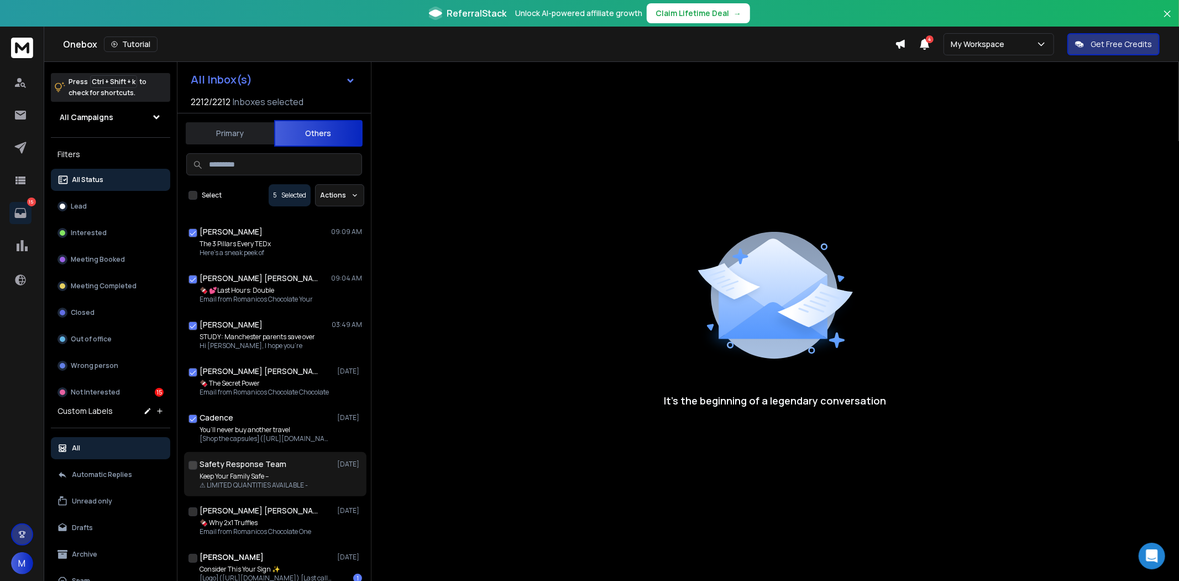
click at [190, 466] on button "button" at bounding box center [193, 465] width 9 height 9
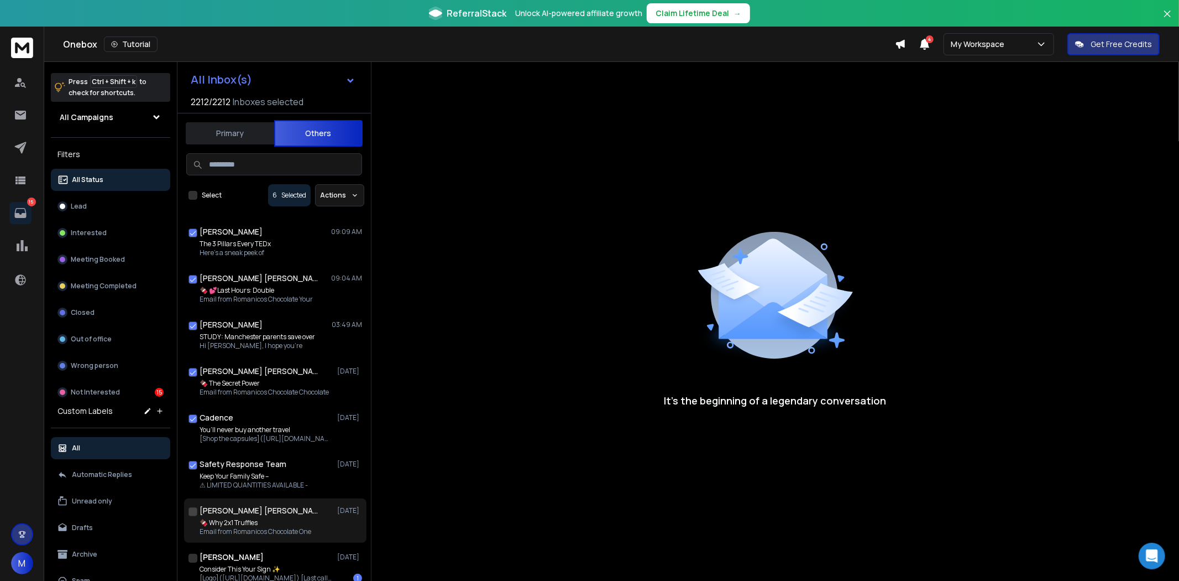
click at [192, 509] on button "button" at bounding box center [193, 511] width 9 height 9
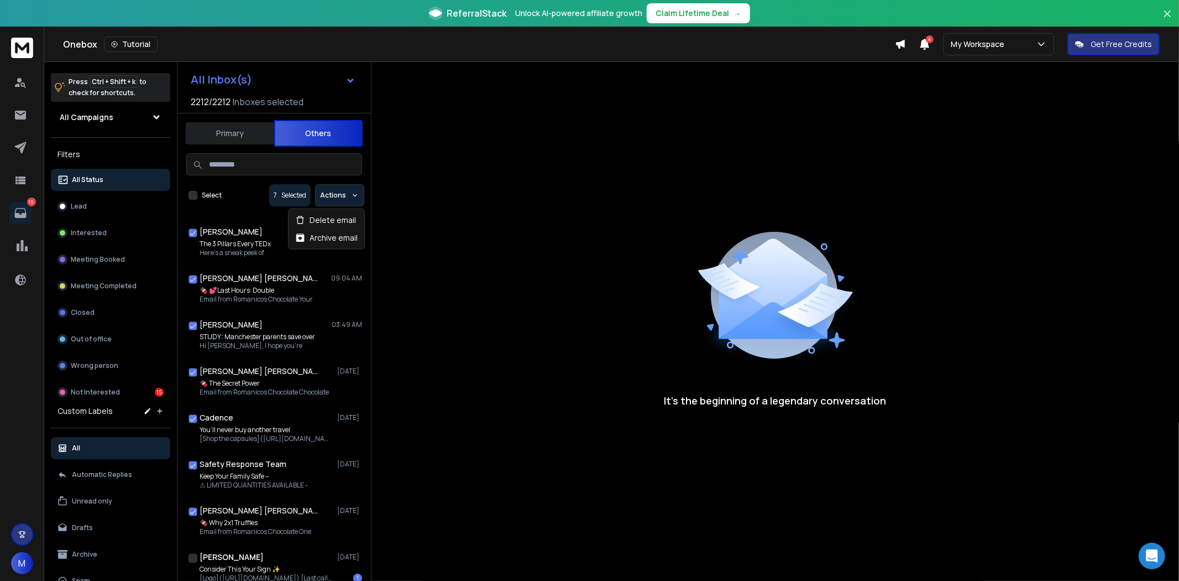
click at [344, 202] on button "Actions" at bounding box center [339, 195] width 49 height 22
click at [349, 220] on div "Delete email" at bounding box center [325, 220] width 61 height 11
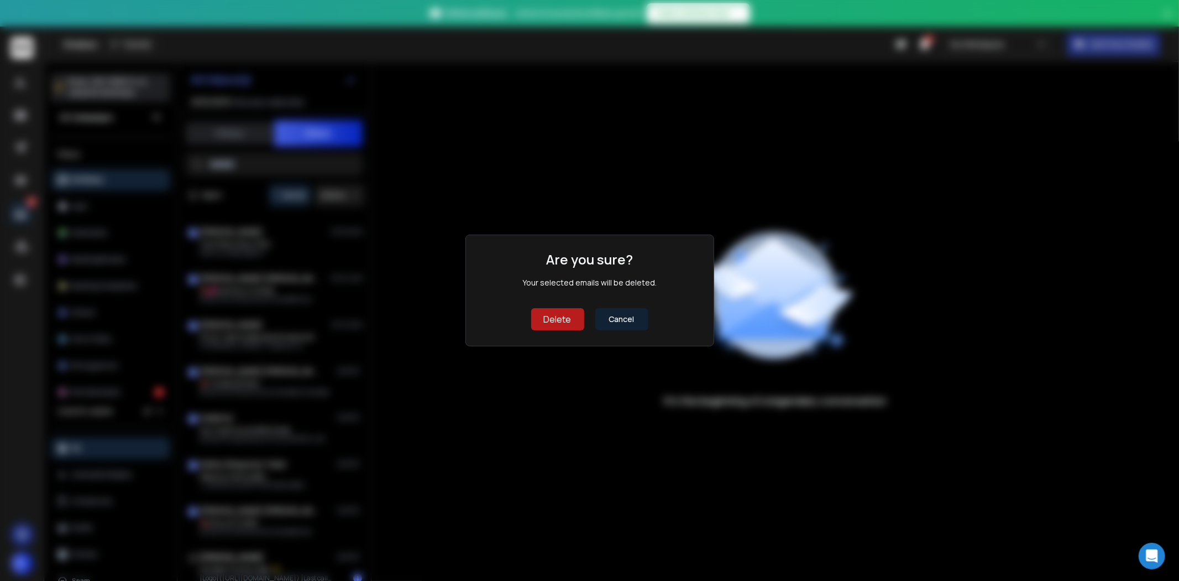
click at [546, 313] on button "Delete" at bounding box center [557, 319] width 53 height 22
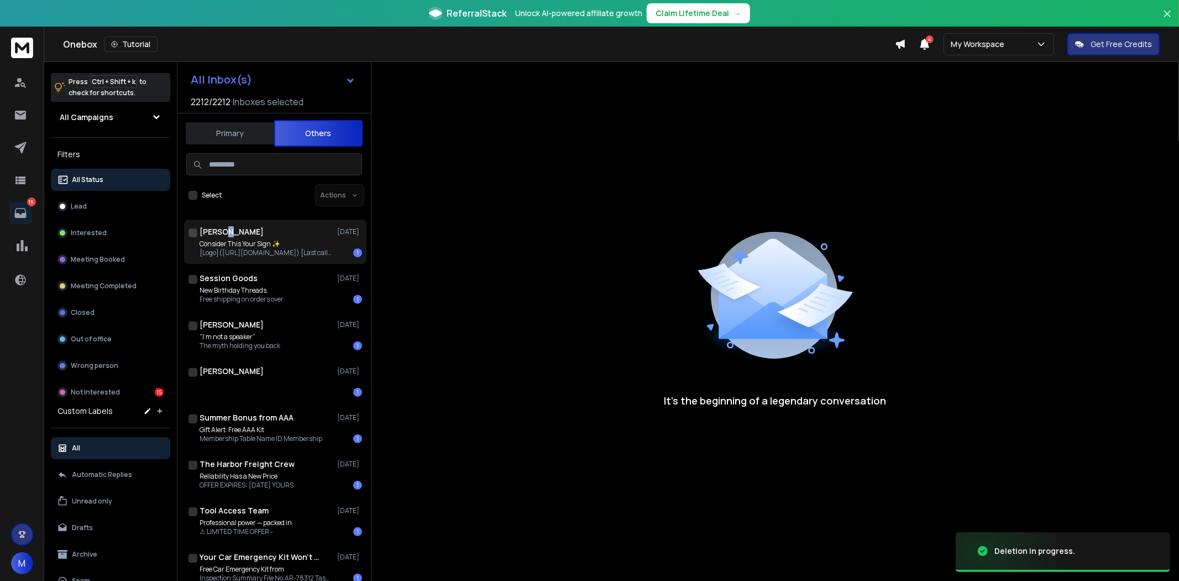
click at [219, 230] on h1 "[PERSON_NAME]" at bounding box center [232, 231] width 64 height 11
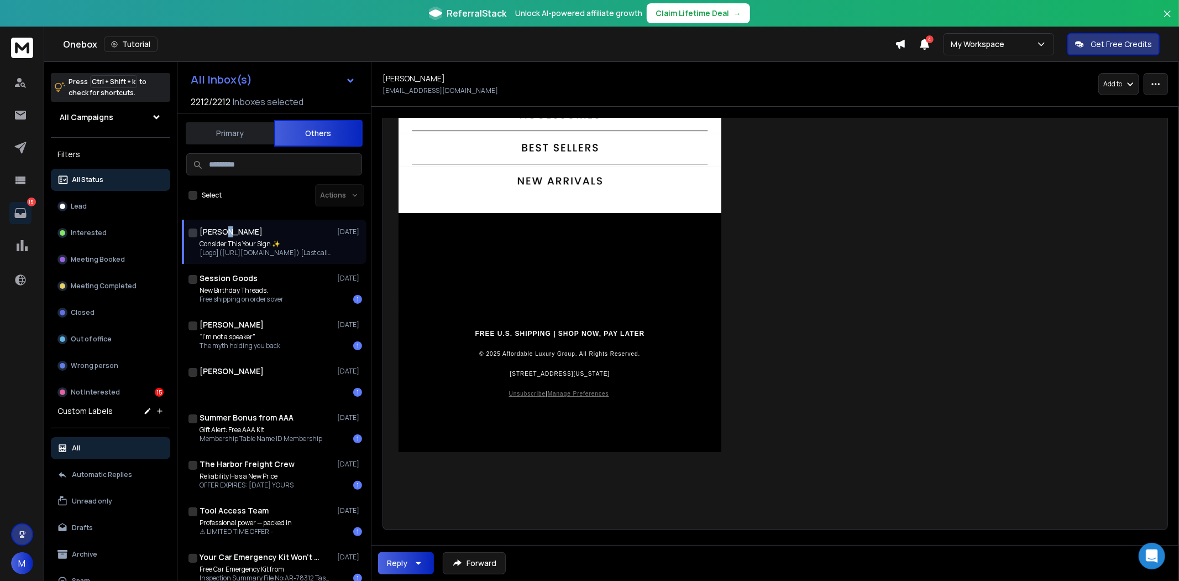
scroll to position [2358, 0]
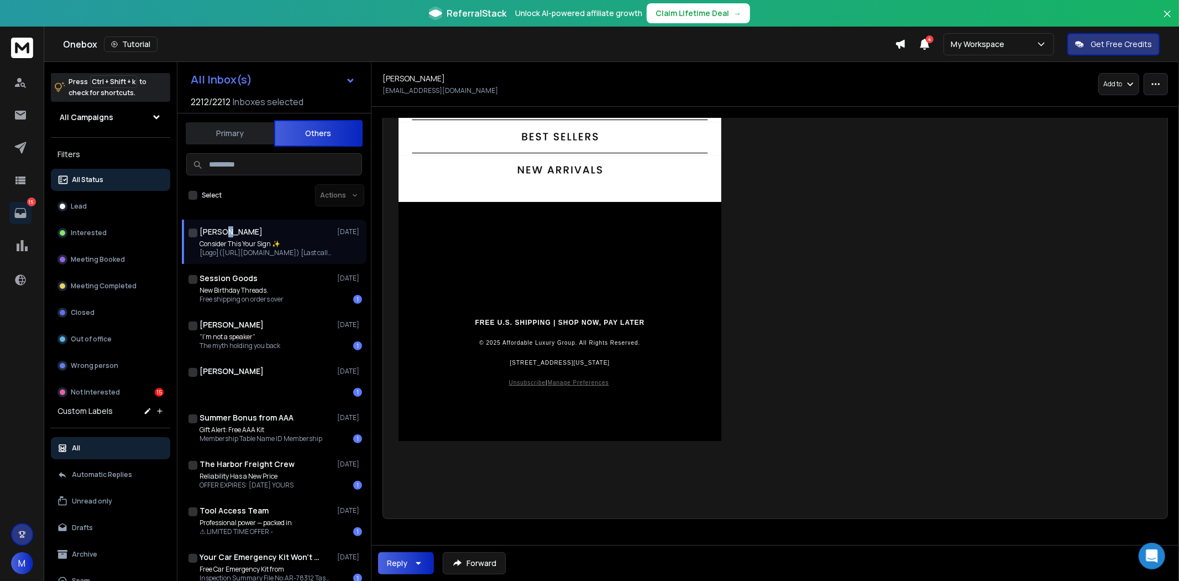
click at [516, 382] on link "Unsubscribe" at bounding box center [527, 382] width 37 height 6
click at [284, 289] on p "New Birthday Threads." at bounding box center [242, 290] width 84 height 9
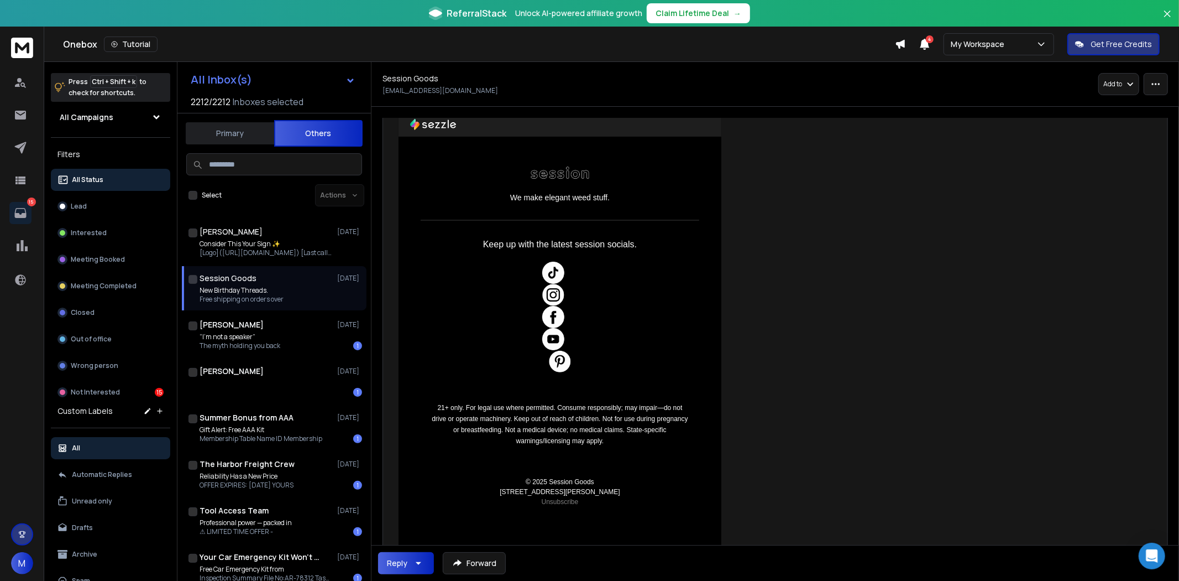
scroll to position [2397, 0]
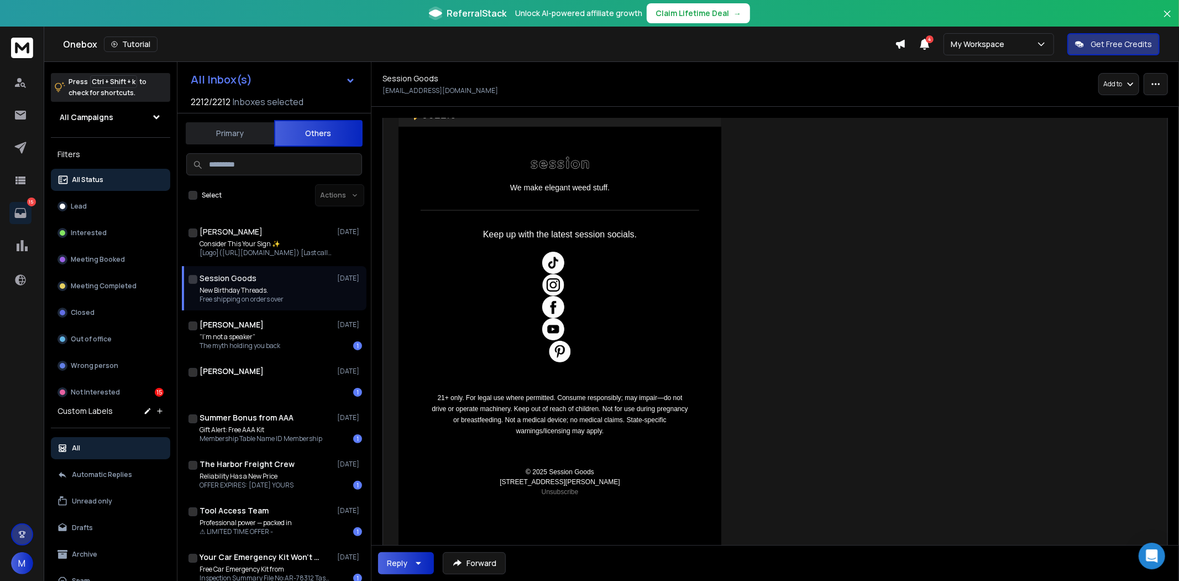
click at [568, 488] on link "Unsubscribe" at bounding box center [560, 492] width 37 height 8
click at [260, 341] on p "The myth holding you back" at bounding box center [240, 345] width 81 height 9
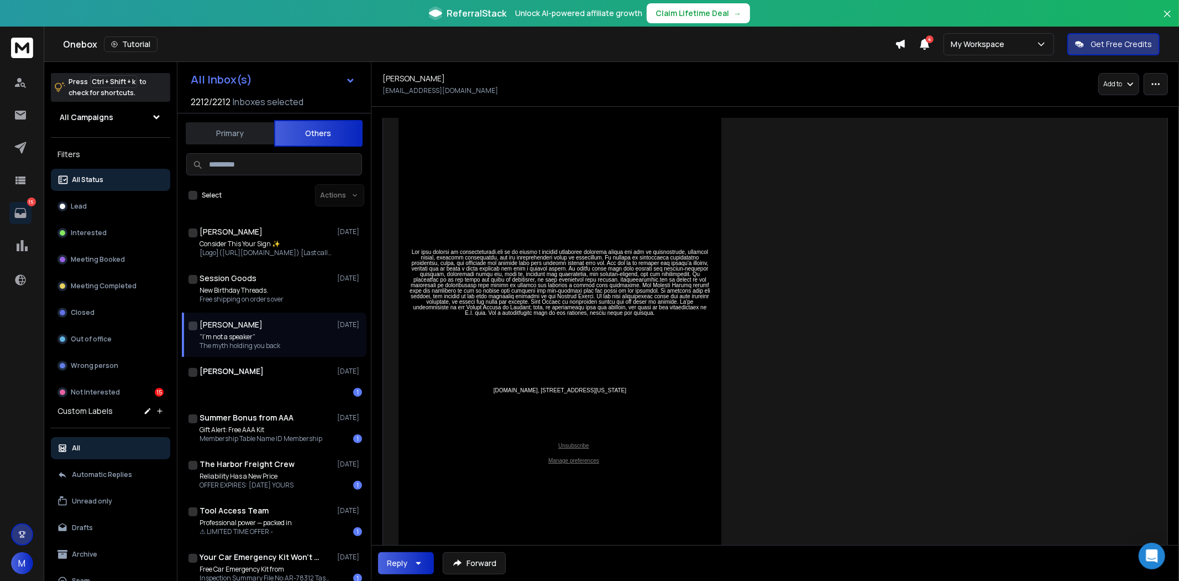
scroll to position [2989, 0]
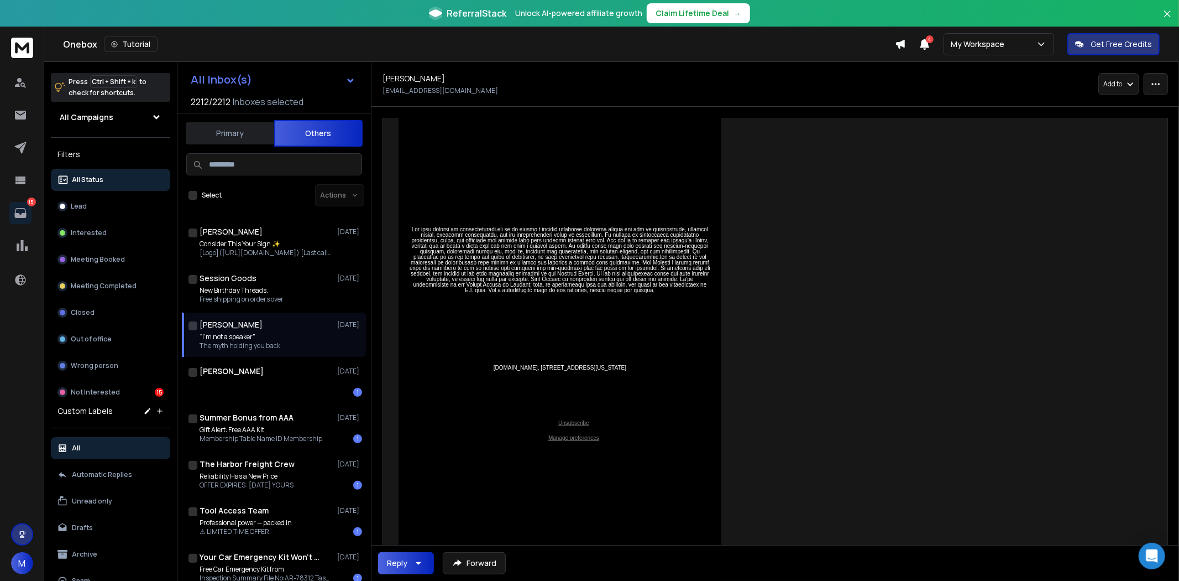
click at [568, 426] on link "Unsubscribe" at bounding box center [573, 423] width 31 height 6
click at [254, 377] on div "[PERSON_NAME] [DATE] 1" at bounding box center [281, 380] width 163 height 31
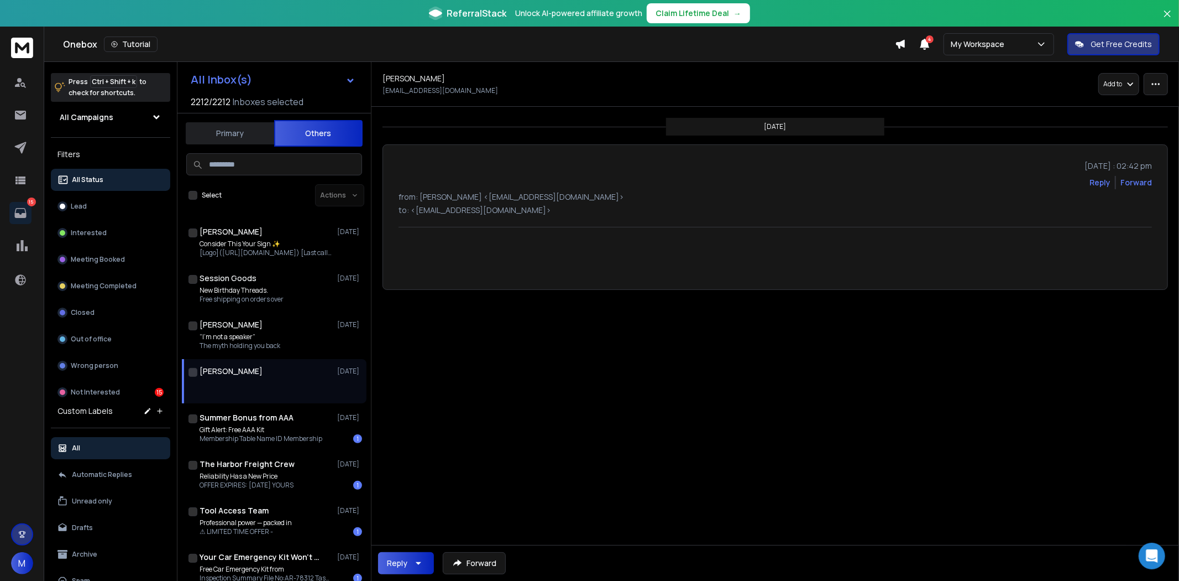
click at [232, 449] on div "[PERSON_NAME] [DATE] Consider This Your Sign ✨ [Logo]([URL][DOMAIN_NAME]) [Last…" at bounding box center [274, 432] width 194 height 430
click at [247, 433] on p "Gift Alert: Free AAA Kit" at bounding box center [261, 429] width 123 height 9
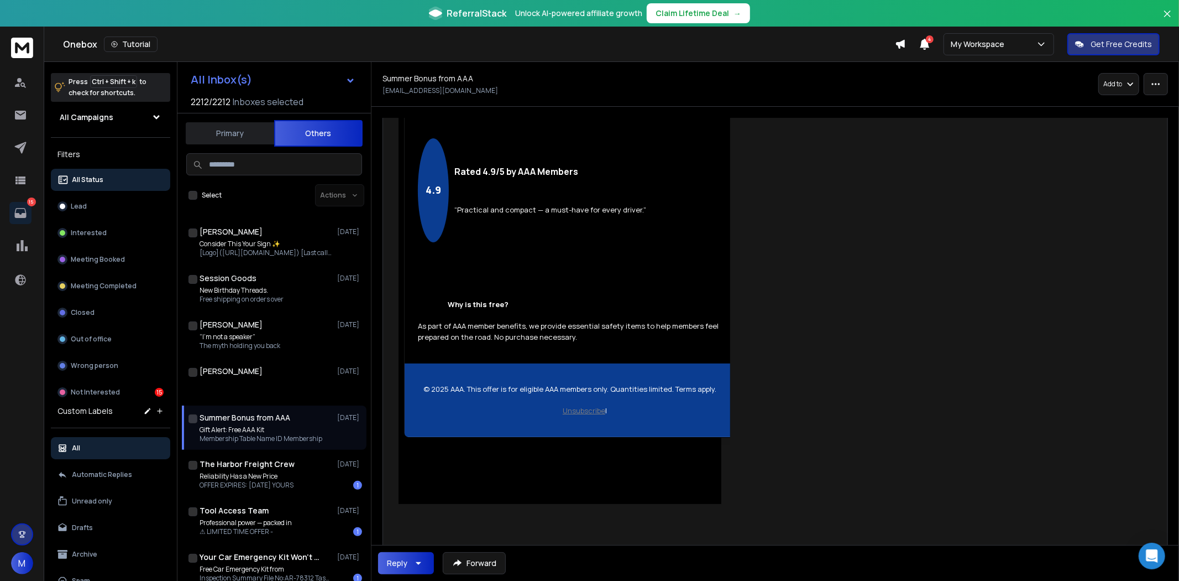
scroll to position [2077, 0]
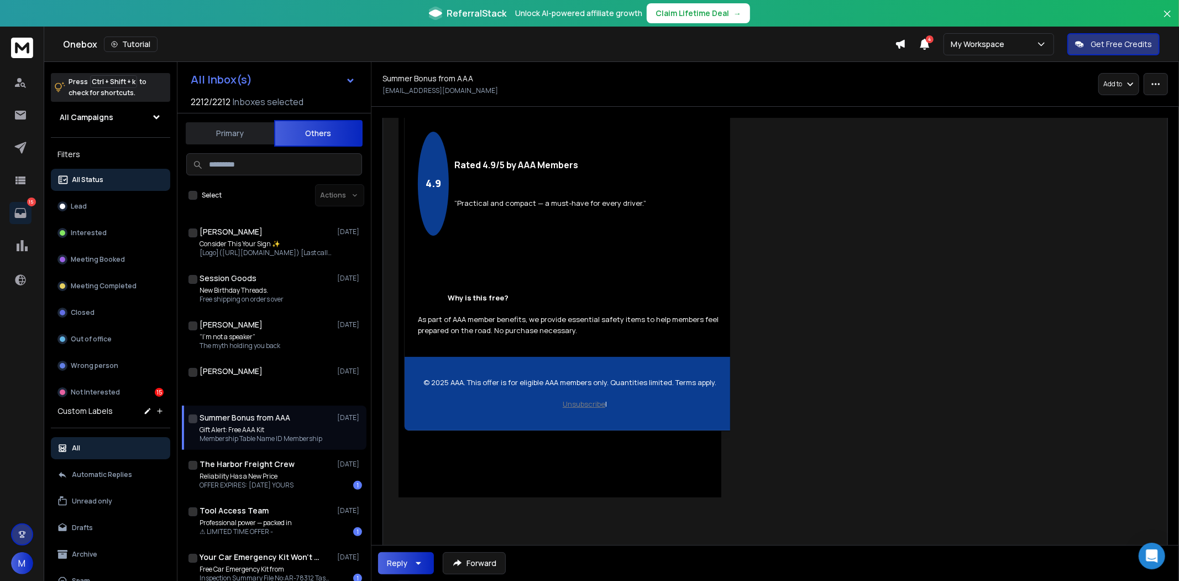
click at [567, 409] on link "Unsubscribe" at bounding box center [584, 404] width 43 height 10
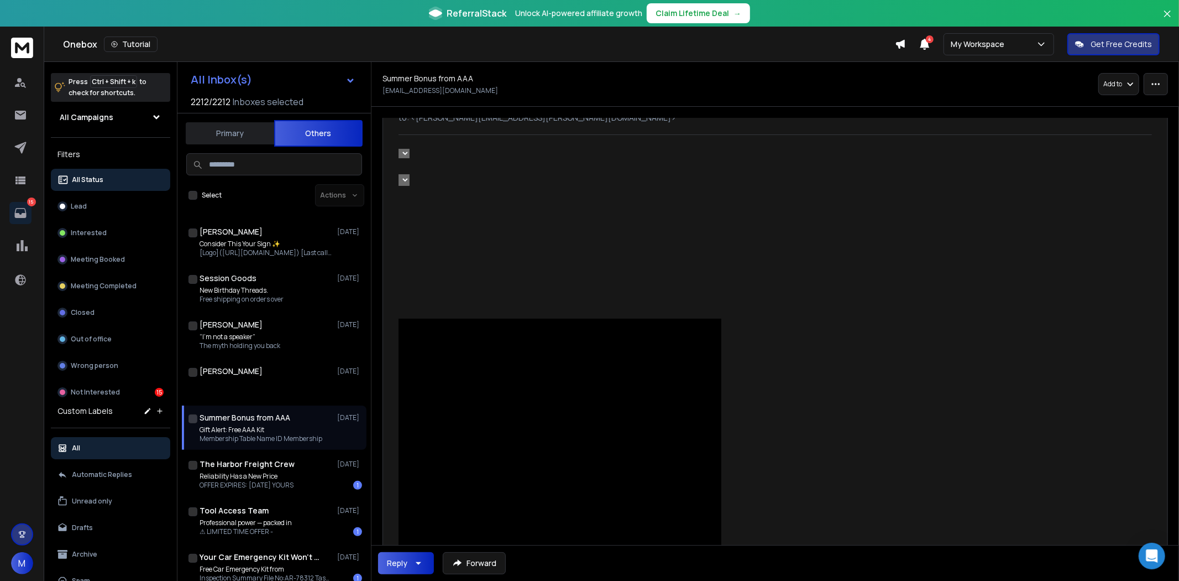
scroll to position [0, 0]
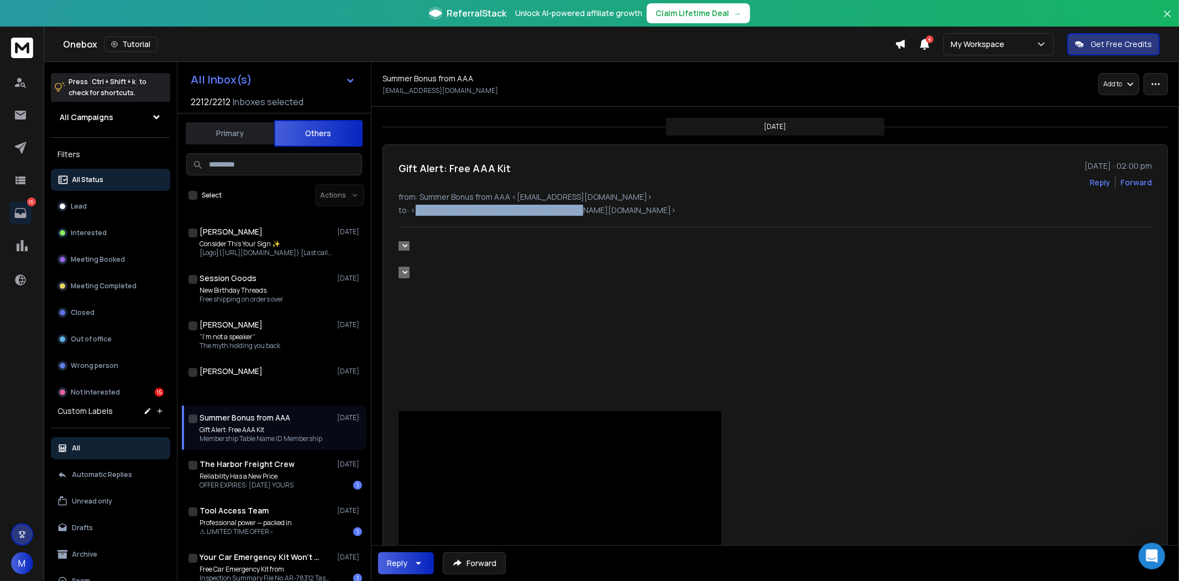
drag, startPoint x: 413, startPoint y: 211, endPoint x: 562, endPoint y: 217, distance: 148.8
copy p "[PERSON_NAME][EMAIL_ADDRESS][PERSON_NAME][DOMAIN_NAME]"
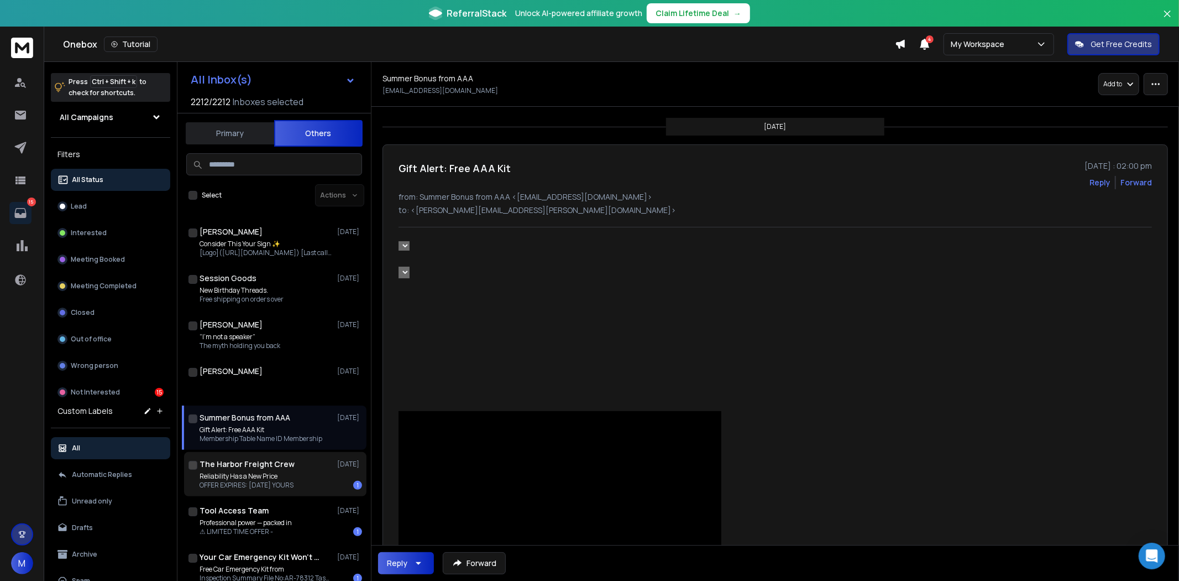
drag, startPoint x: 252, startPoint y: 479, endPoint x: 254, endPoint y: 465, distance: 14.0
click at [252, 479] on div "Reliability Has a New Price OFFER EXPIRES: [DATE] YOURS" at bounding box center [247, 481] width 94 height 18
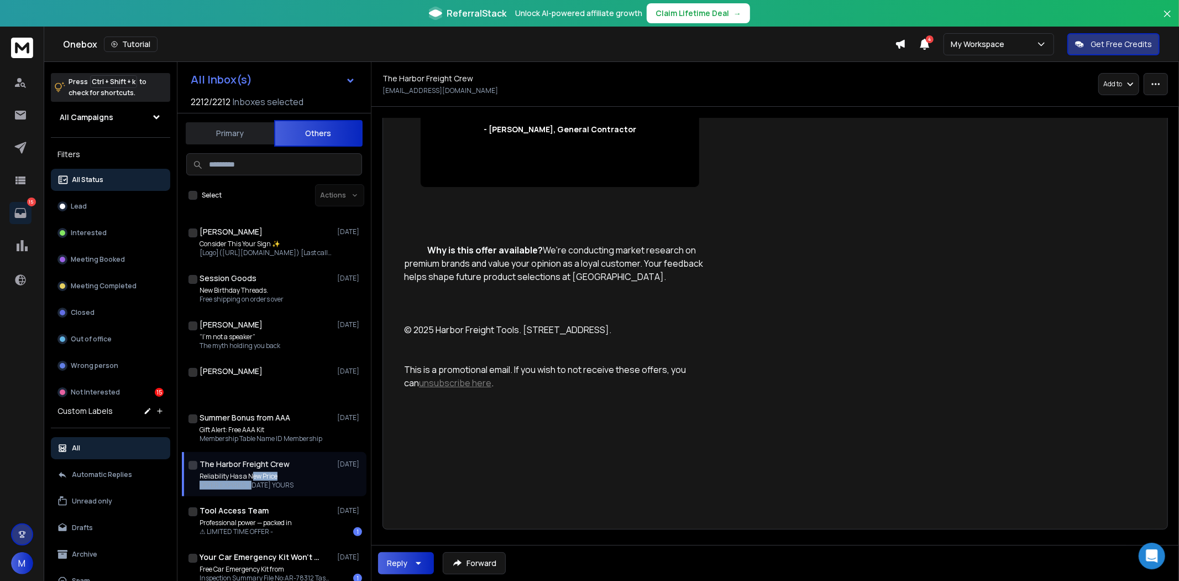
scroll to position [2313, 0]
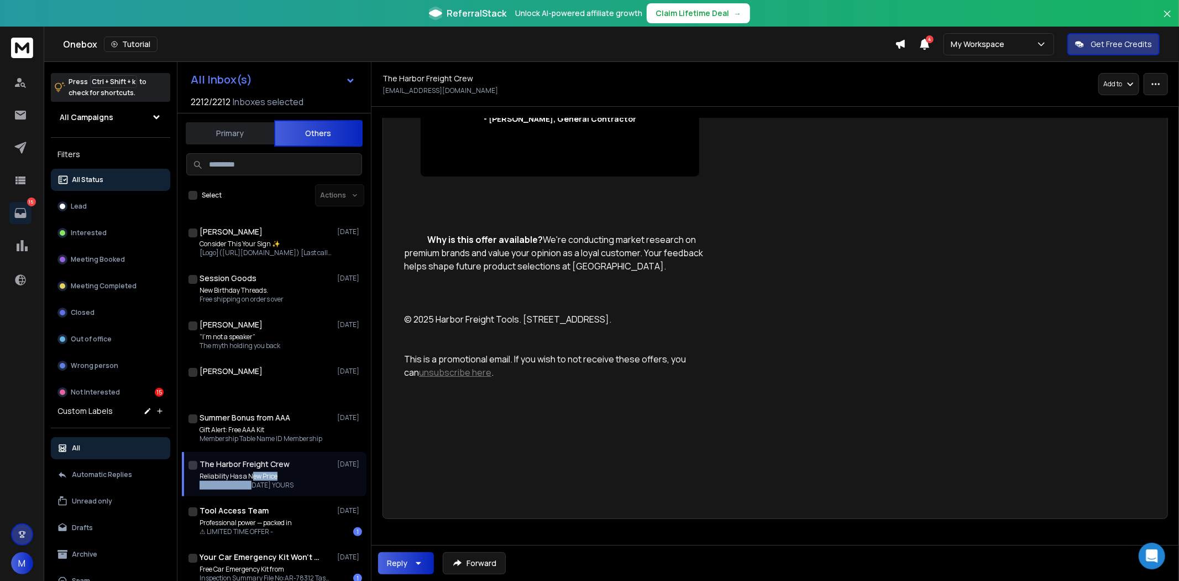
click at [434, 370] on link "unsubscribe here" at bounding box center [455, 372] width 72 height 12
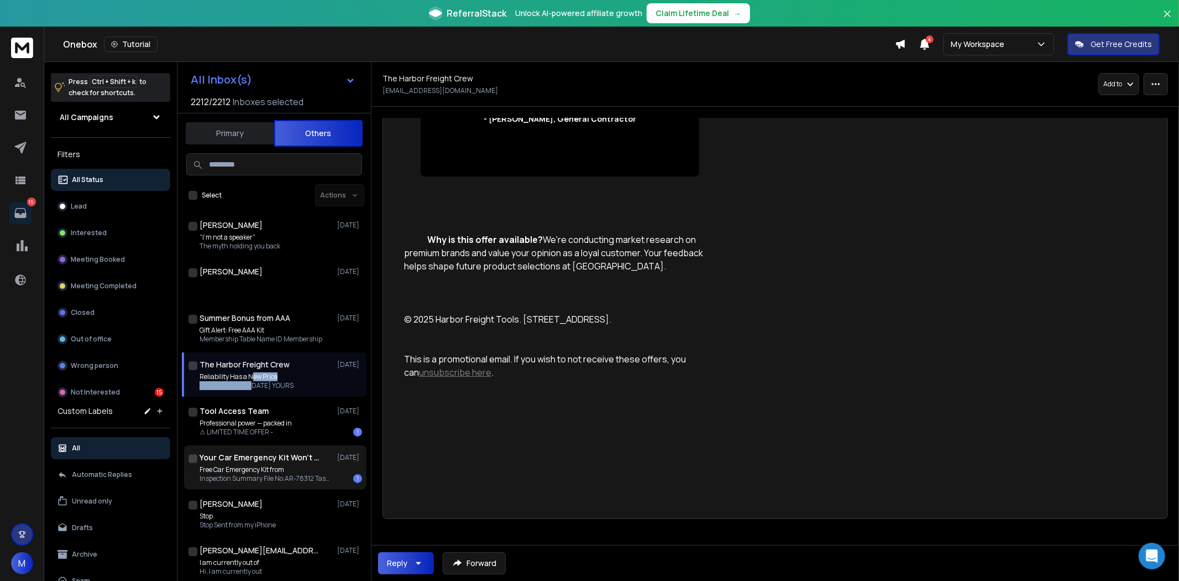
scroll to position [123, 0]
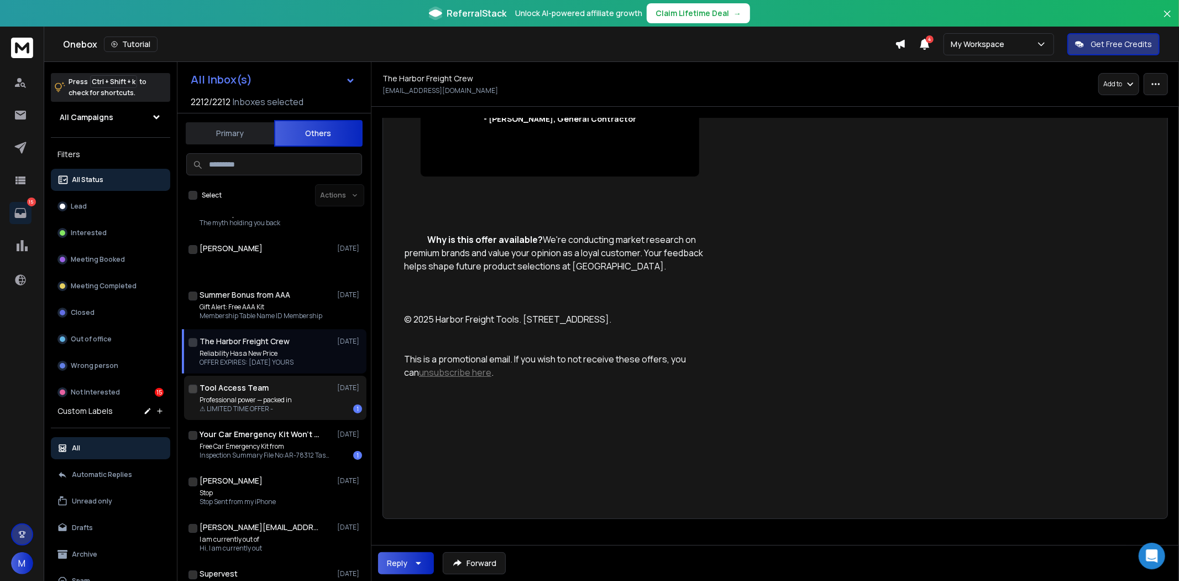
click at [249, 404] on p "⚠ LIMITED TIME OFFER -" at bounding box center [246, 408] width 92 height 9
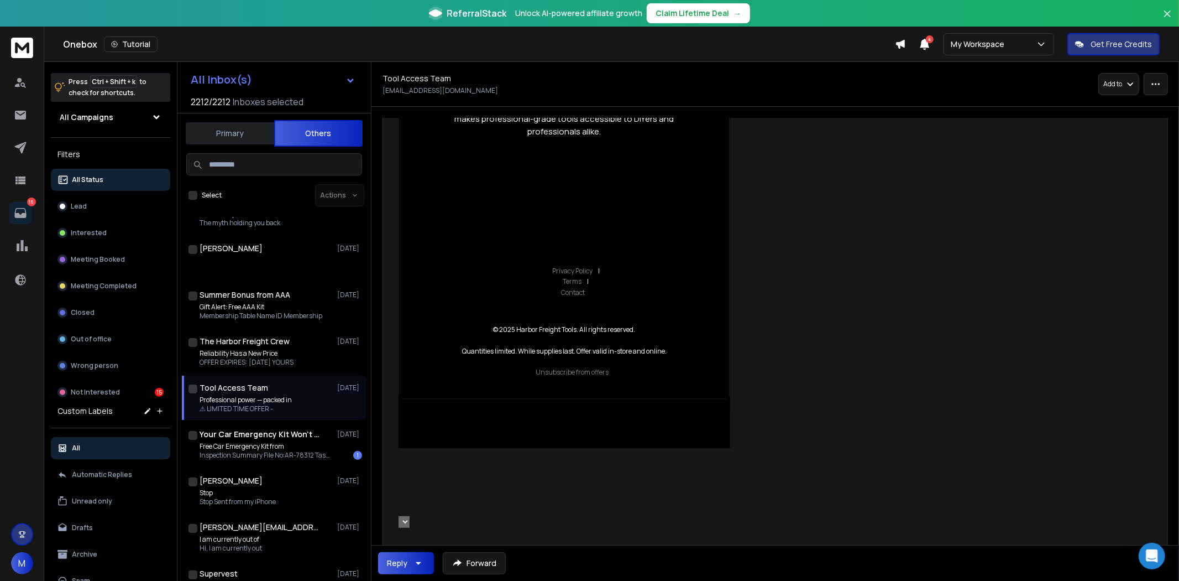
scroll to position [3345, 0]
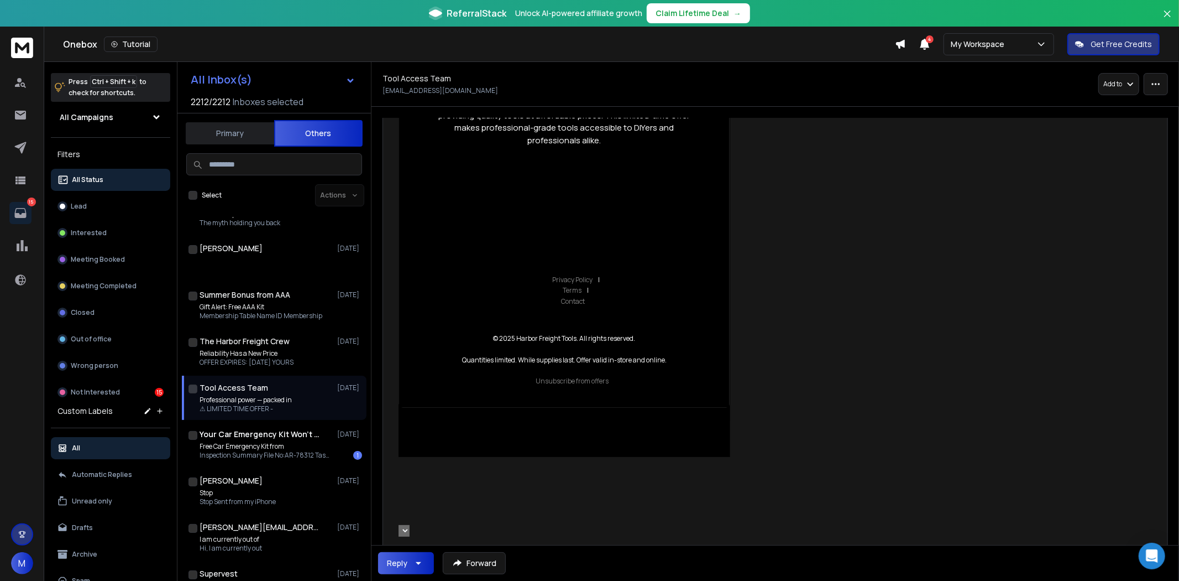
click at [549, 376] on link "Unsubscribe from offers" at bounding box center [572, 380] width 73 height 9
click at [260, 452] on p "Inspection Summary File No:AR-78312 Task Ref:IN-20577 Log Date:[DATE] Division:…" at bounding box center [266, 455] width 133 height 9
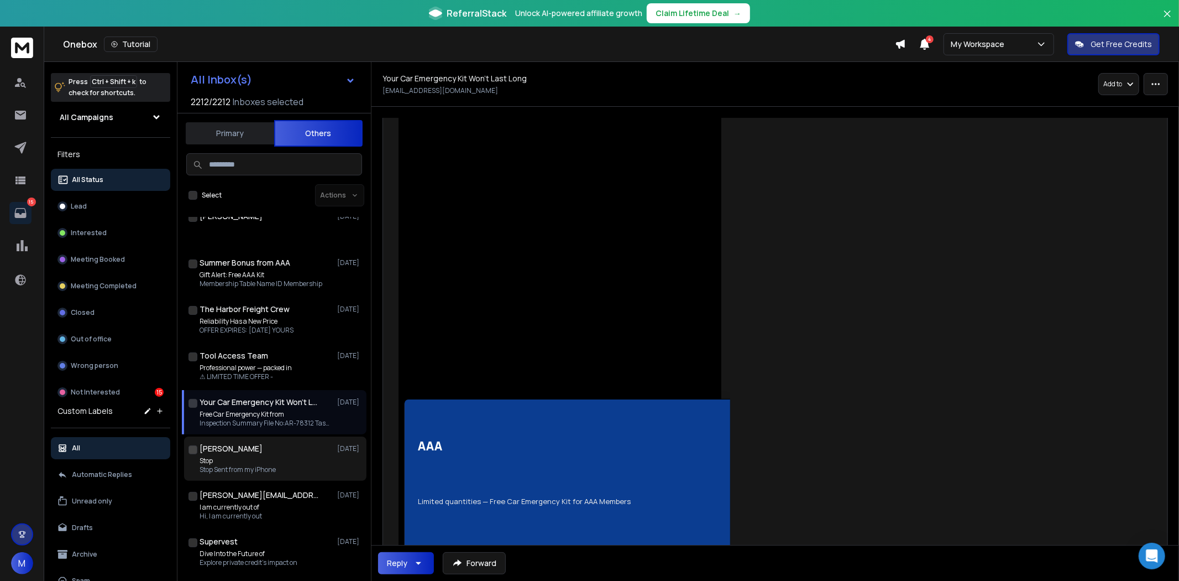
scroll to position [205, 0]
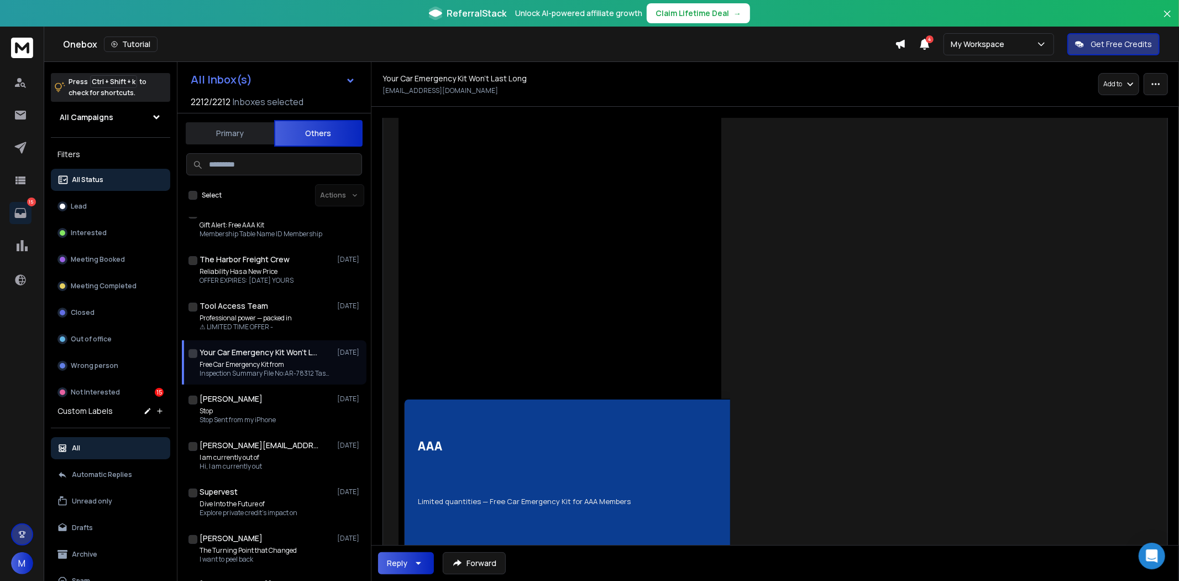
click at [191, 351] on button "button" at bounding box center [193, 353] width 9 height 9
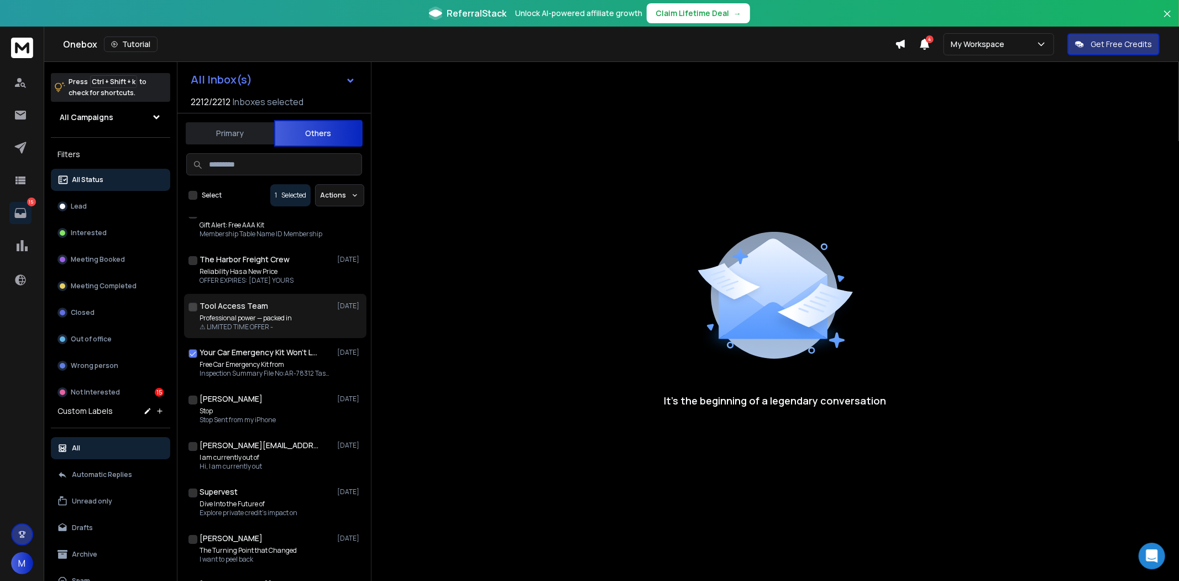
click at [194, 305] on button "button" at bounding box center [193, 306] width 9 height 9
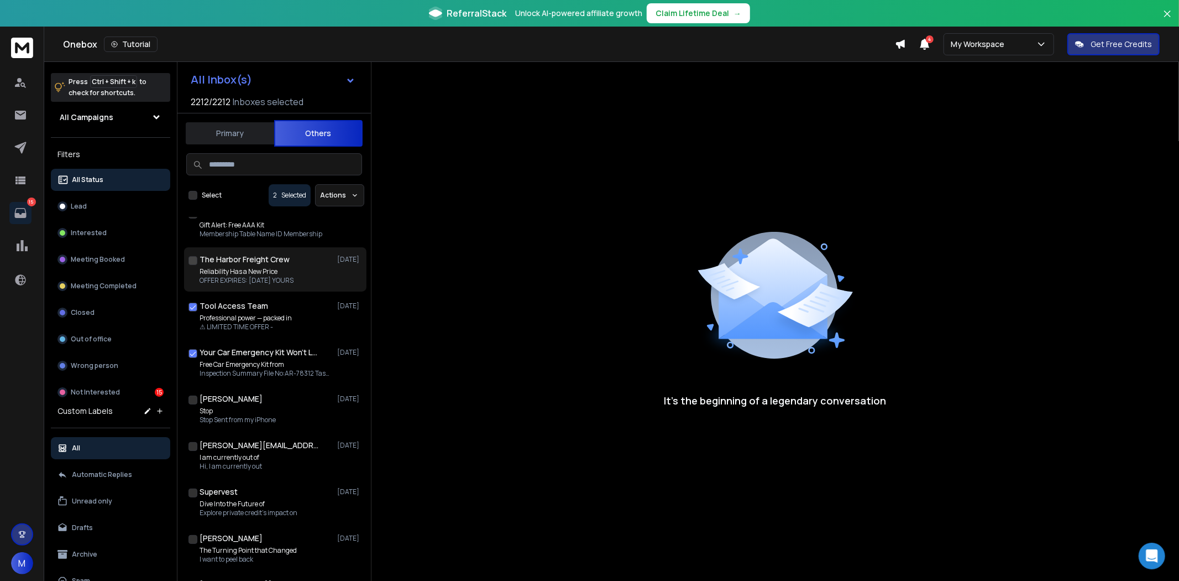
click at [192, 257] on button "button" at bounding box center [193, 260] width 9 height 9
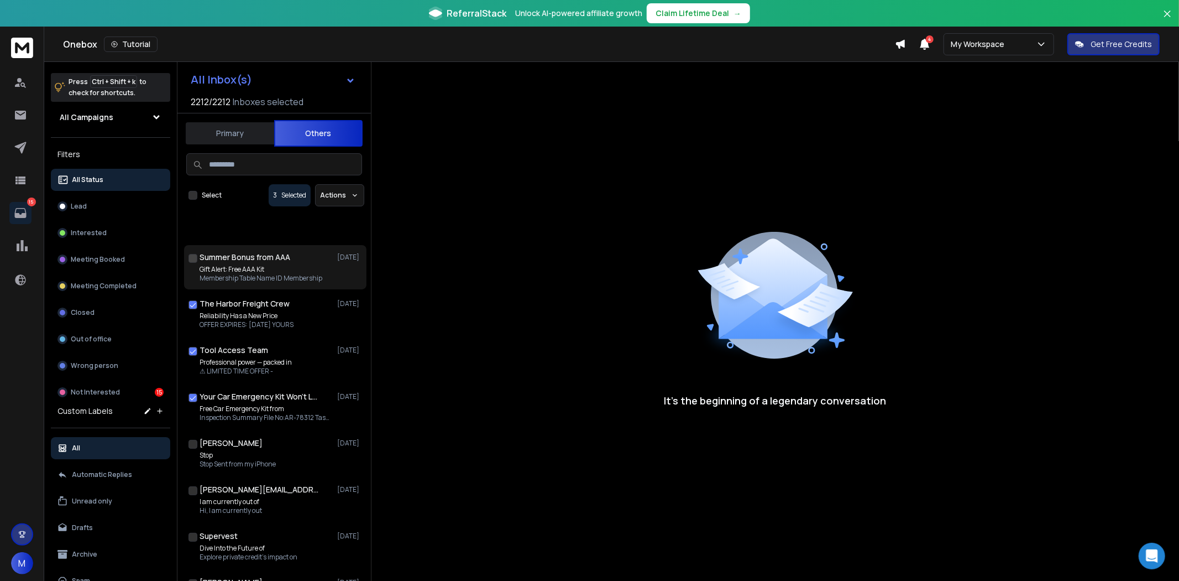
scroll to position [102, 0]
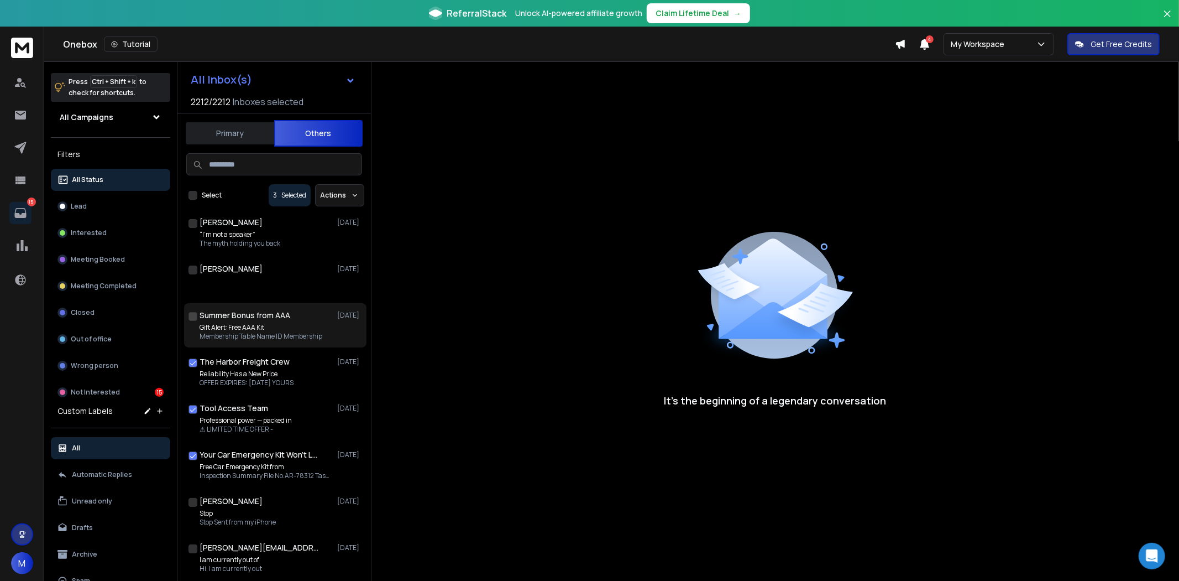
click at [191, 317] on button "button" at bounding box center [193, 316] width 9 height 9
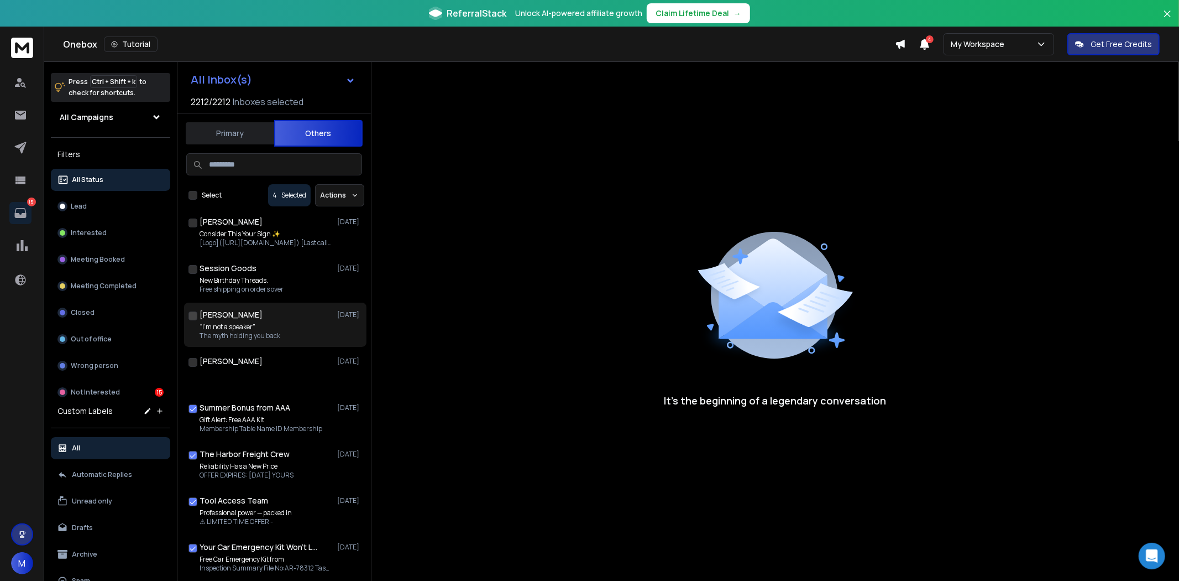
scroll to position [0, 0]
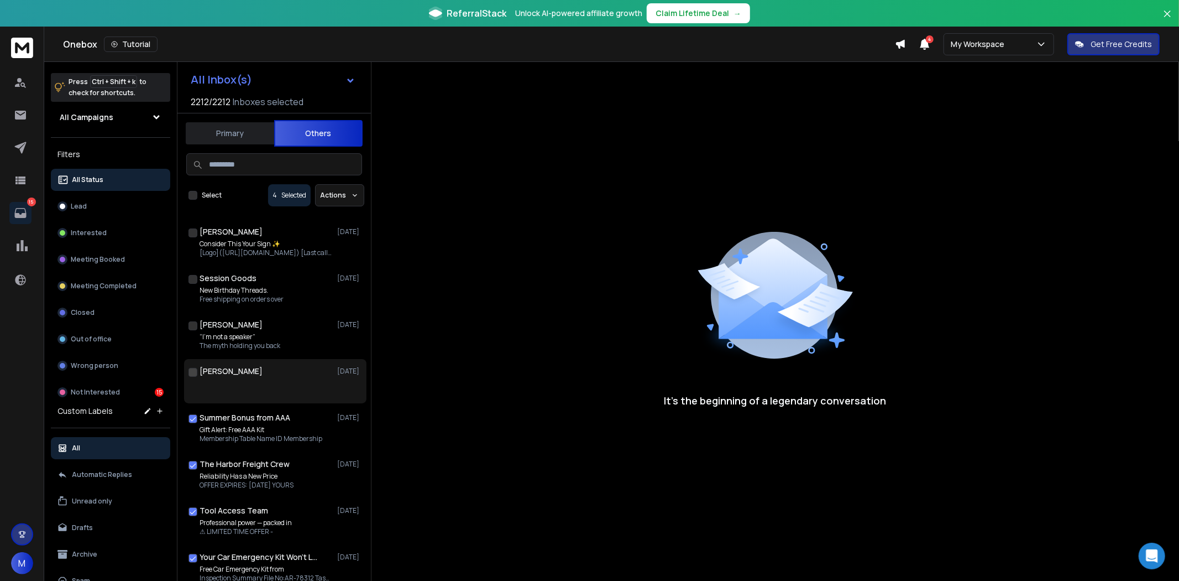
click at [190, 372] on button "button" at bounding box center [193, 372] width 9 height 9
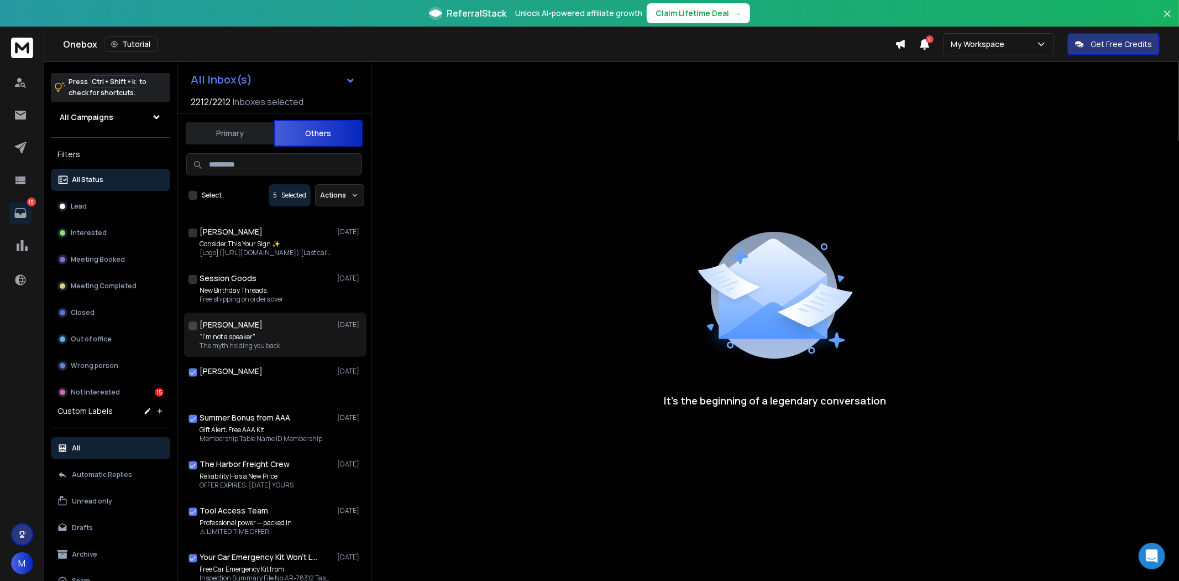
click at [191, 323] on button "button" at bounding box center [193, 325] width 9 height 9
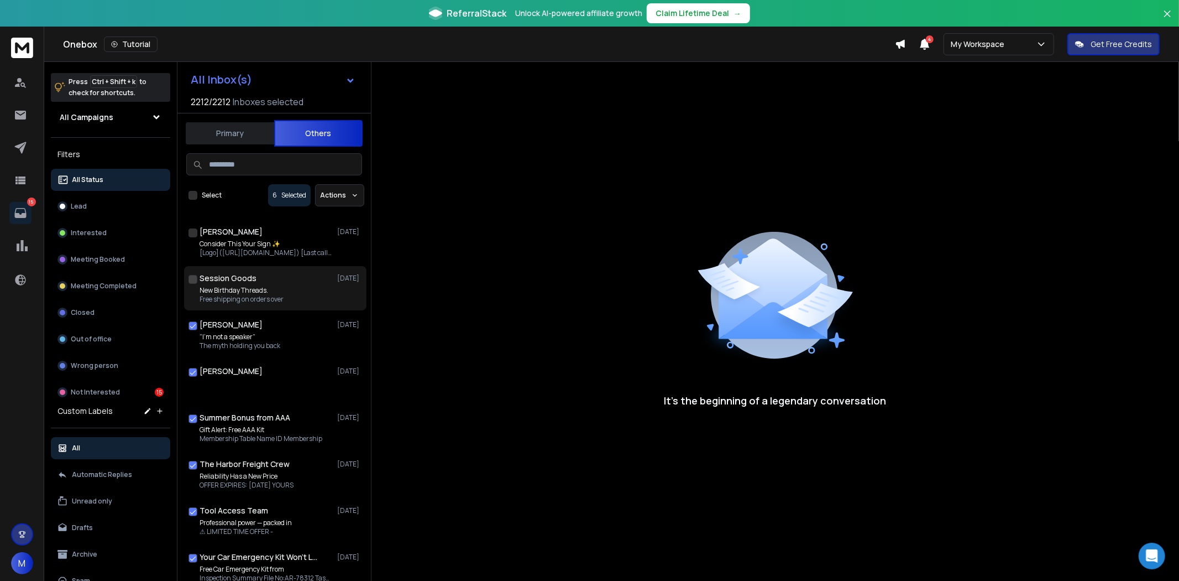
click at [192, 277] on button "button" at bounding box center [193, 279] width 9 height 9
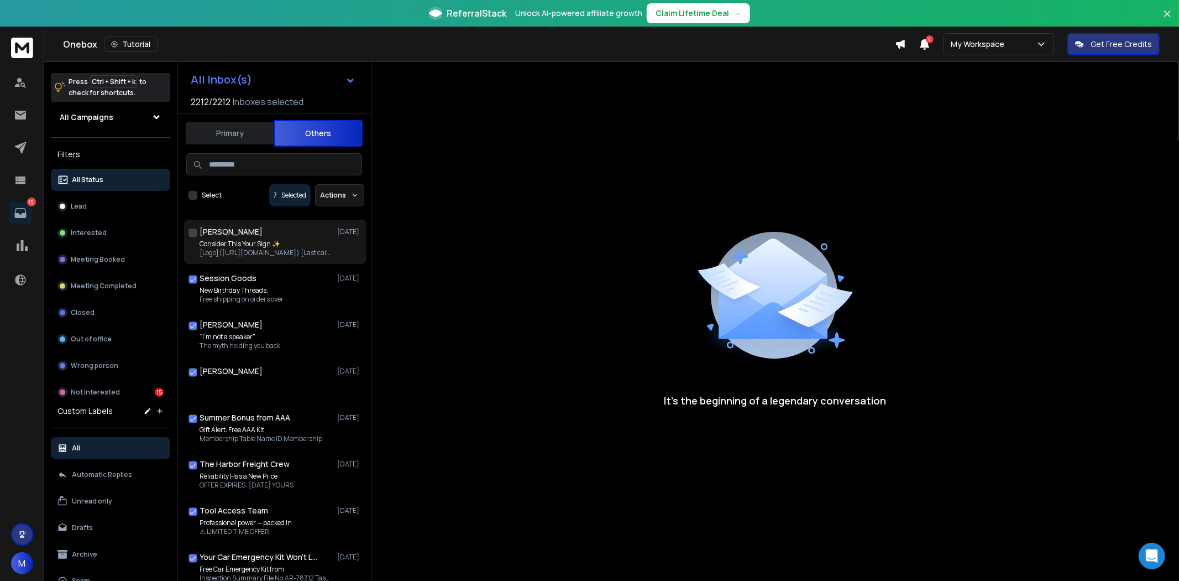
click at [189, 234] on button "button" at bounding box center [193, 232] width 9 height 9
click at [354, 195] on icon "button" at bounding box center [355, 195] width 4 height 3
click at [349, 222] on div "Delete email" at bounding box center [325, 220] width 61 height 11
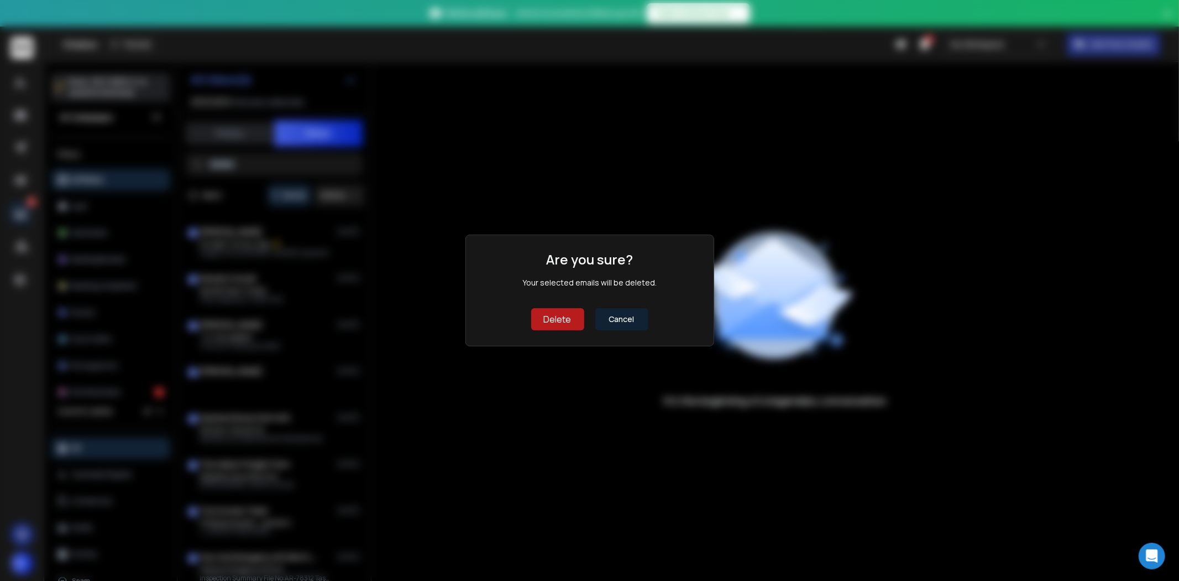
click at [531, 315] on button "Delete" at bounding box center [557, 319] width 53 height 22
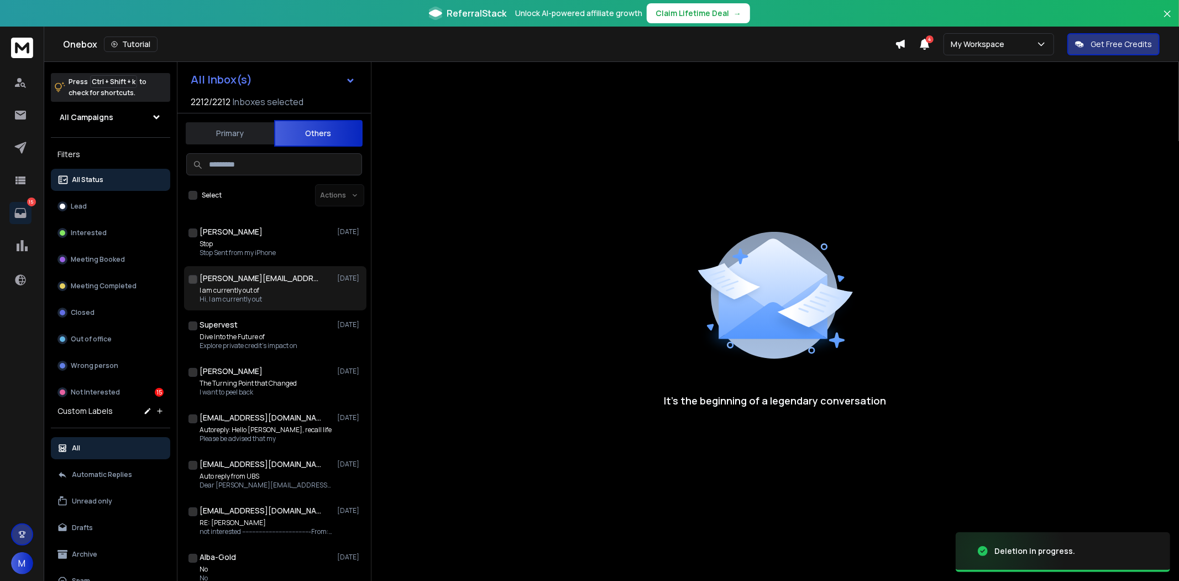
click at [256, 302] on p "Hi, I am currently out" at bounding box center [231, 299] width 62 height 9
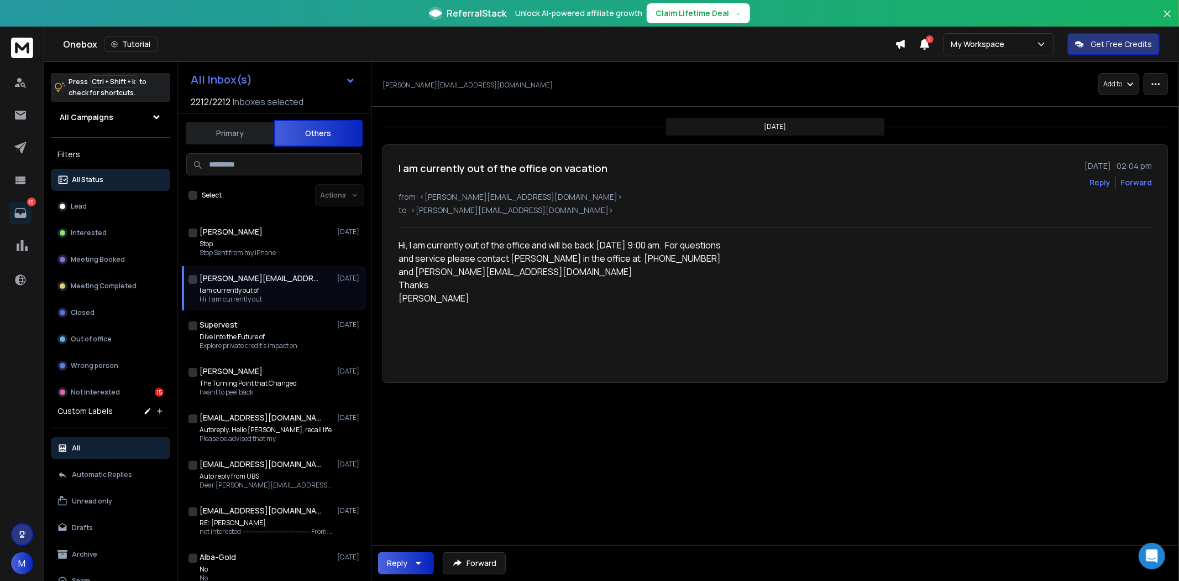
click at [192, 278] on button "button" at bounding box center [193, 279] width 9 height 9
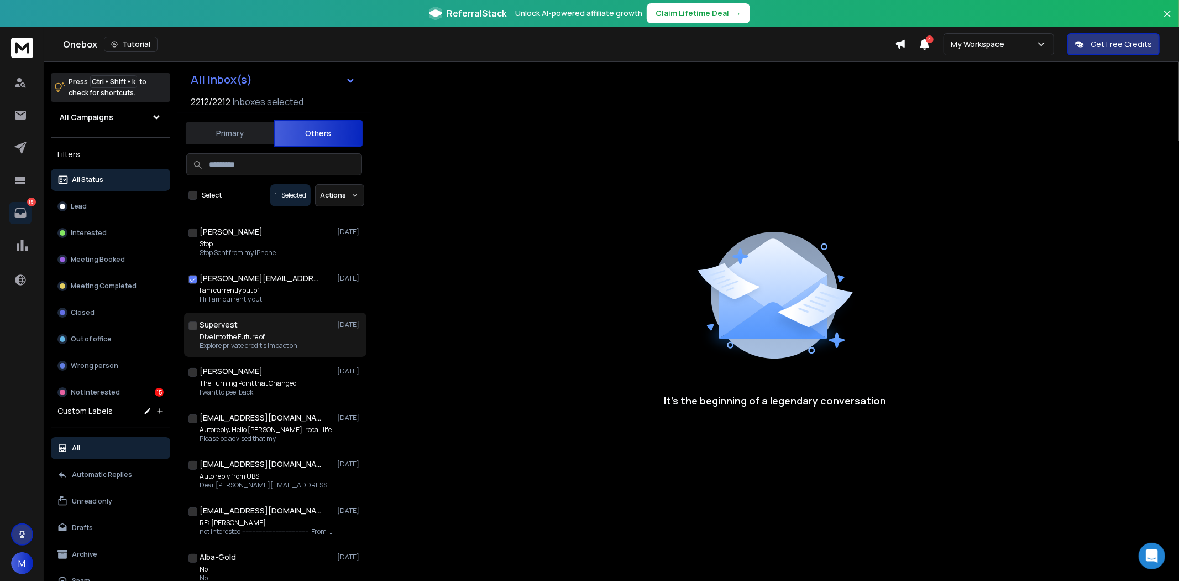
click at [186, 325] on div "Supervest [DATE] Dive Into the Future of Explore private credit's impact on" at bounding box center [275, 334] width 182 height 44
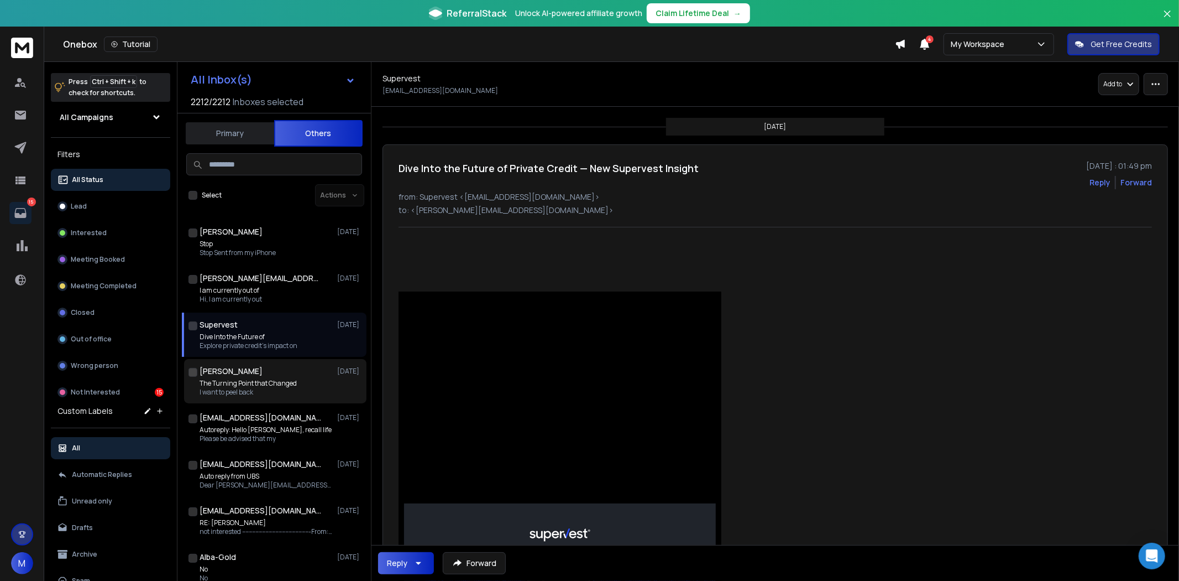
click at [191, 369] on button "button" at bounding box center [193, 372] width 9 height 9
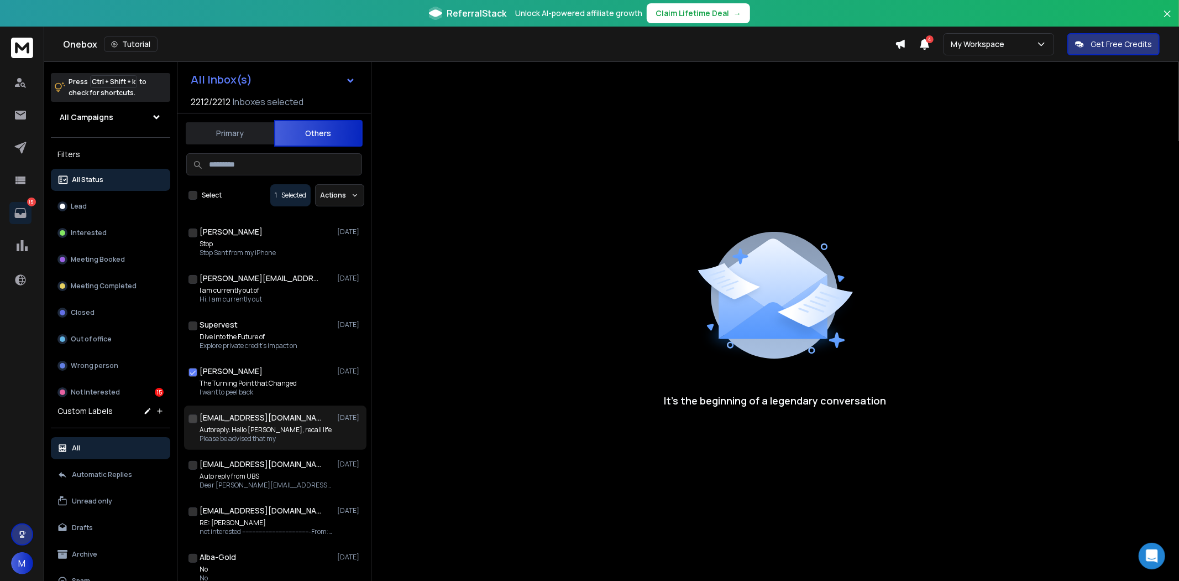
click at [192, 419] on button "button" at bounding box center [193, 418] width 9 height 9
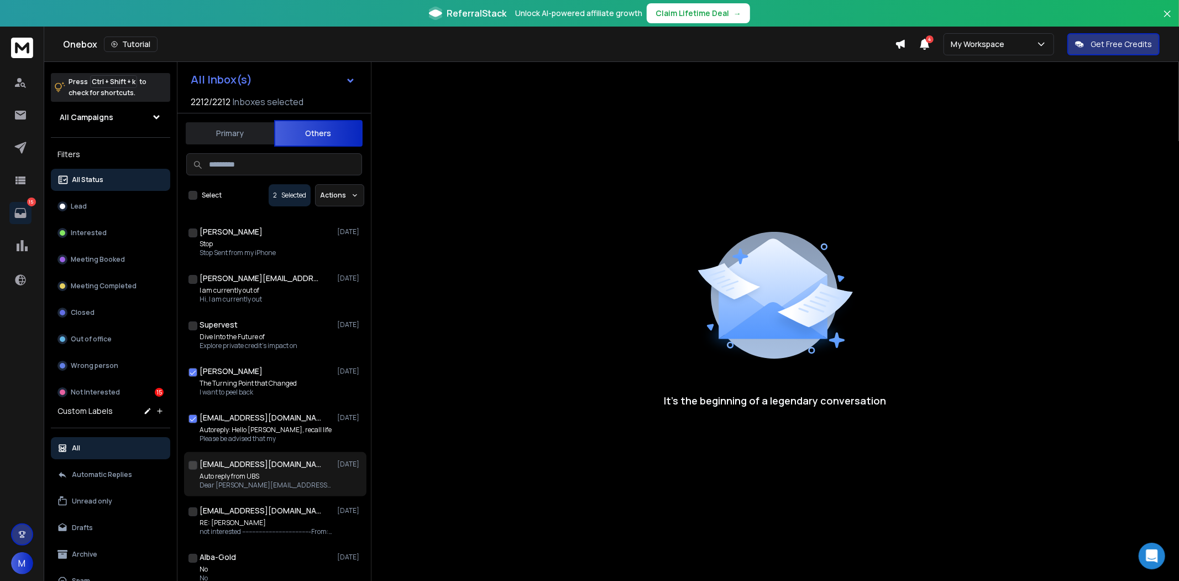
click at [191, 467] on button "button" at bounding box center [193, 465] width 9 height 9
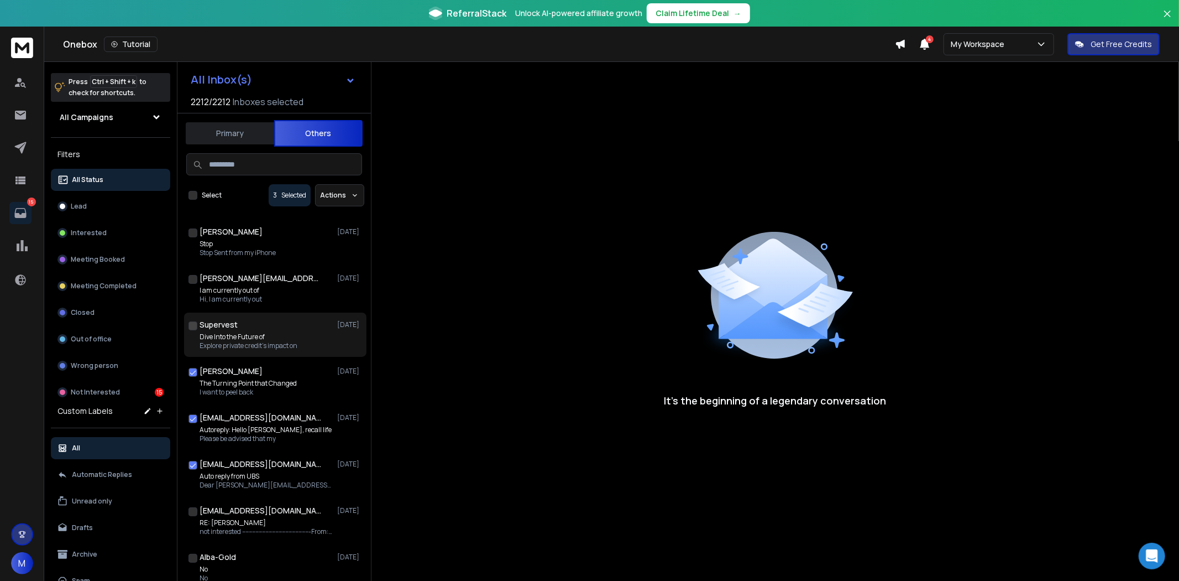
click at [189, 323] on button "button" at bounding box center [193, 325] width 9 height 9
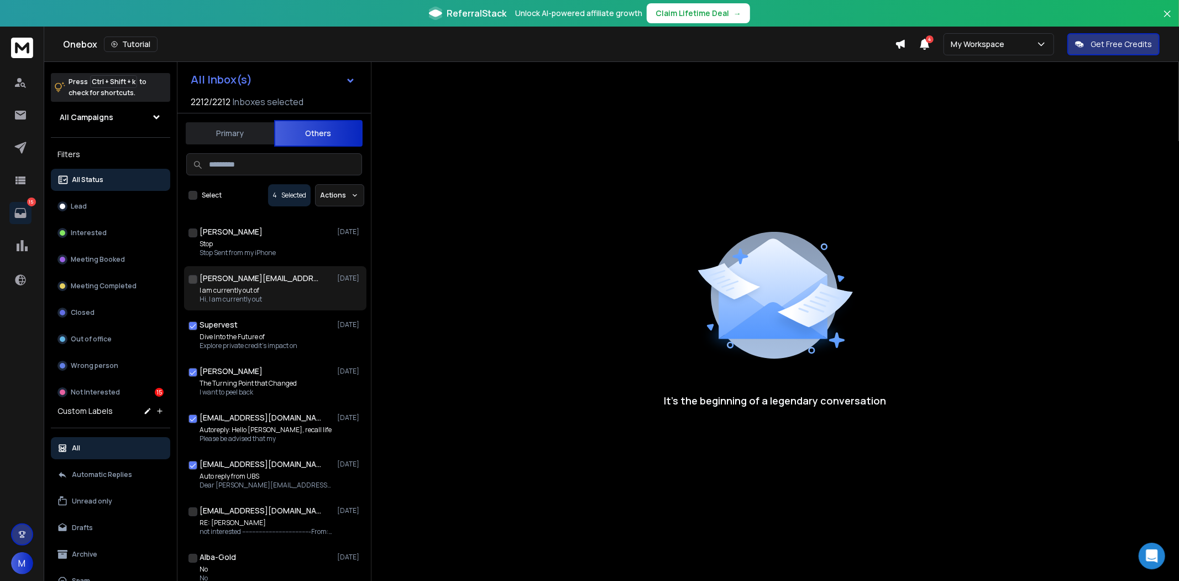
click at [192, 275] on button "button" at bounding box center [193, 279] width 9 height 9
click at [328, 195] on p "Actions" at bounding box center [333, 195] width 26 height 9
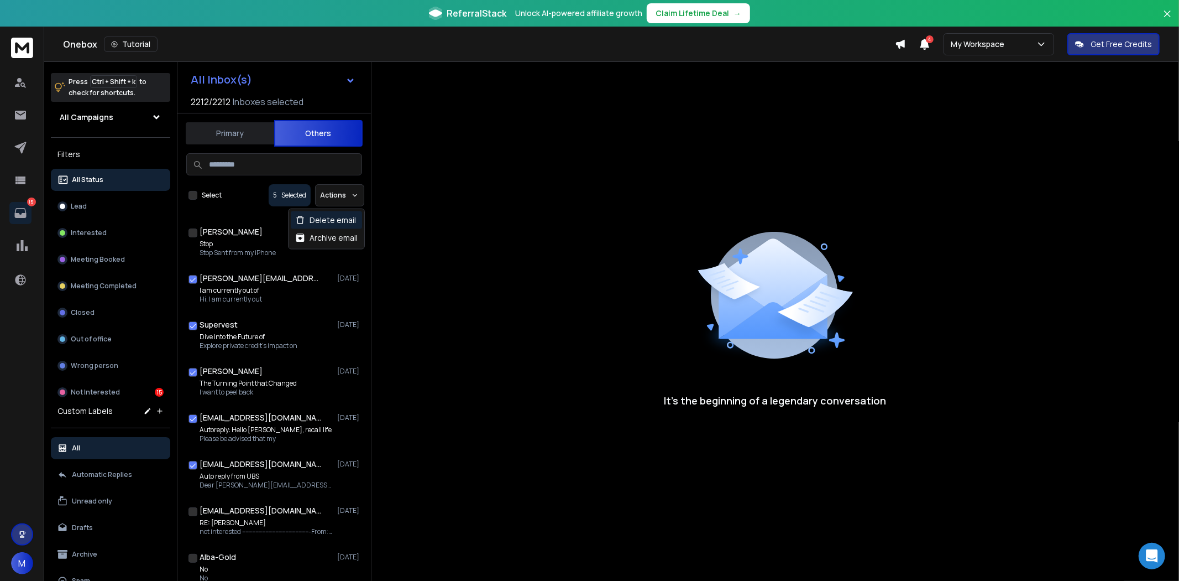
click at [338, 216] on div "Delete email" at bounding box center [325, 220] width 61 height 11
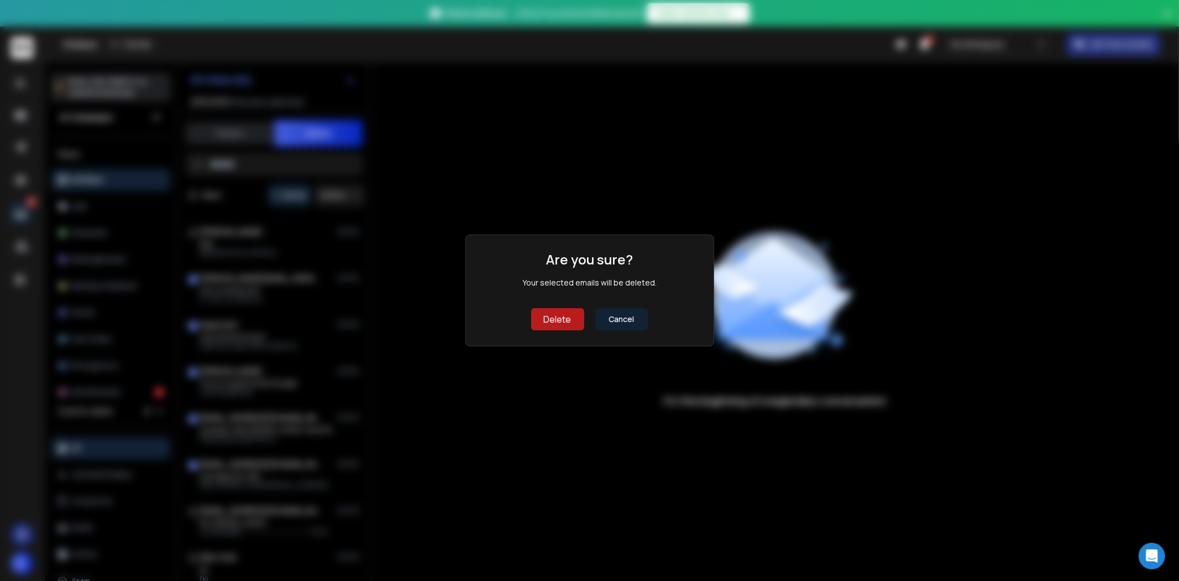
click at [534, 316] on button "Delete" at bounding box center [557, 319] width 53 height 22
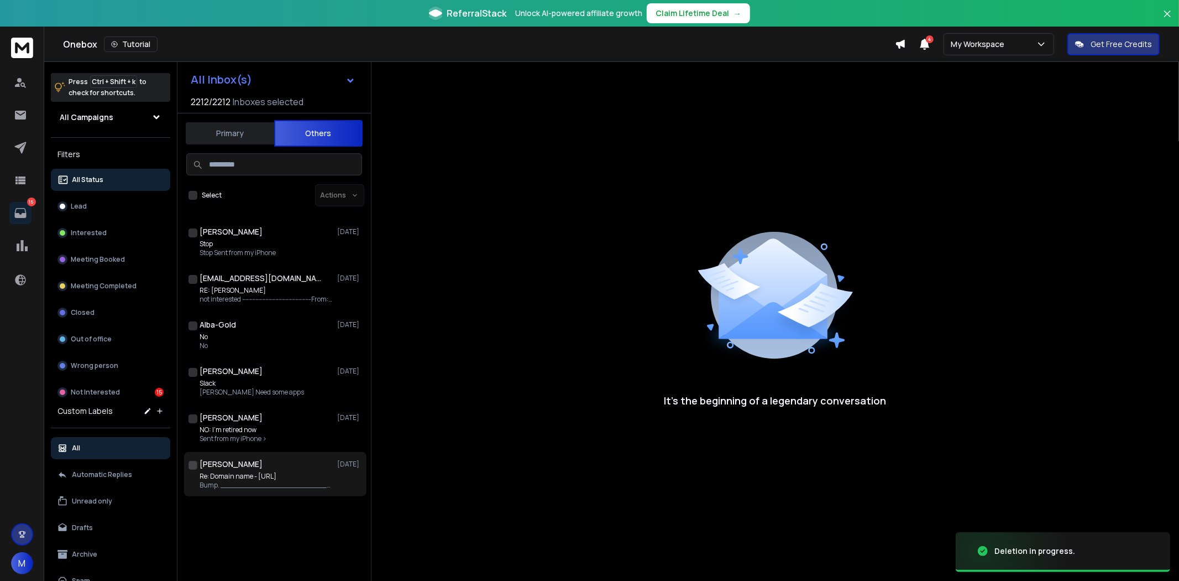
click at [255, 478] on p "Re: Domain name - [URL]" at bounding box center [266, 476] width 133 height 9
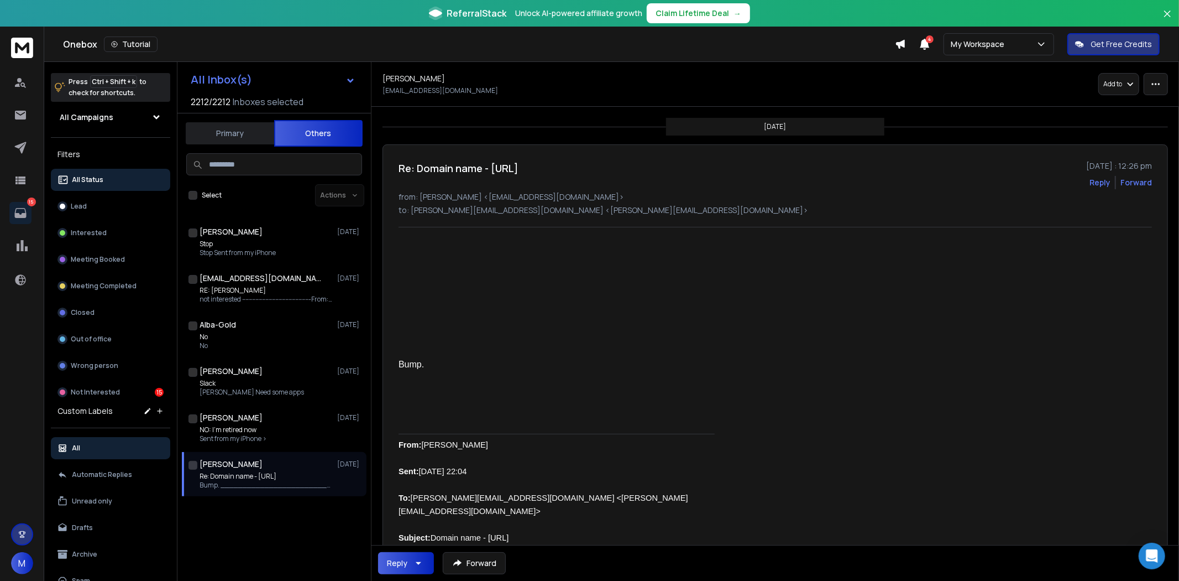
click at [191, 462] on button "button" at bounding box center [193, 465] width 9 height 9
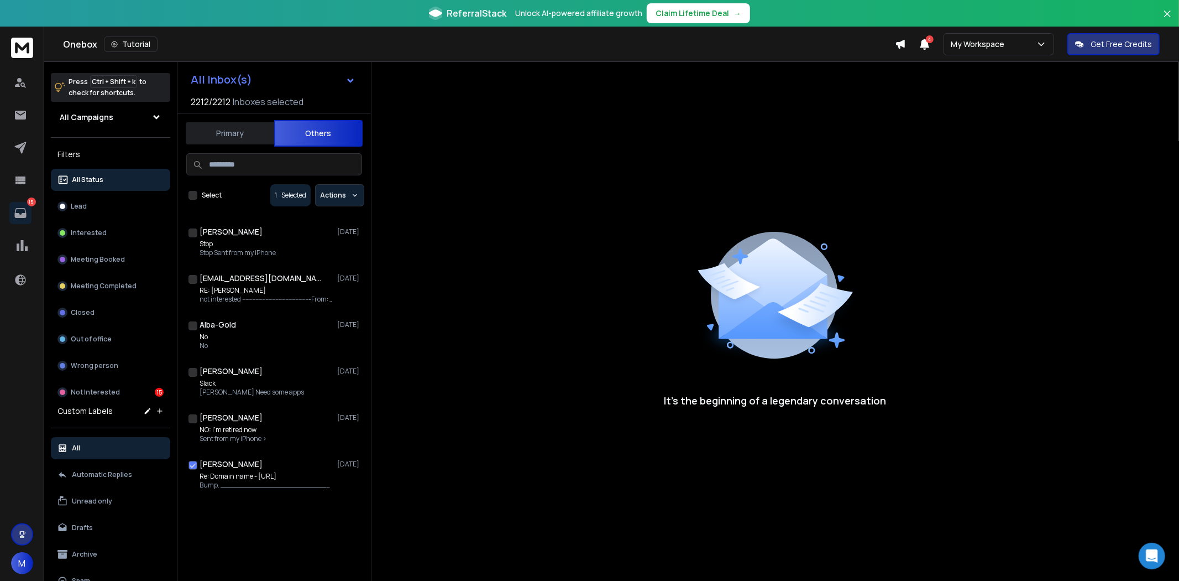
click at [351, 196] on icon "button" at bounding box center [355, 195] width 9 height 9
click at [357, 221] on div "Delete email" at bounding box center [326, 220] width 71 height 18
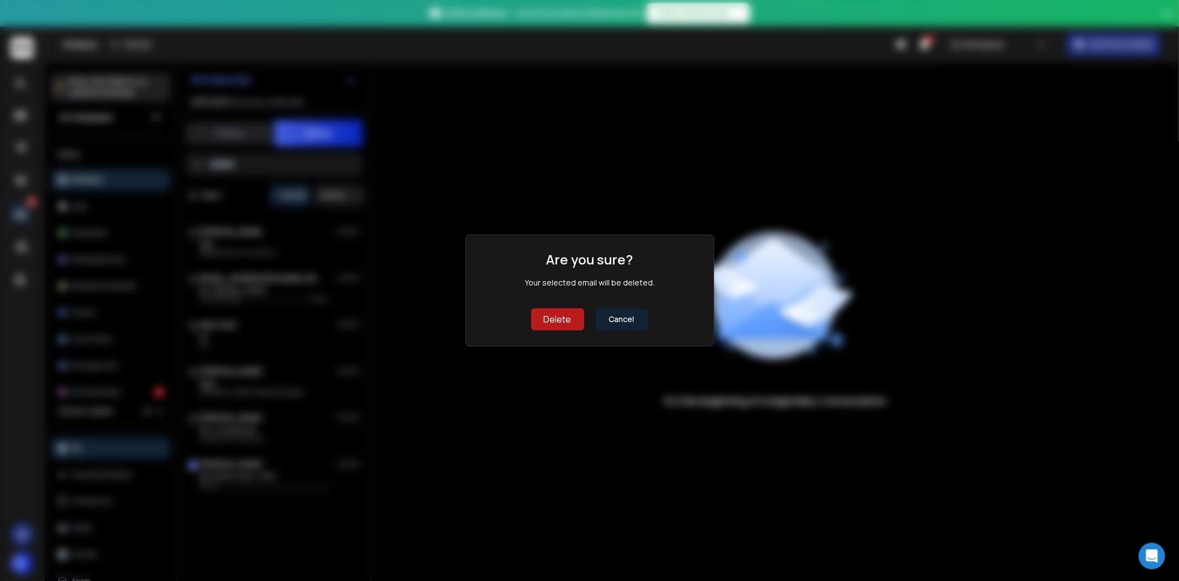
click at [546, 325] on button "Delete" at bounding box center [557, 319] width 53 height 22
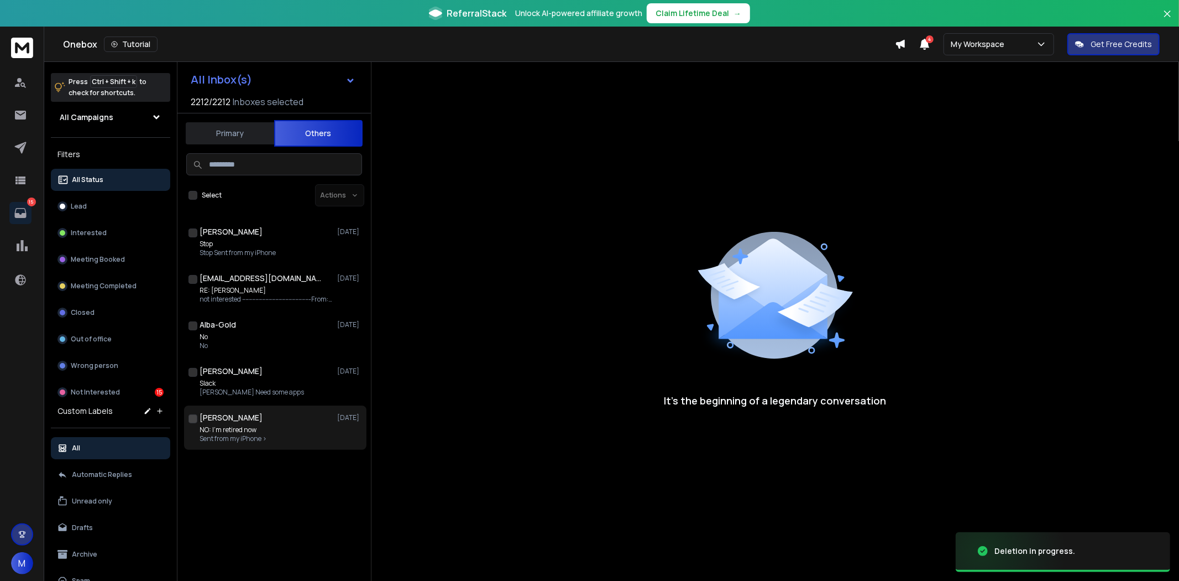
click at [297, 427] on div "NO: I’m retired now Sent from my iPhone >" at bounding box center [281, 434] width 163 height 18
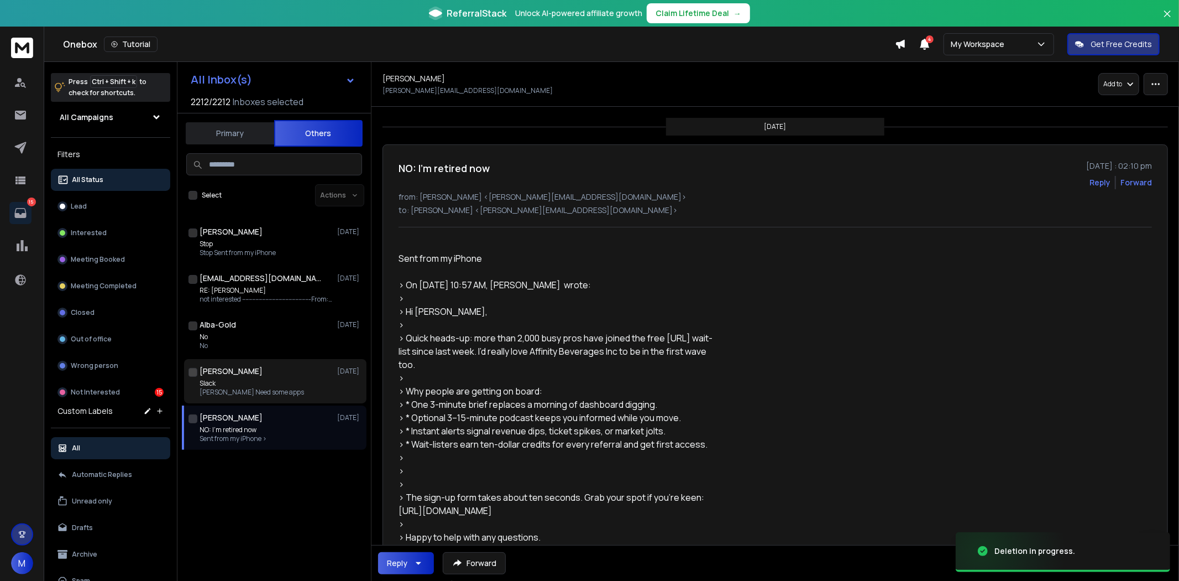
click at [280, 391] on div "Slack [PERSON_NAME] Need some apps" at bounding box center [281, 388] width 163 height 18
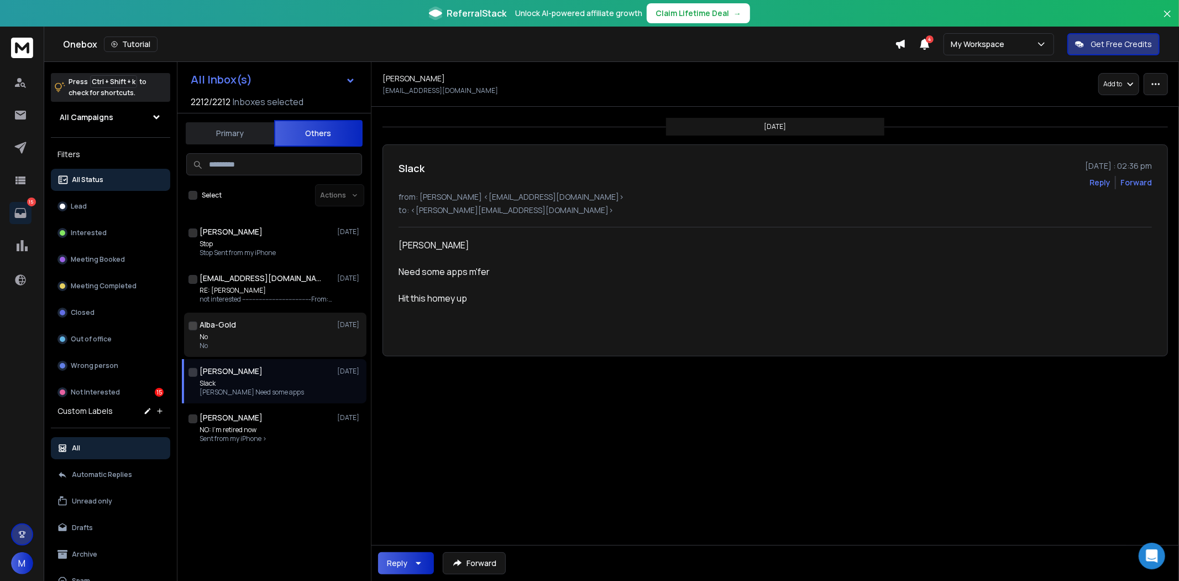
click at [286, 344] on div "No No" at bounding box center [281, 341] width 163 height 18
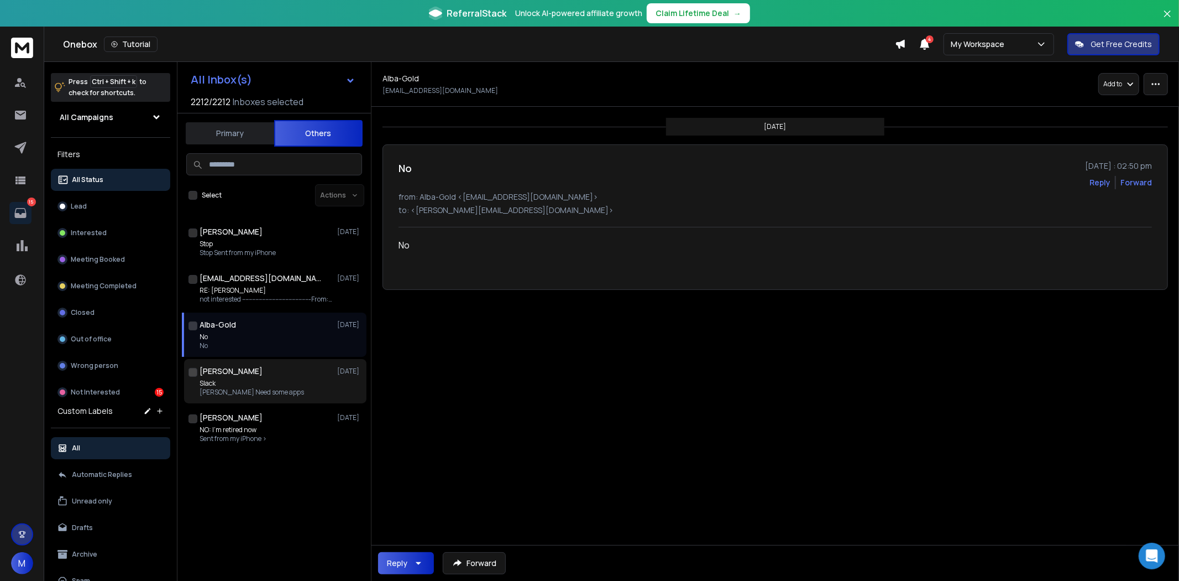
click at [190, 372] on button "button" at bounding box center [193, 372] width 9 height 9
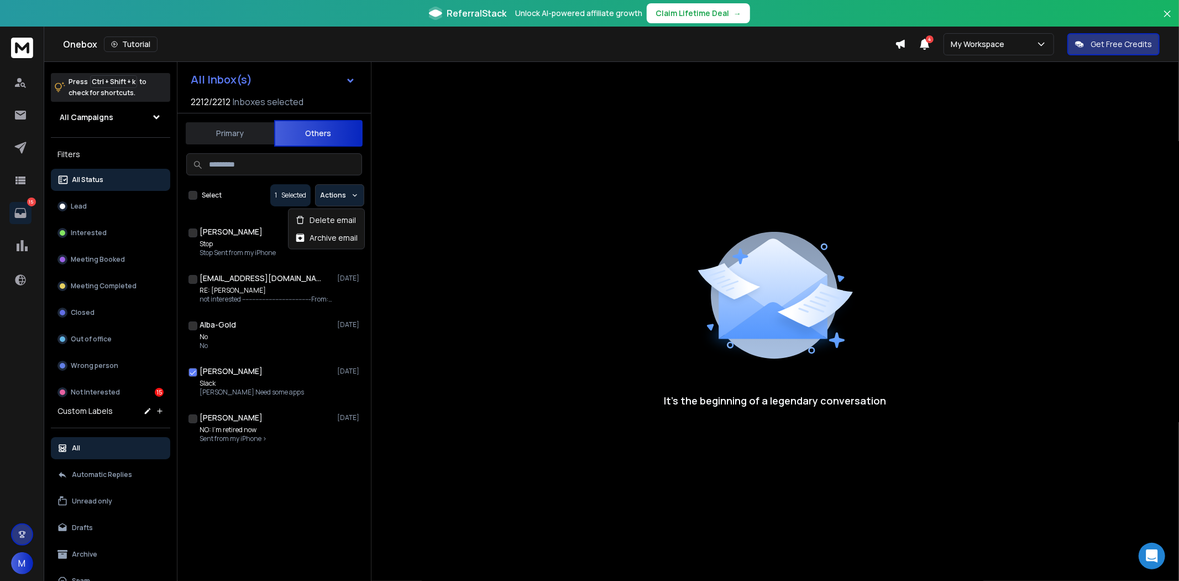
click at [319, 189] on button "Actions" at bounding box center [339, 195] width 49 height 22
click at [334, 217] on div "Delete email" at bounding box center [325, 220] width 61 height 11
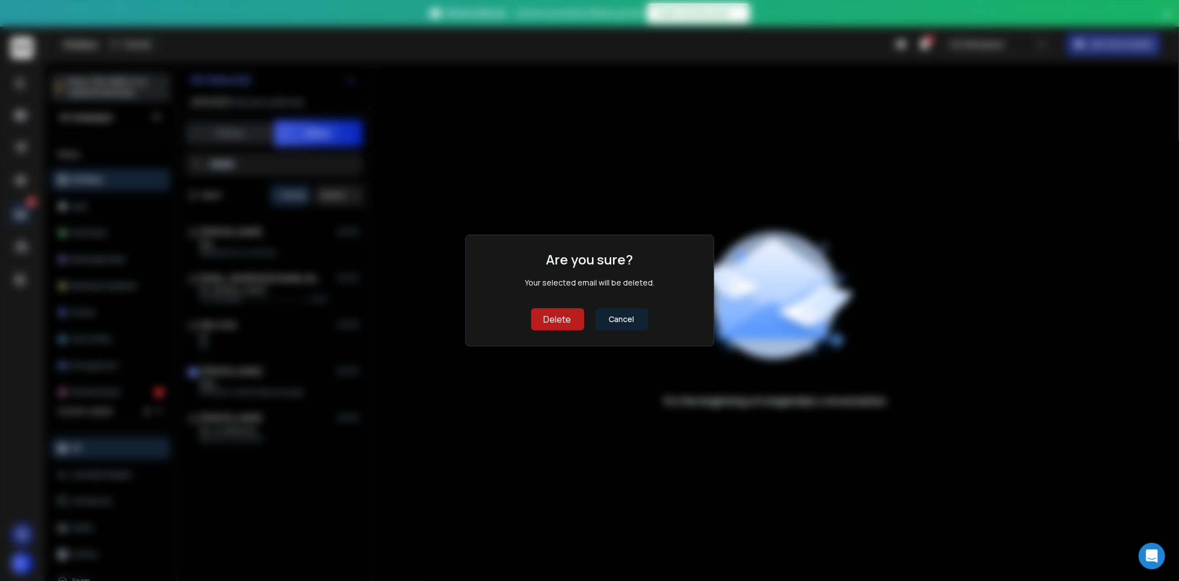
click at [558, 319] on button "Delete" at bounding box center [557, 319] width 53 height 22
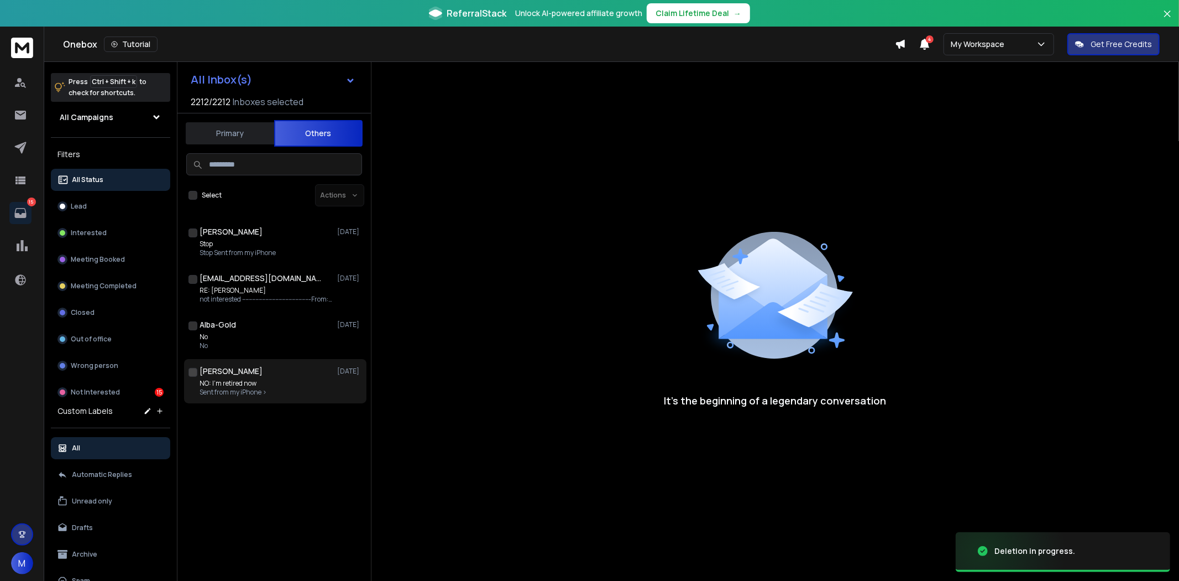
click at [249, 380] on p "NO: I’m retired now" at bounding box center [233, 383] width 67 height 9
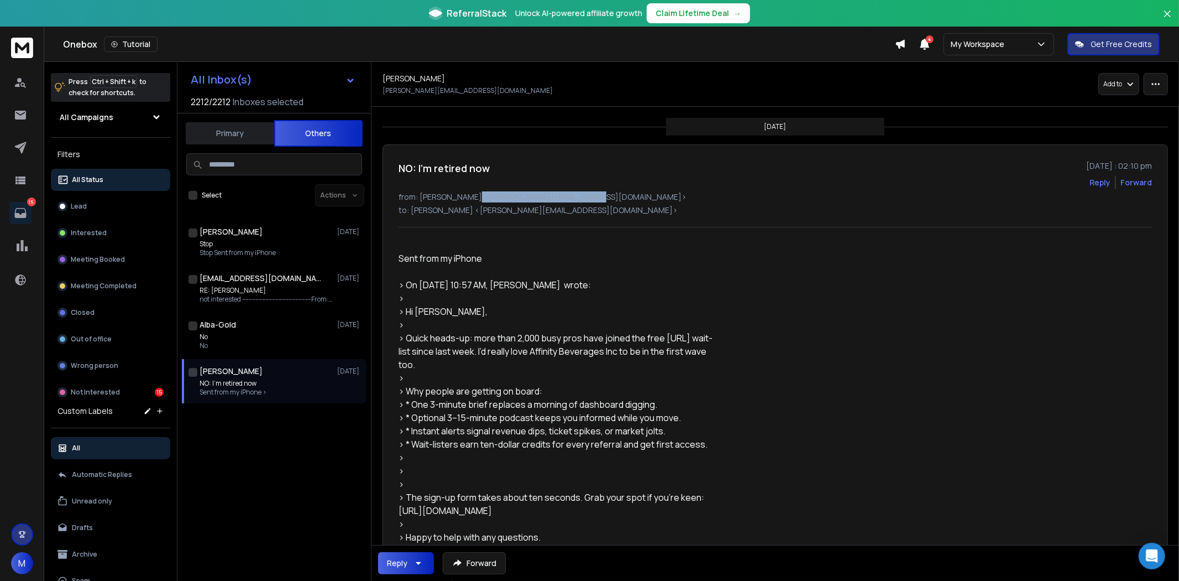
drag, startPoint x: 463, startPoint y: 197, endPoint x: 572, endPoint y: 213, distance: 110.2
click at [571, 198] on p "from: [PERSON_NAME] <[PERSON_NAME][EMAIL_ADDRESS][DOMAIN_NAME]>" at bounding box center [776, 196] width 754 height 11
copy p "[PERSON_NAME][EMAIL_ADDRESS][DOMAIN_NAME]"
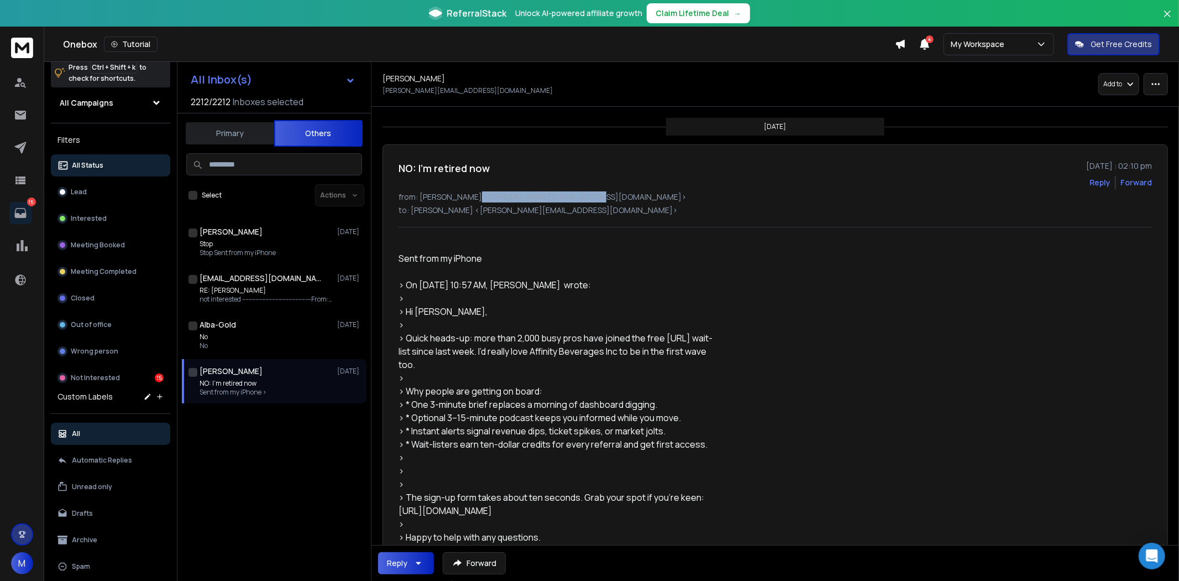
scroll to position [29, 0]
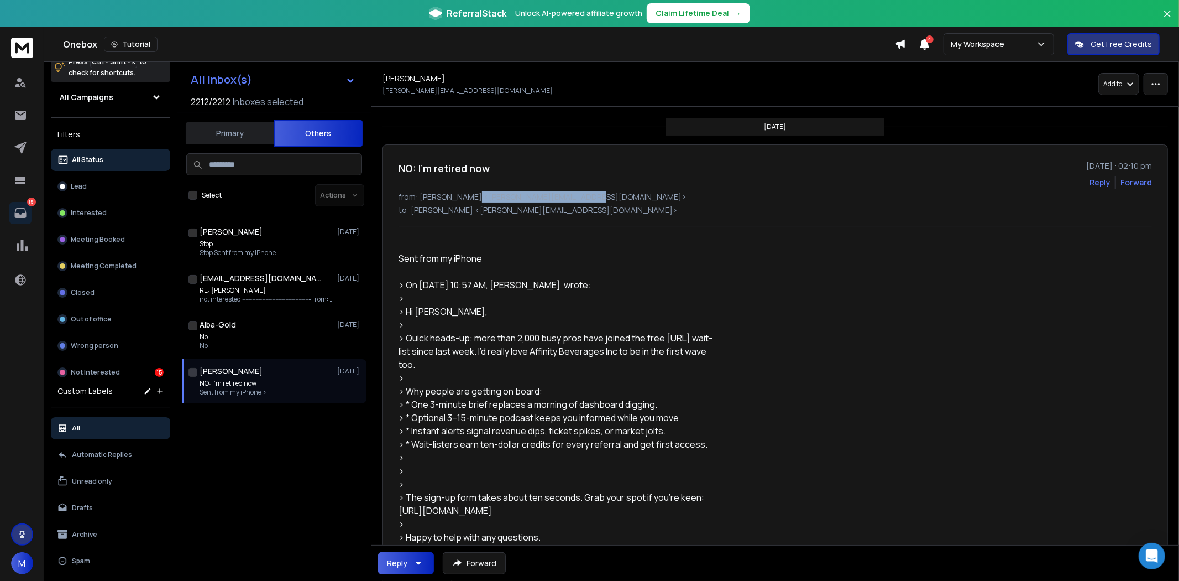
click at [231, 141] on button "Primary" at bounding box center [230, 133] width 88 height 24
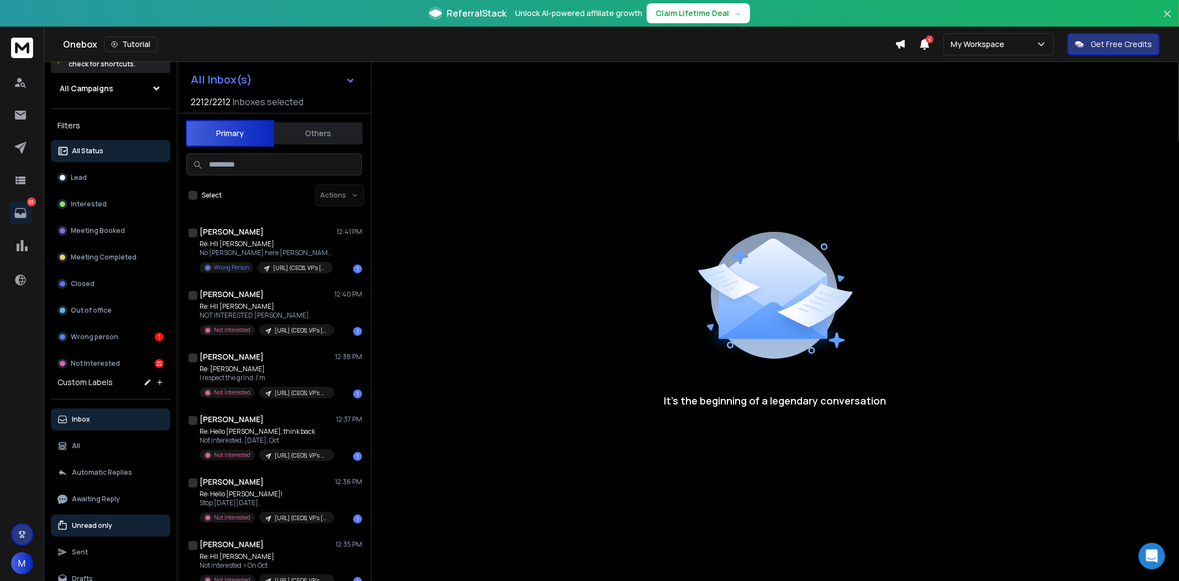
scroll to position [81, 0]
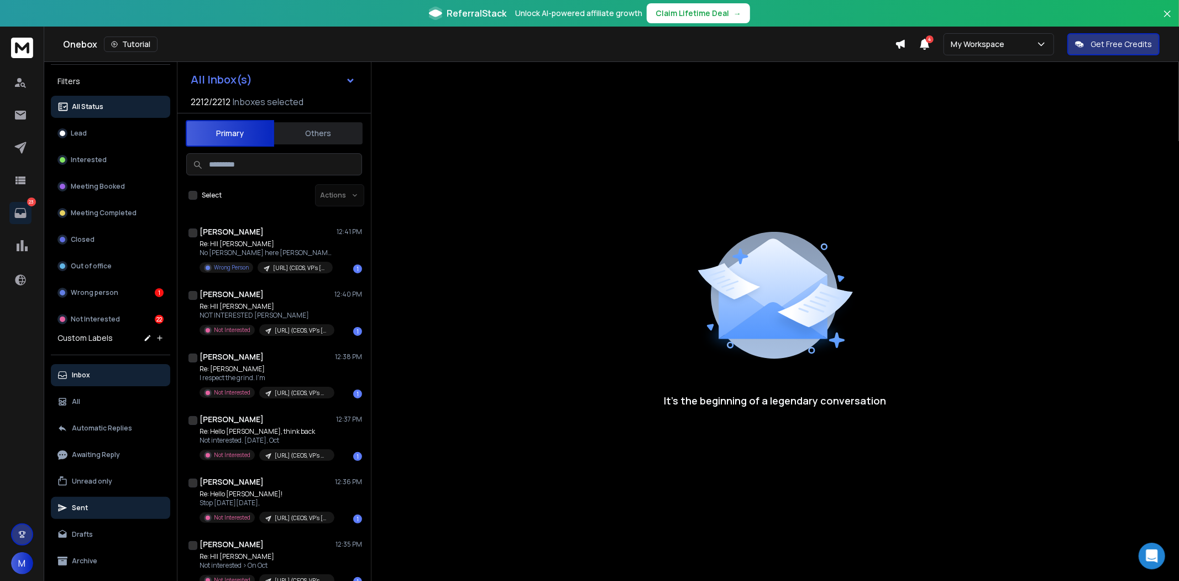
click at [88, 498] on button "Sent" at bounding box center [110, 507] width 119 height 22
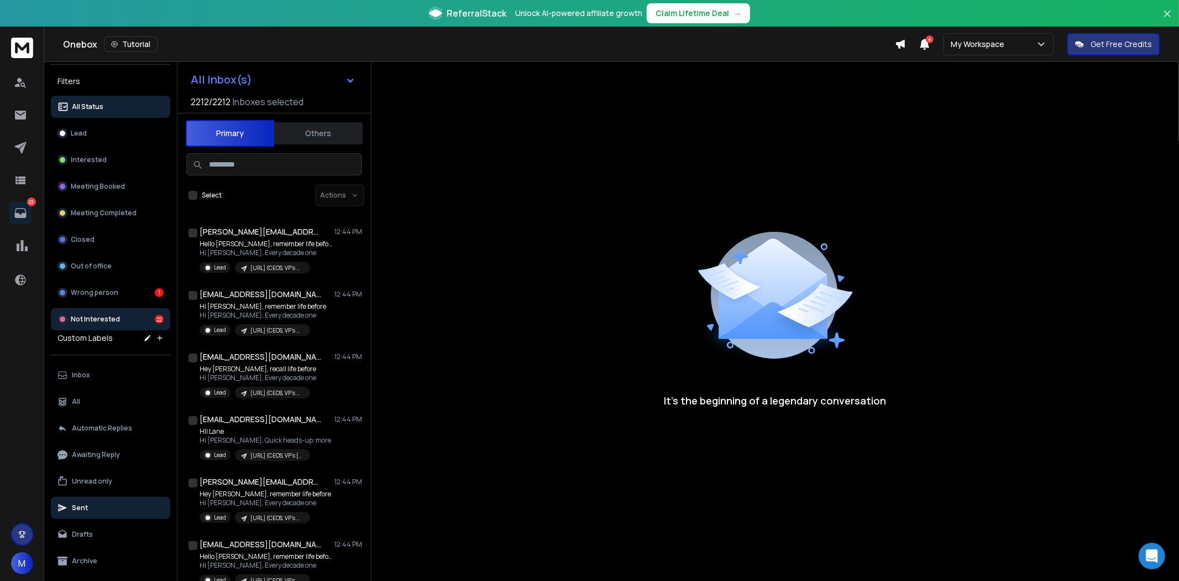
click at [72, 315] on p "Not Interested" at bounding box center [95, 319] width 49 height 9
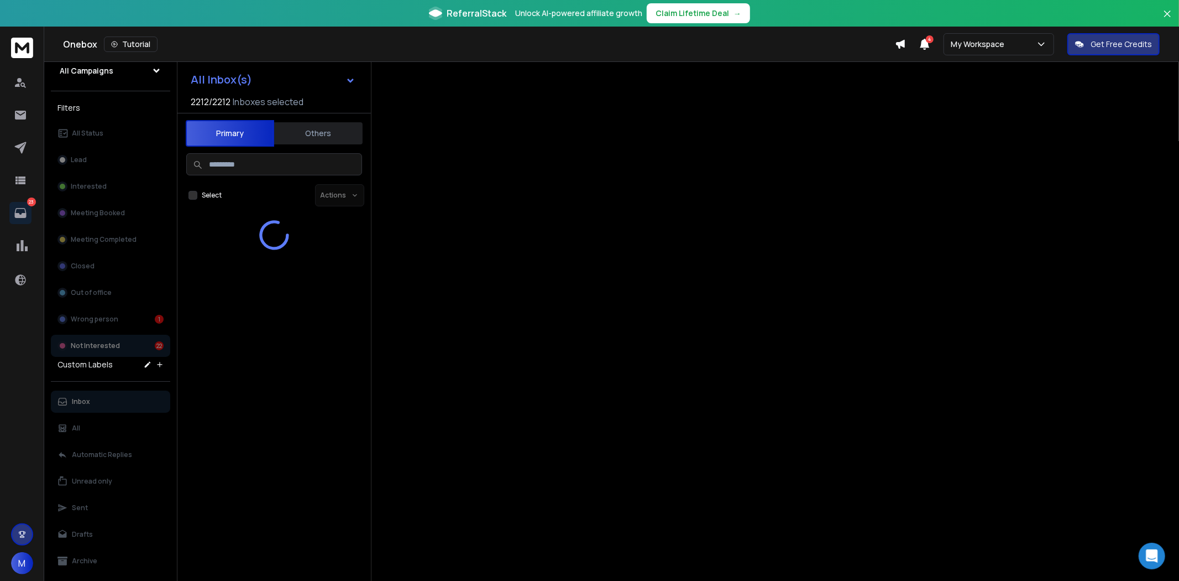
scroll to position [55, 0]
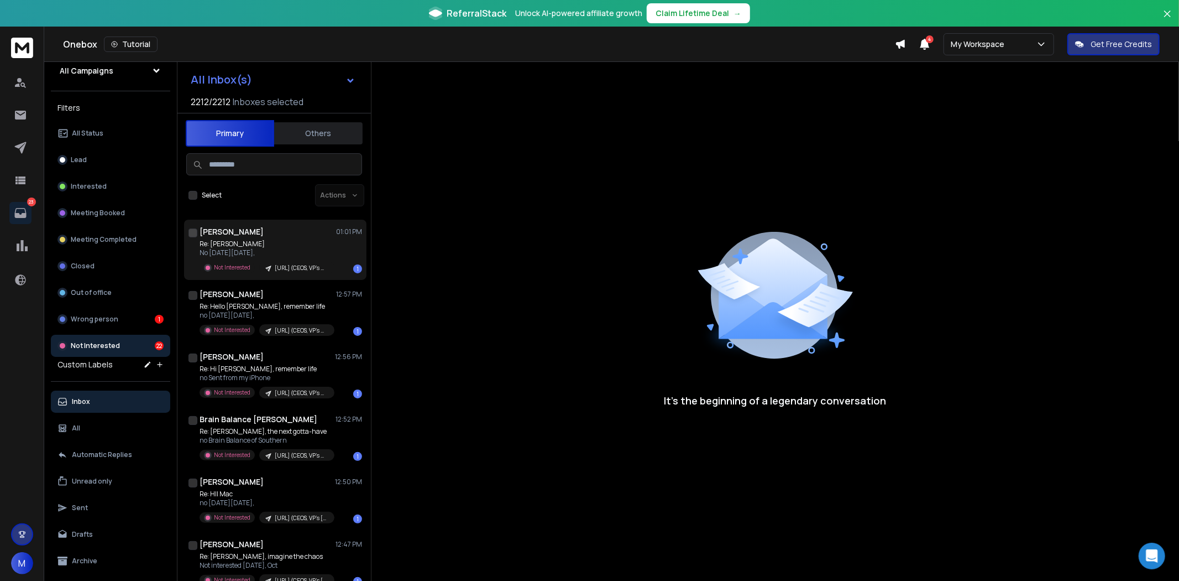
click at [280, 244] on p "Re: [PERSON_NAME]" at bounding box center [266, 243] width 133 height 9
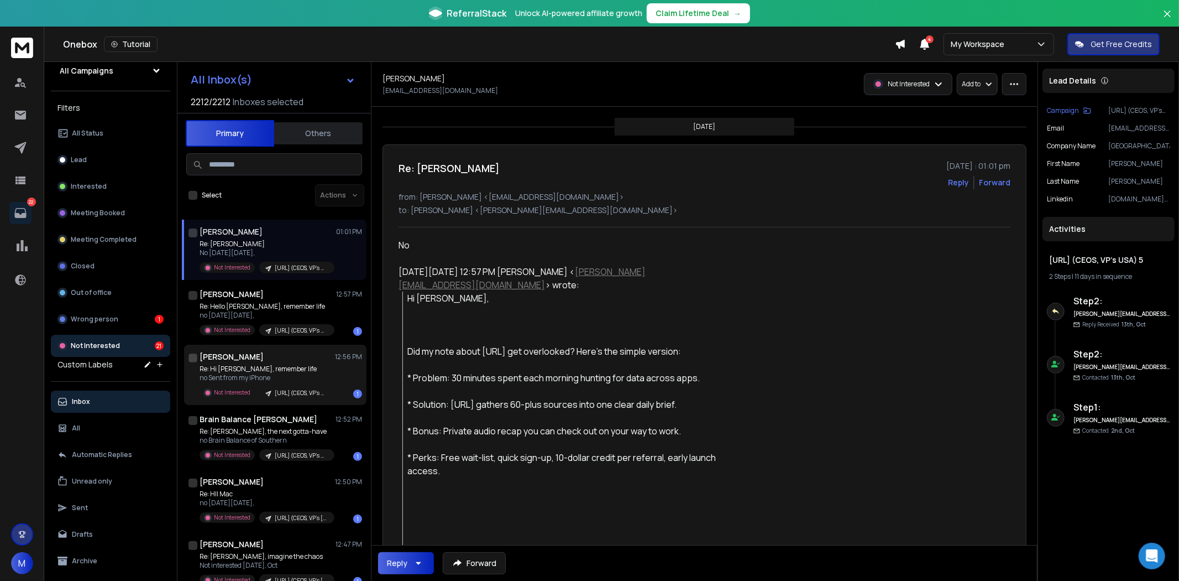
click at [264, 379] on p "no Sent from my iPhone" at bounding box center [266, 377] width 133 height 9
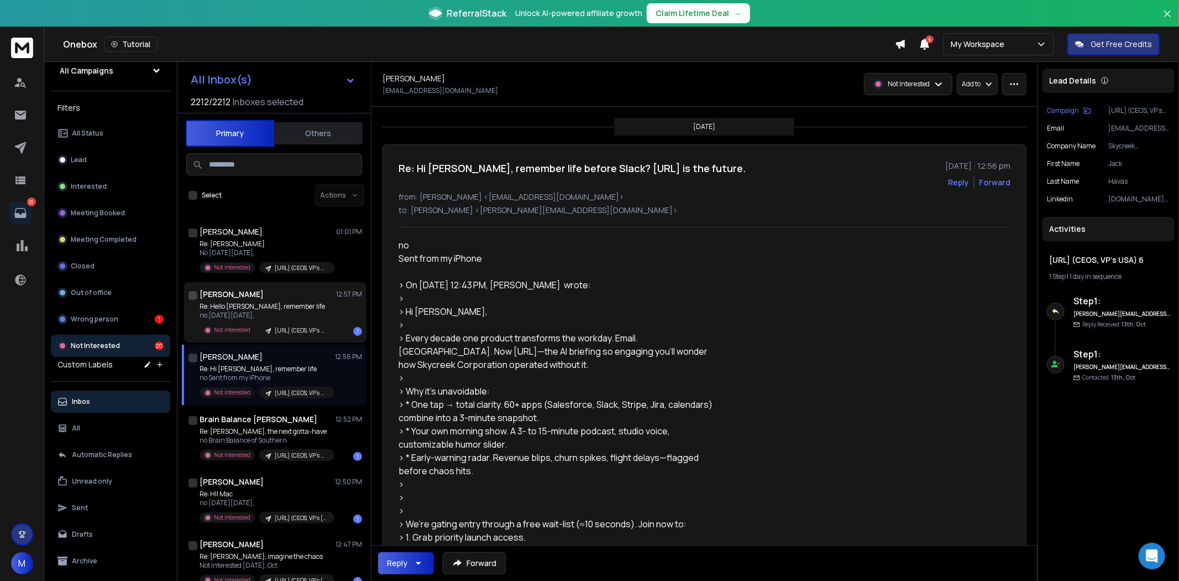
click at [280, 305] on p "Re: Hello [PERSON_NAME], remember life" at bounding box center [266, 306] width 133 height 9
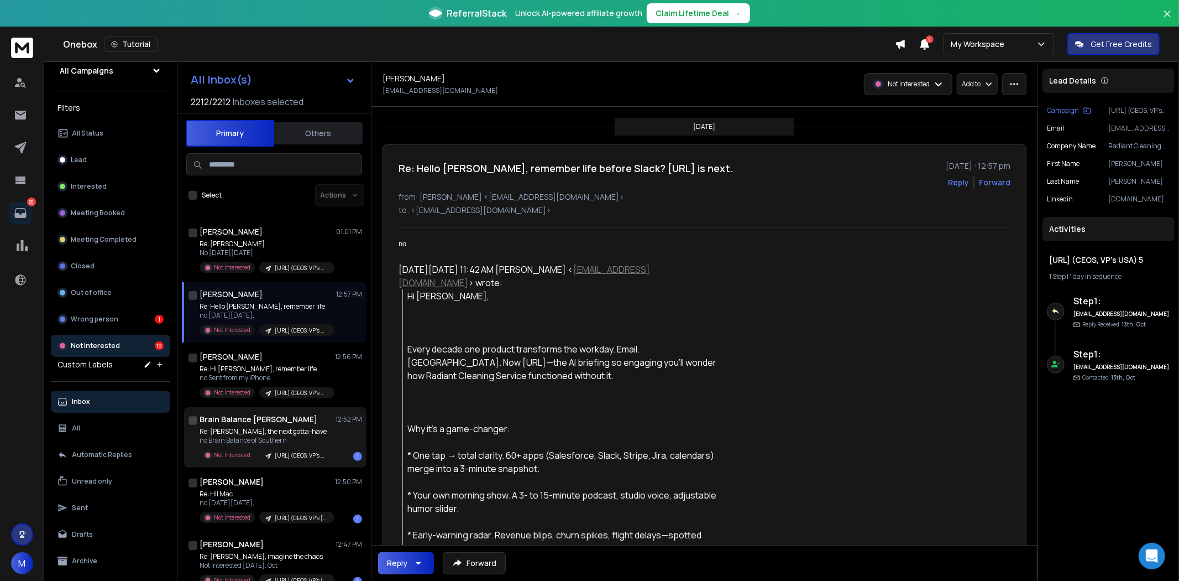
click at [297, 436] on p "no Brain Balance of Southern" at bounding box center [266, 440] width 133 height 9
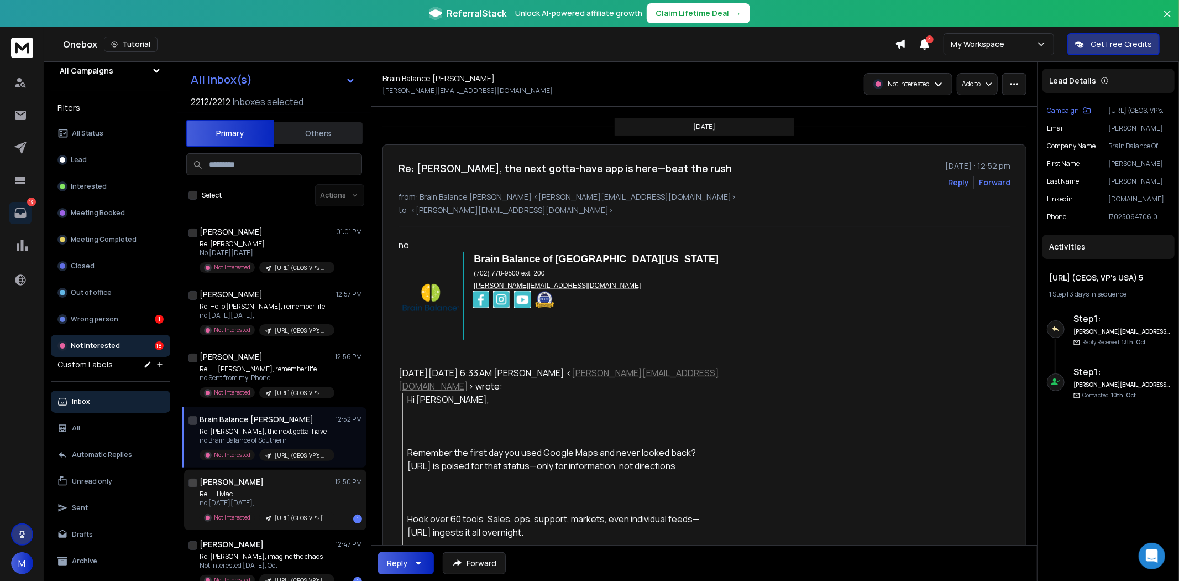
click at [306, 498] on p "no [DATE][DATE]," at bounding box center [266, 502] width 133 height 9
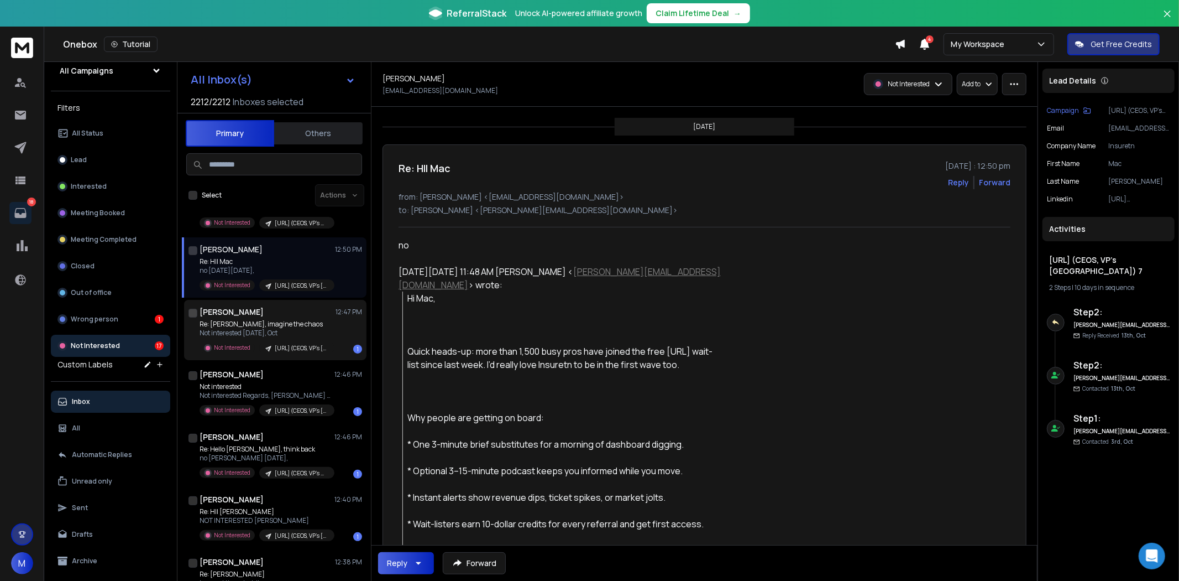
scroll to position [245, 0]
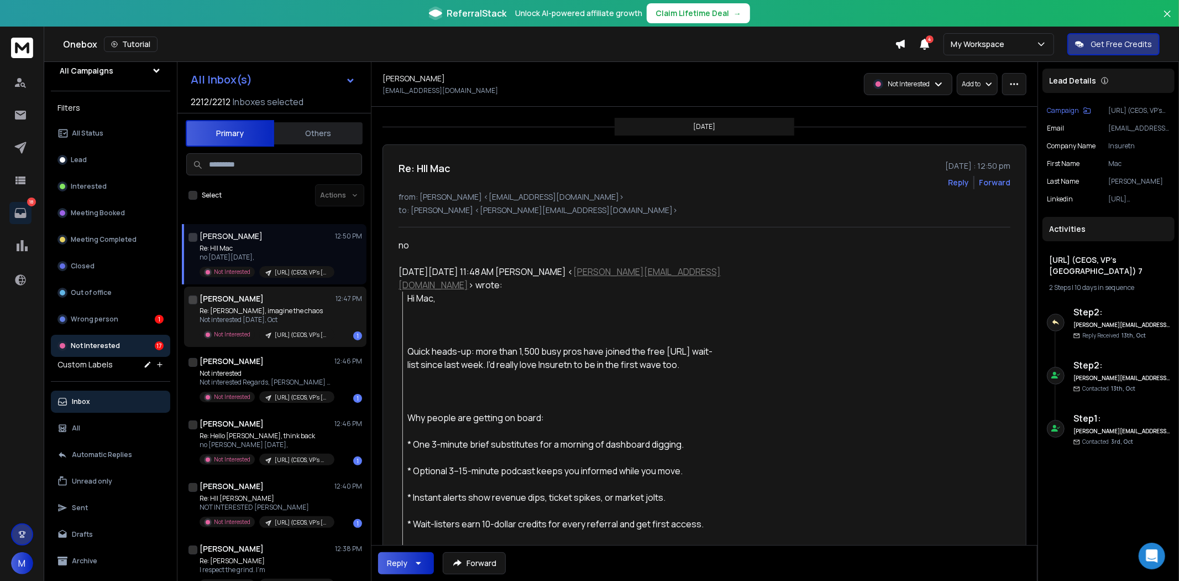
click at [294, 306] on p "Re: [PERSON_NAME], imagine the chaos" at bounding box center [266, 310] width 133 height 9
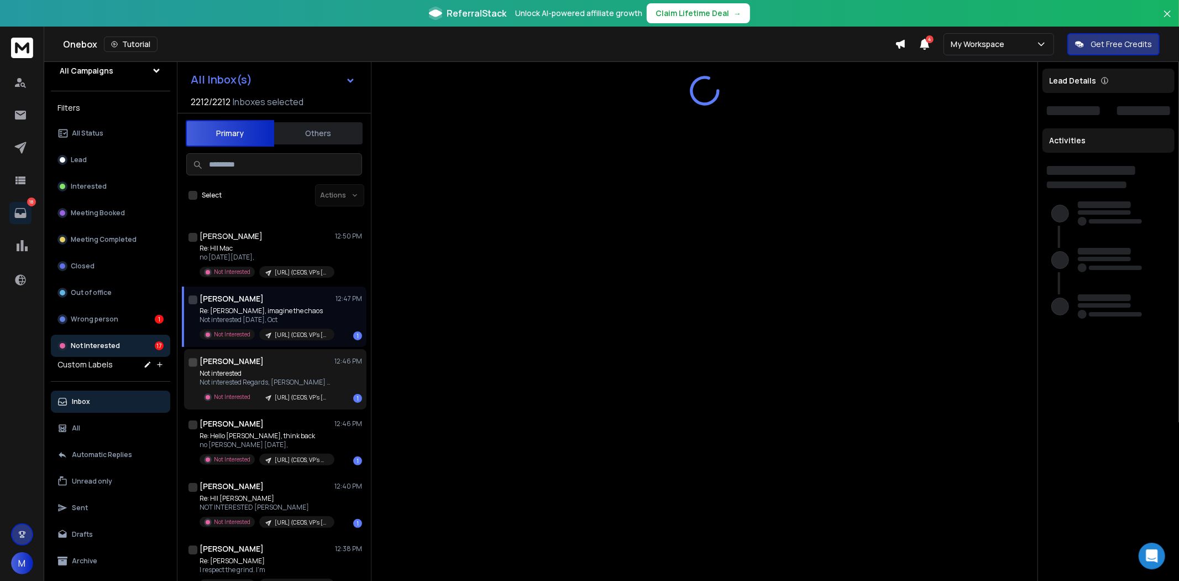
click at [300, 365] on div "[PERSON_NAME] 12:46 PM" at bounding box center [281, 360] width 163 height 11
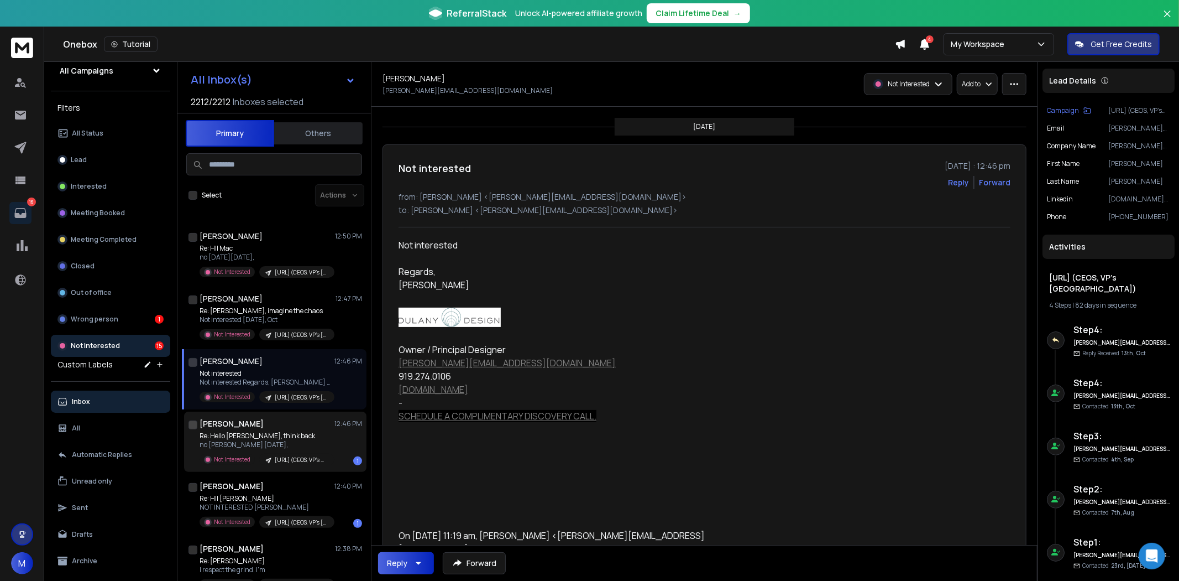
click at [278, 441] on p "no [PERSON_NAME] [DATE]," at bounding box center [266, 444] width 133 height 9
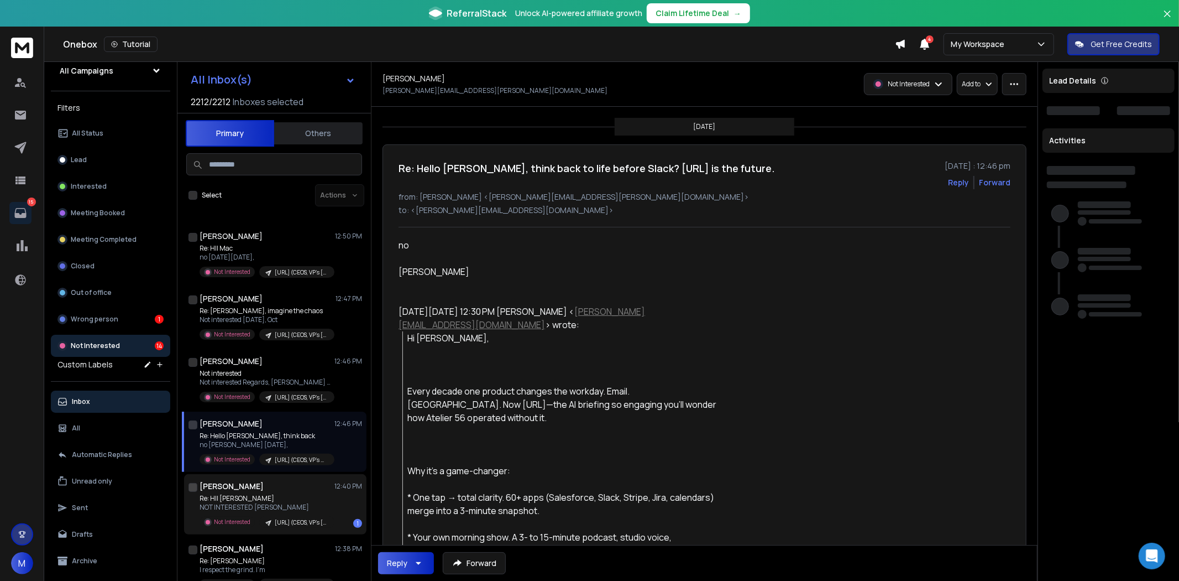
click at [270, 498] on p "Re: HII [PERSON_NAME]" at bounding box center [266, 498] width 133 height 9
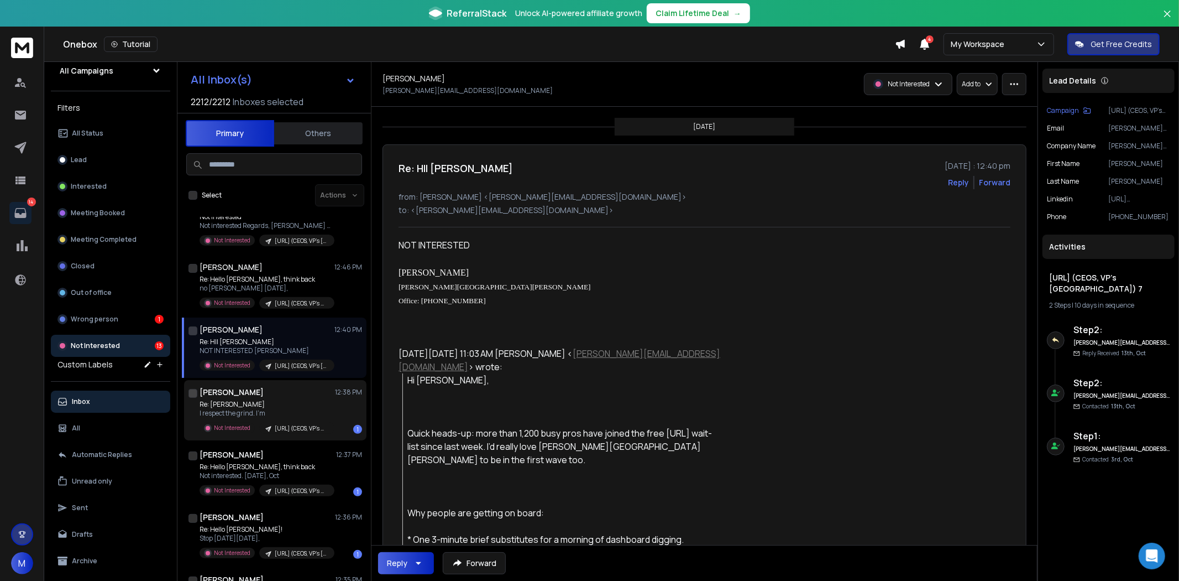
scroll to position [410, 0]
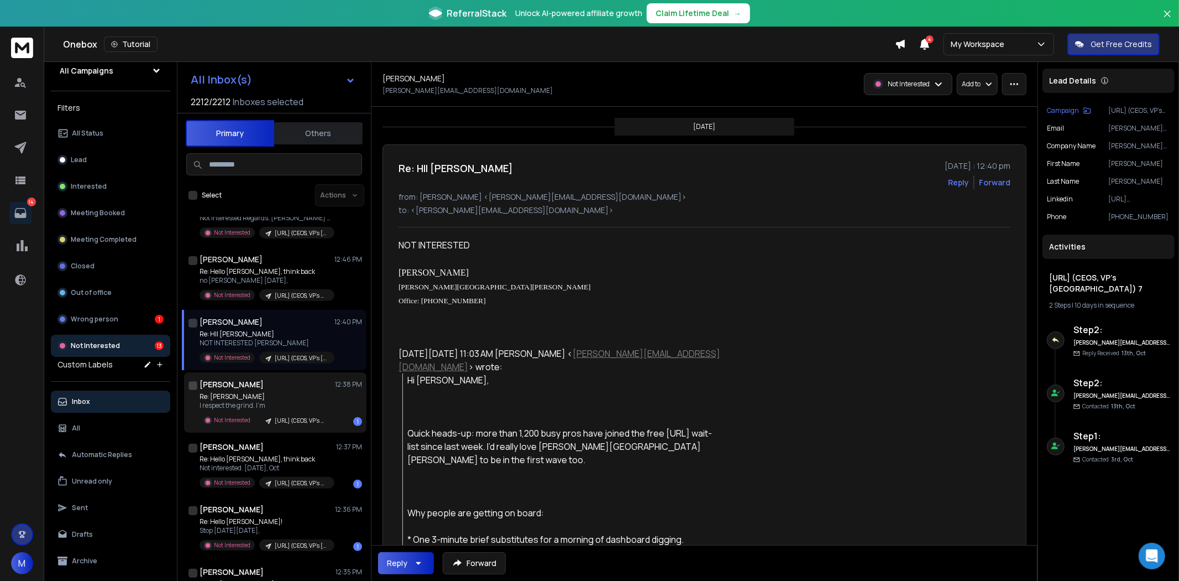
click at [241, 406] on p "I respect the grind. I’m" at bounding box center [266, 405] width 133 height 9
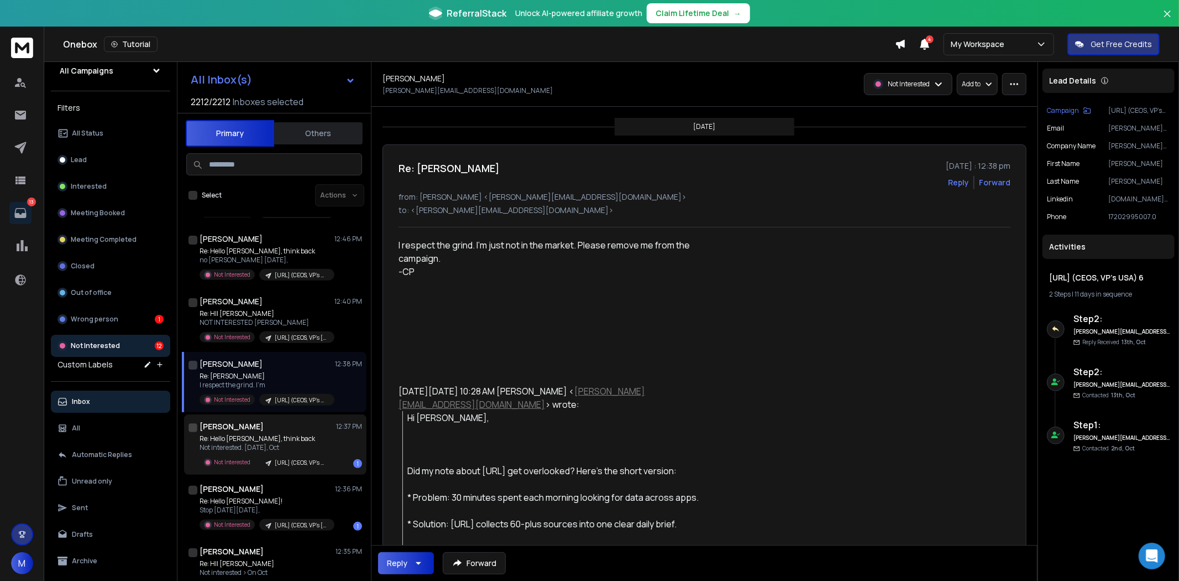
scroll to position [511, 0]
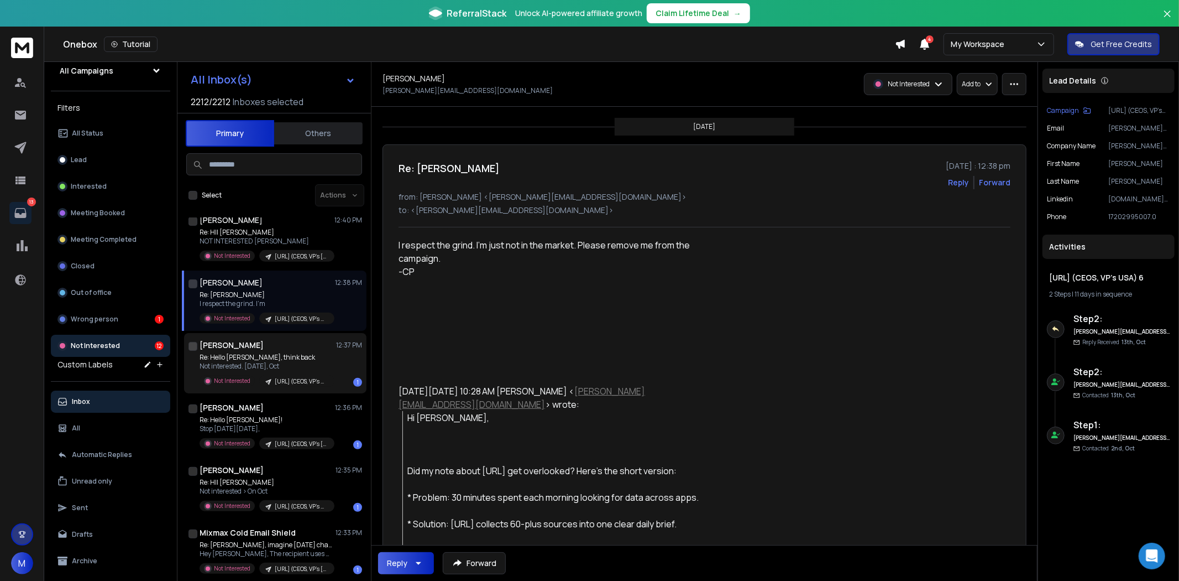
click at [250, 362] on p "Not interested. [DATE], Oct" at bounding box center [266, 366] width 133 height 9
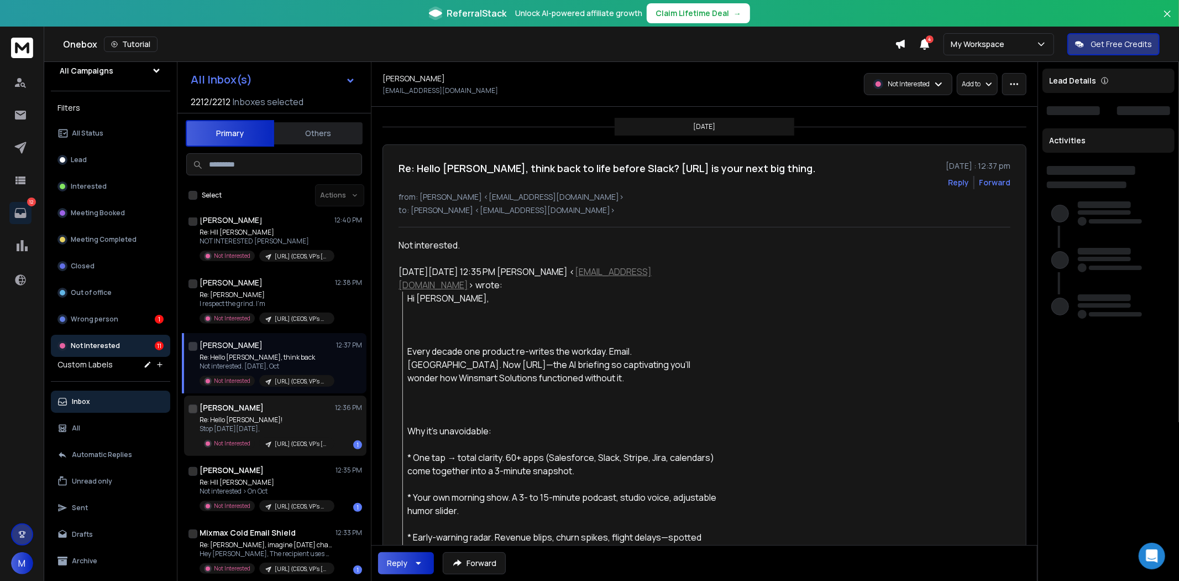
click at [251, 415] on p "Re: Hello [PERSON_NAME]!" at bounding box center [266, 419] width 133 height 9
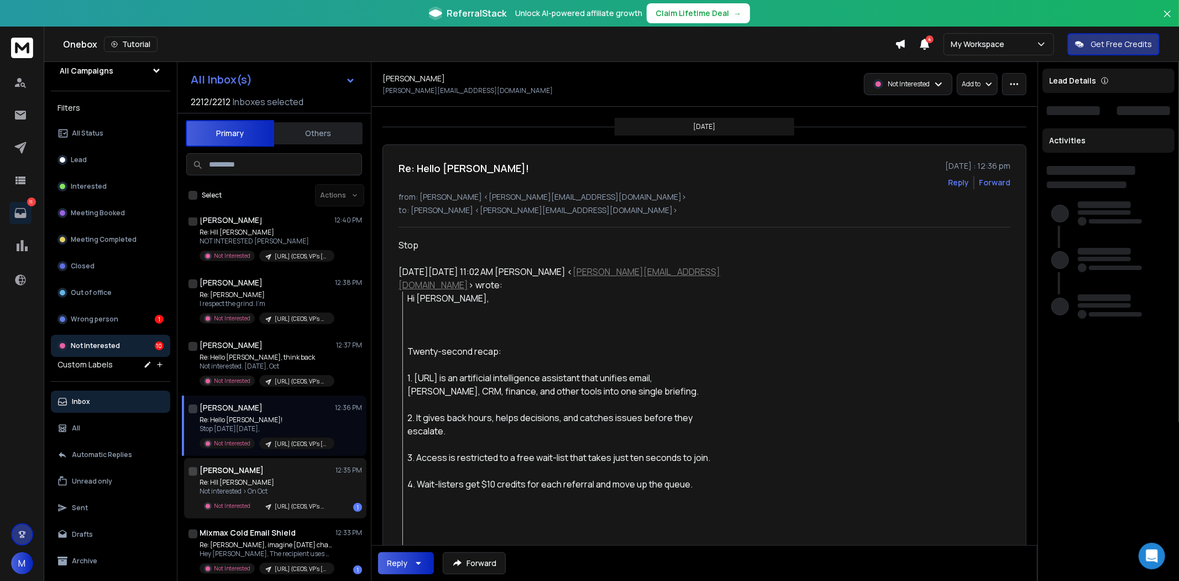
click at [266, 487] on p "Not interested > On Oct" at bounding box center [266, 491] width 133 height 9
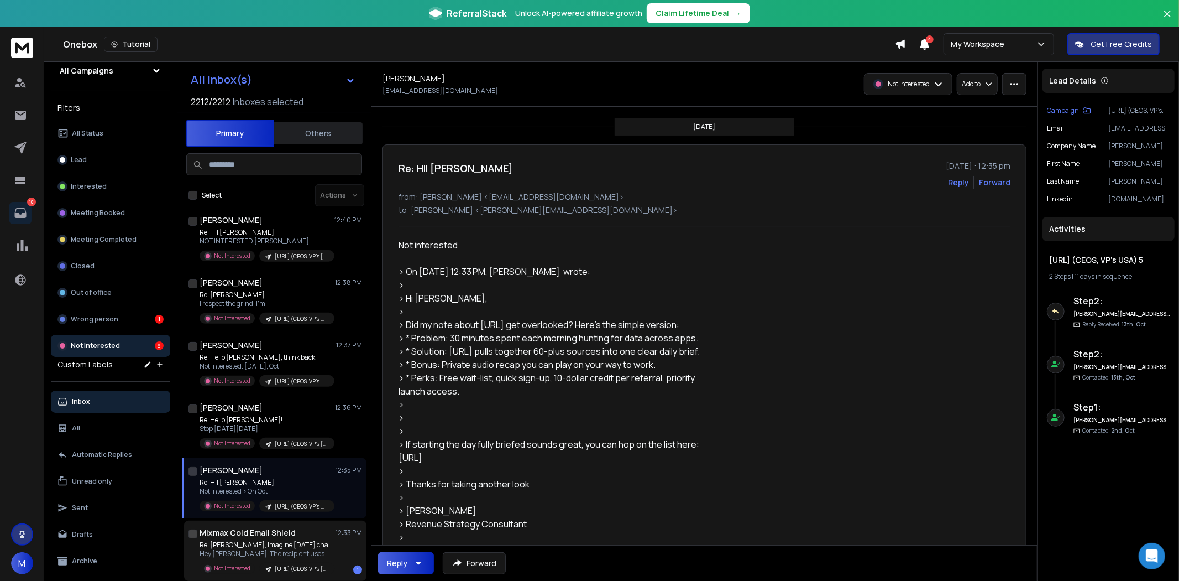
click at [278, 540] on p "Re: [PERSON_NAME], imagine [DATE] chaos" at bounding box center [266, 544] width 133 height 9
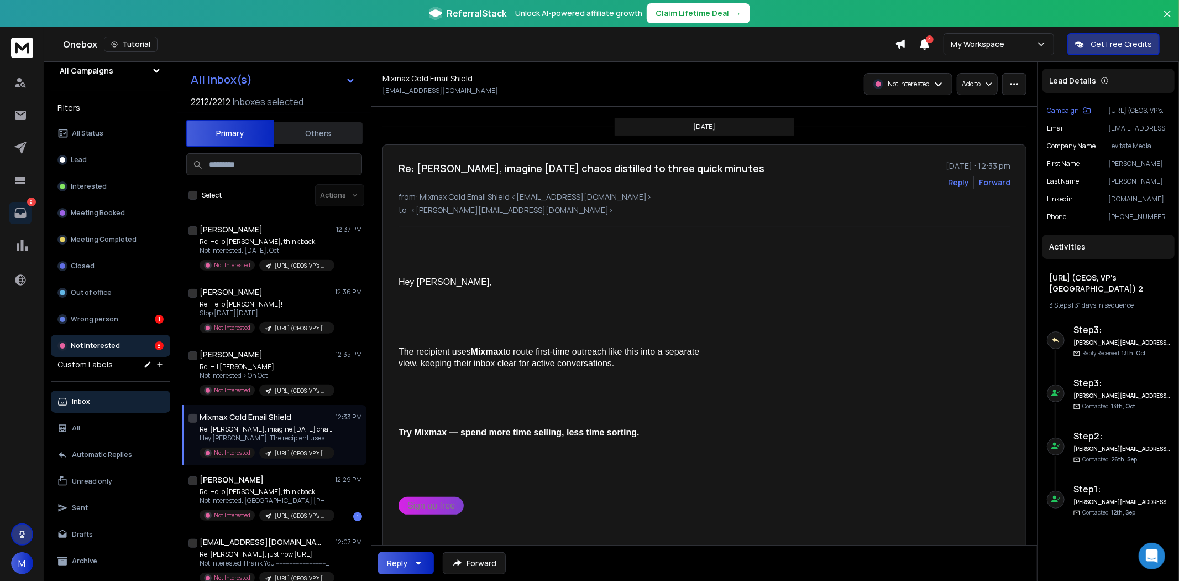
scroll to position [634, 0]
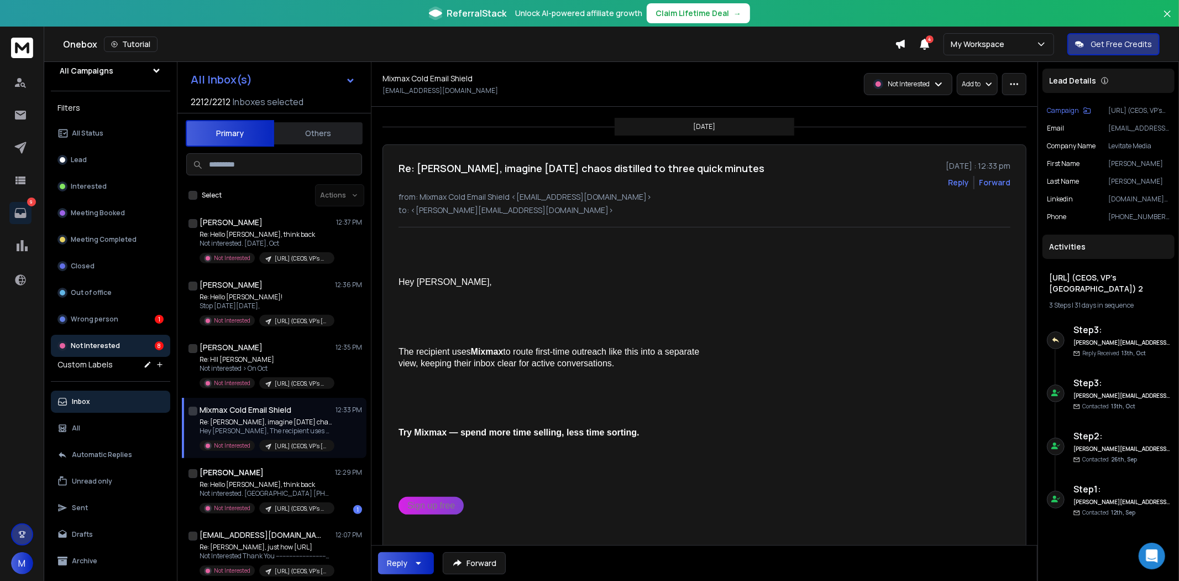
click at [905, 74] on div "Not Interested" at bounding box center [908, 84] width 87 height 21
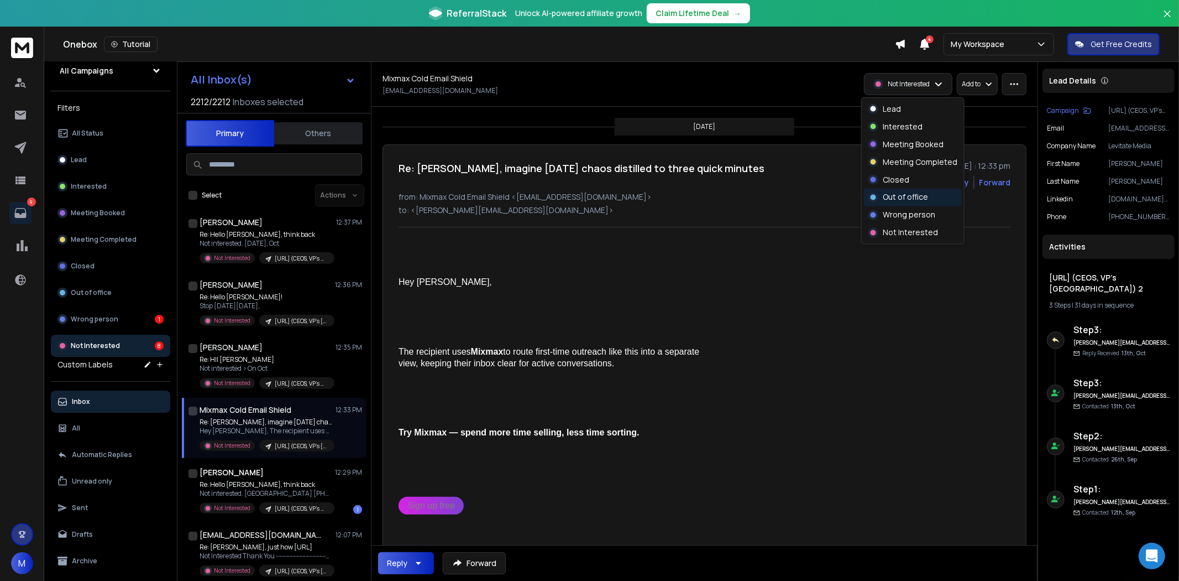
click at [891, 200] on p "Out of office" at bounding box center [905, 197] width 45 height 11
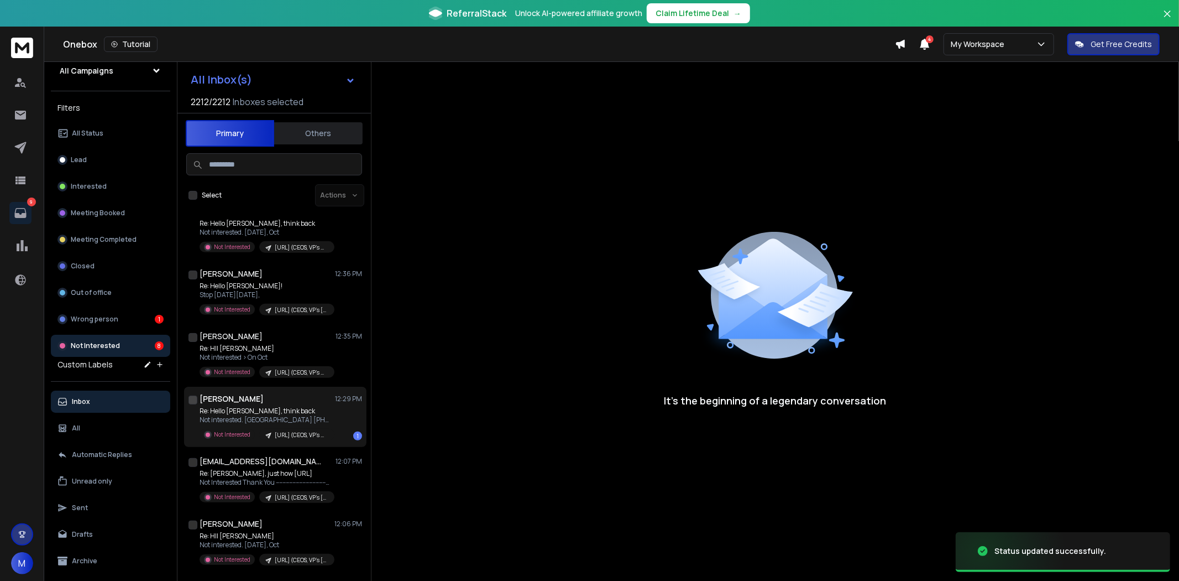
scroll to position [655, 0]
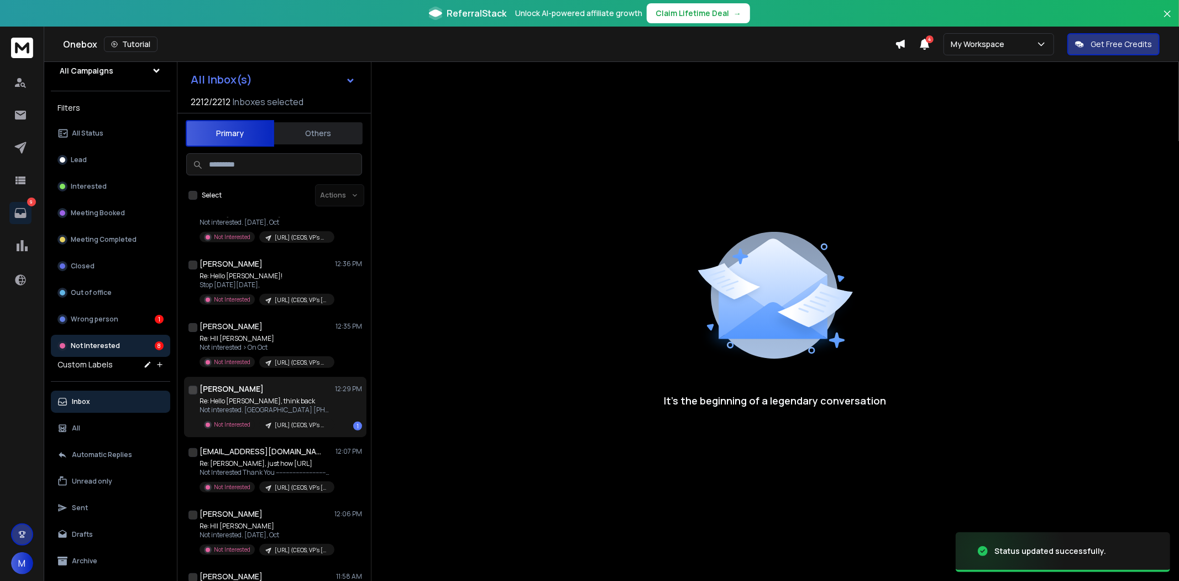
click at [254, 400] on p "Re: Hello [PERSON_NAME], think back" at bounding box center [266, 400] width 133 height 9
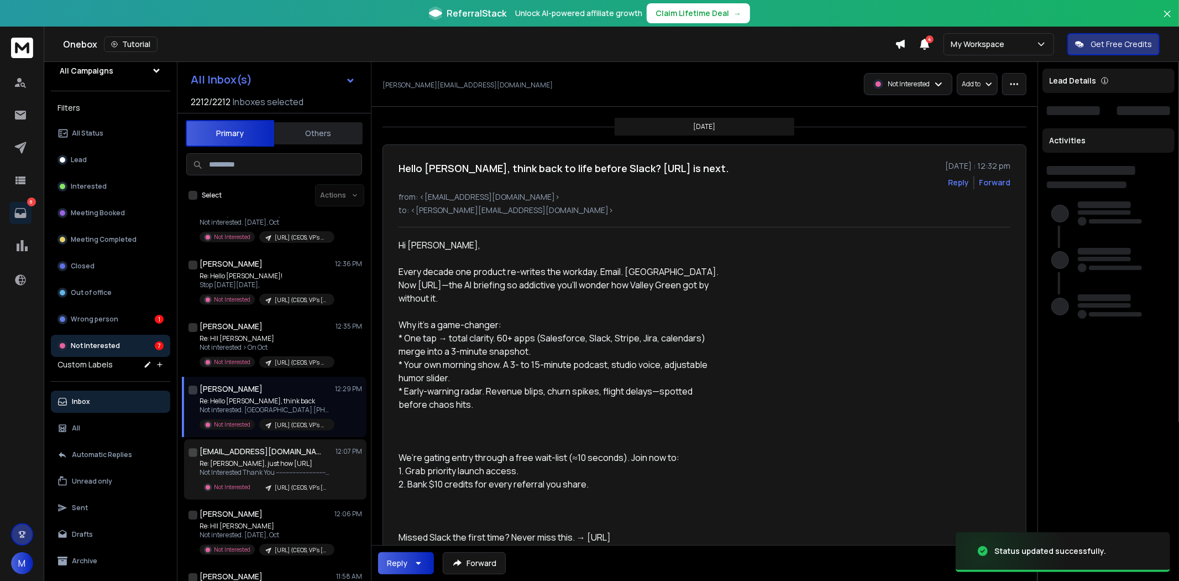
click at [255, 451] on h1 "[EMAIL_ADDRESS][DOMAIN_NAME]" at bounding box center [261, 451] width 122 height 11
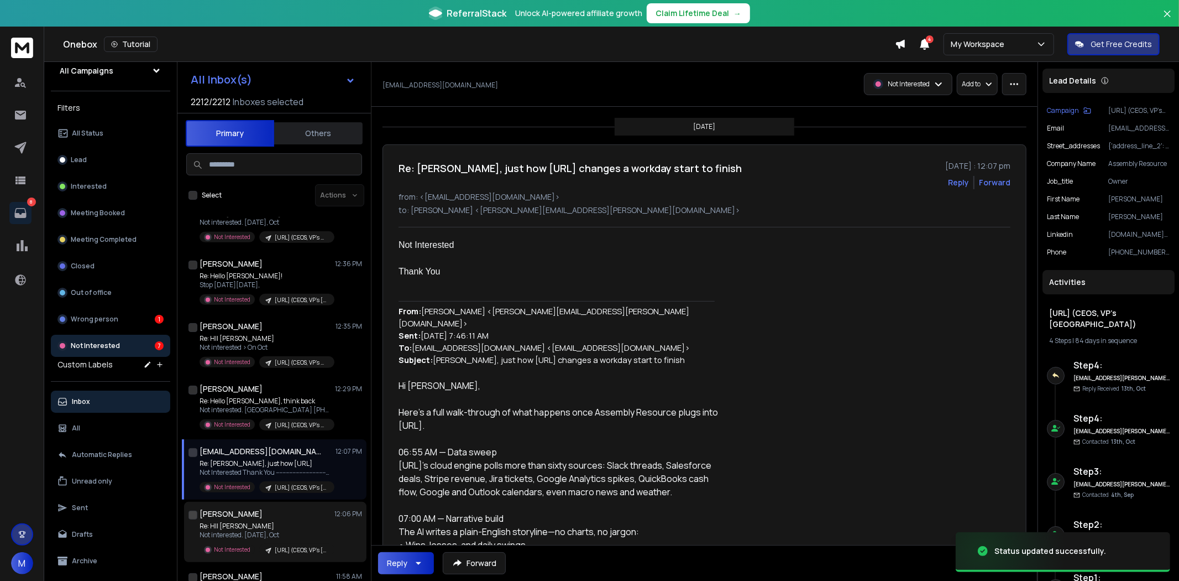
click at [263, 512] on div "[PERSON_NAME] 12:06 PM" at bounding box center [281, 513] width 163 height 11
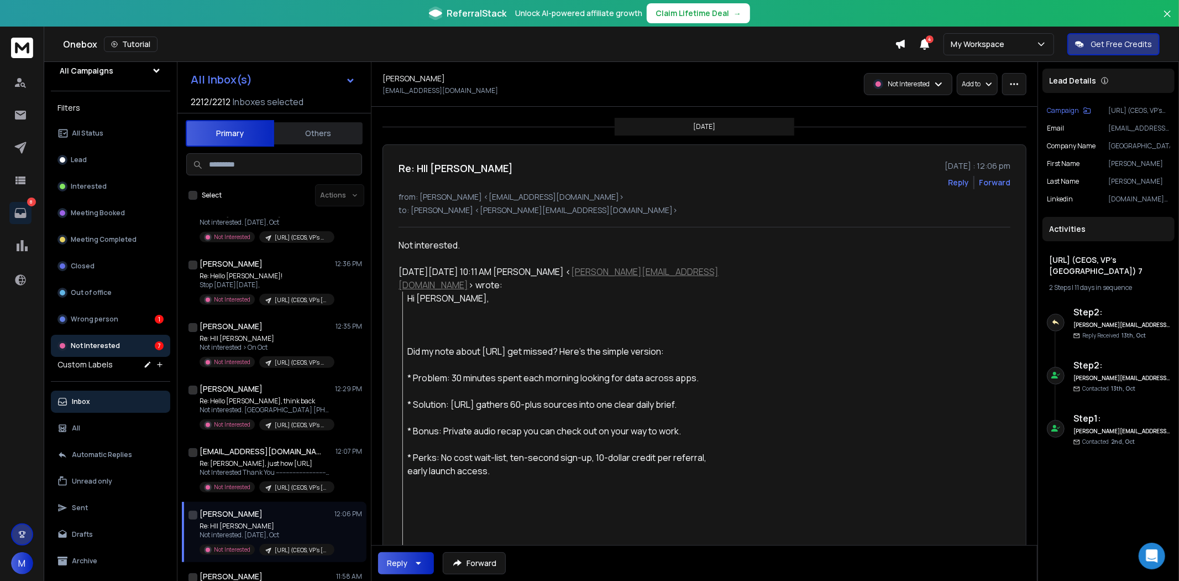
click at [143, 339] on button "Not Interested 7" at bounding box center [110, 345] width 119 height 22
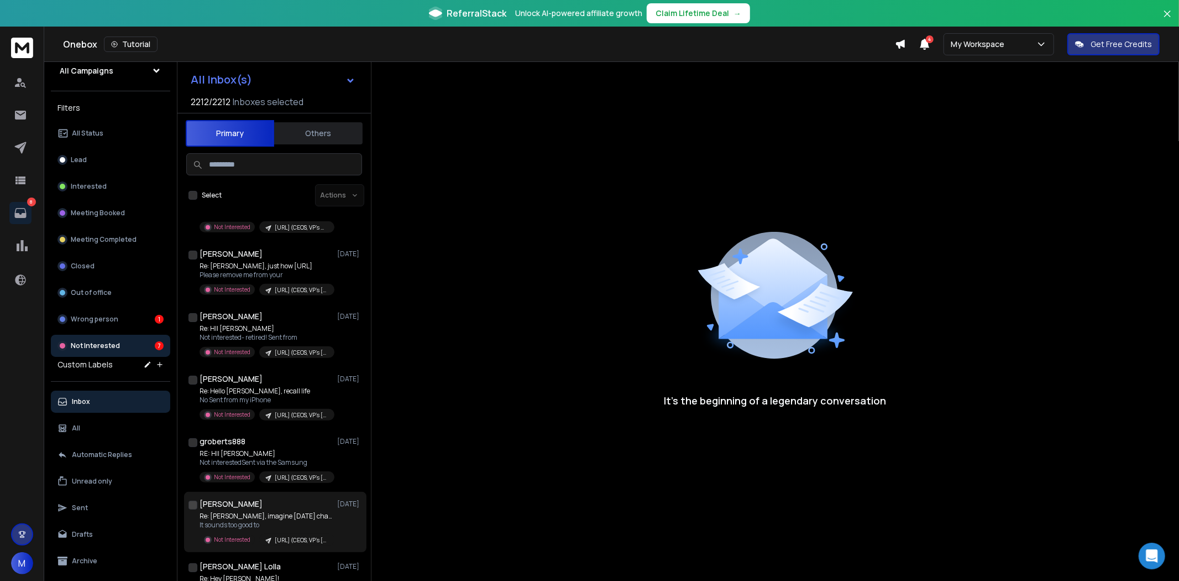
scroll to position [4233, 0]
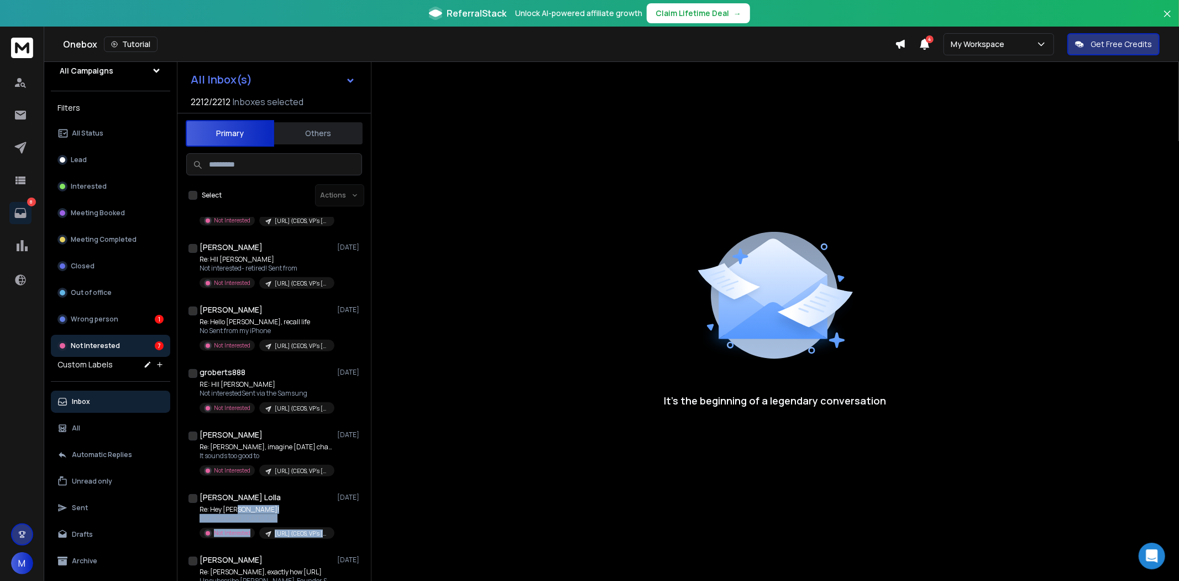
drag, startPoint x: 366, startPoint y: 521, endPoint x: 369, endPoint y: 505, distance: 16.3
click at [369, 505] on div "[PERSON_NAME] 01:01 PM Re: HII [PERSON_NAME] [DATE][DATE], Not Interested [URL]…" at bounding box center [274, 432] width 194 height 430
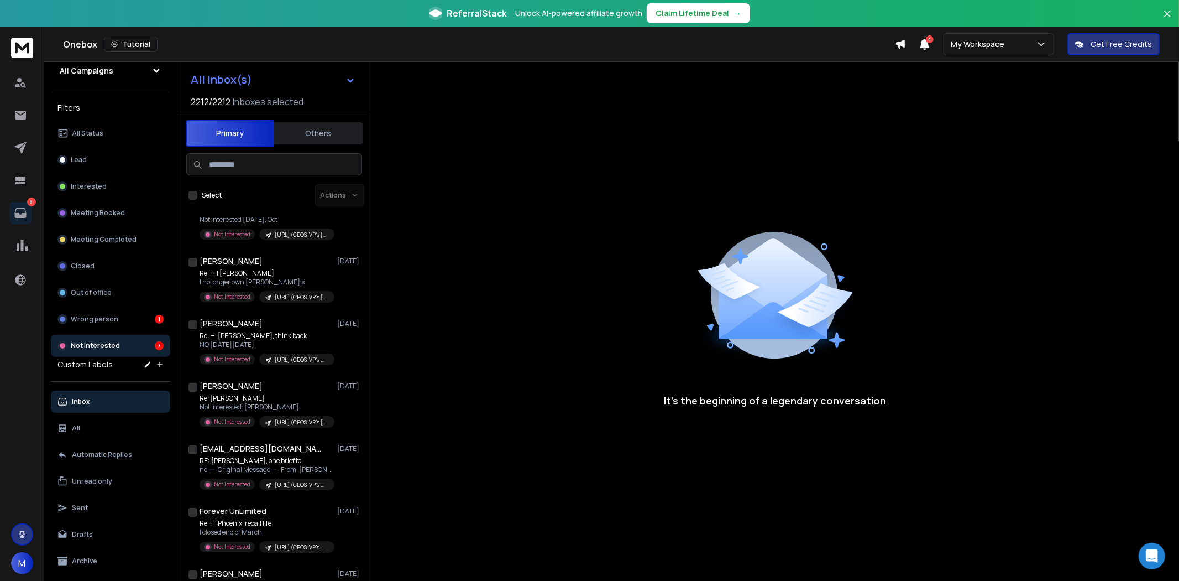
scroll to position [0, 0]
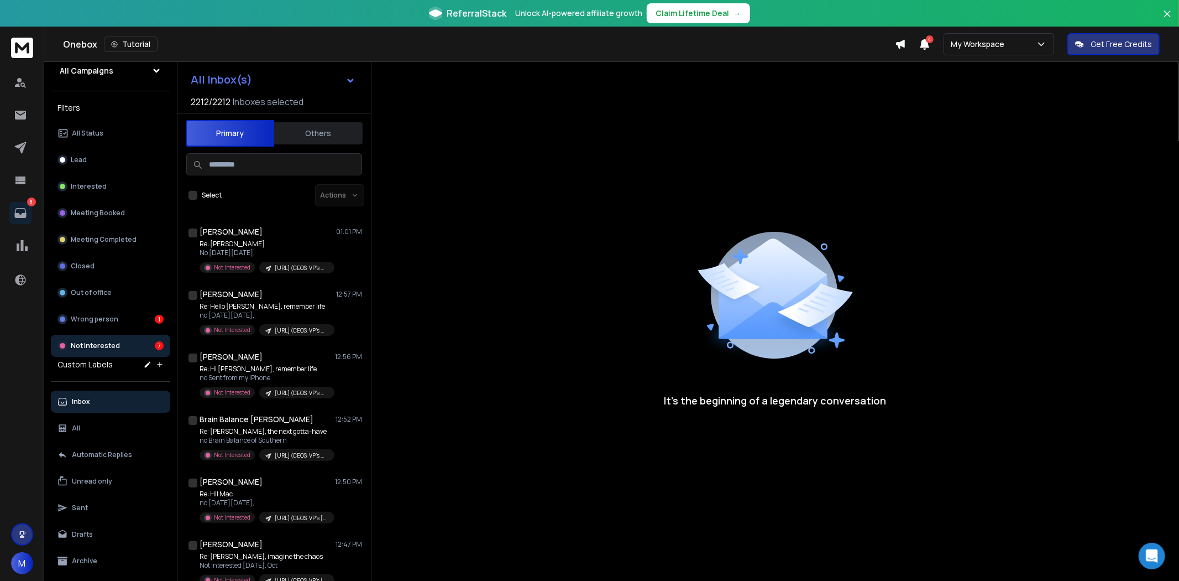
click at [145, 334] on button "Not Interested 7" at bounding box center [110, 345] width 119 height 22
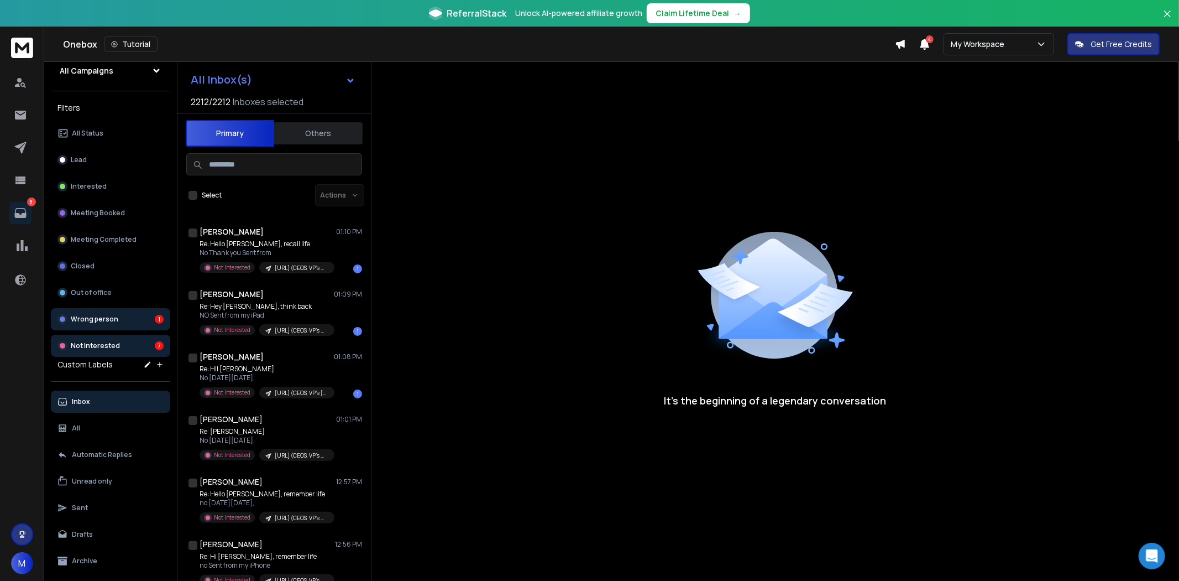
click at [134, 308] on button "Wrong person 1" at bounding box center [110, 319] width 119 height 22
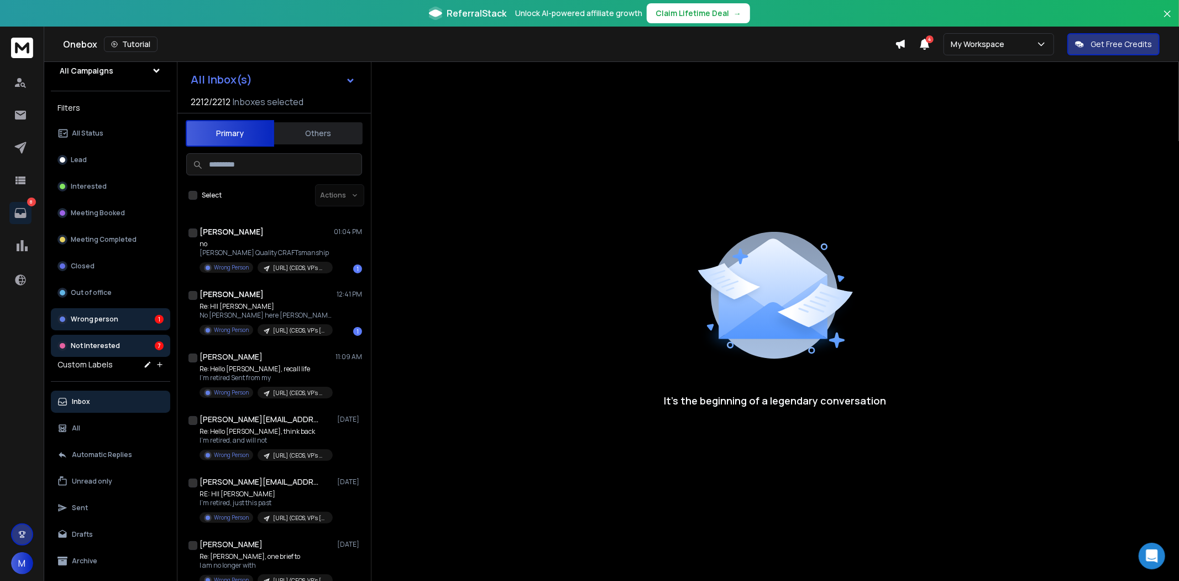
click at [132, 338] on button "Not Interested 7" at bounding box center [110, 345] width 119 height 22
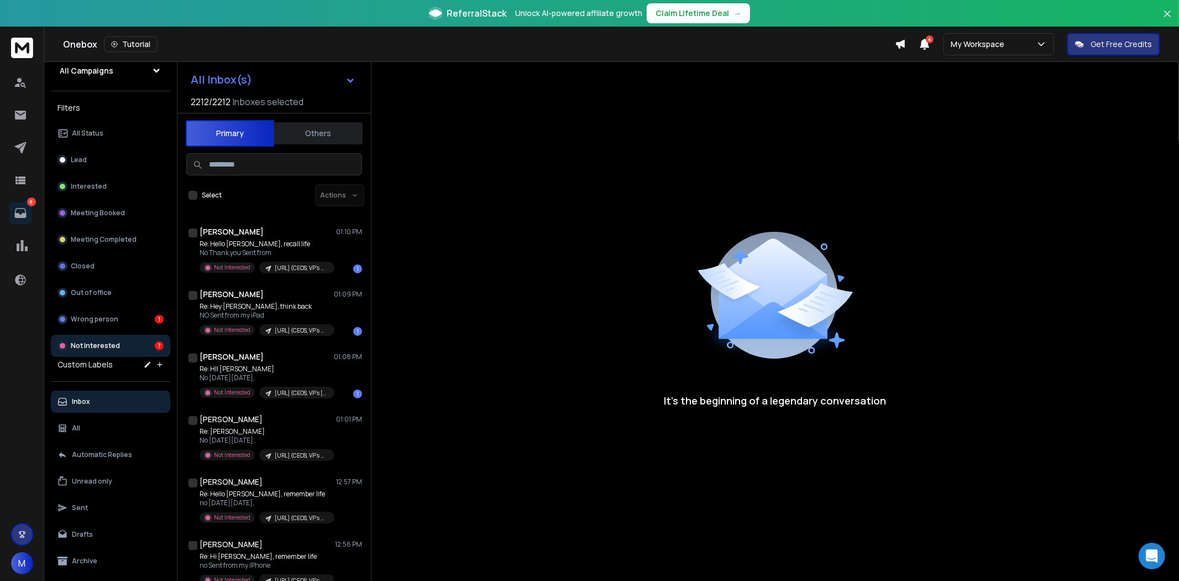
click at [288, 238] on div "[PERSON_NAME] 01:10 PM Re: Hello [PERSON_NAME], recall life No Thank you Sent f…" at bounding box center [281, 249] width 163 height 47
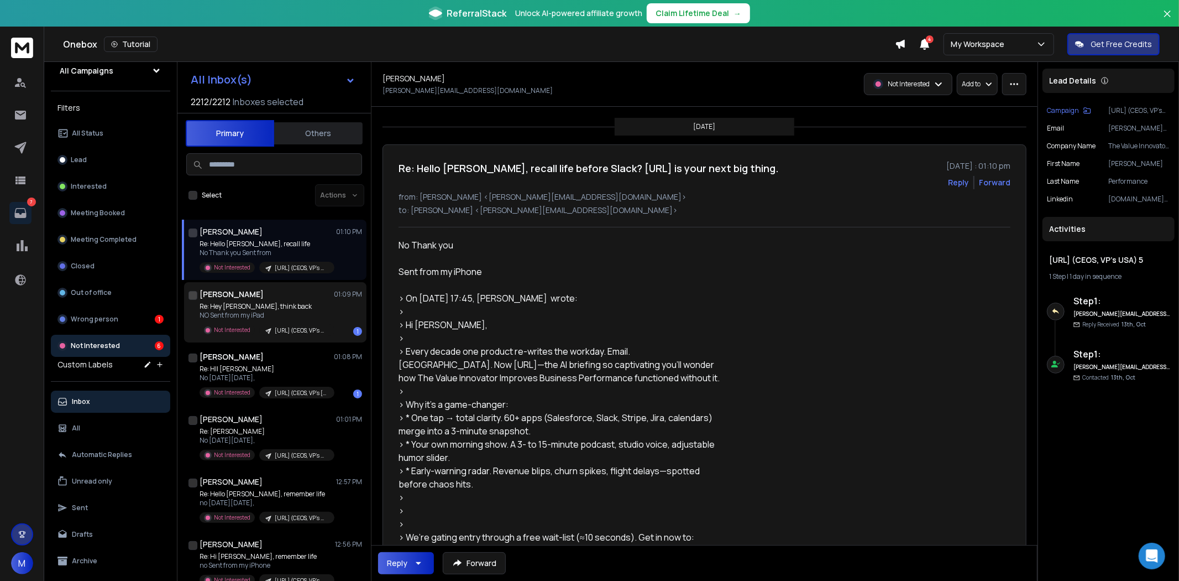
click at [275, 299] on div "[PERSON_NAME] 01:09 PM" at bounding box center [281, 294] width 163 height 11
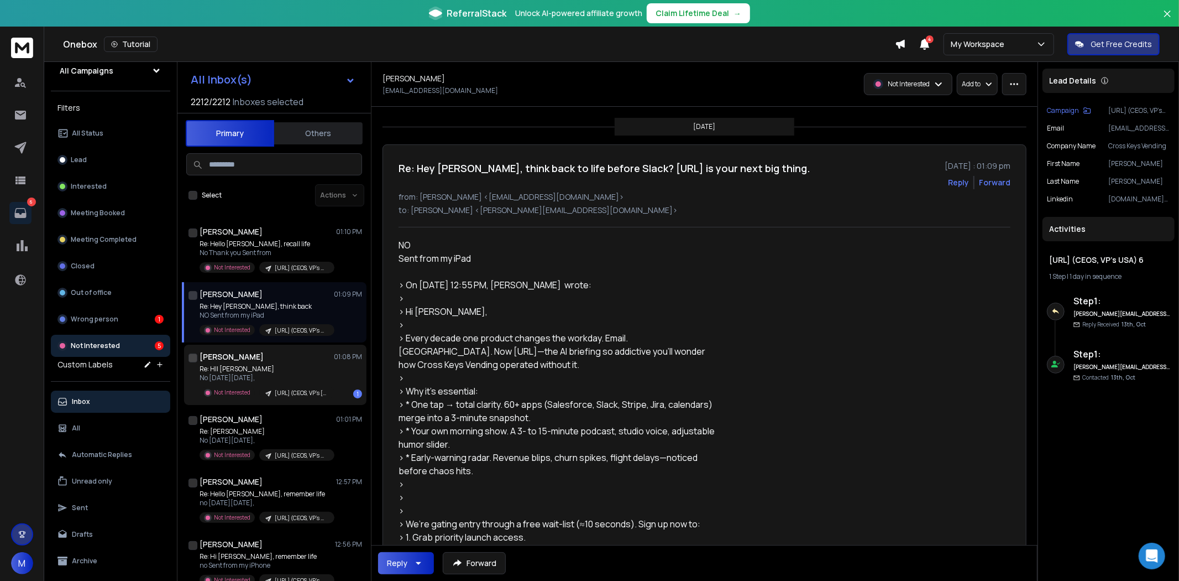
click at [275, 365] on p "Re: HII [PERSON_NAME]" at bounding box center [266, 368] width 133 height 9
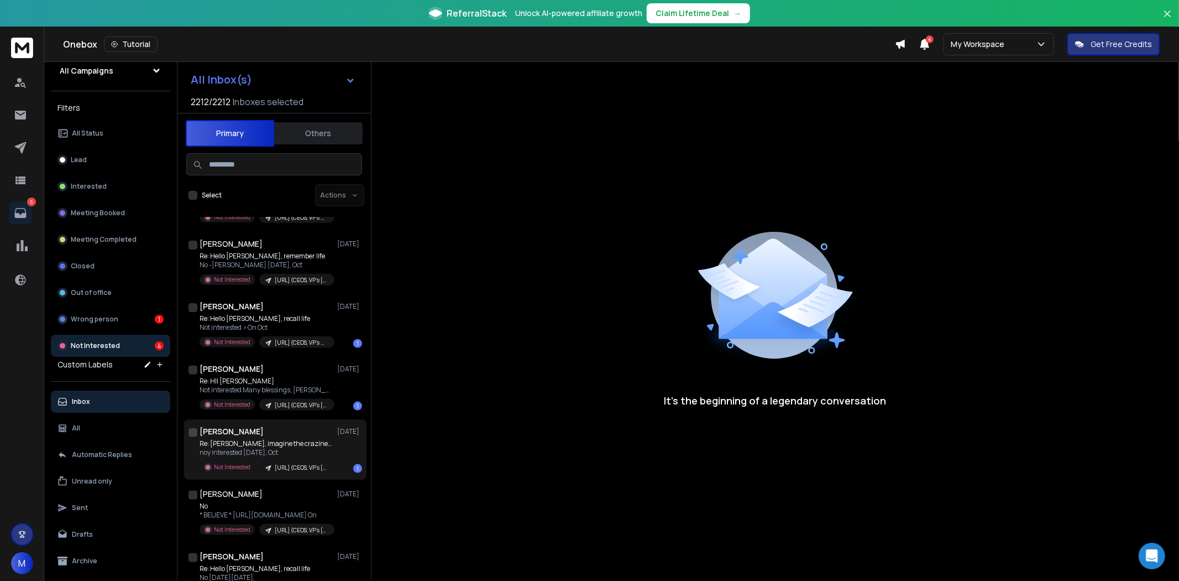
scroll to position [4746, 0]
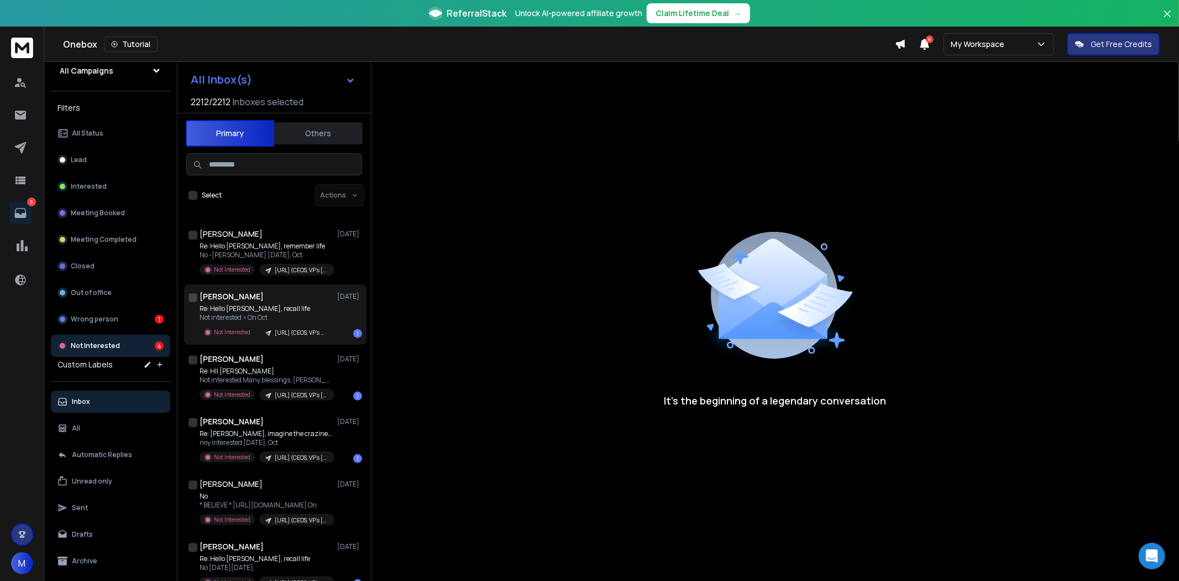
click at [283, 331] on p "[URL] (CEOS, VP's USA) 6" at bounding box center [301, 332] width 53 height 8
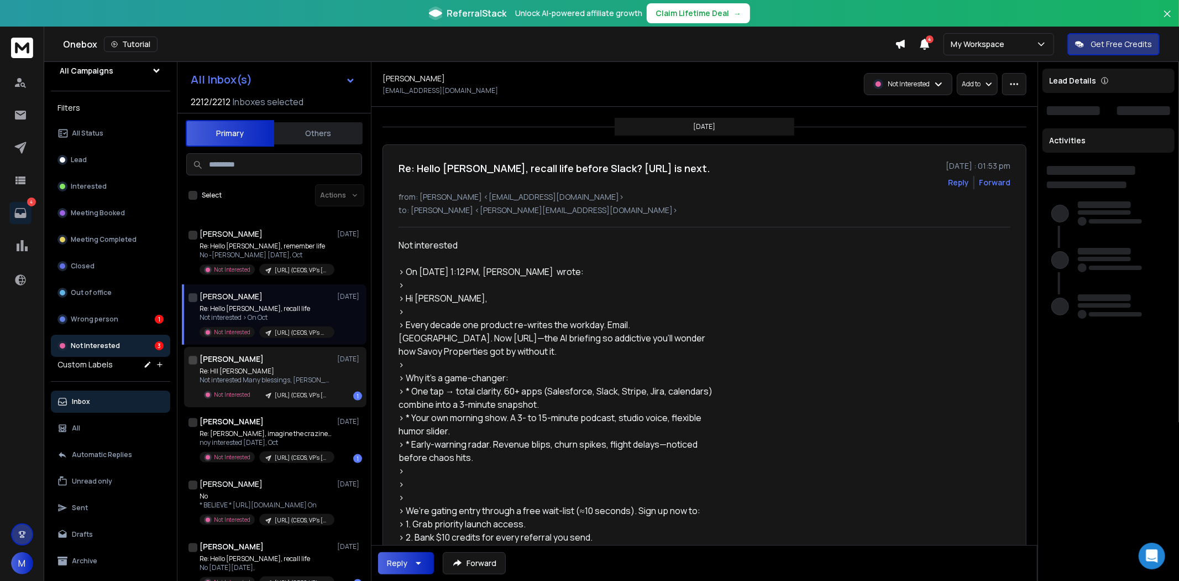
click at [273, 363] on div "[PERSON_NAME] [DATE] Re: HII [PERSON_NAME] Not interested Many blessings, [PERS…" at bounding box center [281, 376] width 163 height 47
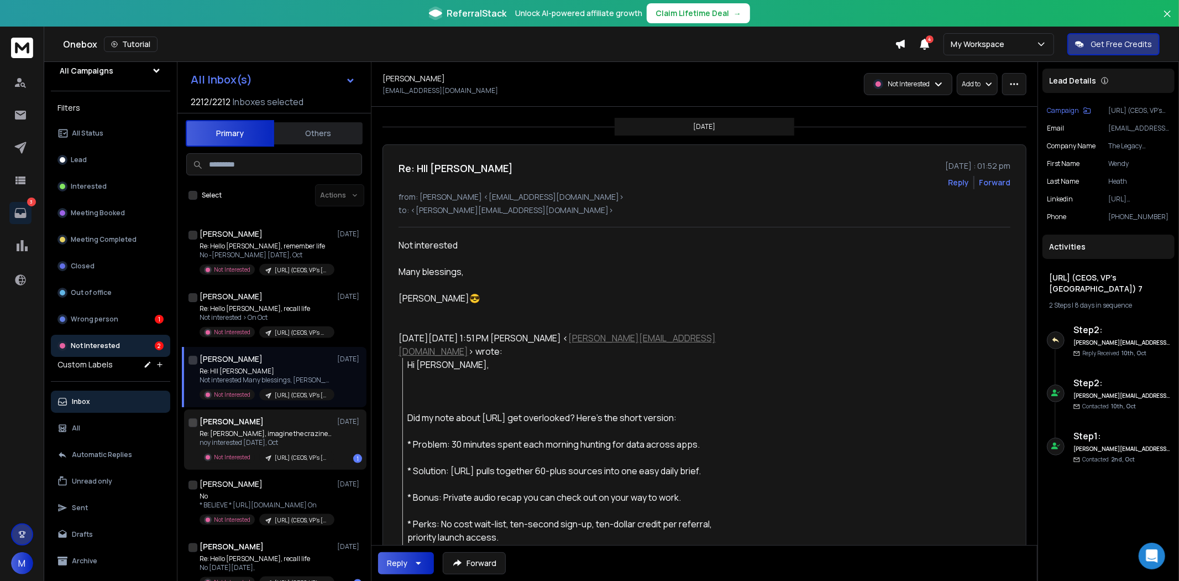
click at [271, 429] on p "Re: [PERSON_NAME], imagine the craziness" at bounding box center [266, 433] width 133 height 9
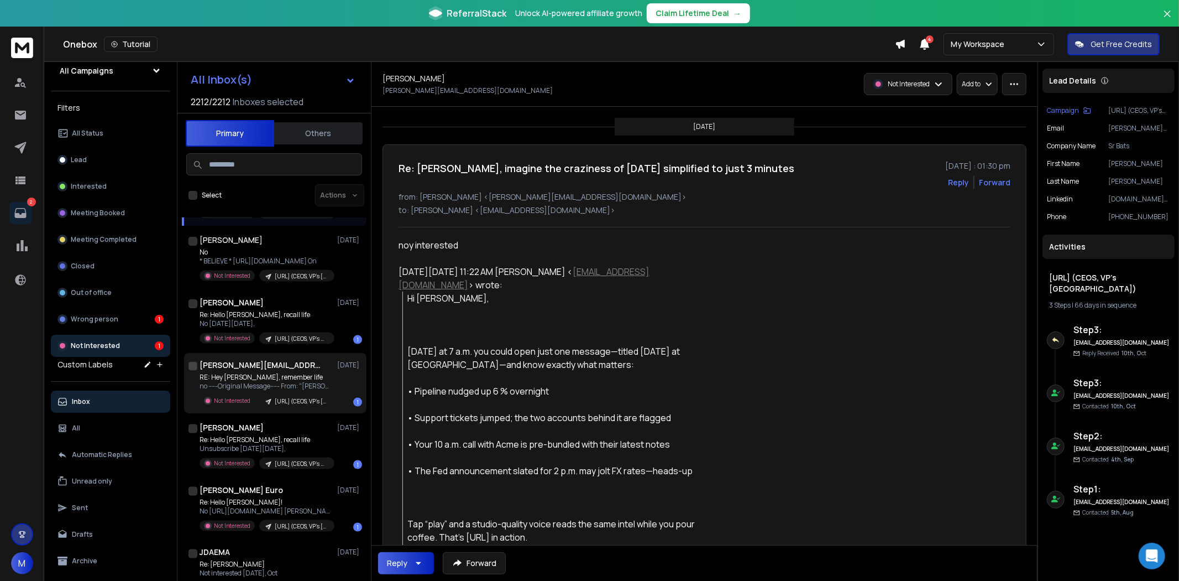
scroll to position [5012, 0]
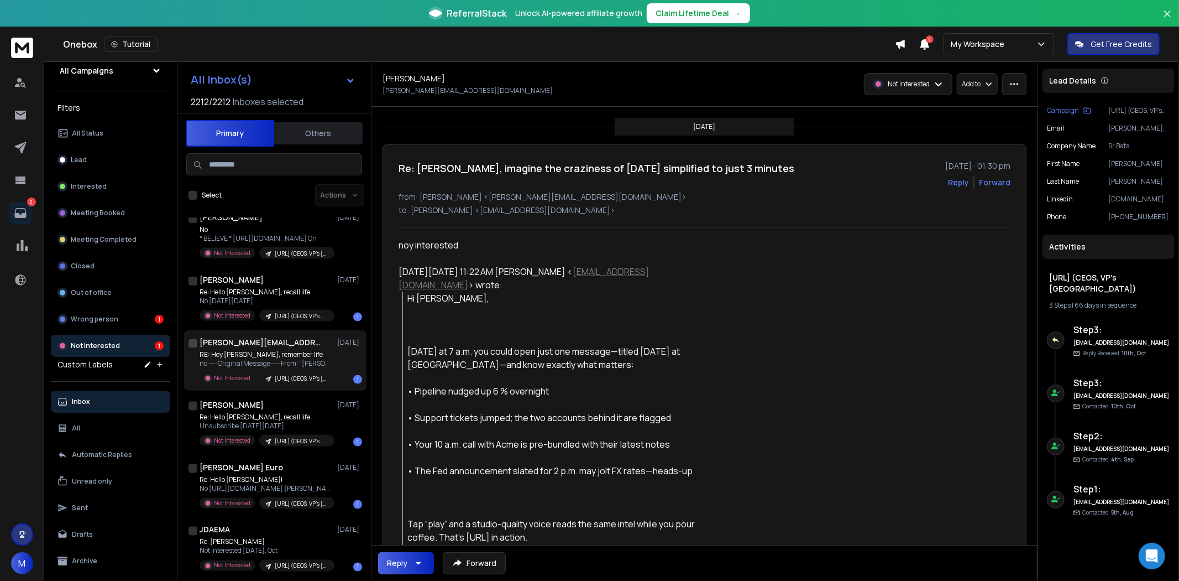
drag, startPoint x: 259, startPoint y: 289, endPoint x: 258, endPoint y: 329, distance: 40.4
click at [259, 289] on p "Re: Hello [PERSON_NAME], recall life" at bounding box center [266, 291] width 133 height 9
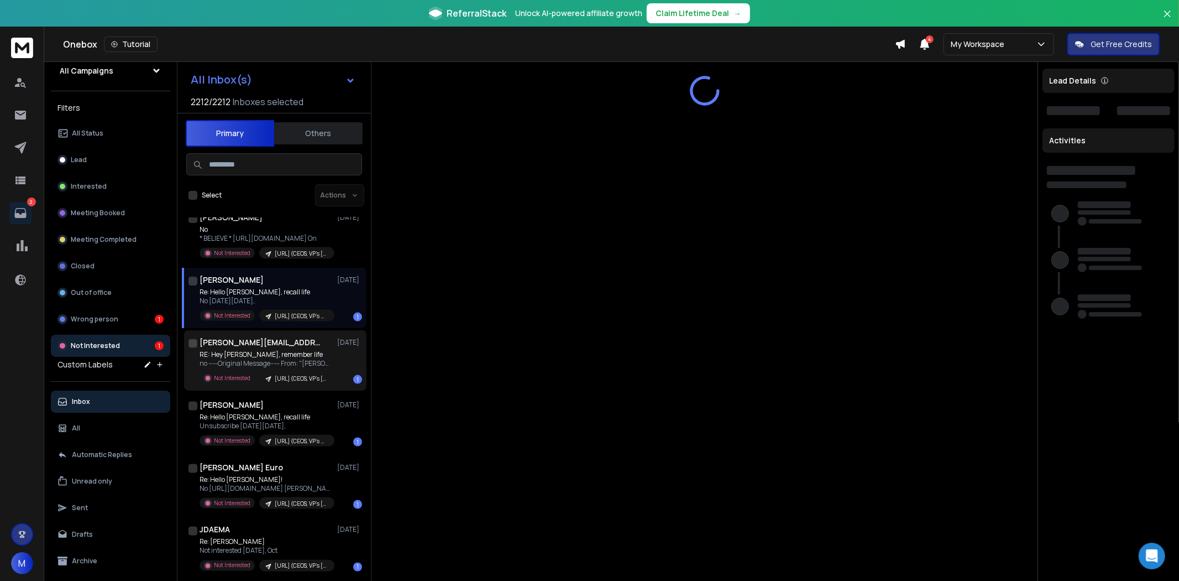
click at [263, 352] on p "RE: Hey [PERSON_NAME], remember life" at bounding box center [266, 354] width 133 height 9
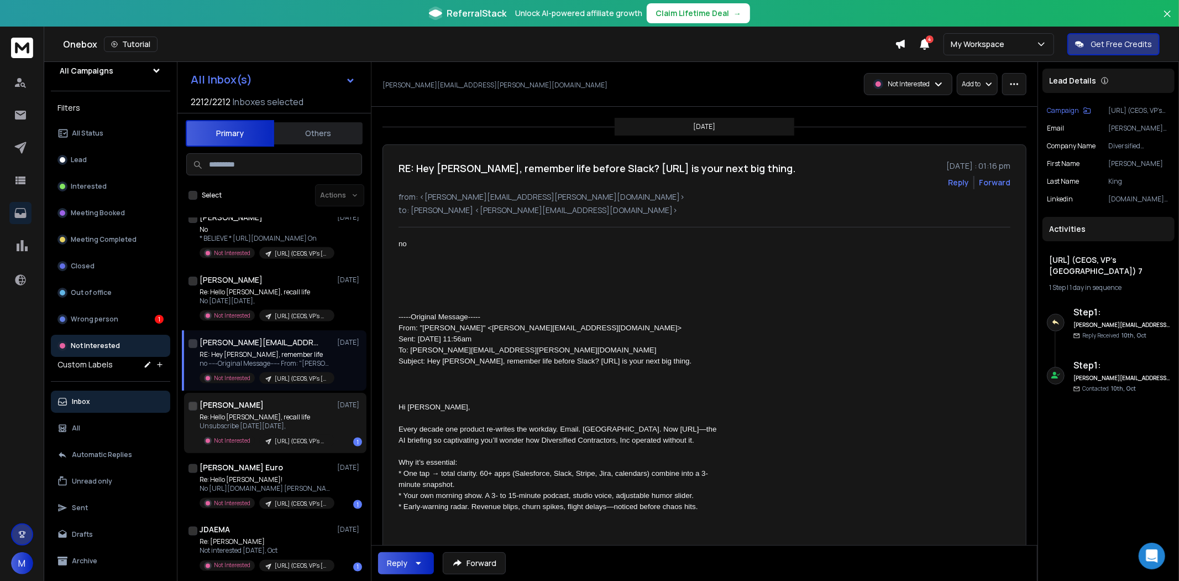
click at [286, 408] on div "[PERSON_NAME] [DATE] Re: Hello [PERSON_NAME], recall life Unsubscribe [DATE][DA…" at bounding box center [281, 422] width 163 height 47
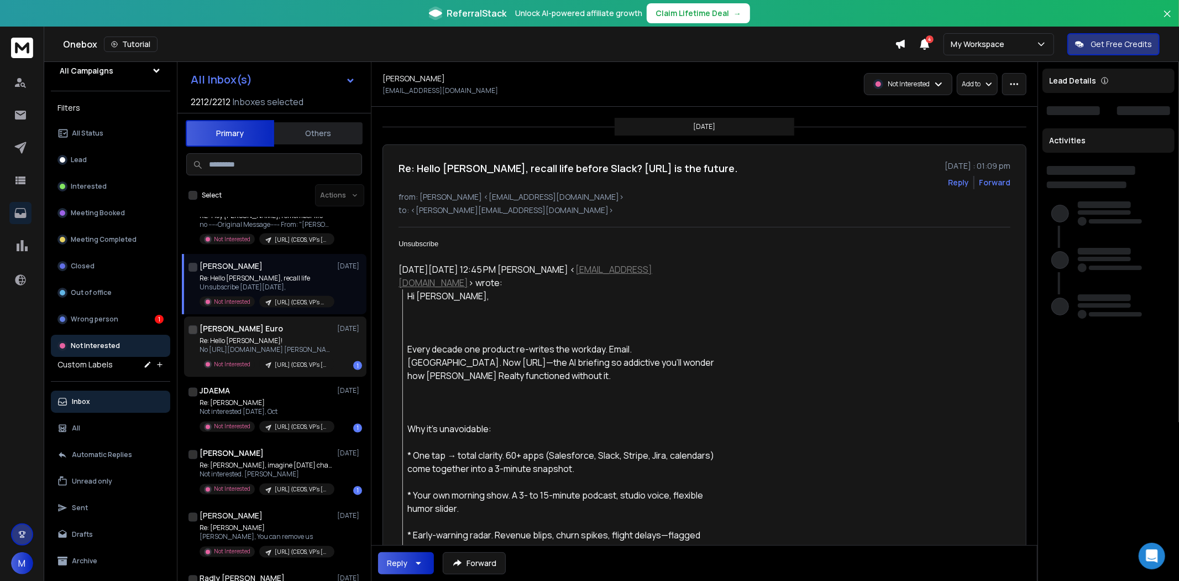
scroll to position [5156, 0]
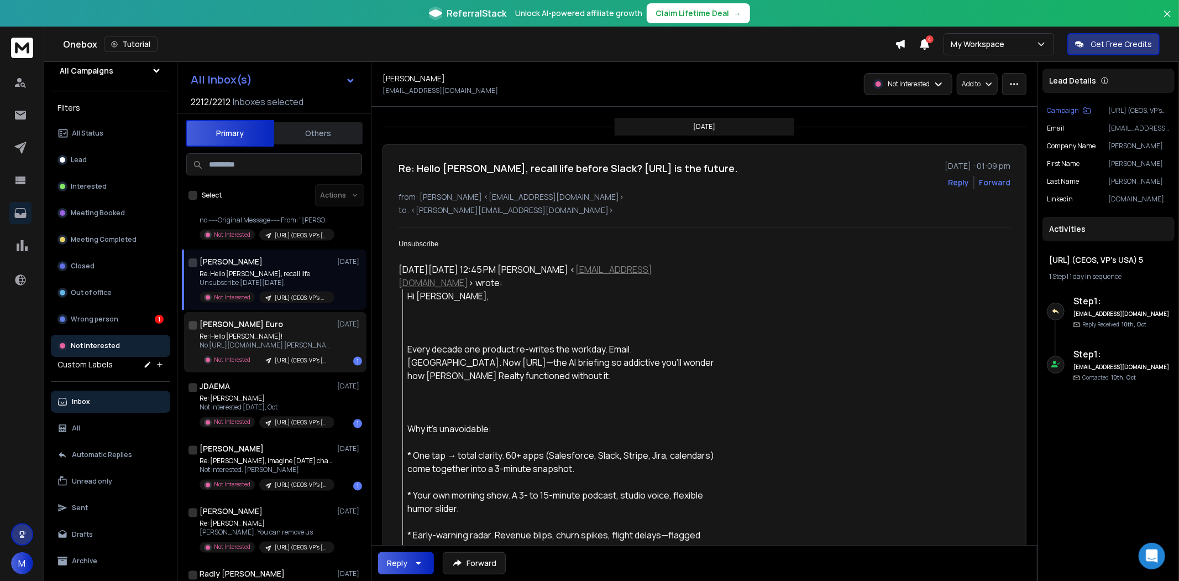
click at [279, 323] on div "[PERSON_NAME] Euro [DATE]" at bounding box center [281, 323] width 163 height 11
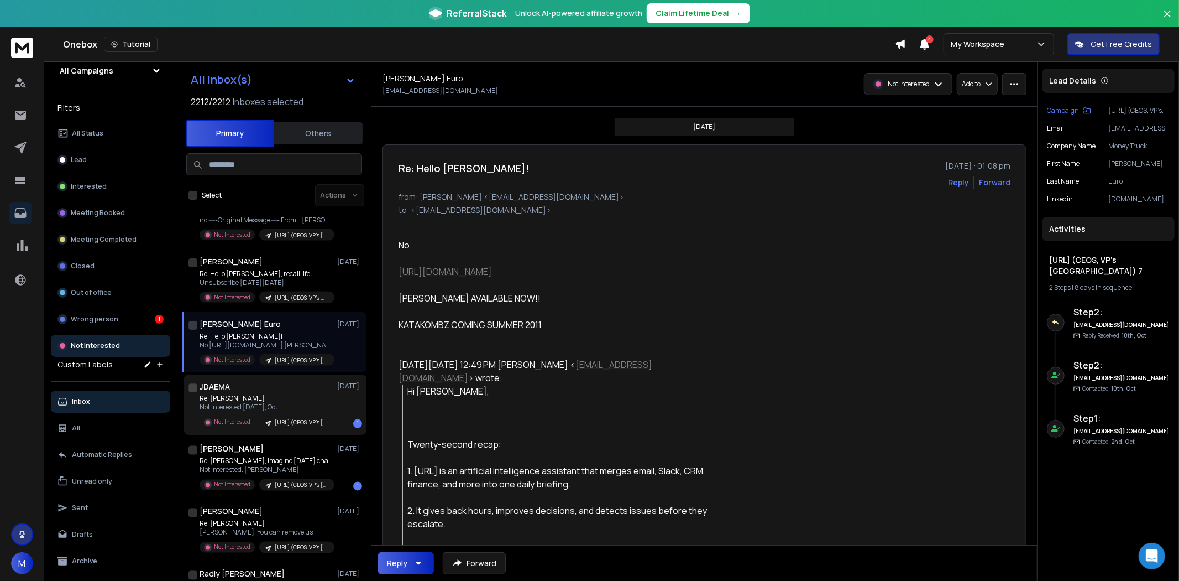
click at [288, 394] on p "Re: [PERSON_NAME]" at bounding box center [266, 398] width 133 height 9
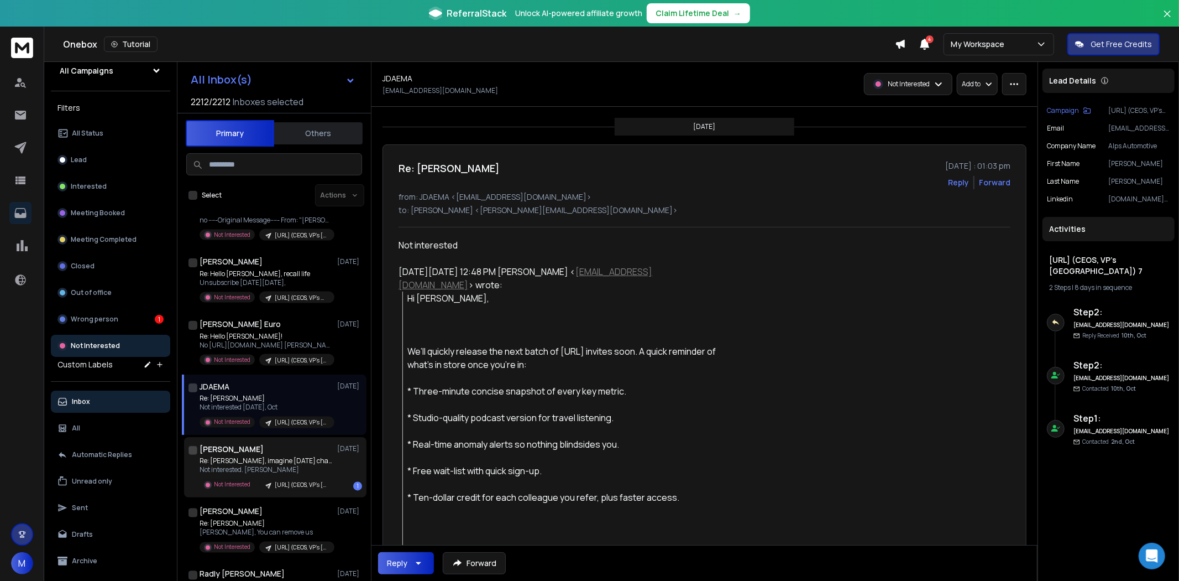
click at [299, 457] on p "Re: [PERSON_NAME], imagine [DATE] chaos" at bounding box center [266, 461] width 133 height 9
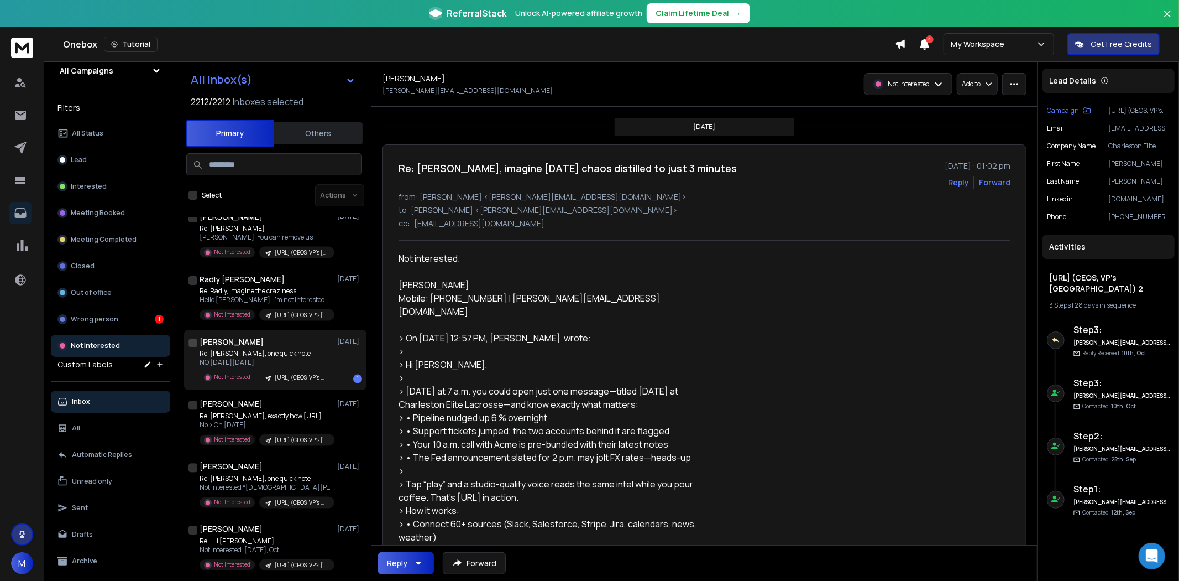
scroll to position [5504, 0]
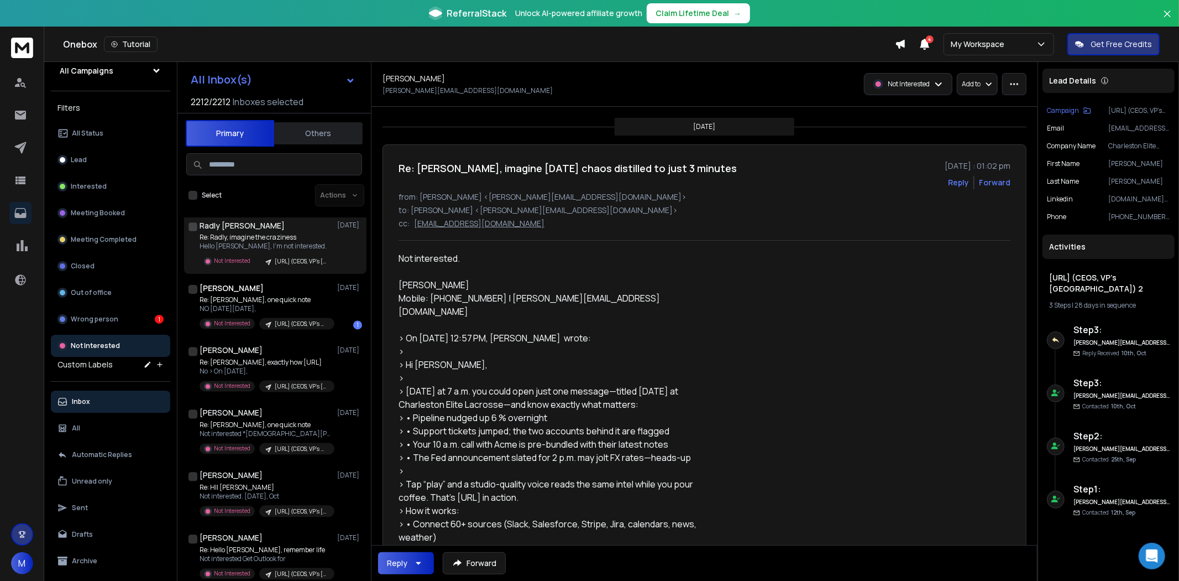
click at [302, 262] on p "[URL] (CEOS, VP's [GEOGRAPHIC_DATA]) 2" at bounding box center [301, 262] width 53 height 8
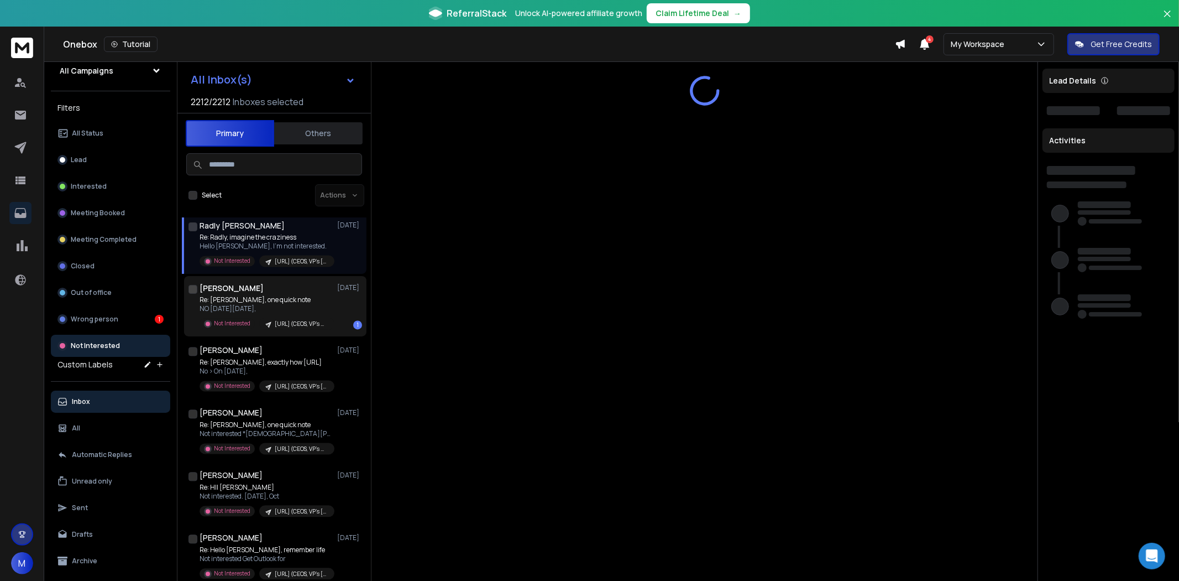
click at [293, 290] on div "[PERSON_NAME] [DATE]" at bounding box center [281, 288] width 163 height 11
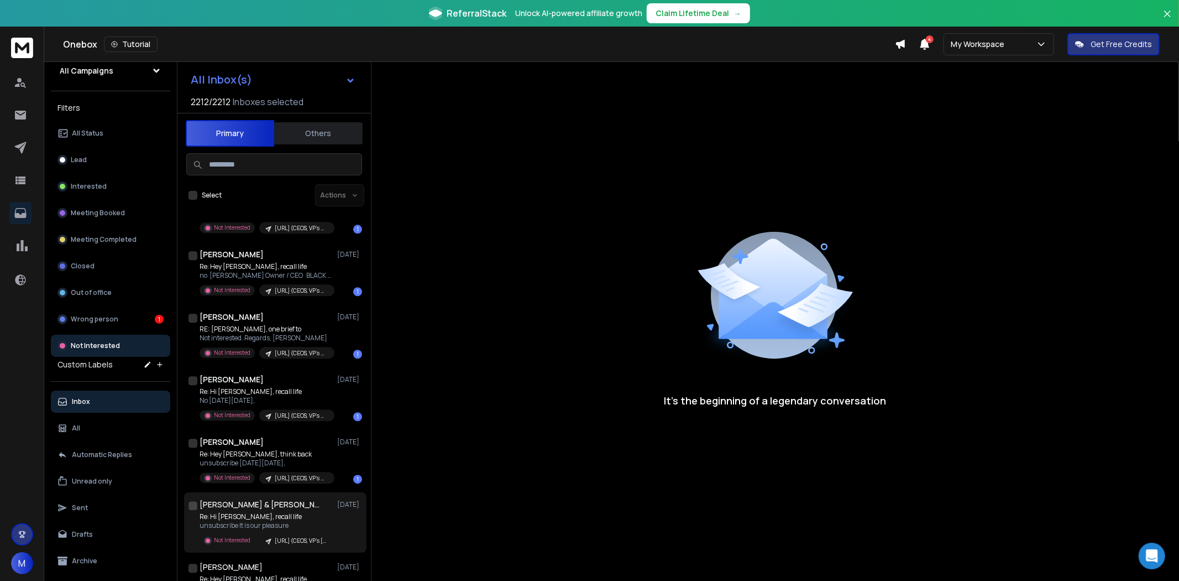
scroll to position [6026, 0]
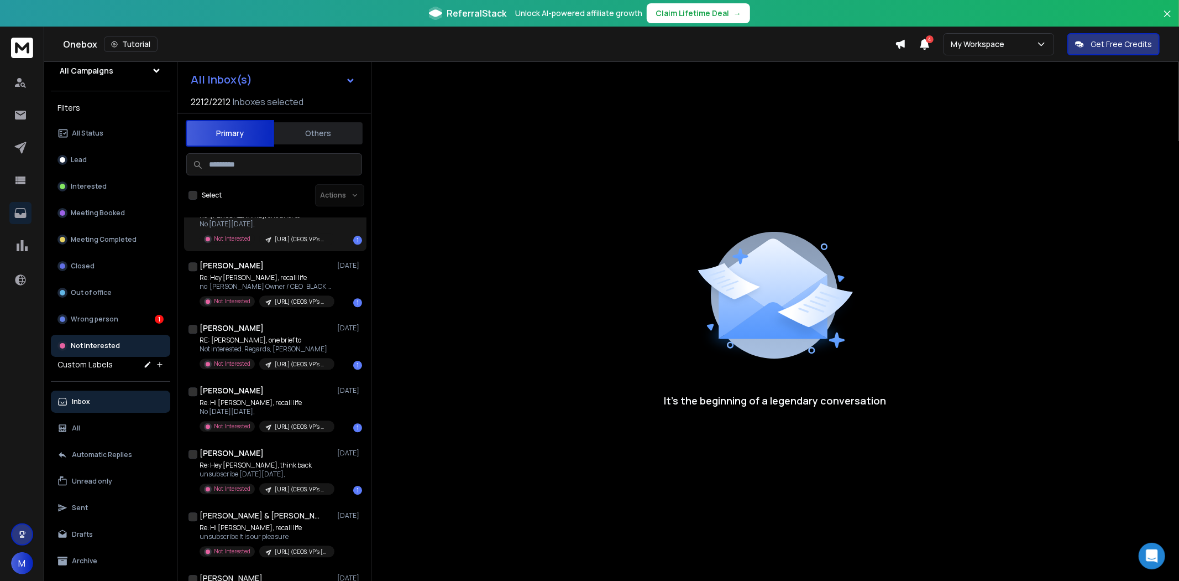
click at [292, 233] on div "[URL] (CEOS, VP's USA) 4" at bounding box center [296, 239] width 75 height 12
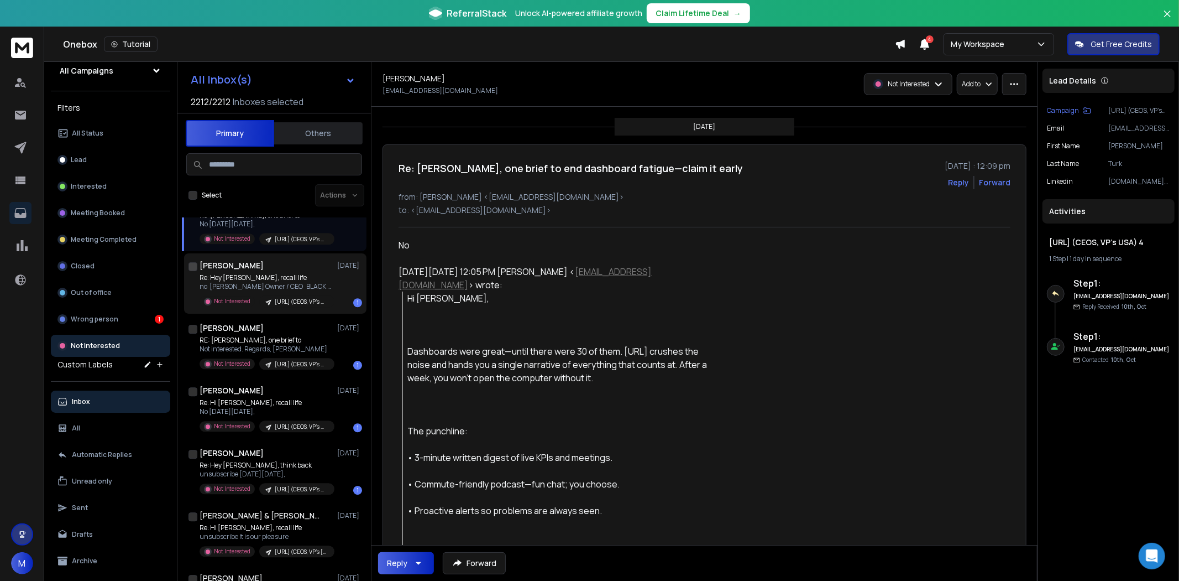
click at [286, 288] on p "no [PERSON_NAME] Owner / CEO BLACK MATH [DOMAIN_NAME] [[URL][DOMAIN_NAME]] >" at bounding box center [266, 286] width 133 height 9
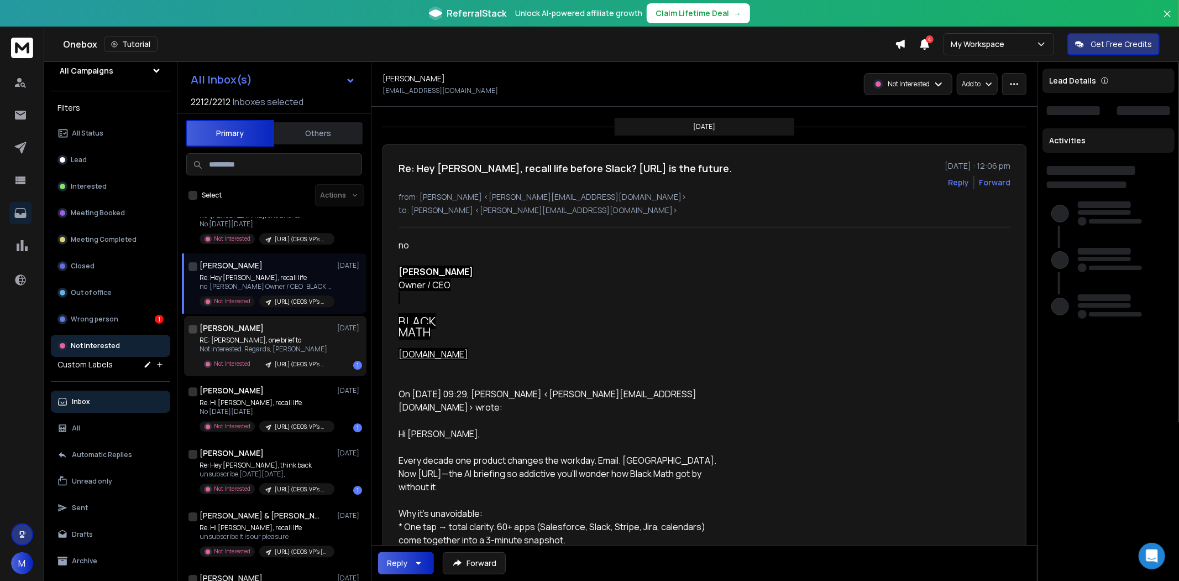
click at [295, 344] on p "Not interested. Regards, [PERSON_NAME]" at bounding box center [266, 348] width 133 height 9
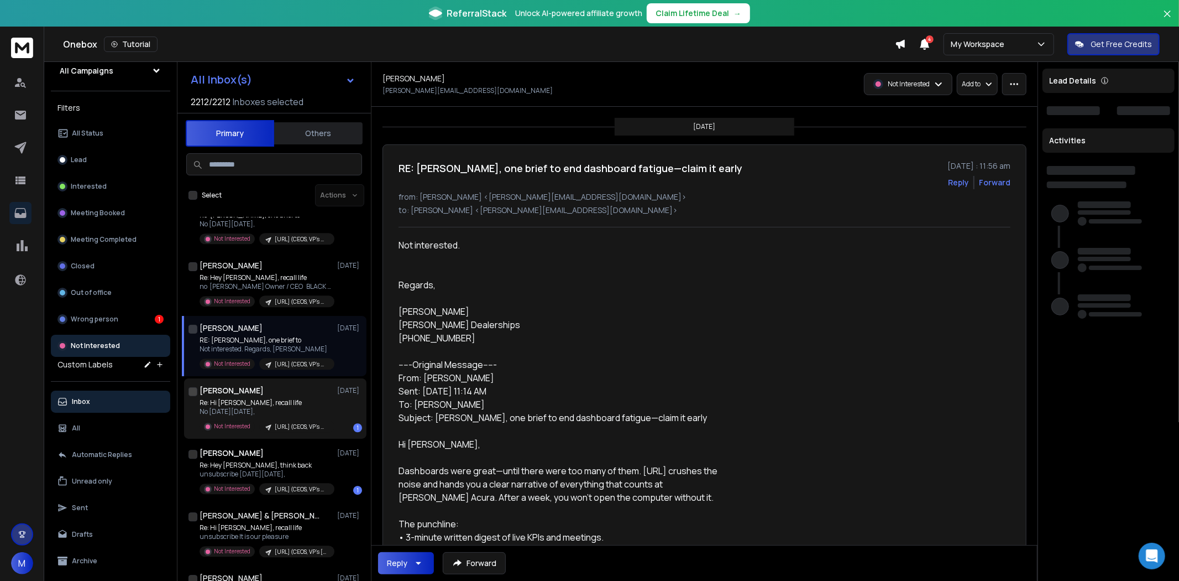
click at [302, 393] on div "[PERSON_NAME] [DATE]" at bounding box center [281, 390] width 163 height 11
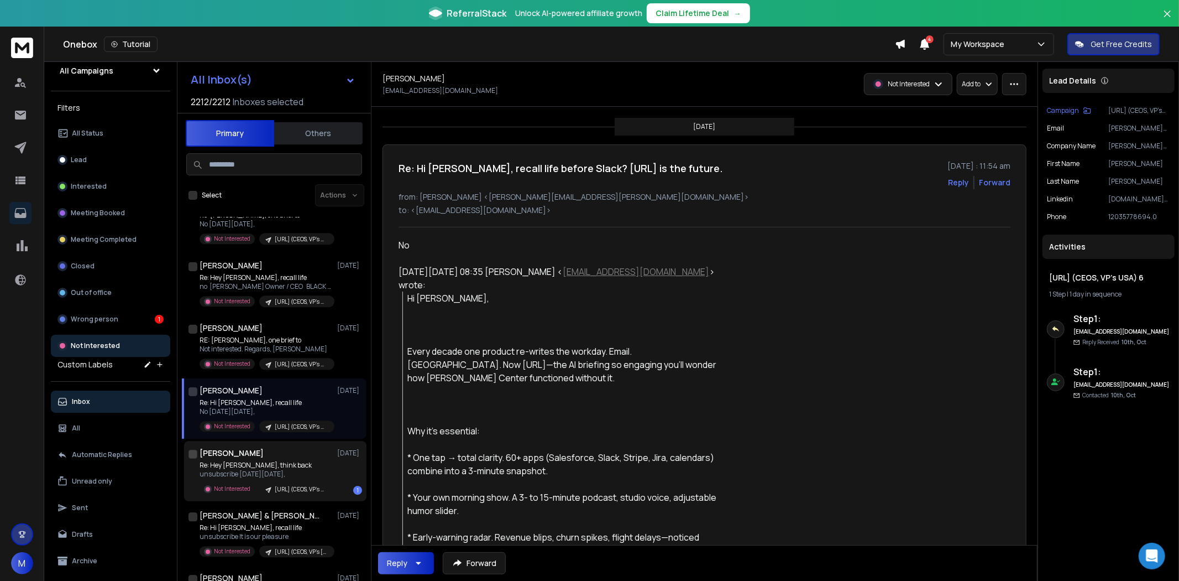
click at [313, 461] on p "Re: Hey [PERSON_NAME], think back" at bounding box center [266, 465] width 133 height 9
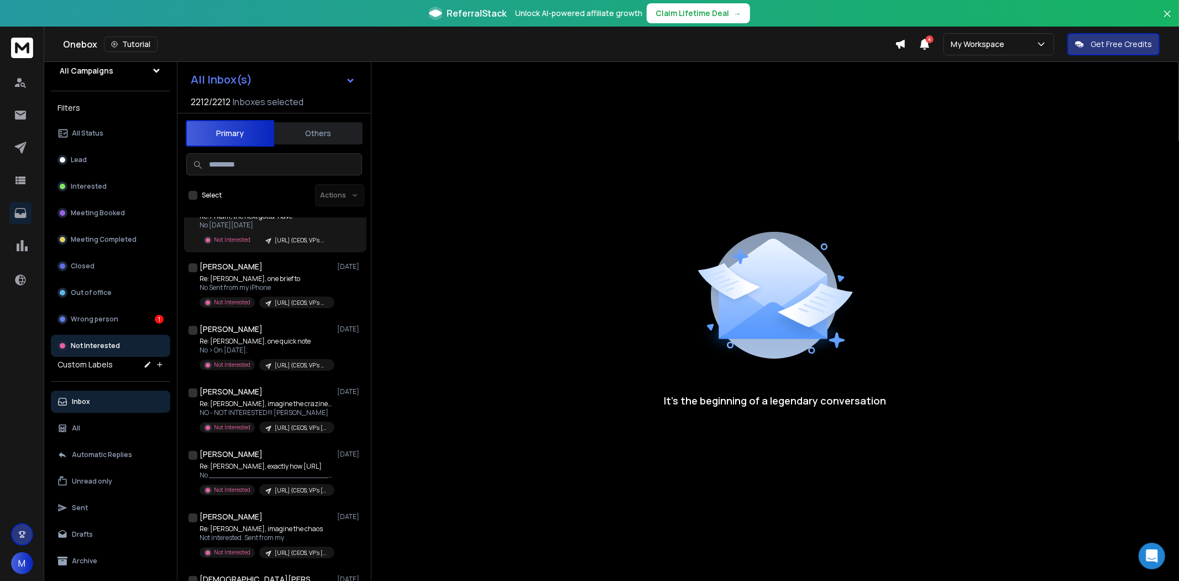
scroll to position [10336, 0]
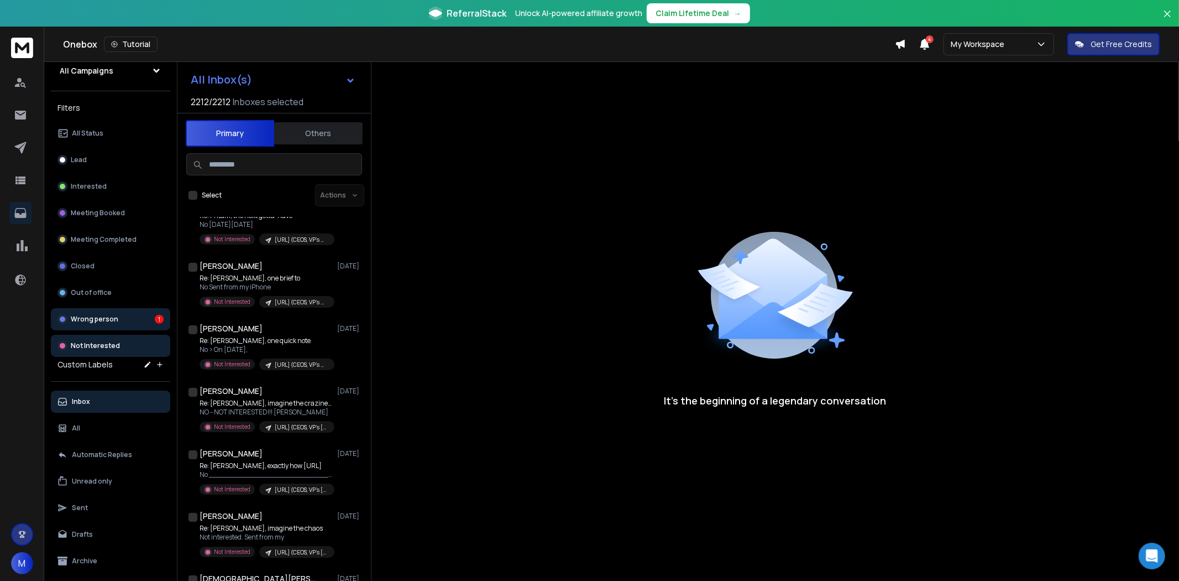
click at [90, 308] on button "Wrong person 1" at bounding box center [110, 319] width 119 height 22
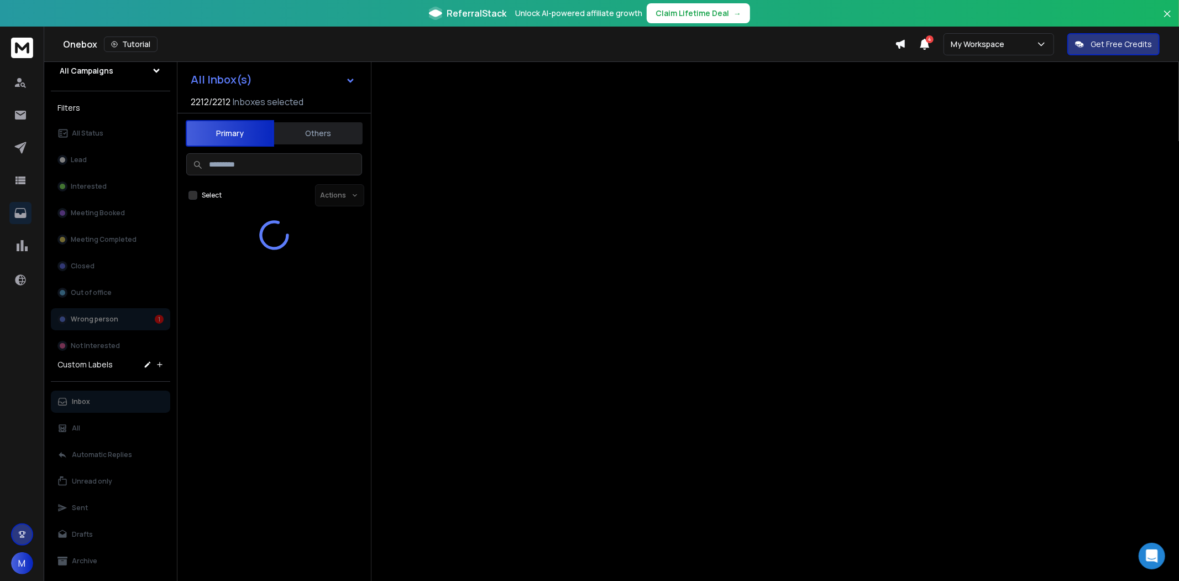
scroll to position [0, 0]
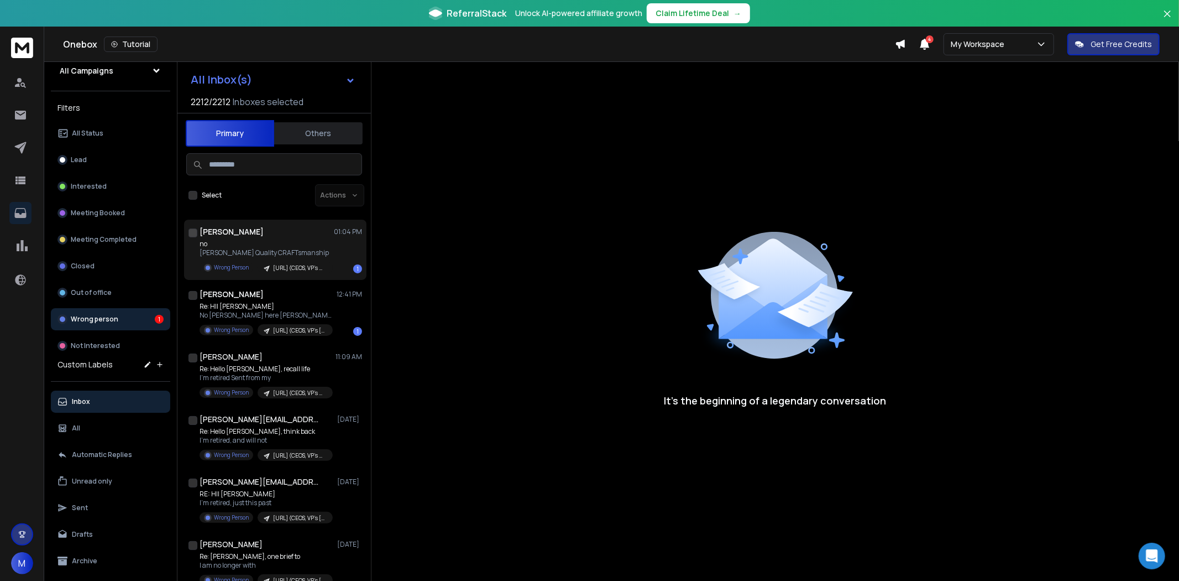
click at [284, 245] on p "no" at bounding box center [266, 243] width 133 height 9
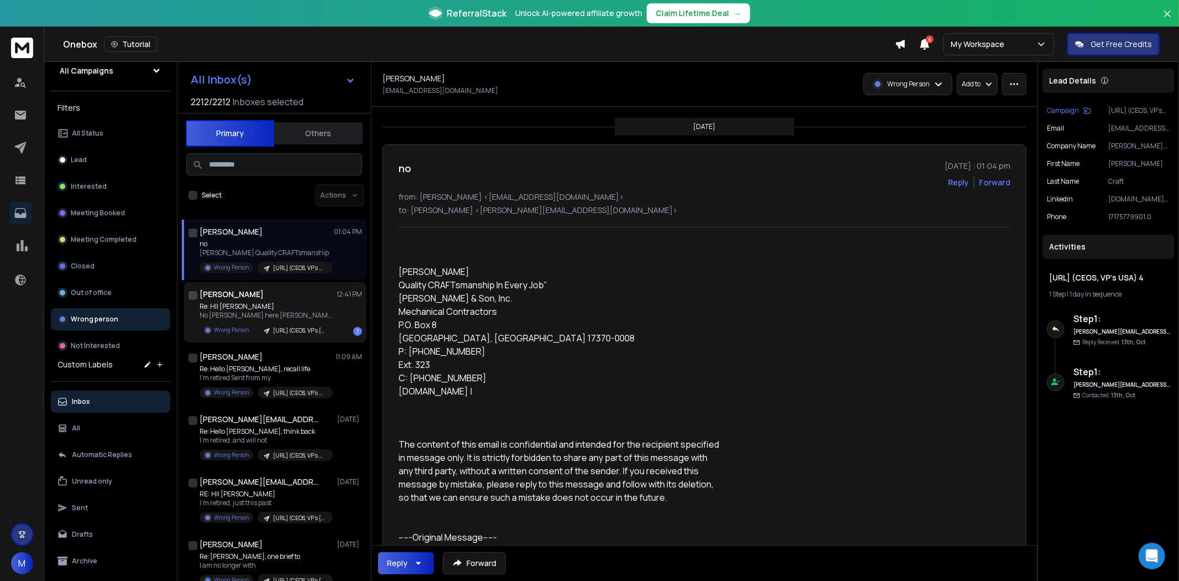
click at [284, 315] on p "No [PERSON_NAME] here [PERSON_NAME]" at bounding box center [266, 315] width 133 height 9
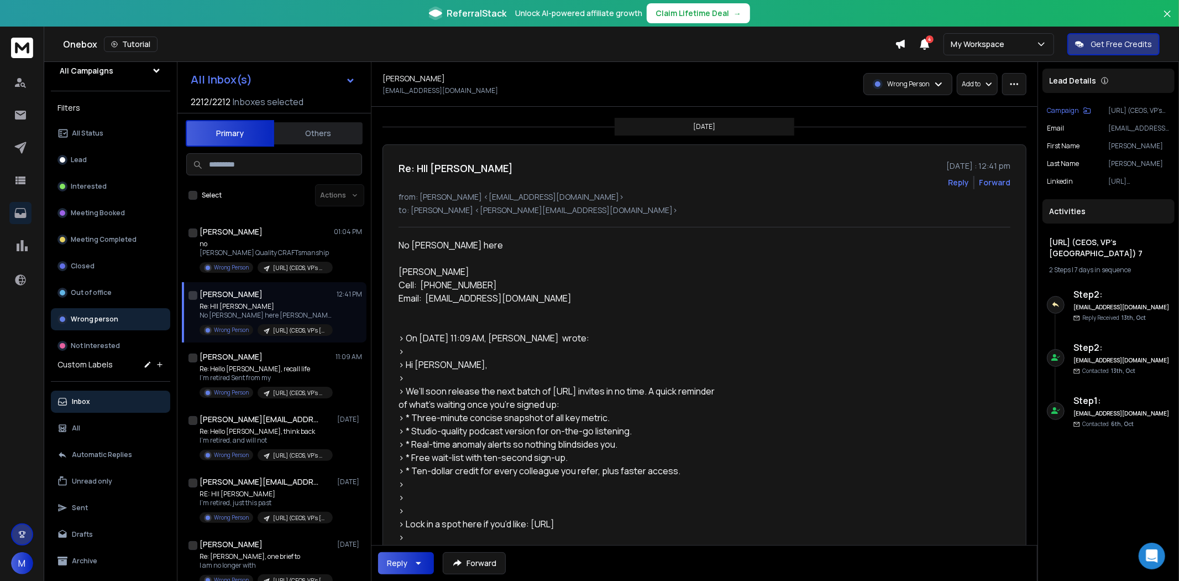
click at [878, 85] on div at bounding box center [878, 84] width 10 height 10
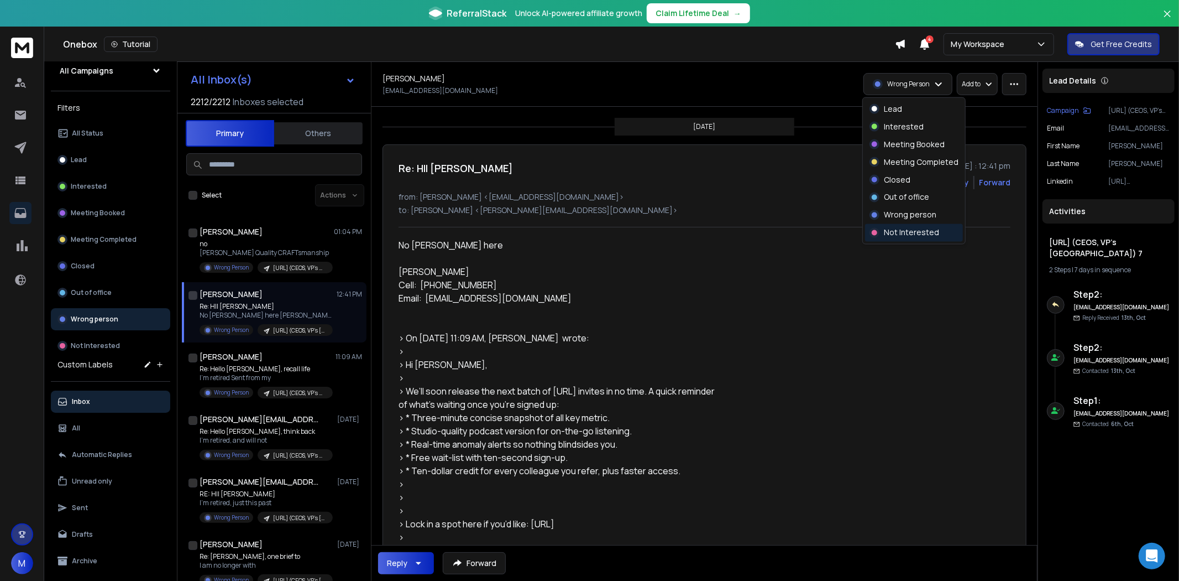
click at [888, 233] on p "Not Interested" at bounding box center [911, 232] width 55 height 11
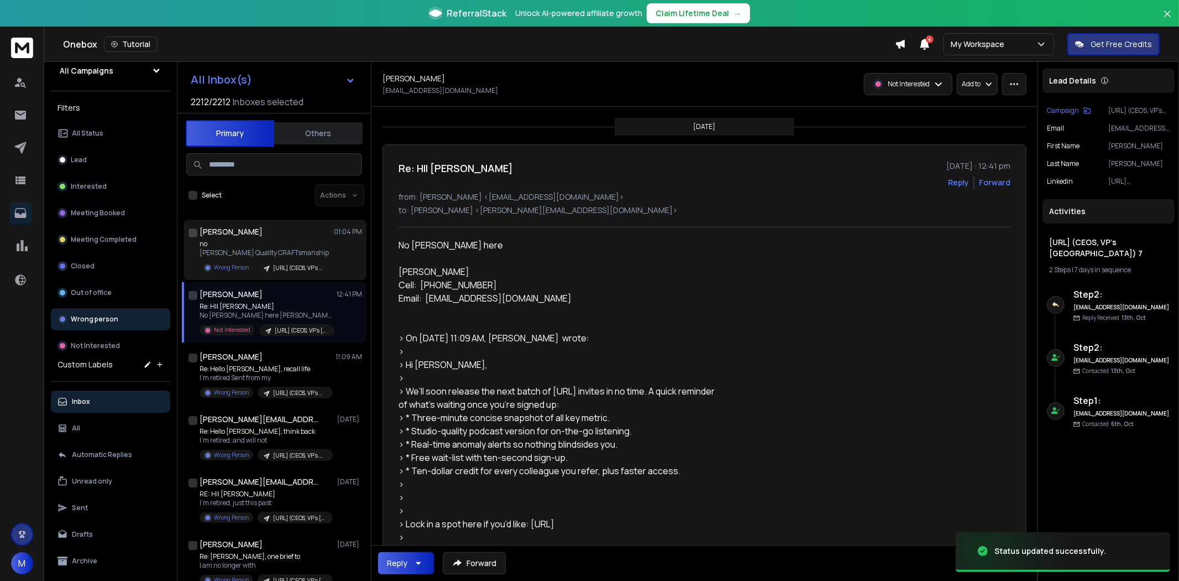
click at [206, 242] on p "no" at bounding box center [266, 243] width 133 height 9
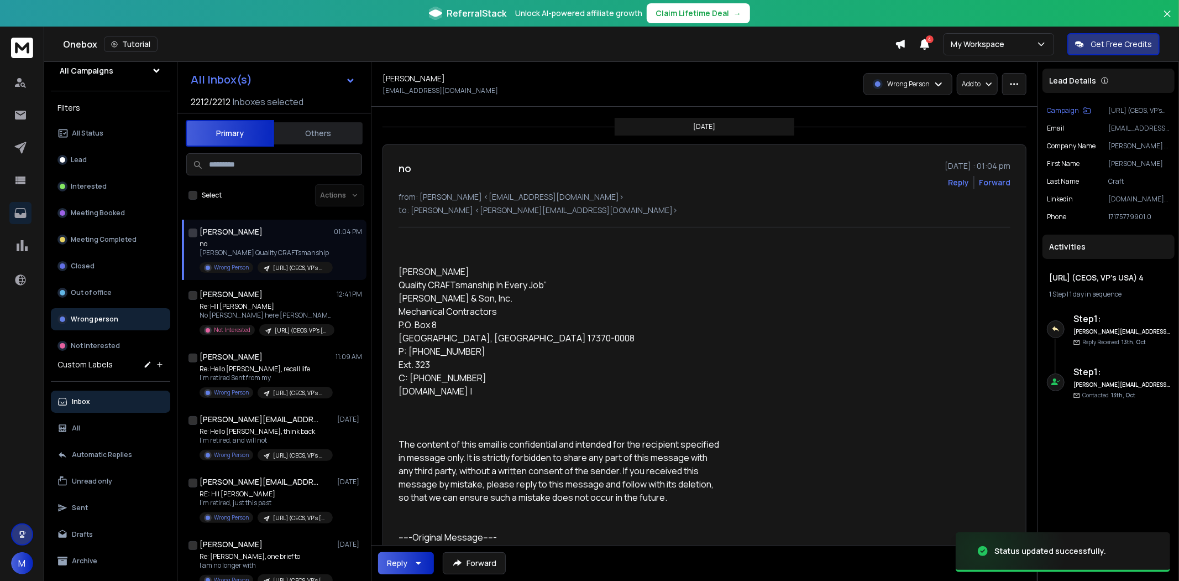
click at [916, 81] on p "Wrong Person" at bounding box center [908, 84] width 43 height 9
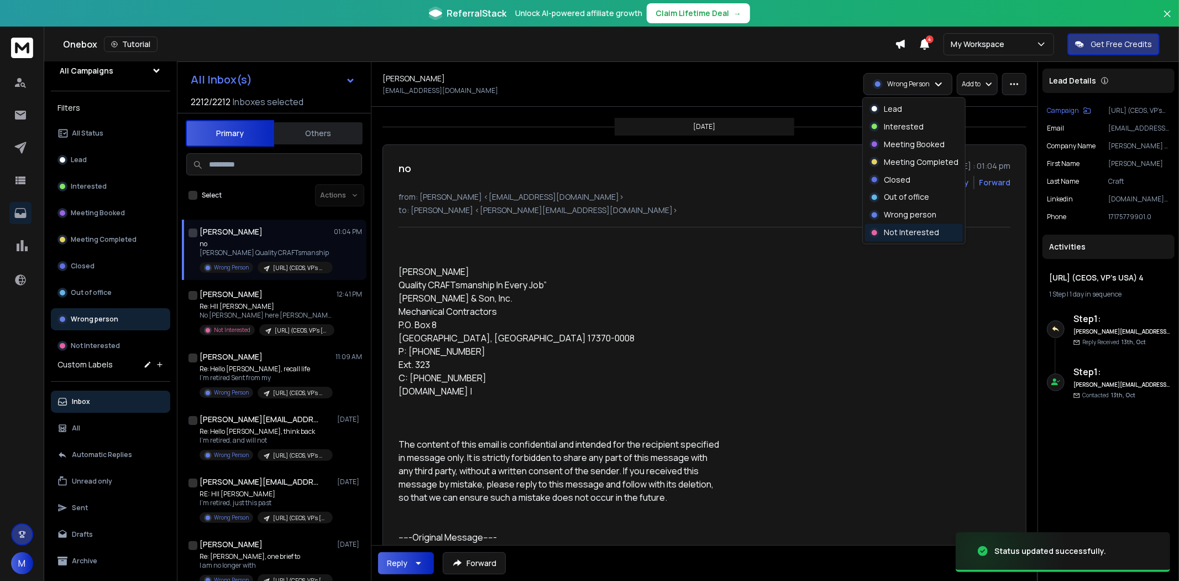
click at [902, 233] on p "Not Interested" at bounding box center [911, 232] width 55 height 11
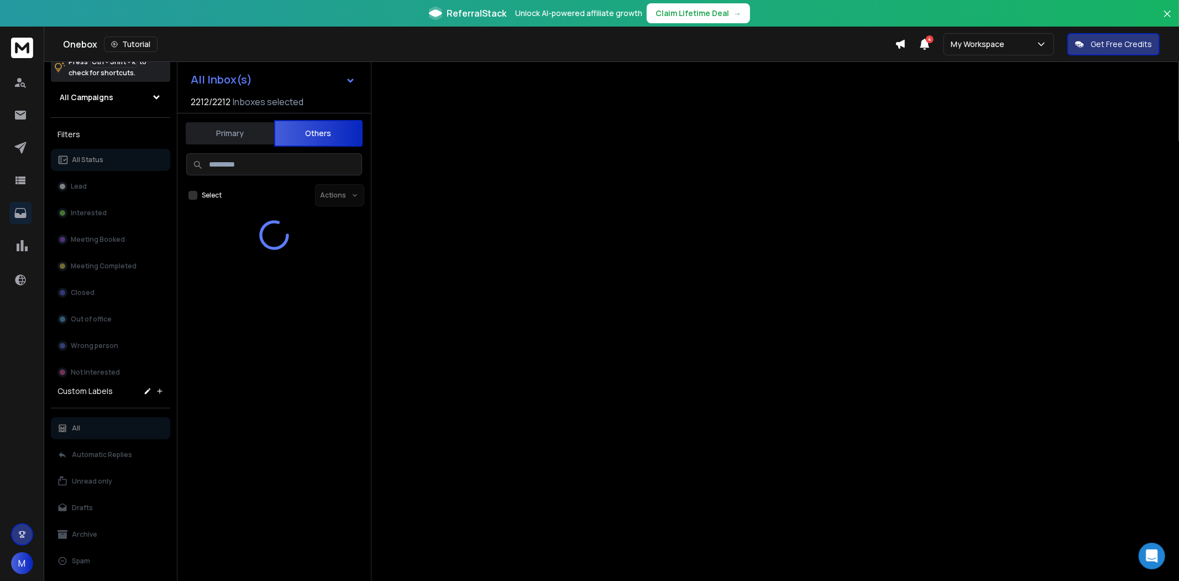
click at [319, 128] on button "Others" at bounding box center [318, 133] width 88 height 27
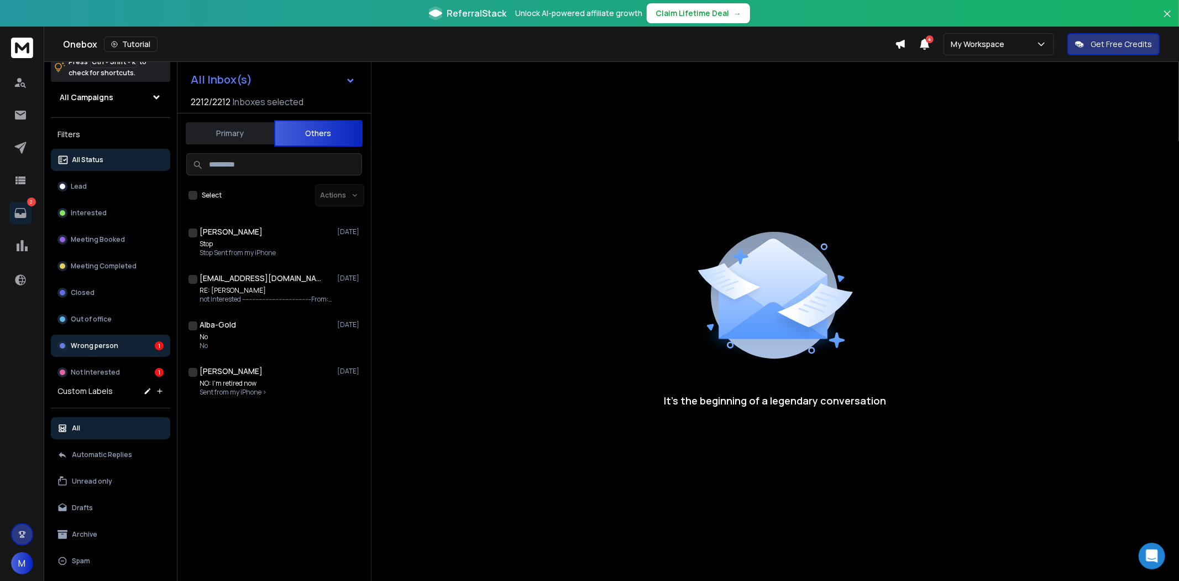
click at [124, 334] on button "Wrong person 1" at bounding box center [110, 345] width 119 height 22
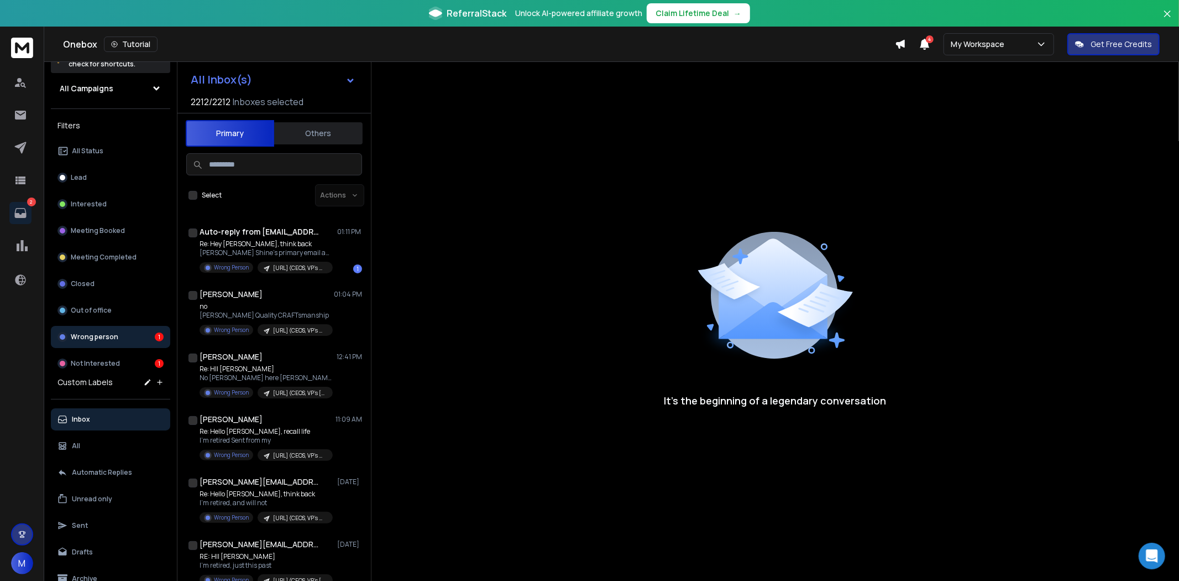
click at [126, 357] on button "Not Interested 1" at bounding box center [110, 363] width 119 height 22
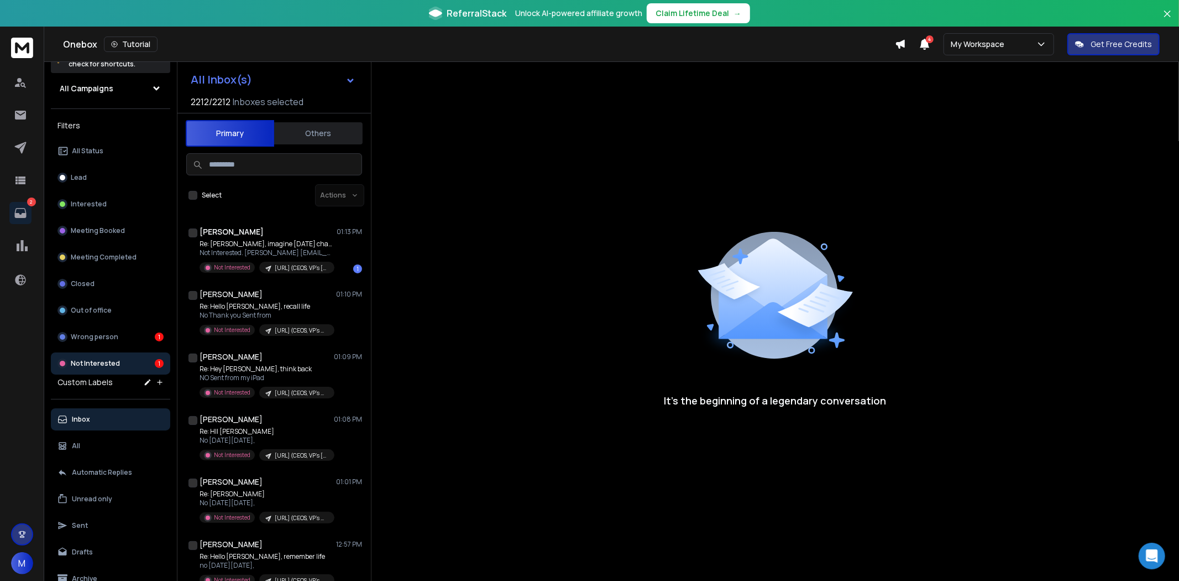
click at [249, 216] on div "Select Actions [PERSON_NAME] 01:13 PM Re: [PERSON_NAME], imagine [DATE] chaos N…" at bounding box center [274, 398] width 194 height 498
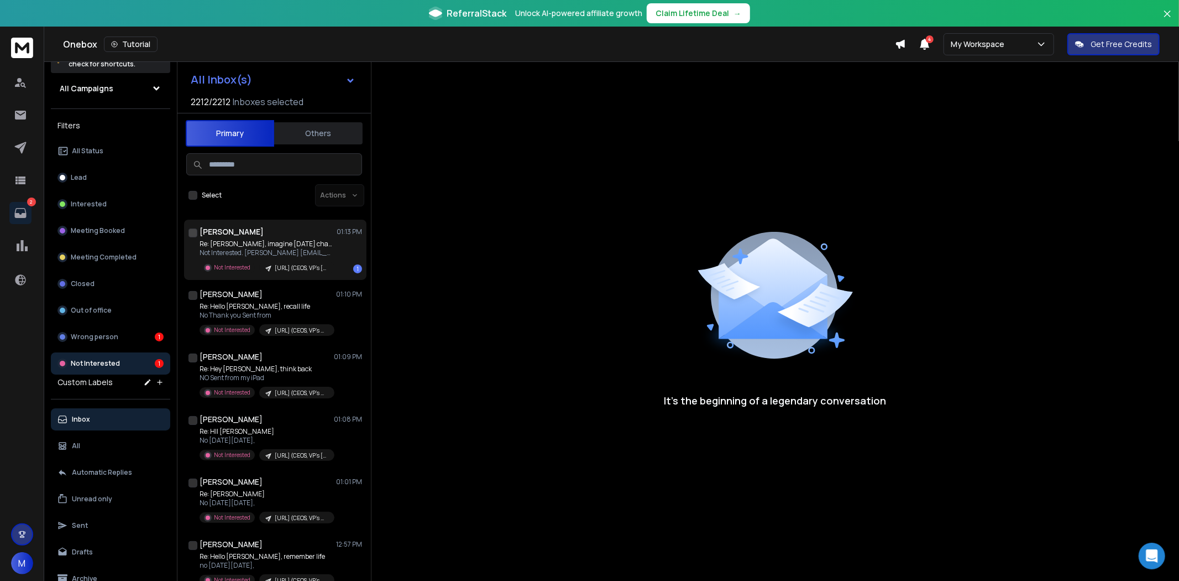
click at [245, 227] on h1 "[PERSON_NAME]" at bounding box center [232, 231] width 64 height 11
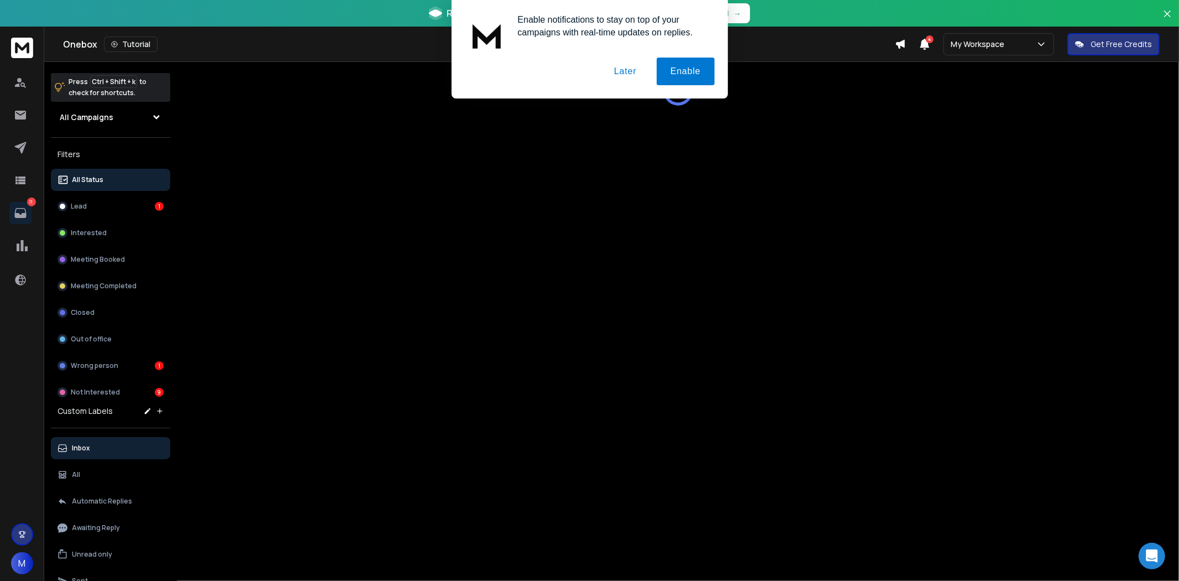
click at [626, 80] on button "Later" at bounding box center [625, 71] width 50 height 28
